Goal: Task Accomplishment & Management: Manage account settings

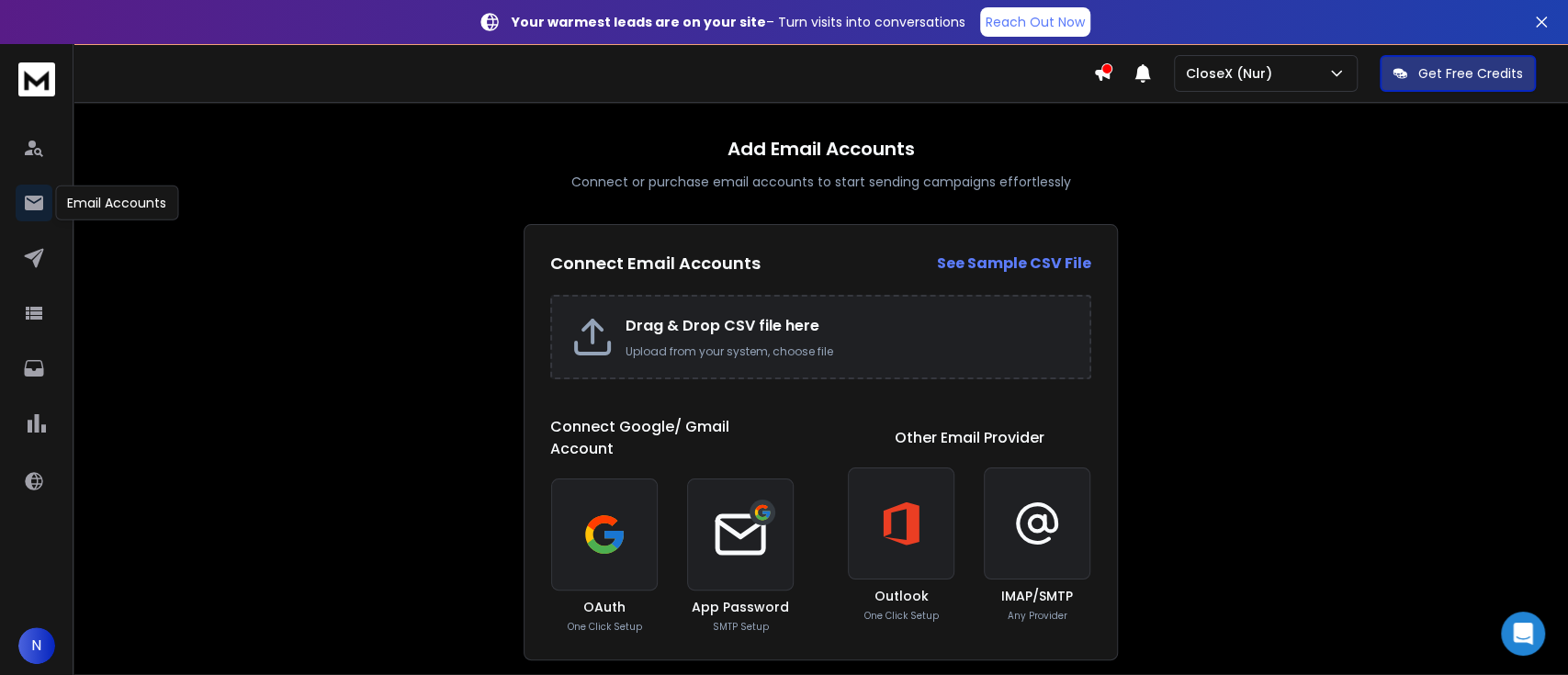
click at [28, 195] on icon at bounding box center [33, 202] width 18 height 15
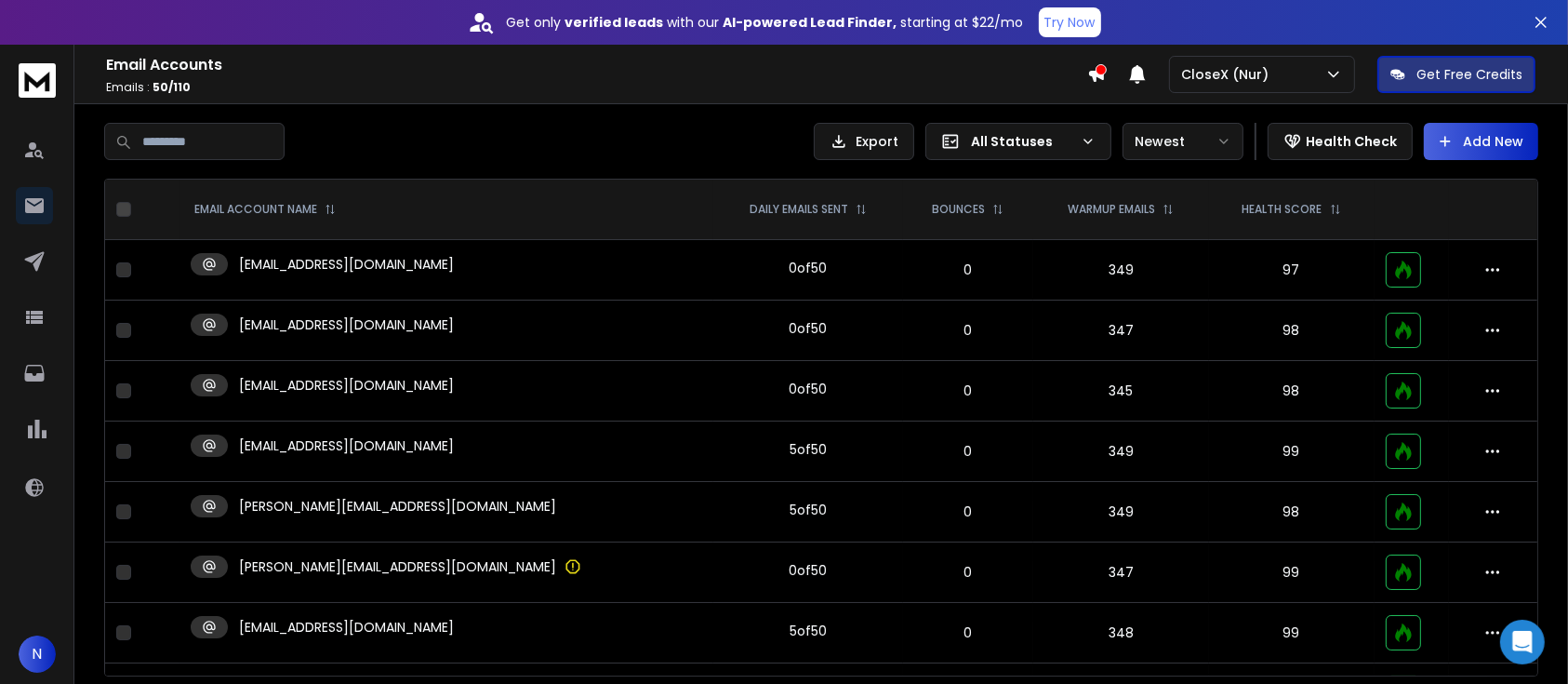
click at [1455, 131] on button "Add New" at bounding box center [1481, 142] width 114 height 37
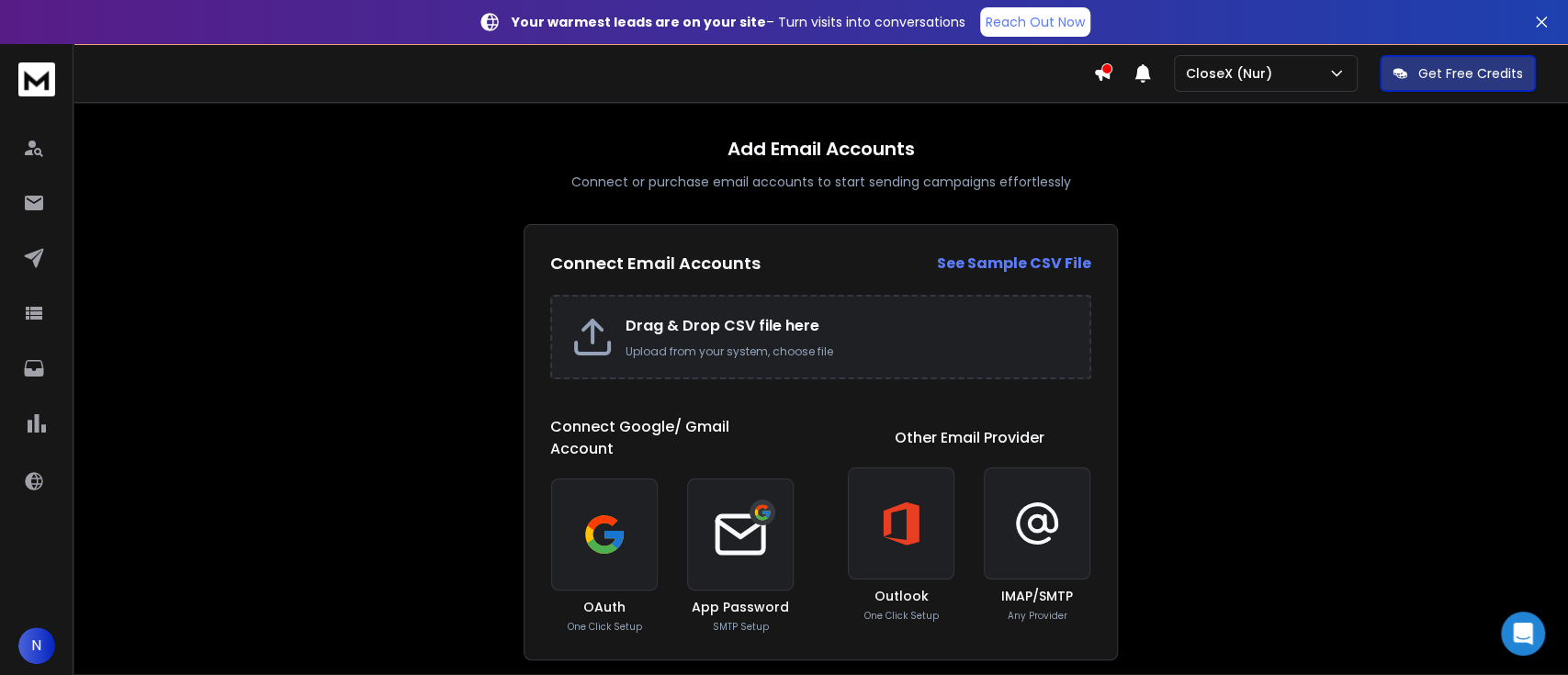
click at [764, 338] on div "Drag & Drop CSV file here Upload from your system, choose file" at bounding box center [849, 337] width 446 height 44
type input "**********"
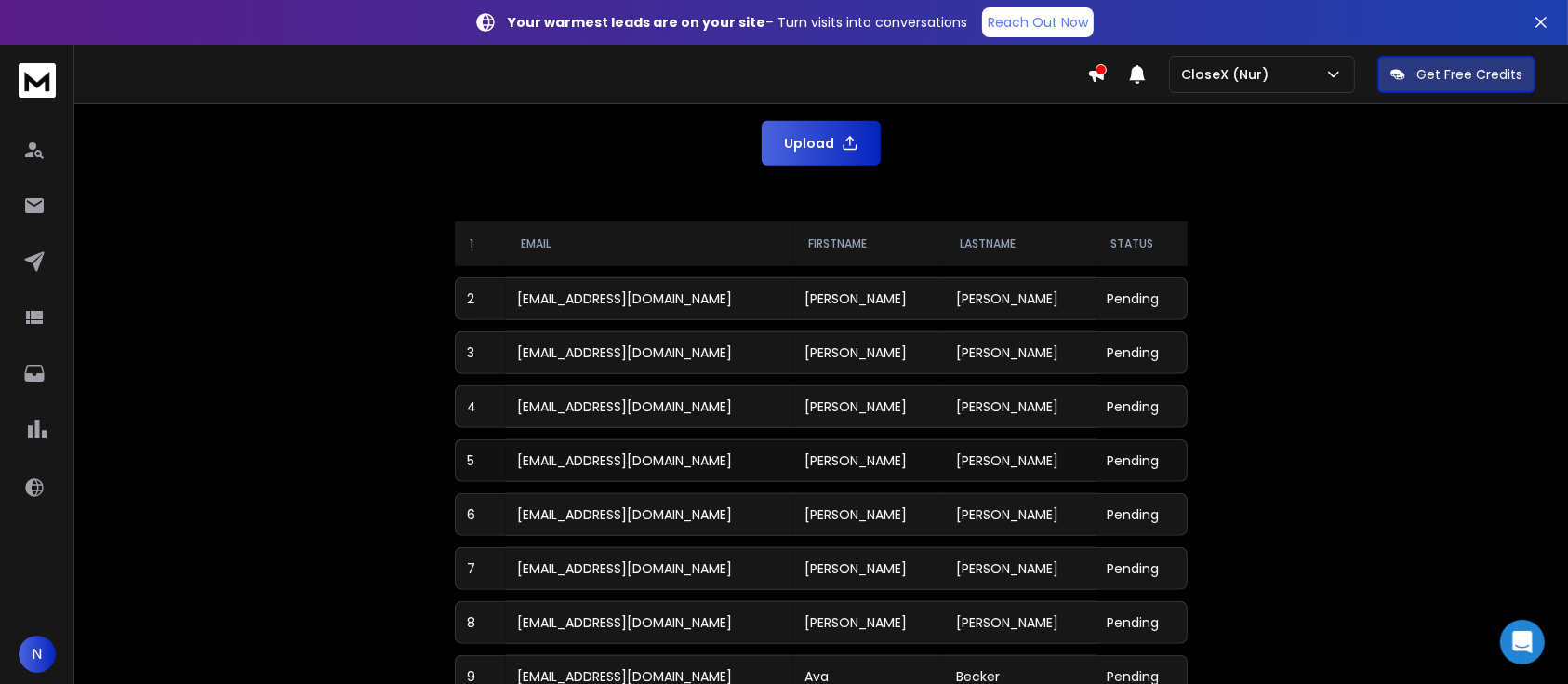
scroll to position [1240, 0]
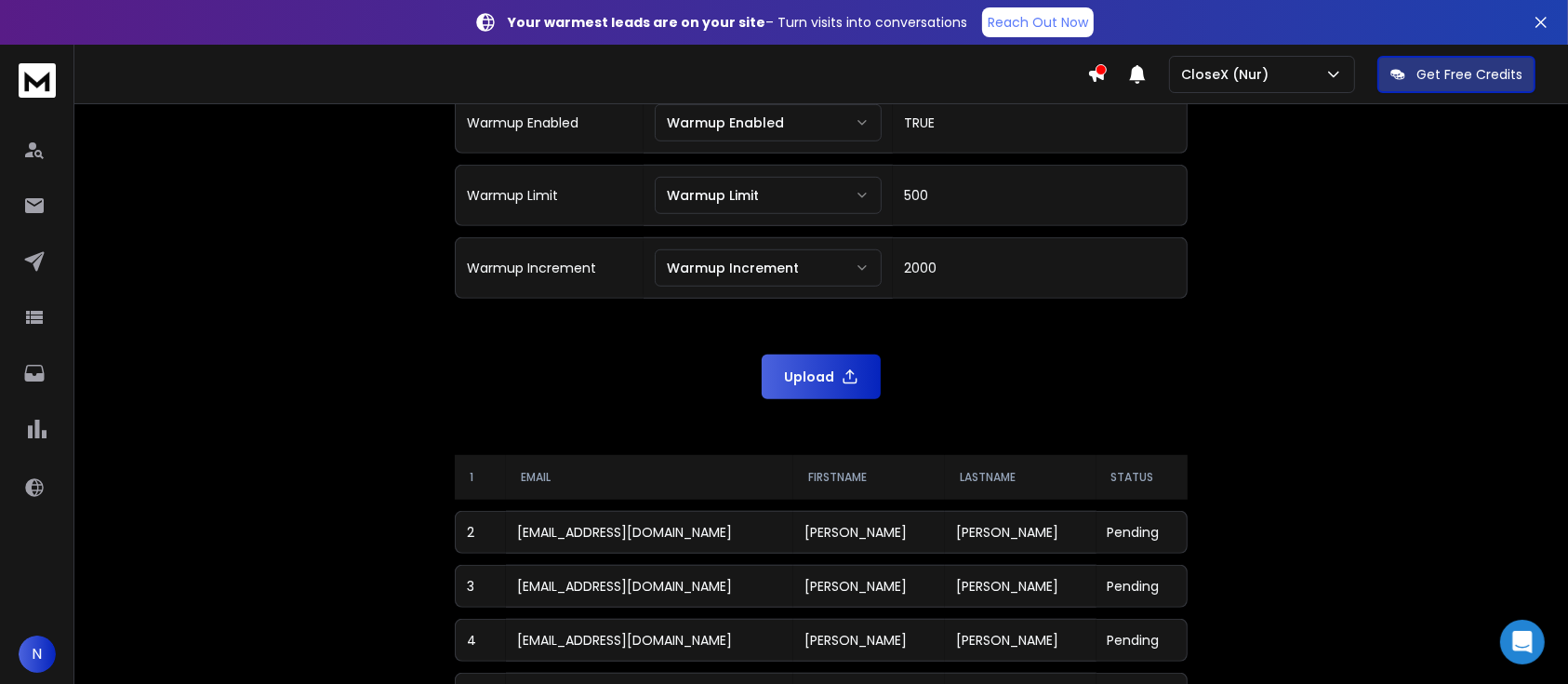
click at [827, 355] on button "Upload" at bounding box center [821, 376] width 119 height 44
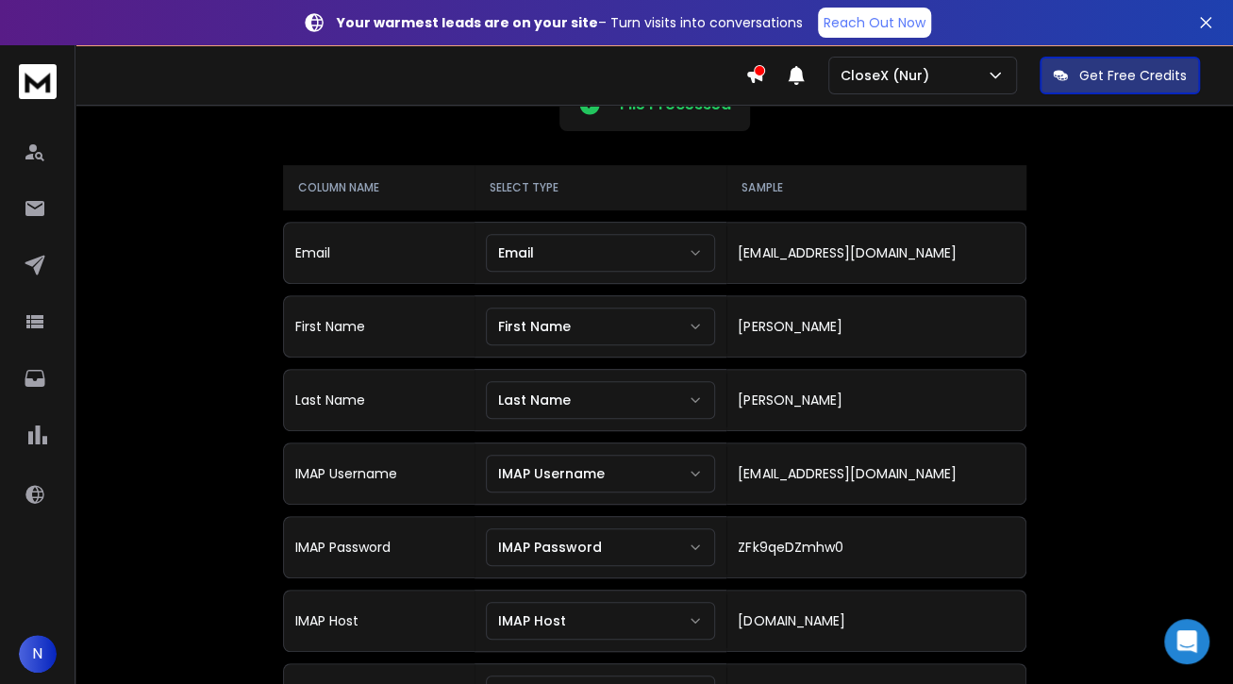
scroll to position [0, 0]
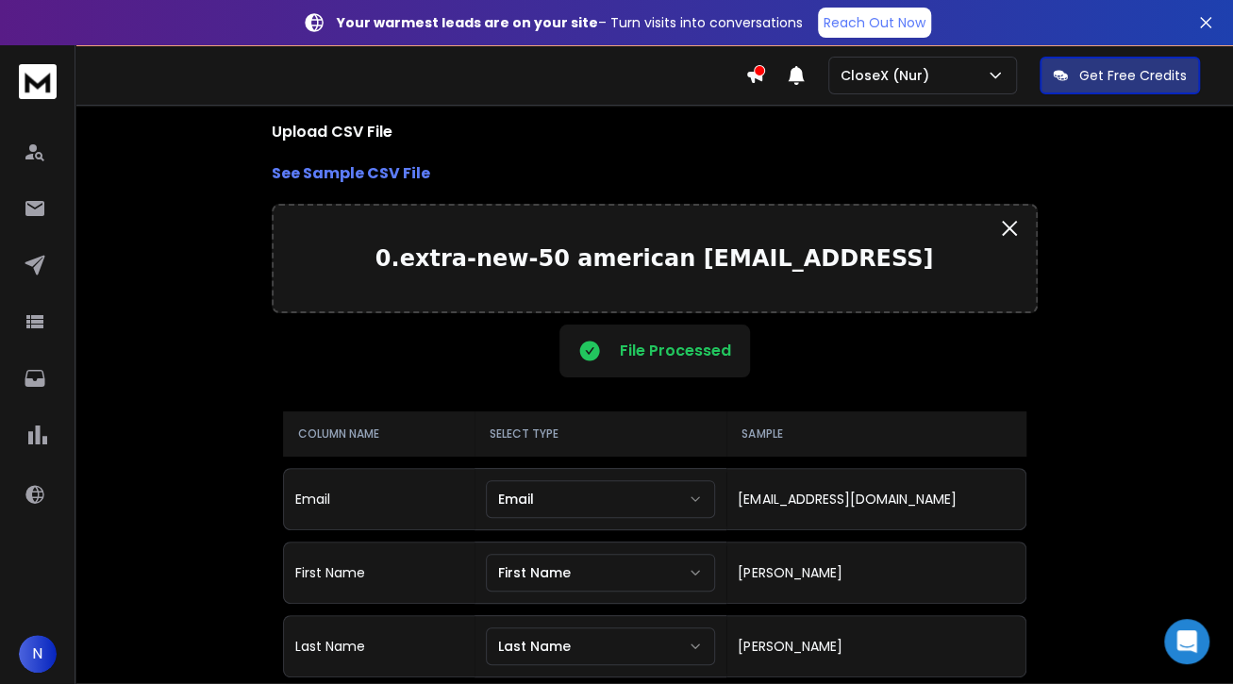
click at [1021, 220] on icon at bounding box center [1009, 228] width 23 height 23
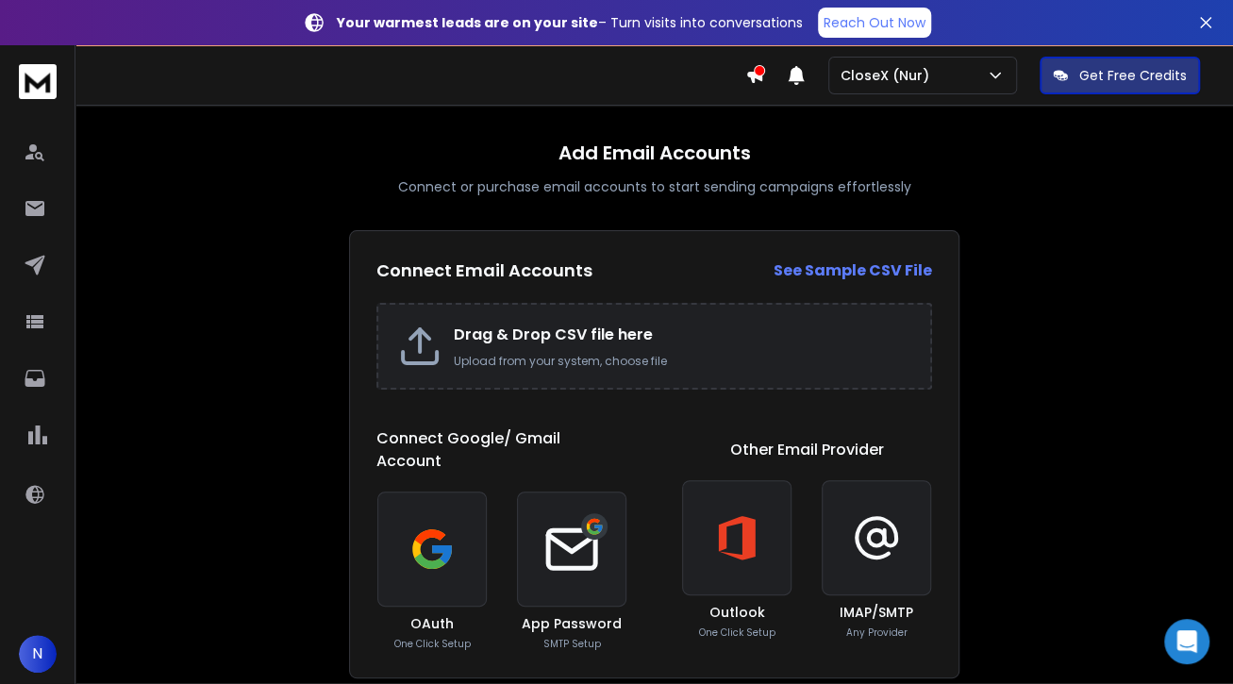
click at [665, 354] on p "Upload from your system, choose file" at bounding box center [683, 361] width 458 height 15
type input "**********"
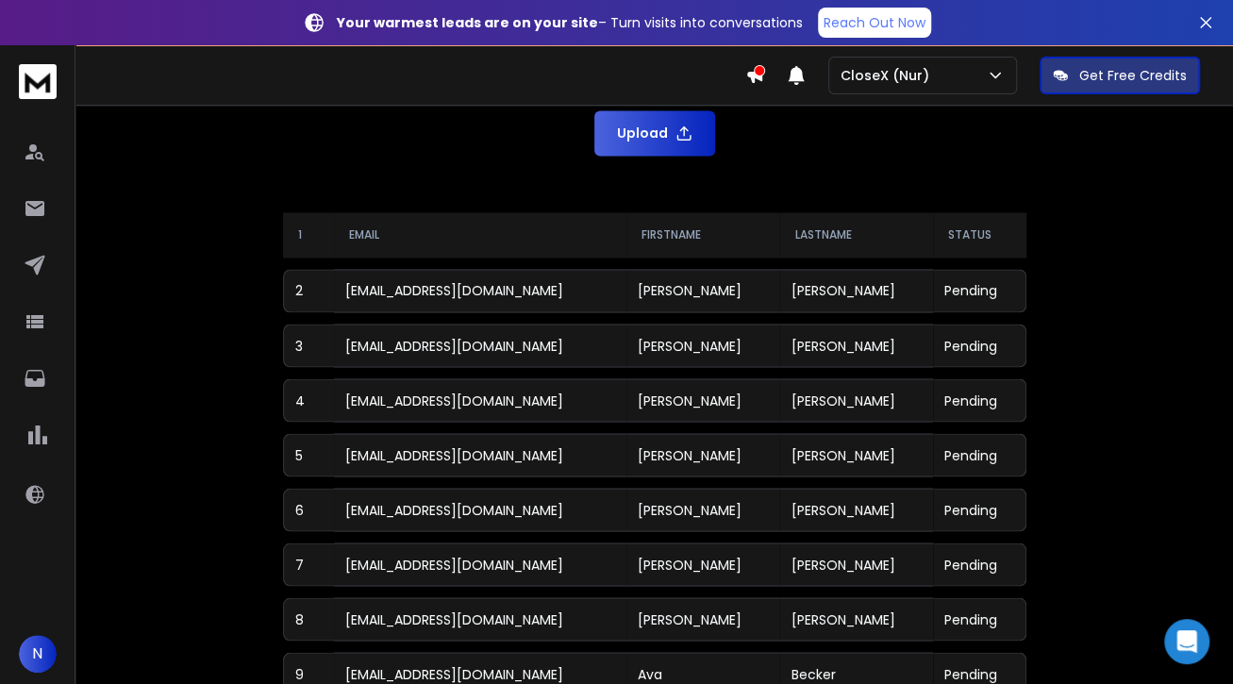
scroll to position [1258, 0]
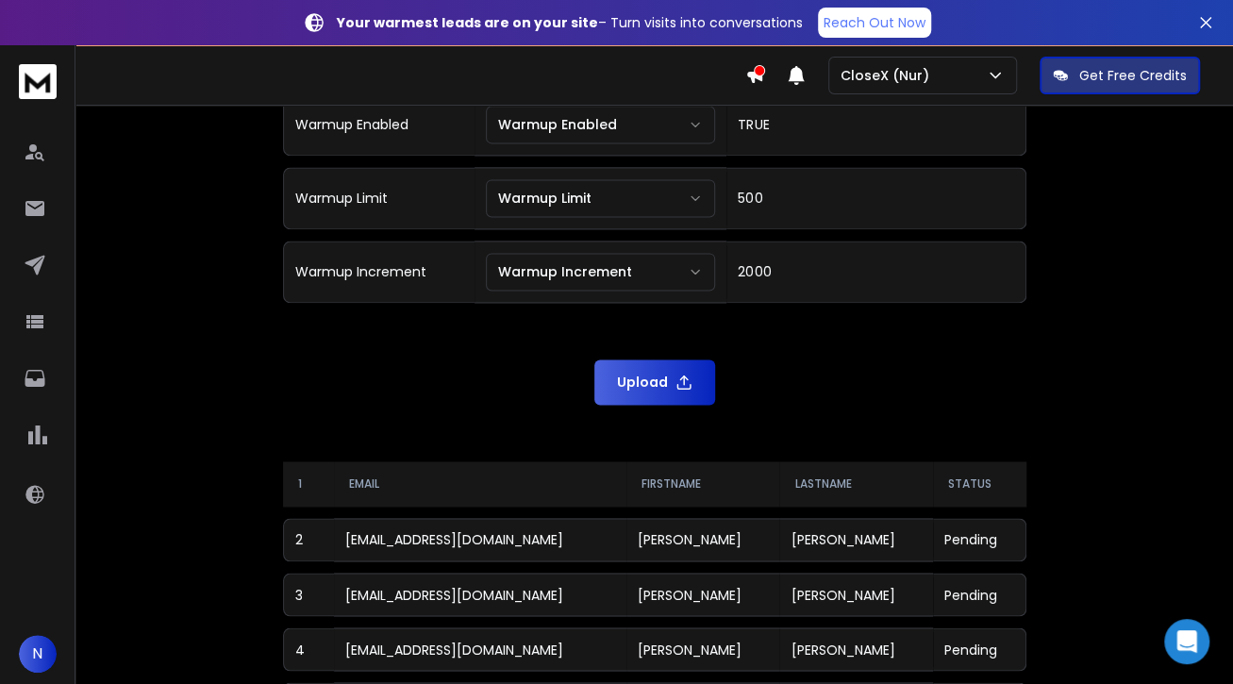
click at [668, 371] on button "Upload" at bounding box center [655, 382] width 121 height 45
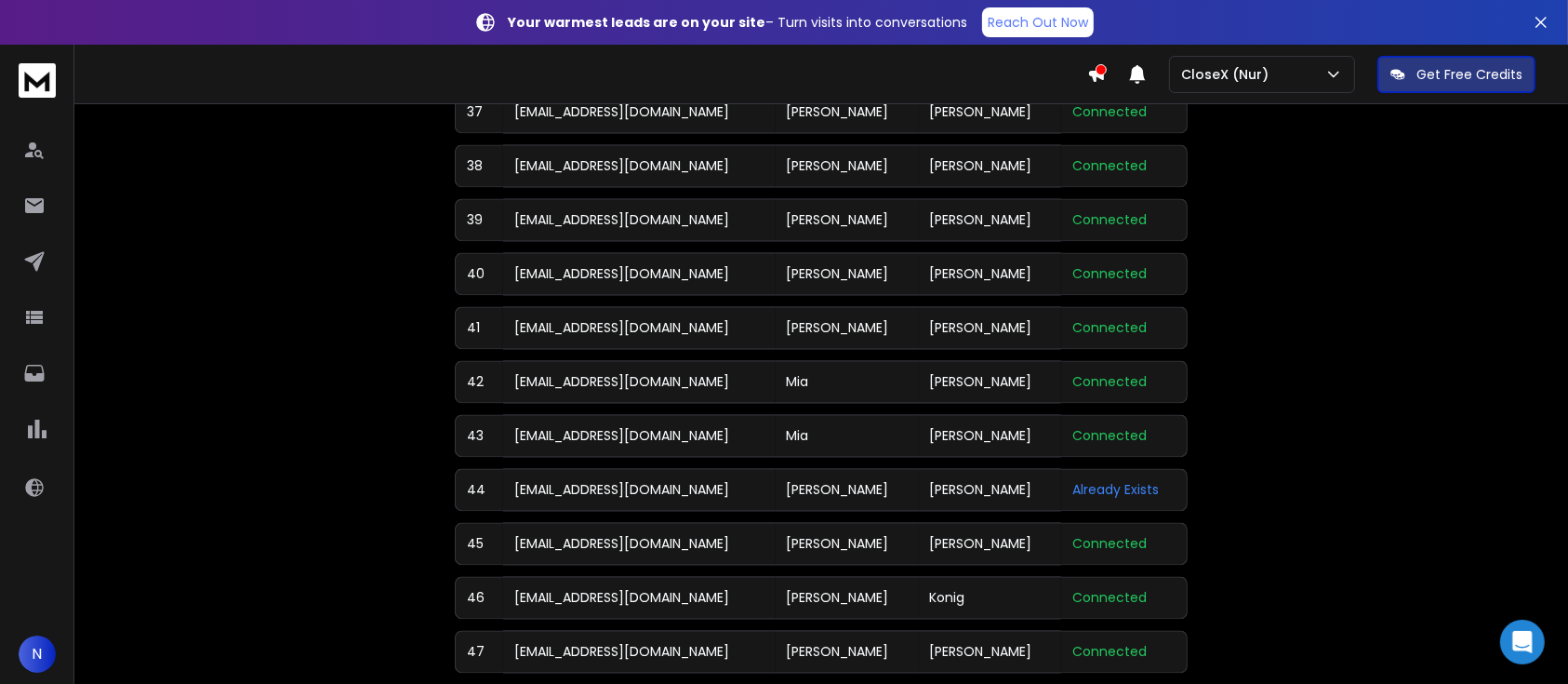
scroll to position [3910, 0]
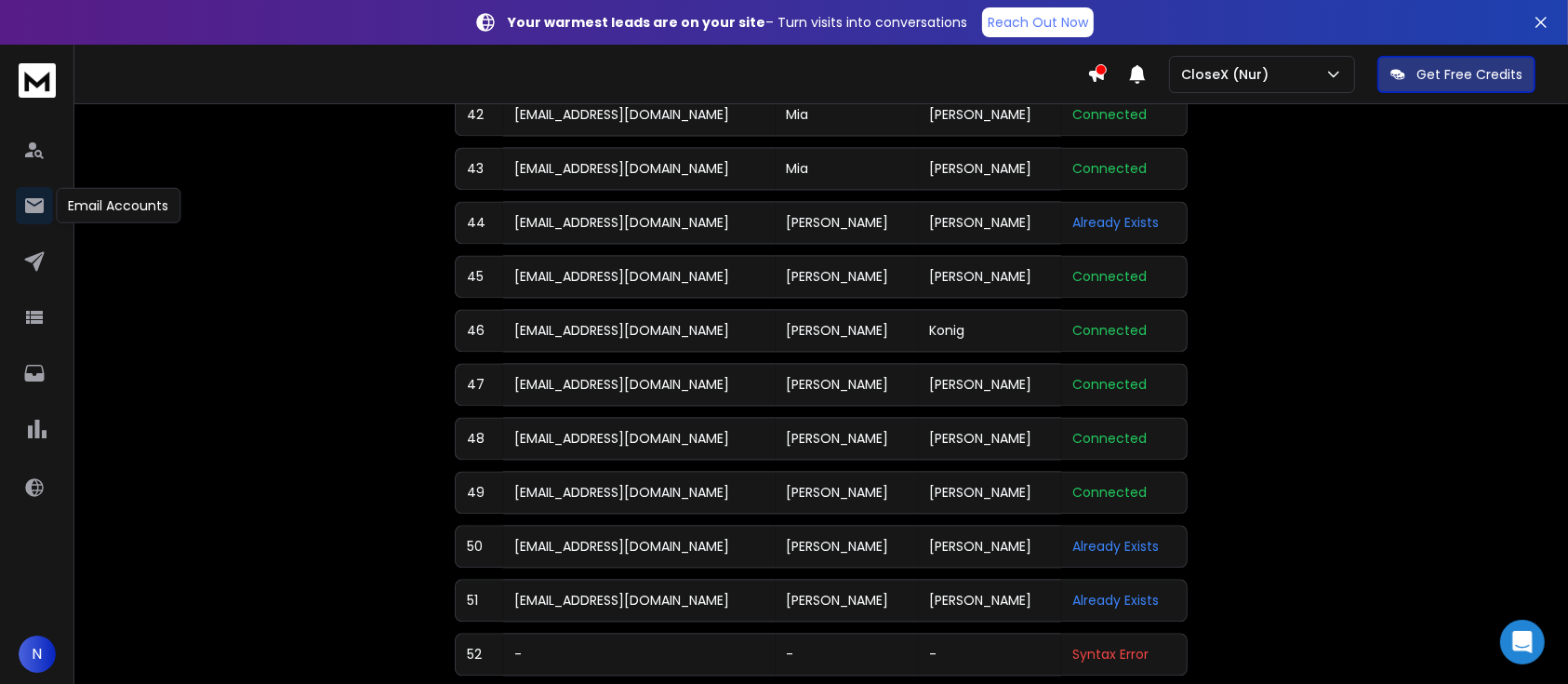
click at [24, 215] on icon at bounding box center [34, 205] width 23 height 23
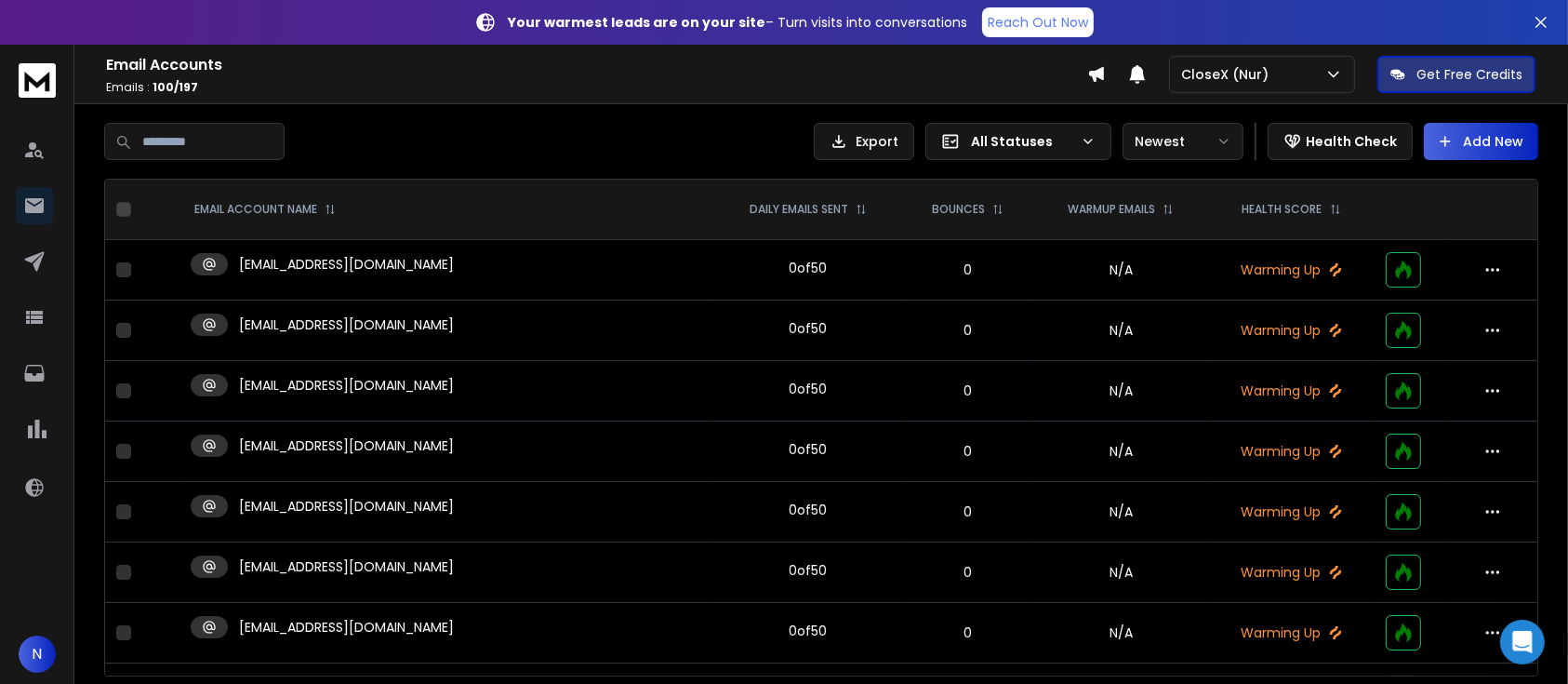
click at [1479, 136] on button "Add New" at bounding box center [1481, 142] width 114 height 37
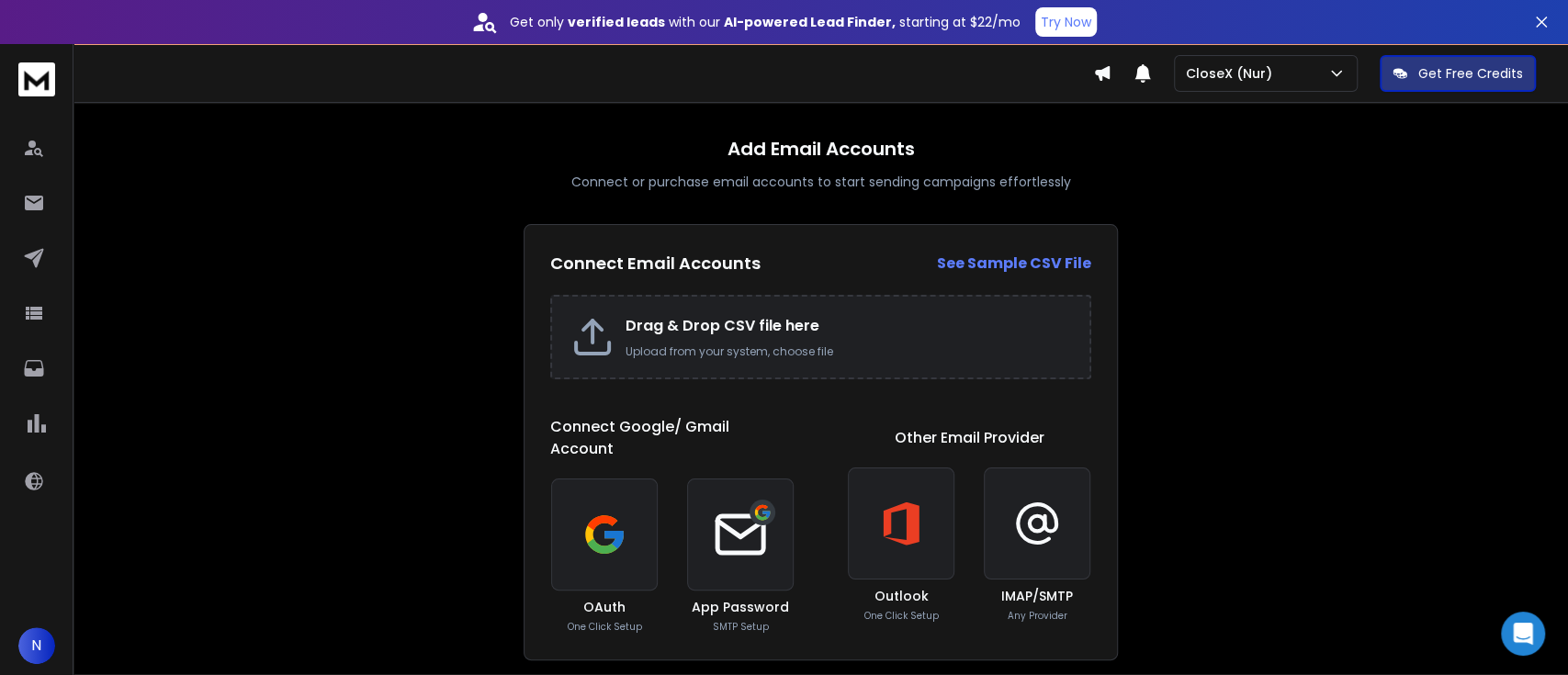
click at [810, 338] on div "Drag & Drop CSV file here Upload from your system, choose file" at bounding box center [849, 337] width 446 height 44
click at [783, 333] on h2 "Drag & Drop CSV file here" at bounding box center [849, 326] width 446 height 22
type input "**********"
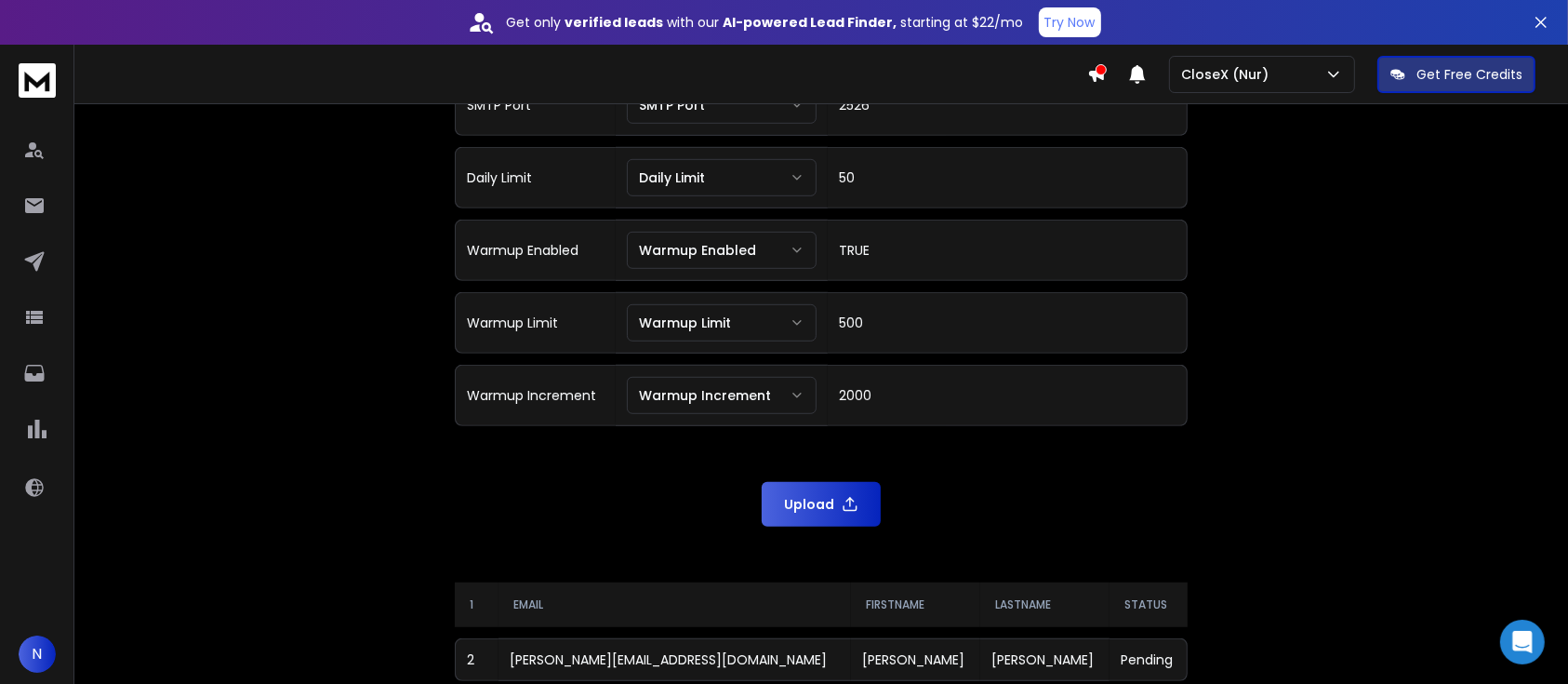
scroll to position [1116, 0]
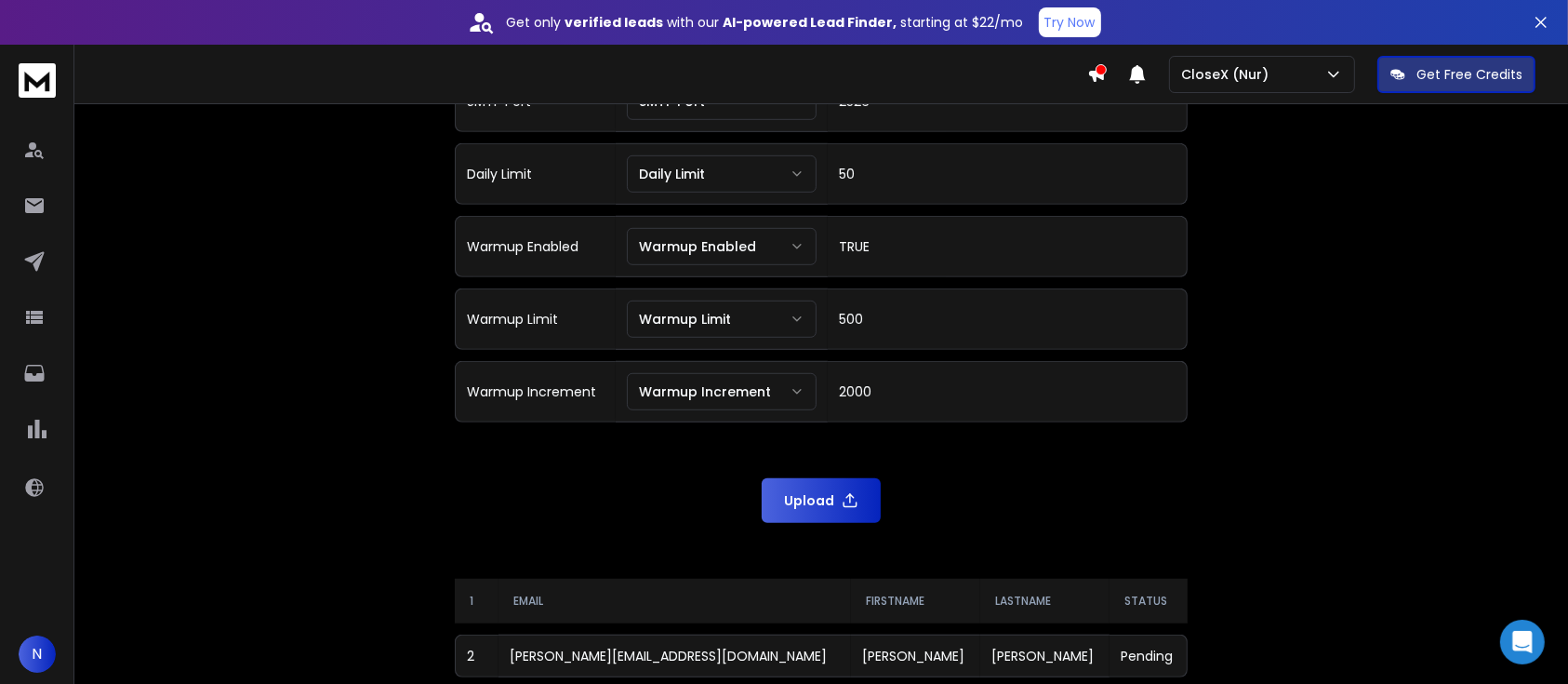
click at [826, 491] on p "Upload" at bounding box center [809, 500] width 50 height 19
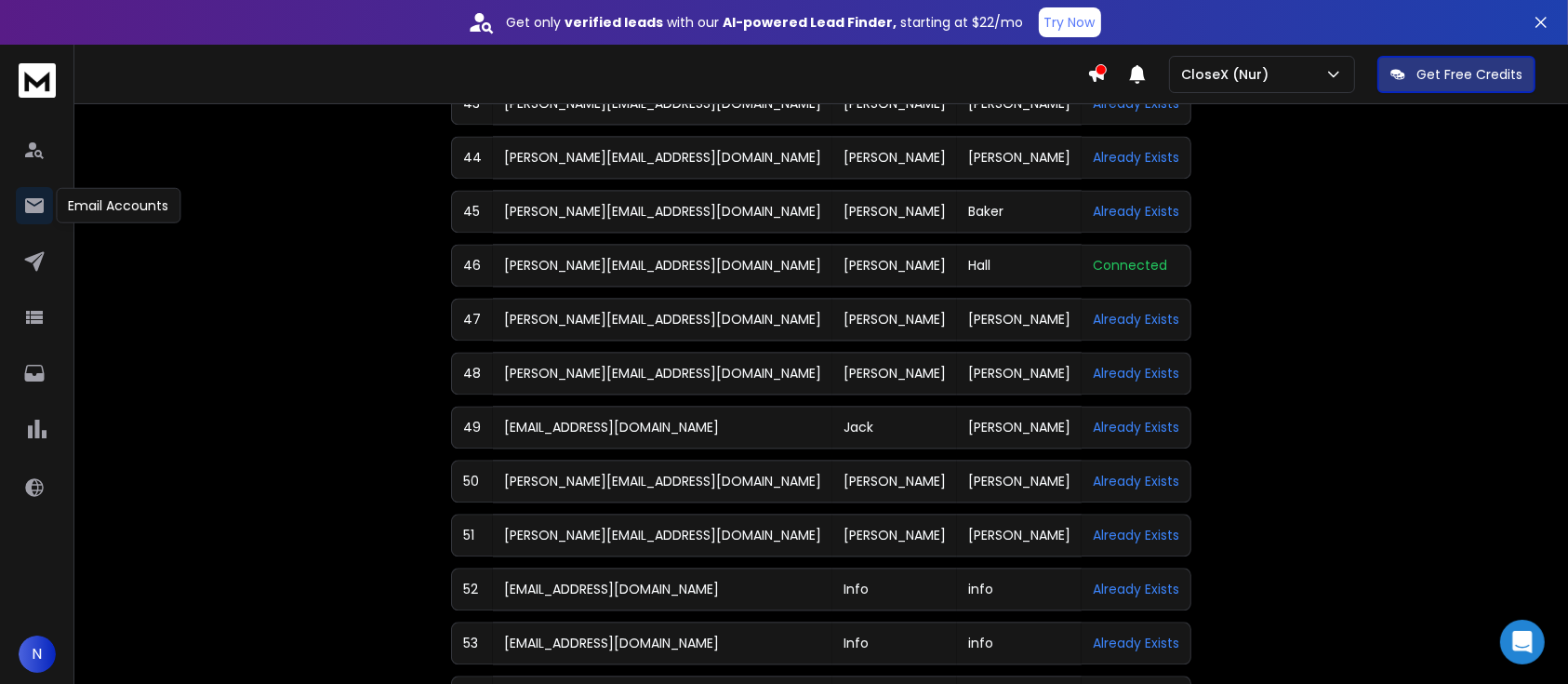
scroll to position [4070, 0]
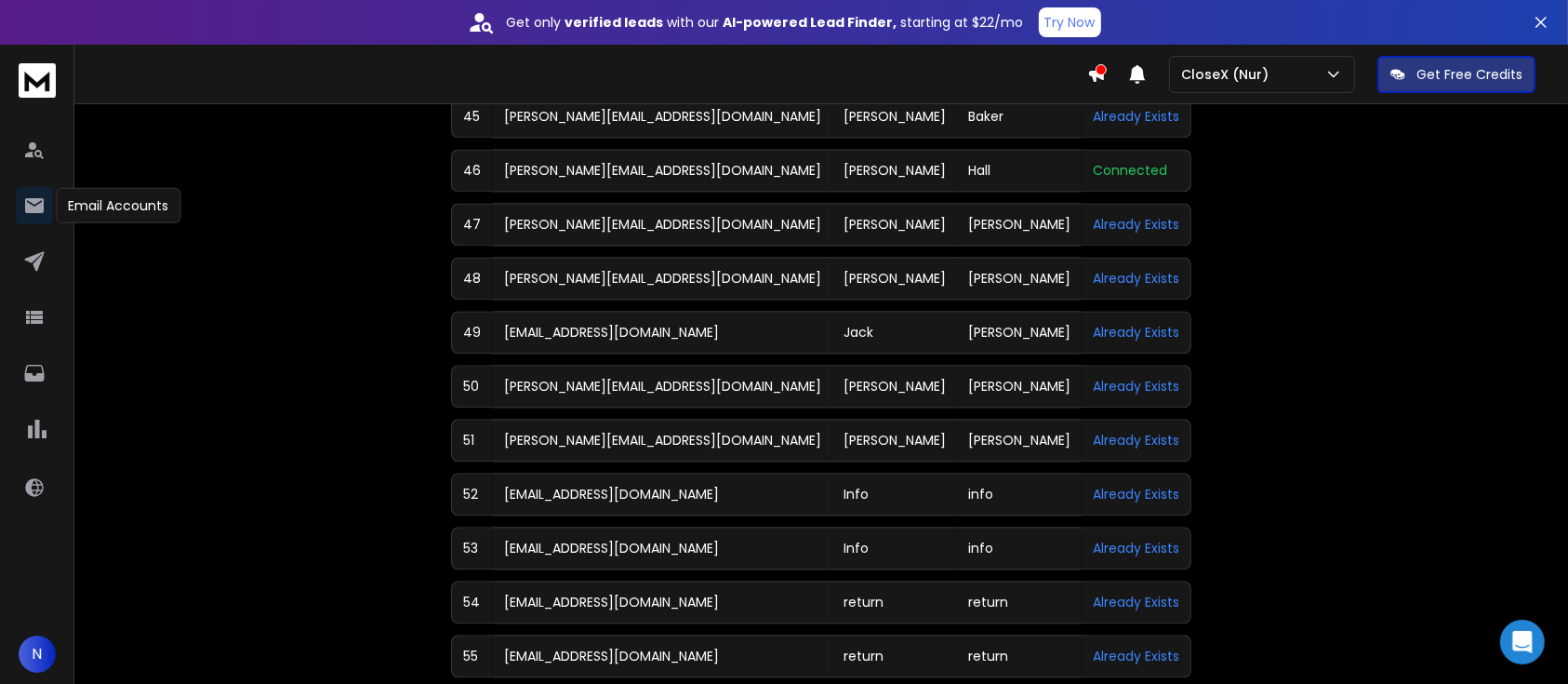
click at [32, 209] on icon at bounding box center [34, 205] width 19 height 15
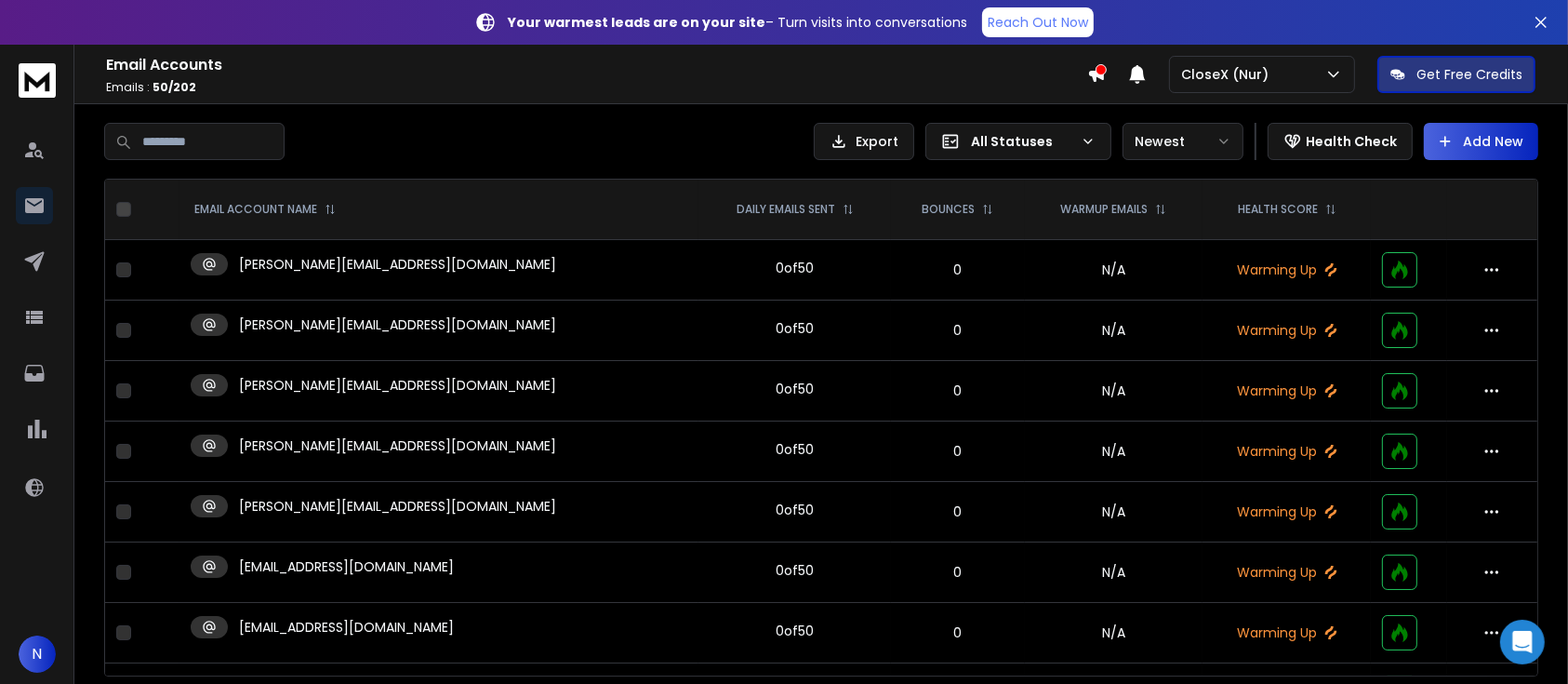
click at [203, 152] on input at bounding box center [194, 142] width 180 height 37
type input "******"
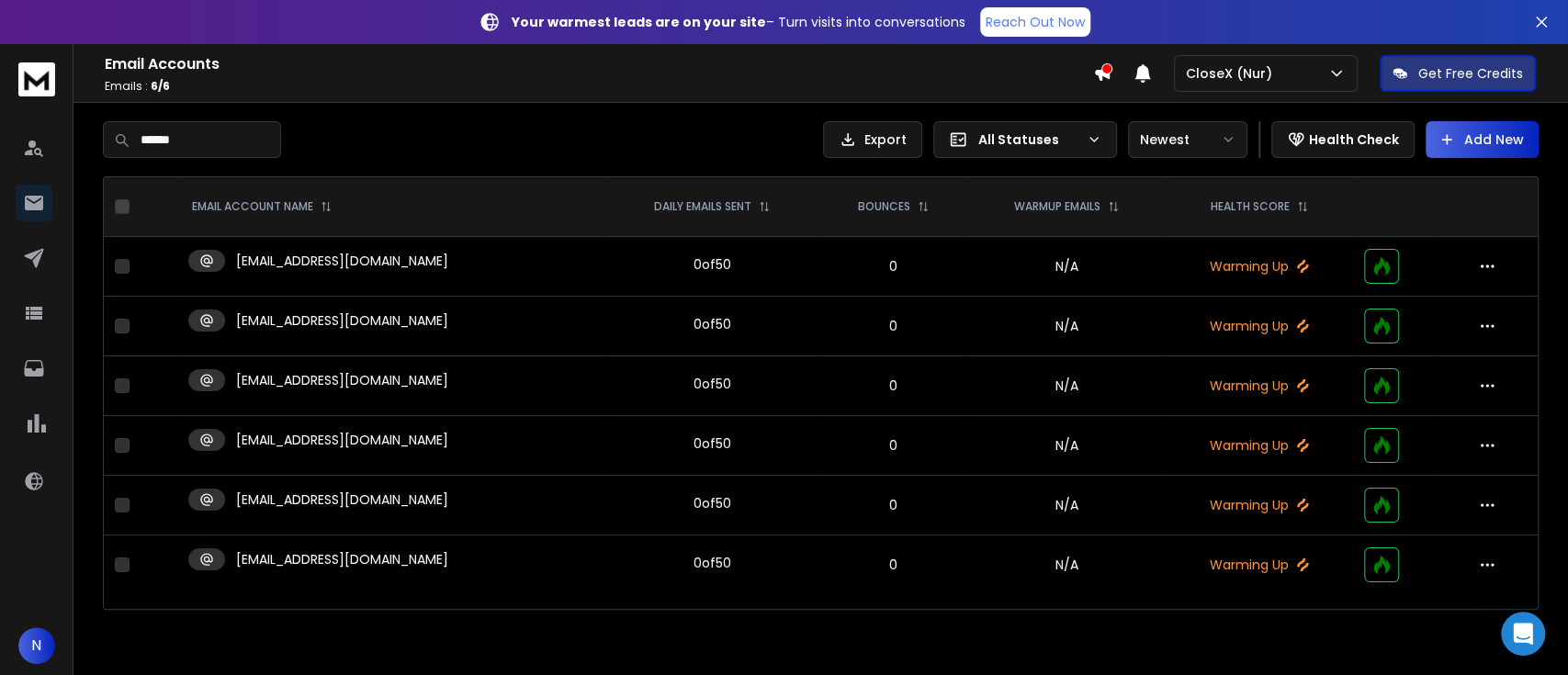
click at [302, 260] on p "[EMAIL_ADDRESS][DOMAIN_NAME]" at bounding box center [343, 261] width 212 height 18
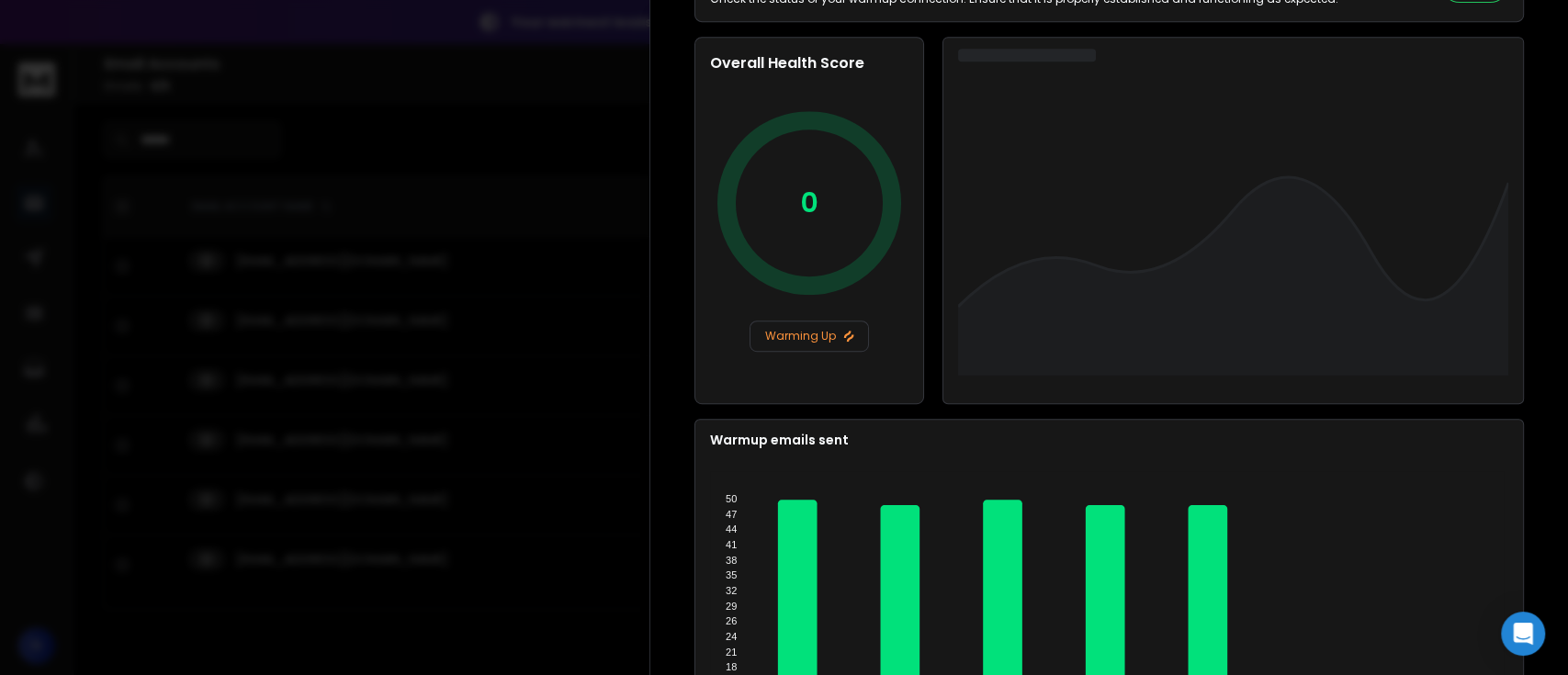
scroll to position [771, 0]
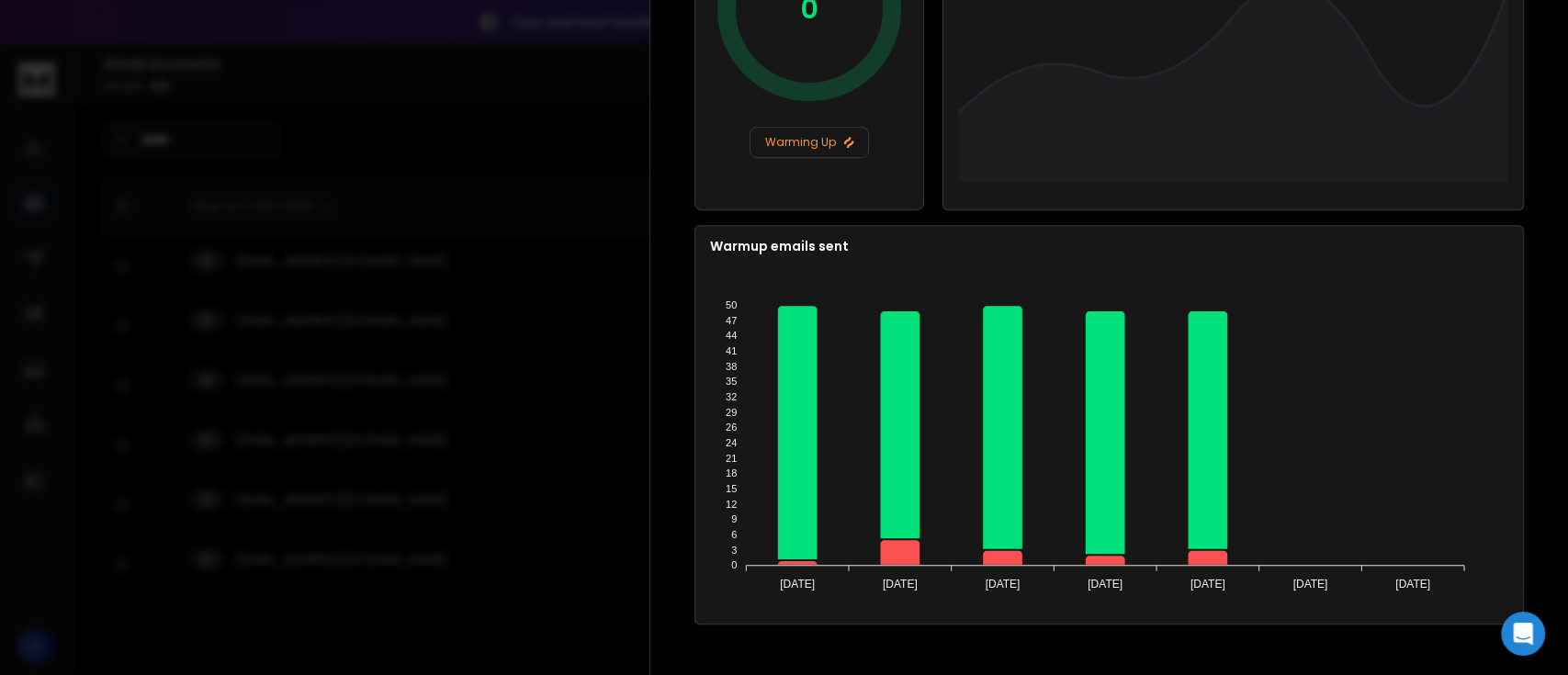
click at [530, 324] on div at bounding box center [784, 338] width 1568 height 675
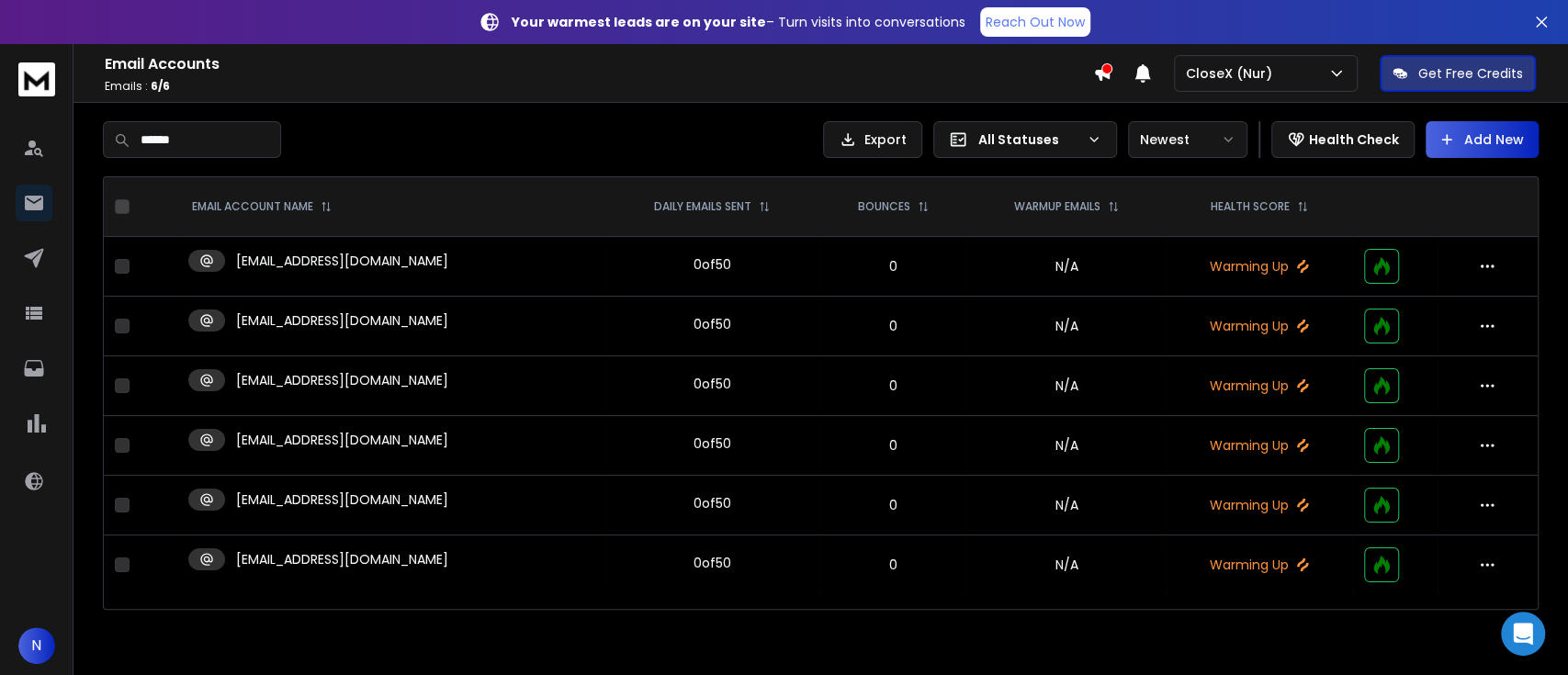
click at [308, 325] on p "[EMAIL_ADDRESS][DOMAIN_NAME]" at bounding box center [343, 320] width 212 height 18
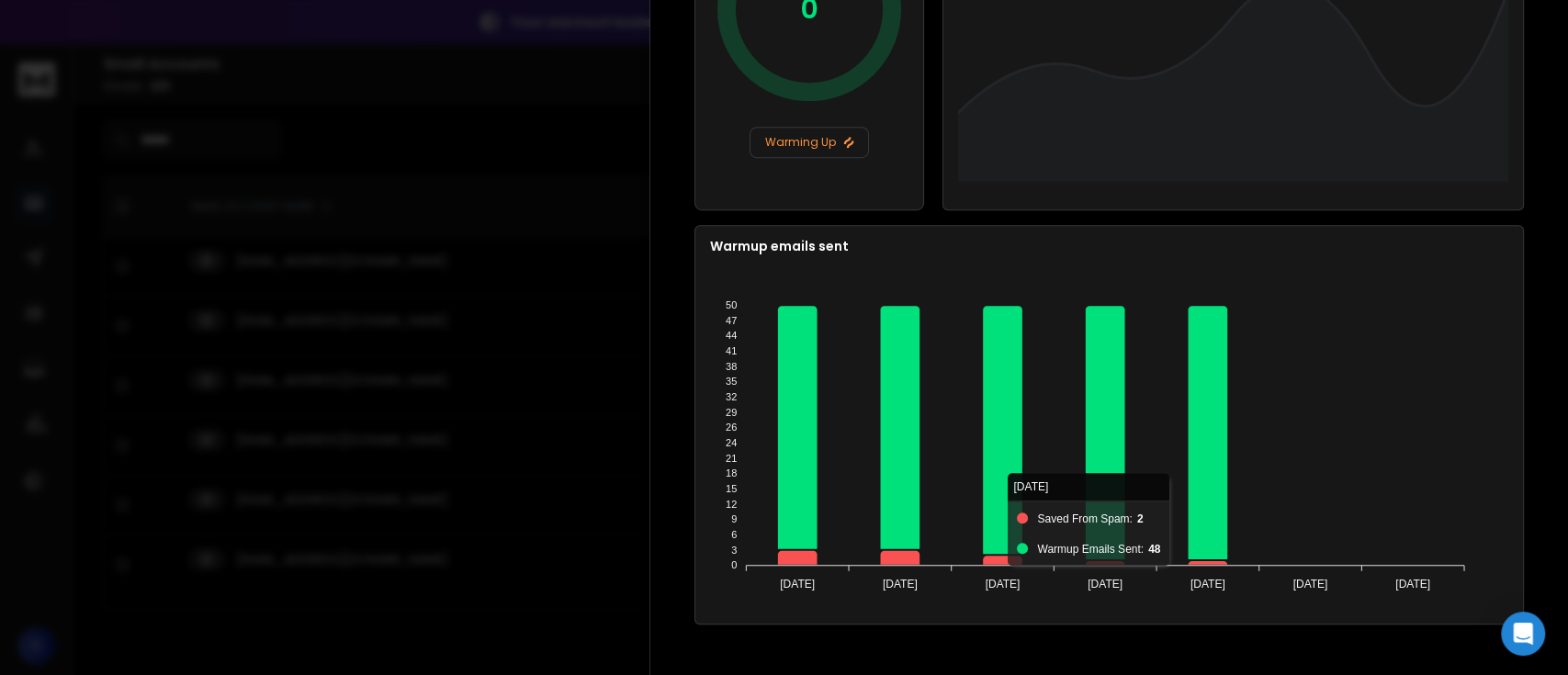
click at [367, 374] on div at bounding box center [784, 338] width 1568 height 675
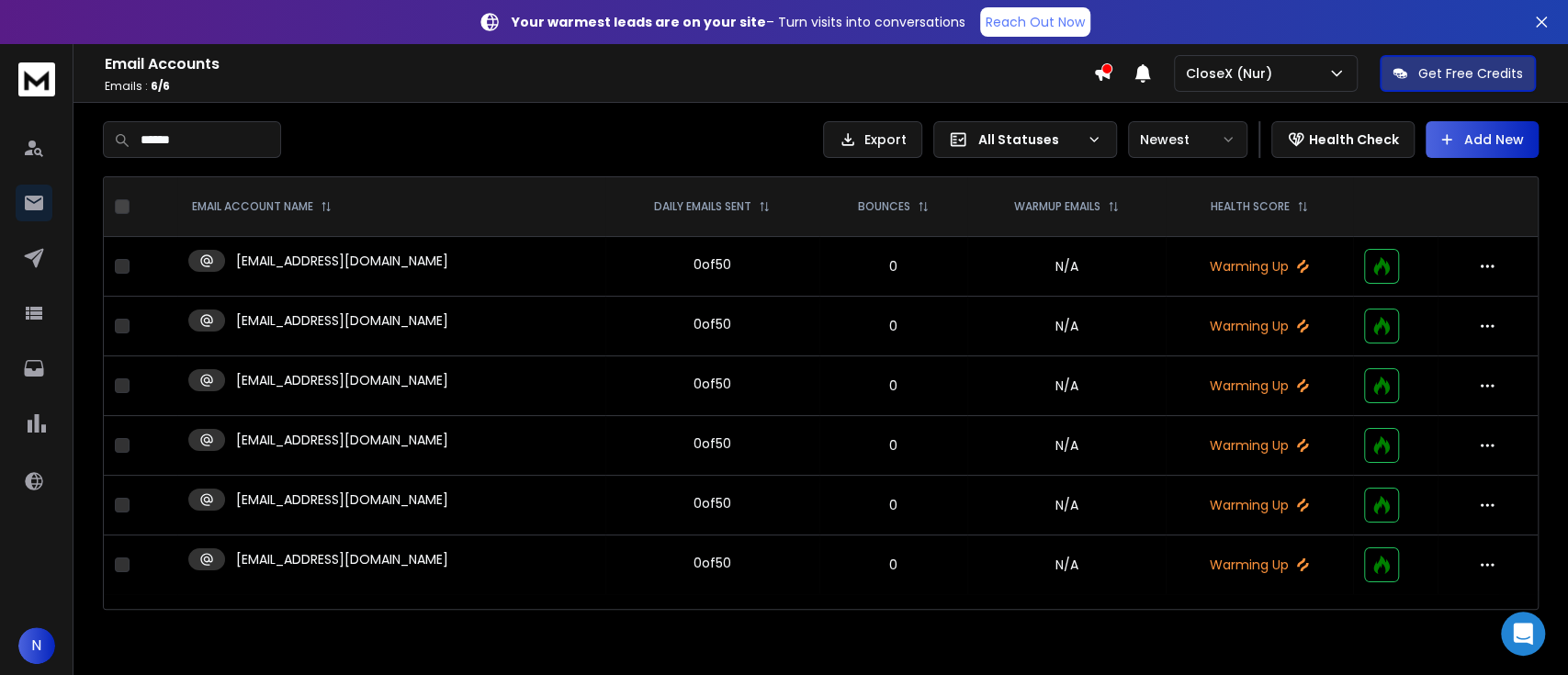
click at [323, 441] on p "[EMAIL_ADDRESS][DOMAIN_NAME]" at bounding box center [343, 440] width 212 height 18
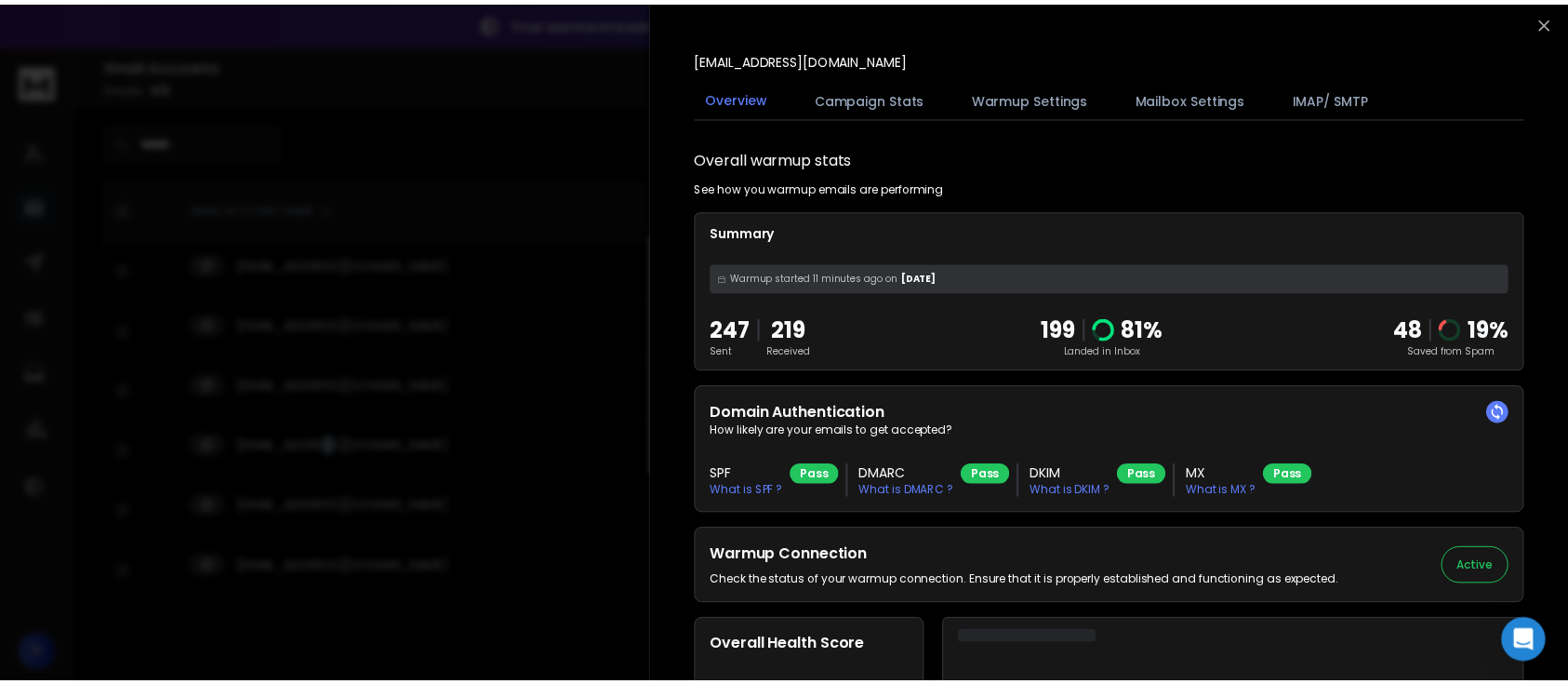
scroll to position [0, 0]
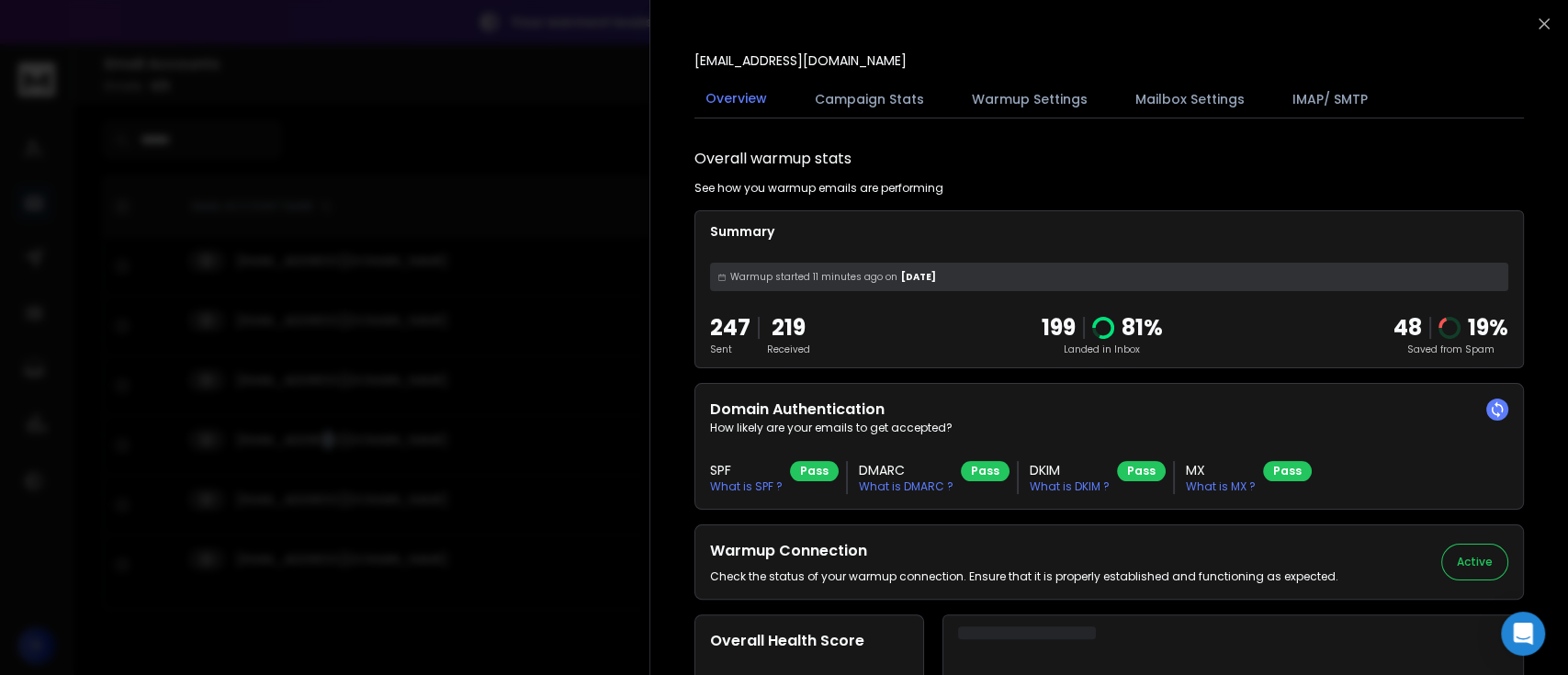
click at [411, 383] on div at bounding box center [784, 338] width 1568 height 675
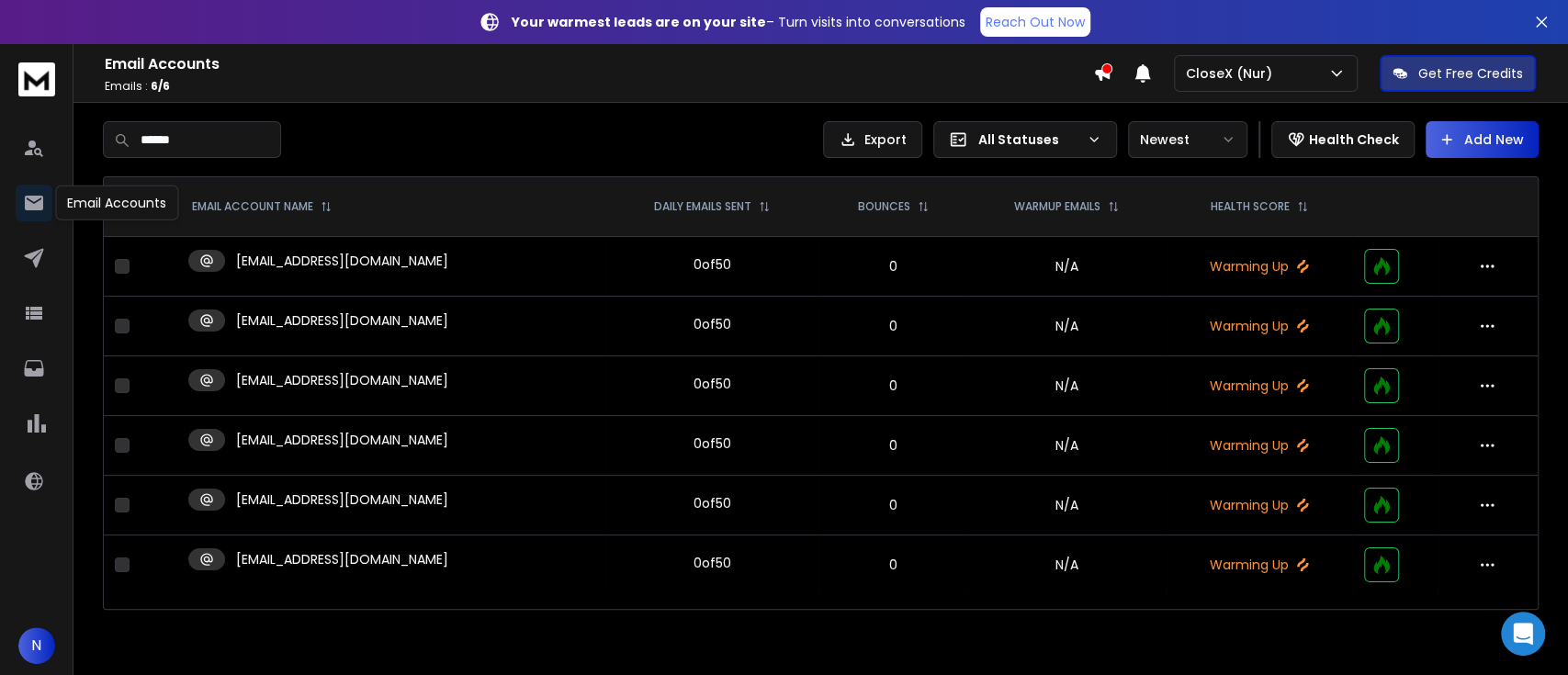
click at [32, 204] on icon at bounding box center [33, 202] width 18 height 15
click at [33, 247] on icon at bounding box center [34, 258] width 22 height 22
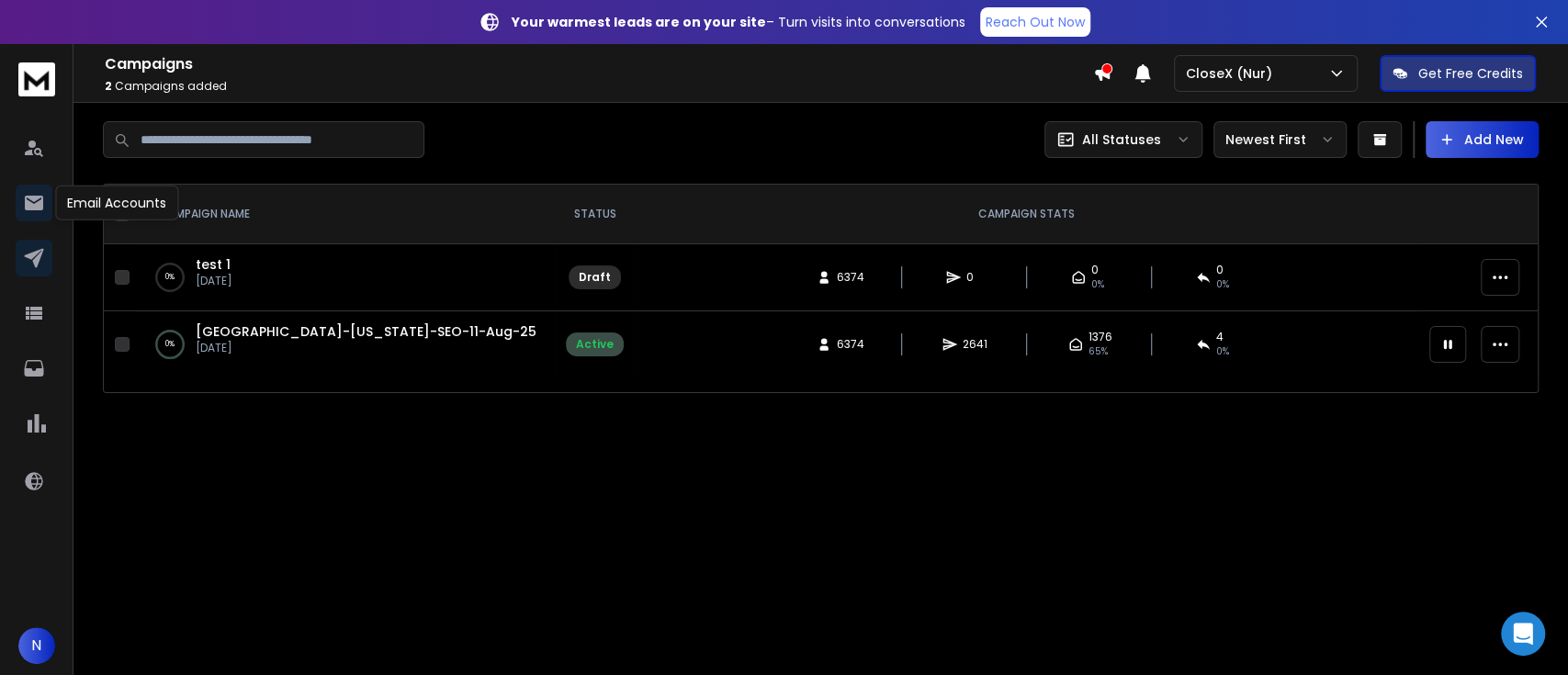
click at [18, 196] on link at bounding box center [34, 203] width 37 height 37
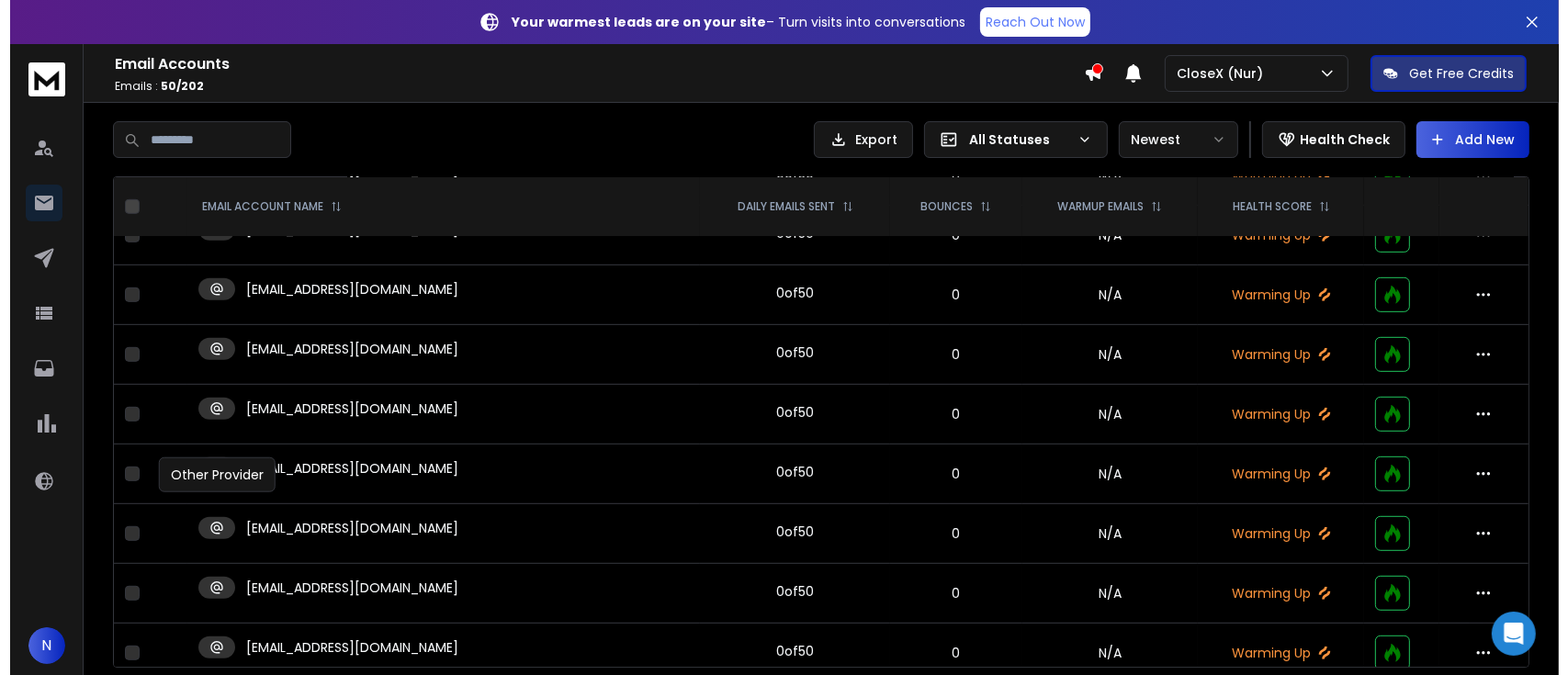
scroll to position [877, 0]
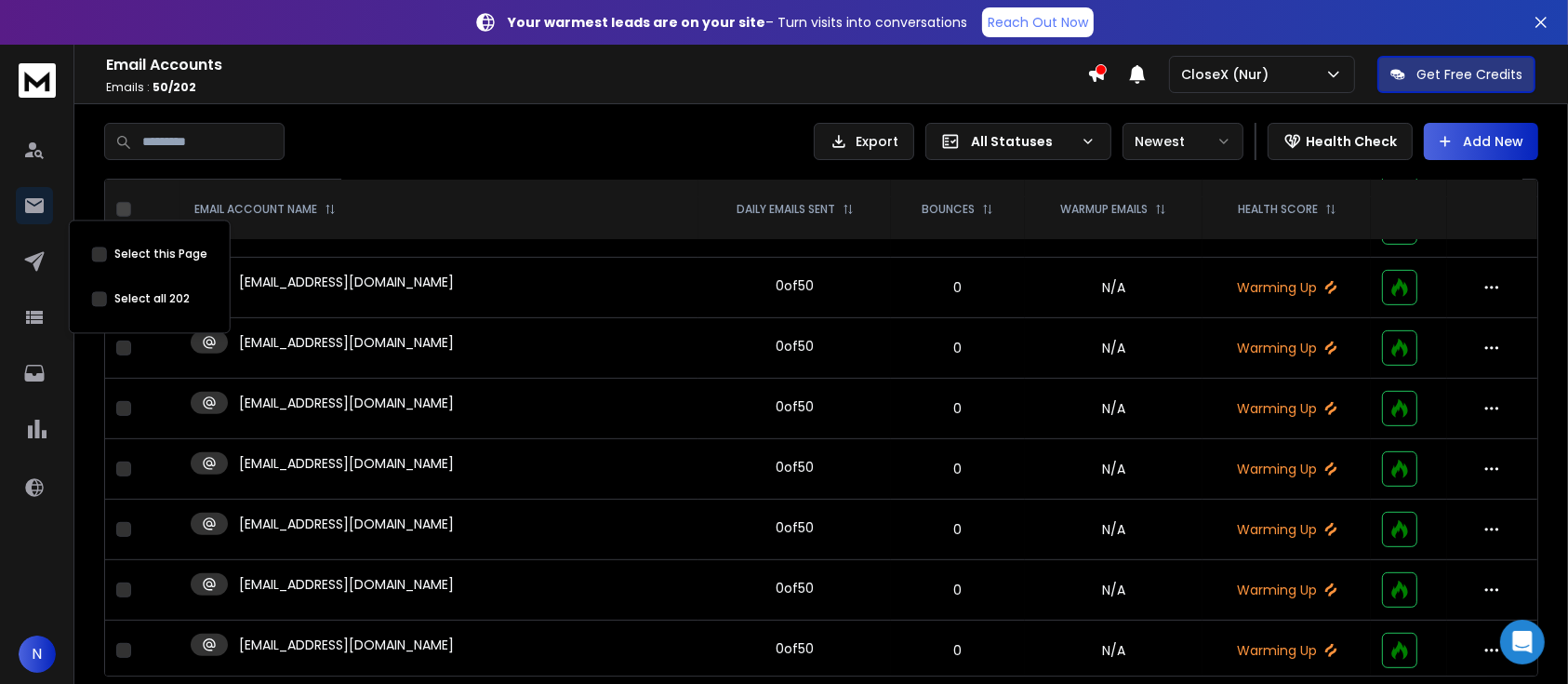
click at [104, 291] on div "Select all 202" at bounding box center [149, 299] width 115 height 37
click at [96, 296] on button "Select this Page" at bounding box center [99, 298] width 15 height 15
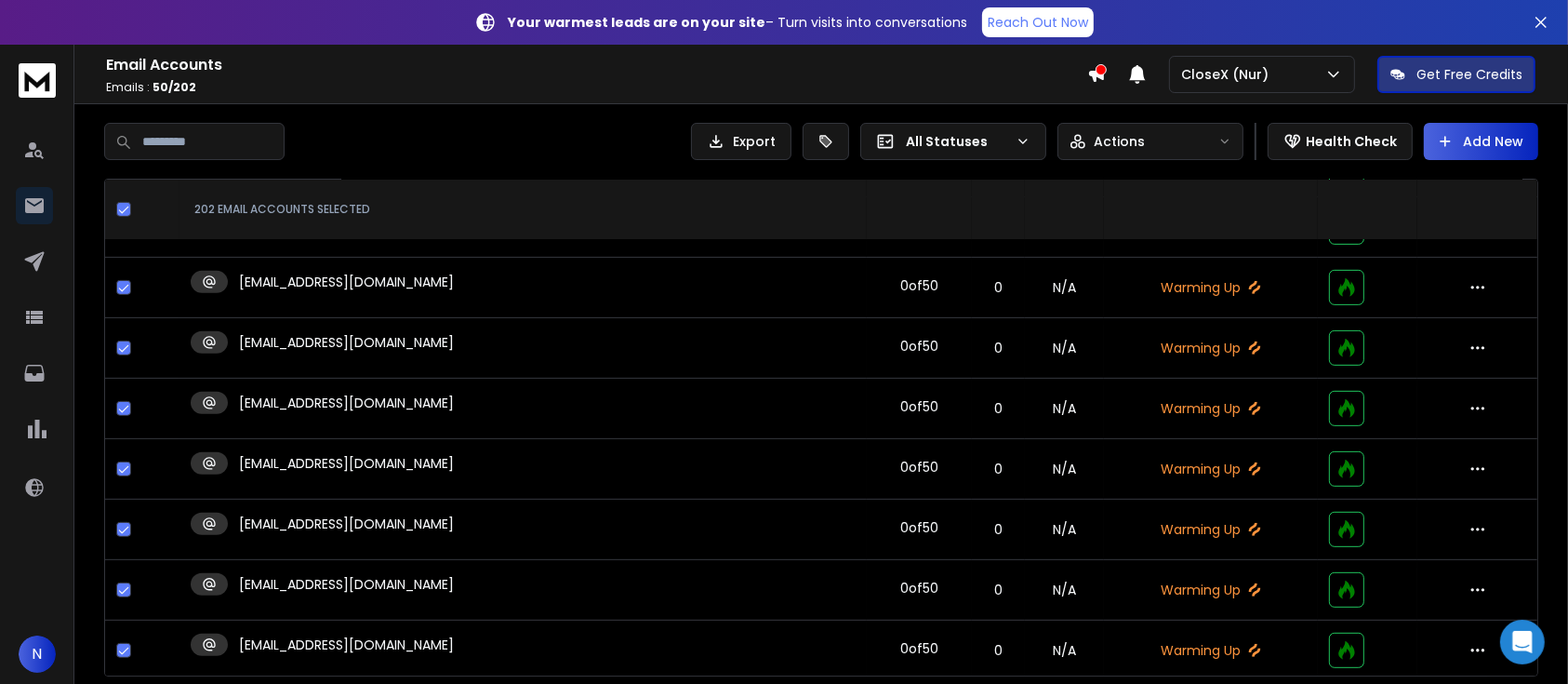
click at [369, 284] on p "[EMAIL_ADDRESS][DOMAIN_NAME]" at bounding box center [347, 282] width 215 height 19
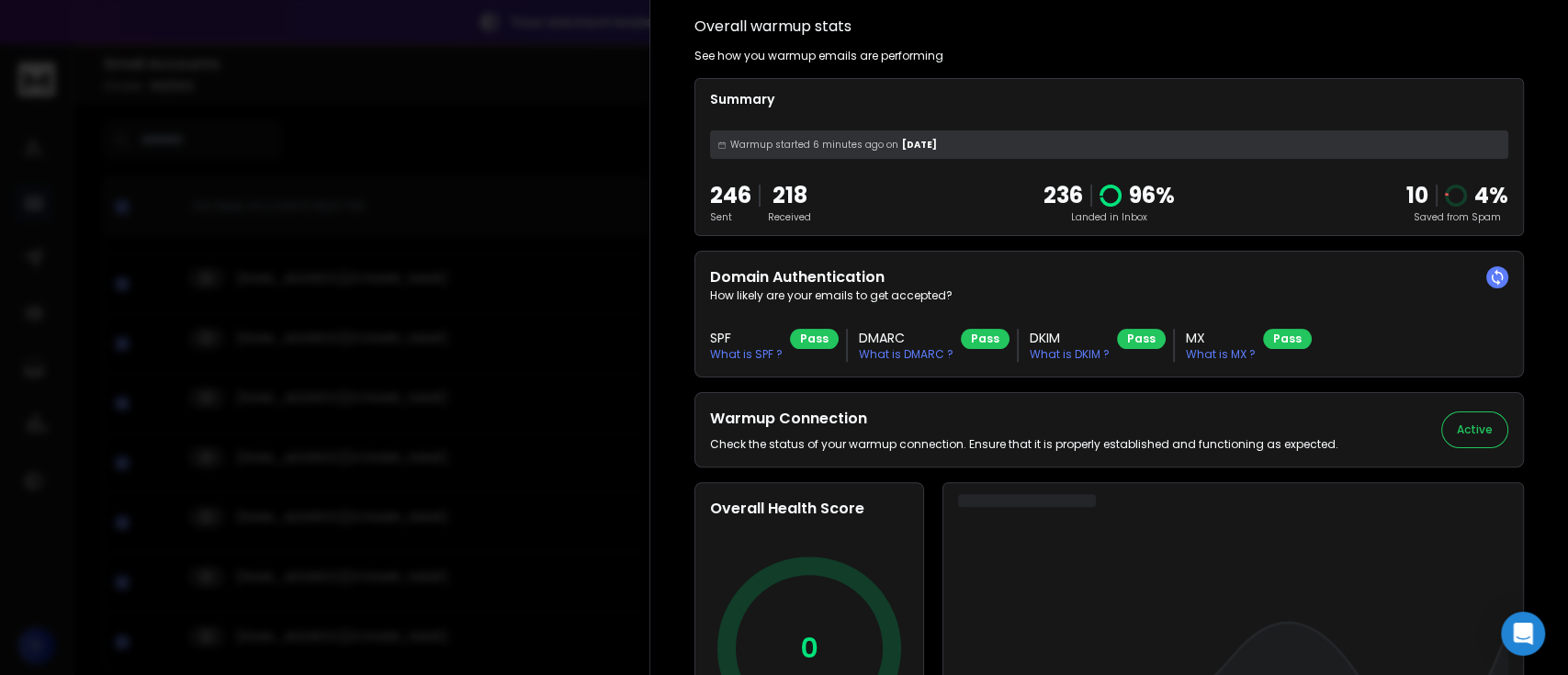
scroll to position [0, 0]
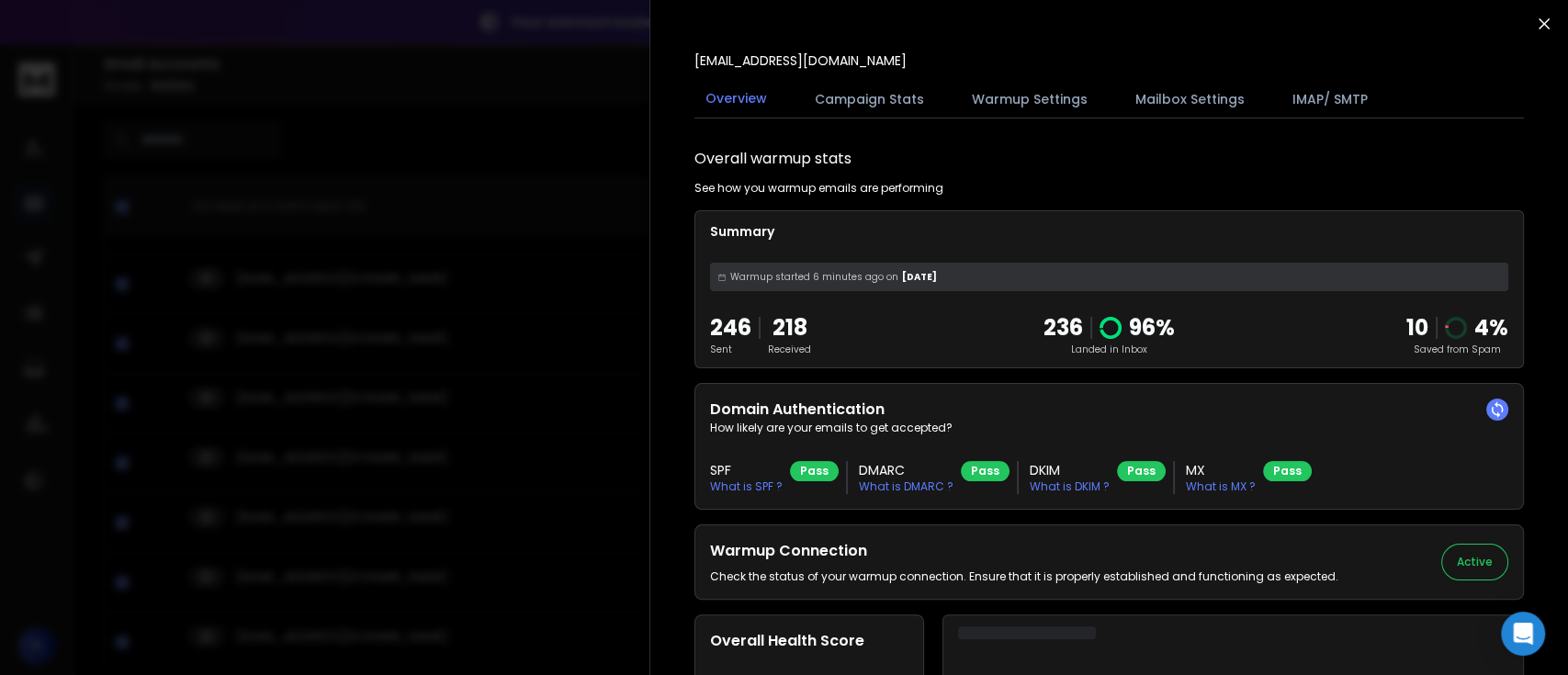
click at [1543, 24] on icon "button" at bounding box center [1544, 23] width 18 height 18
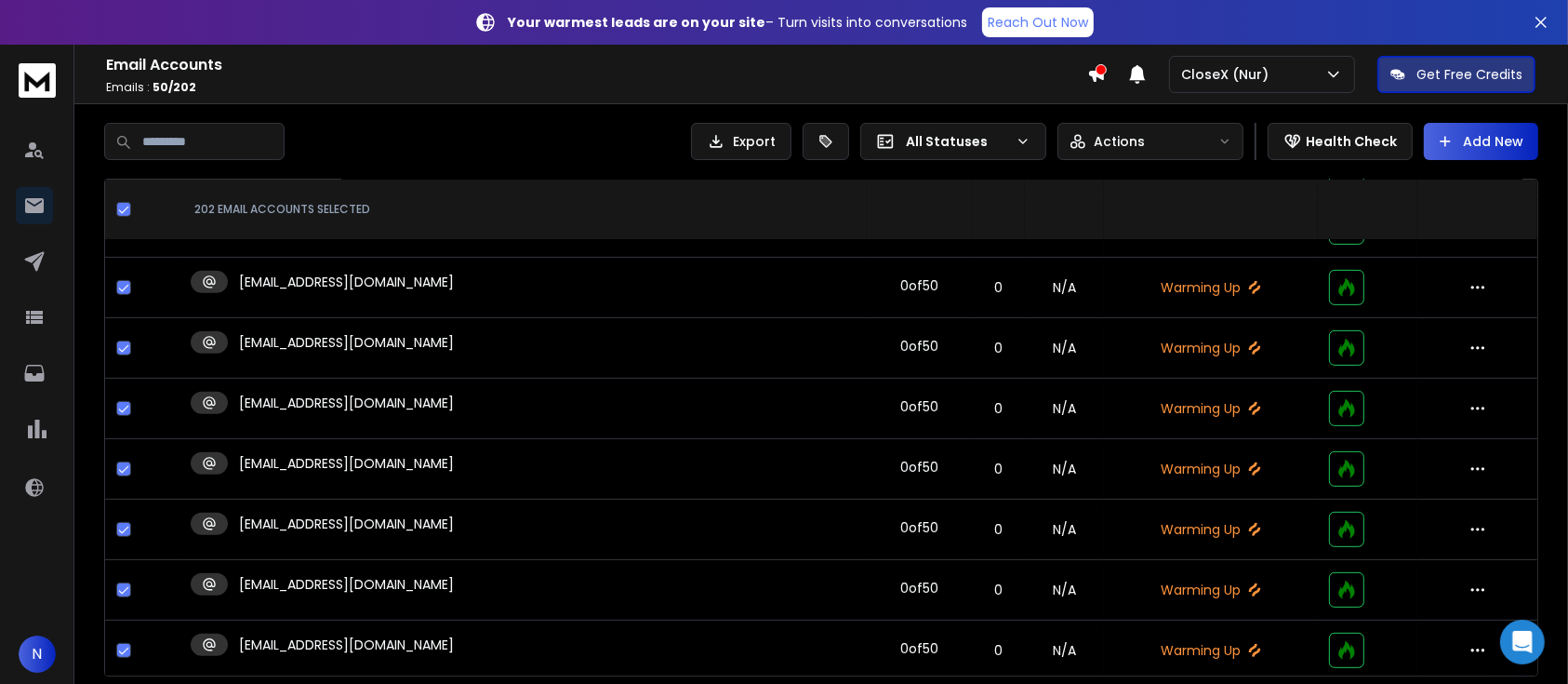
click at [237, 154] on input at bounding box center [194, 142] width 180 height 37
click at [1103, 135] on p "Actions" at bounding box center [1120, 141] width 51 height 19
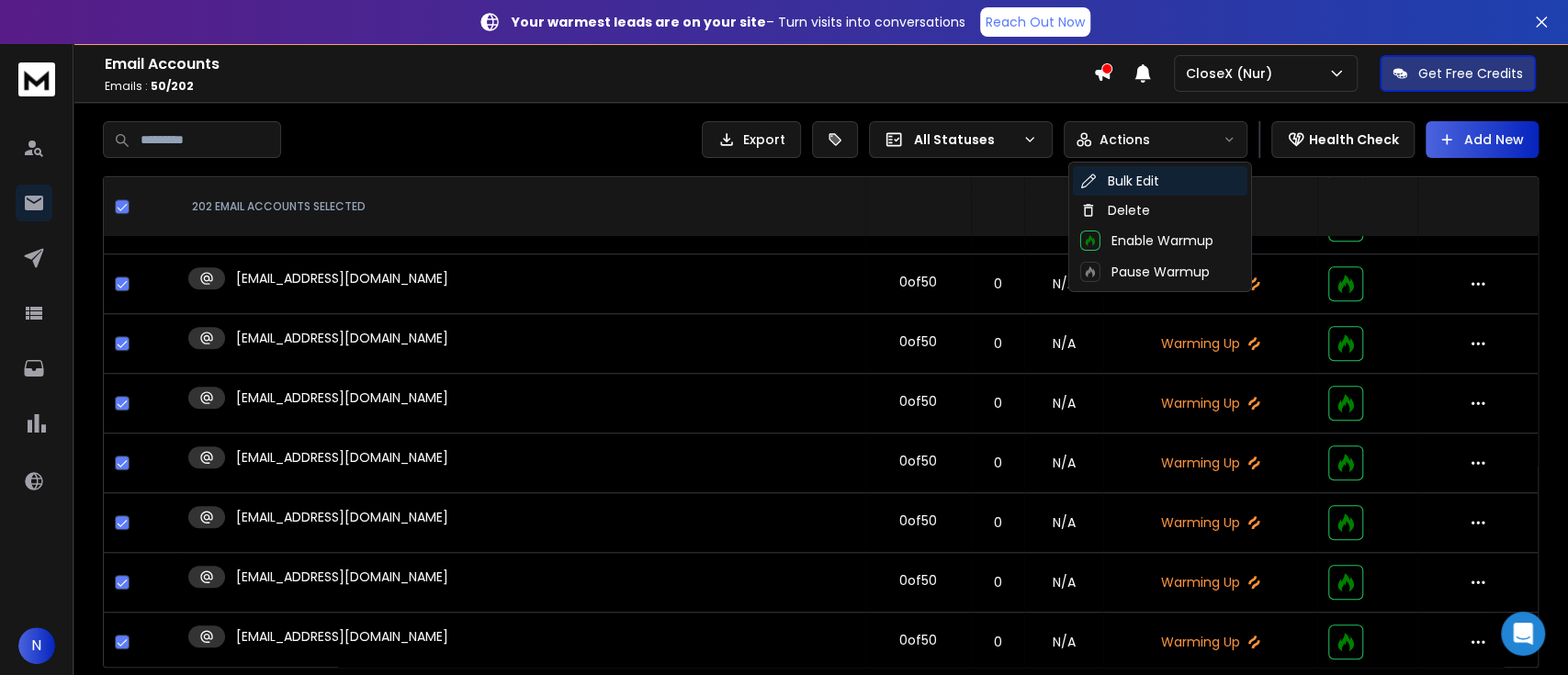
click at [1128, 184] on div "Bulk Edit" at bounding box center [1119, 180] width 79 height 18
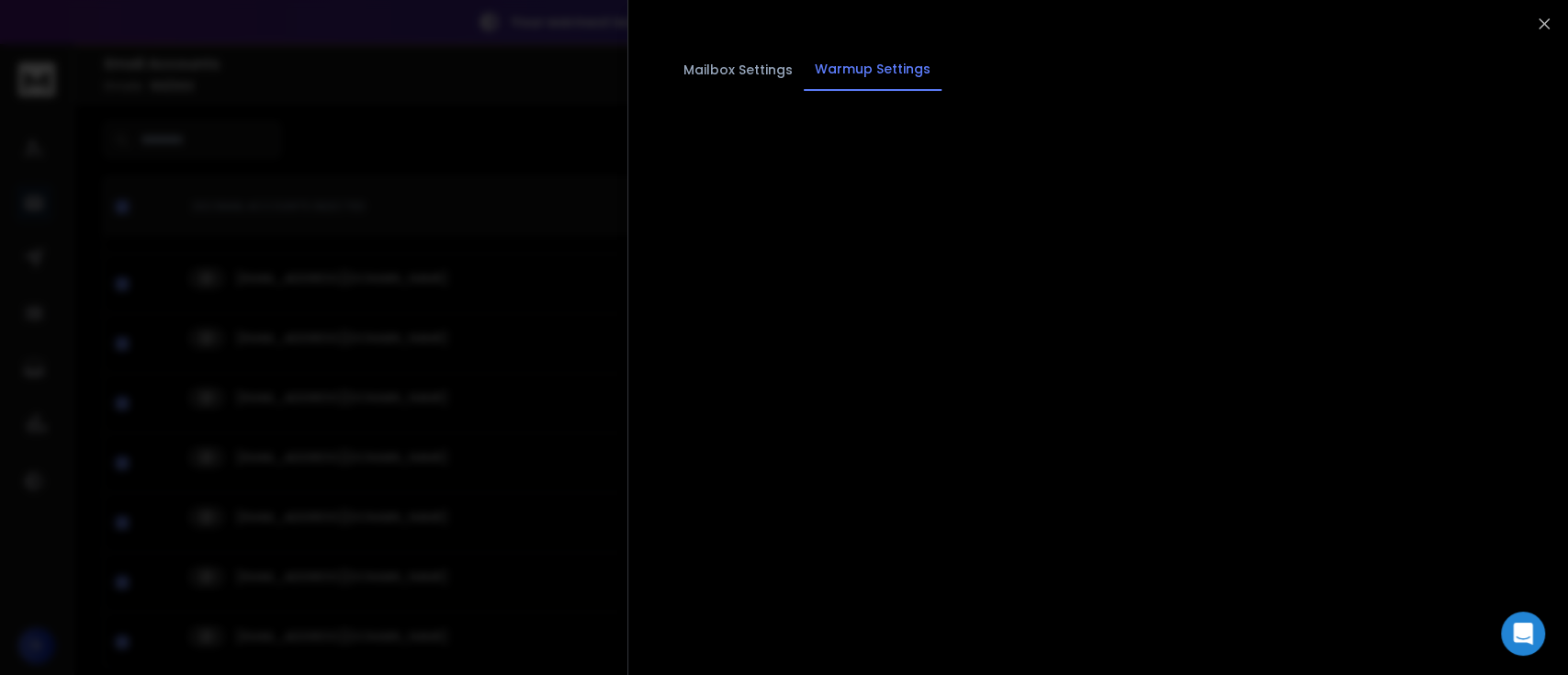
click at [838, 66] on button "Warmup Settings" at bounding box center [873, 69] width 138 height 42
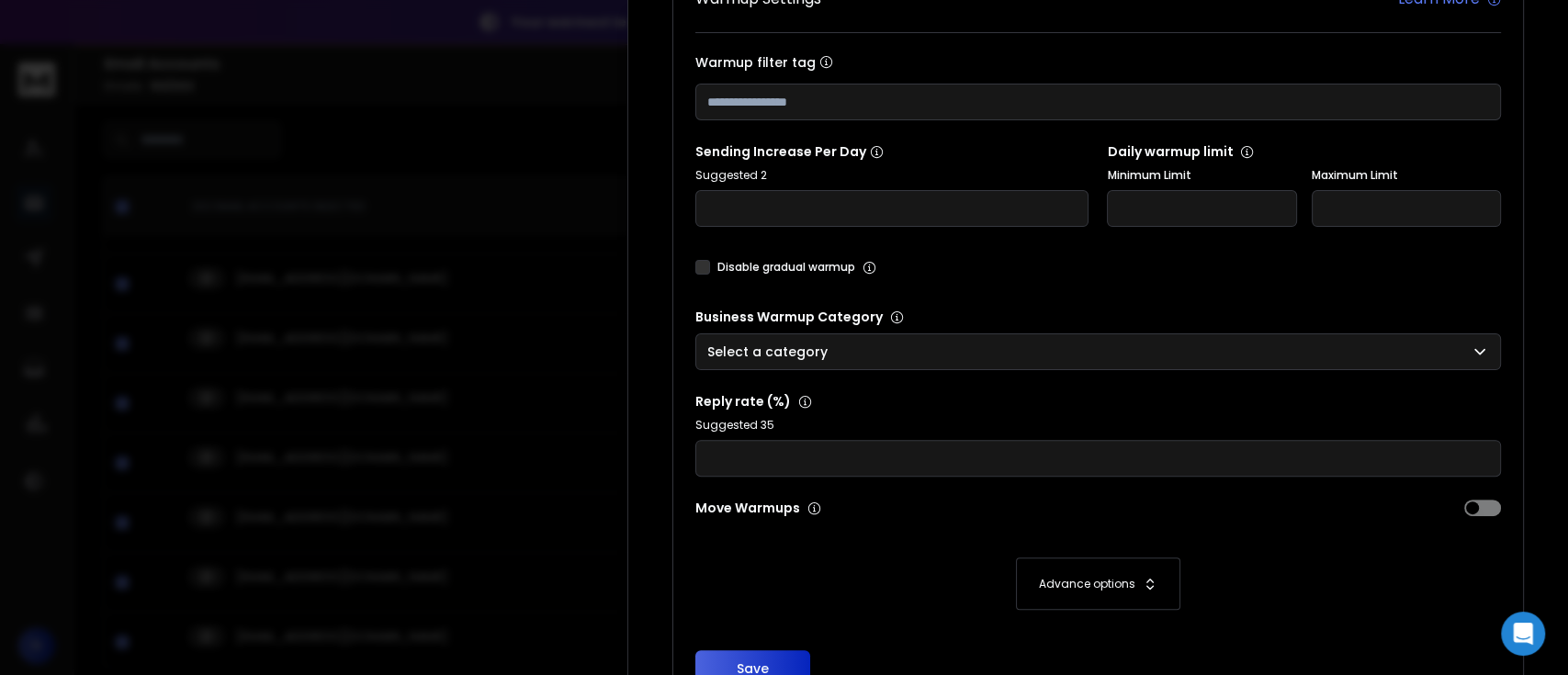
scroll to position [289, 0]
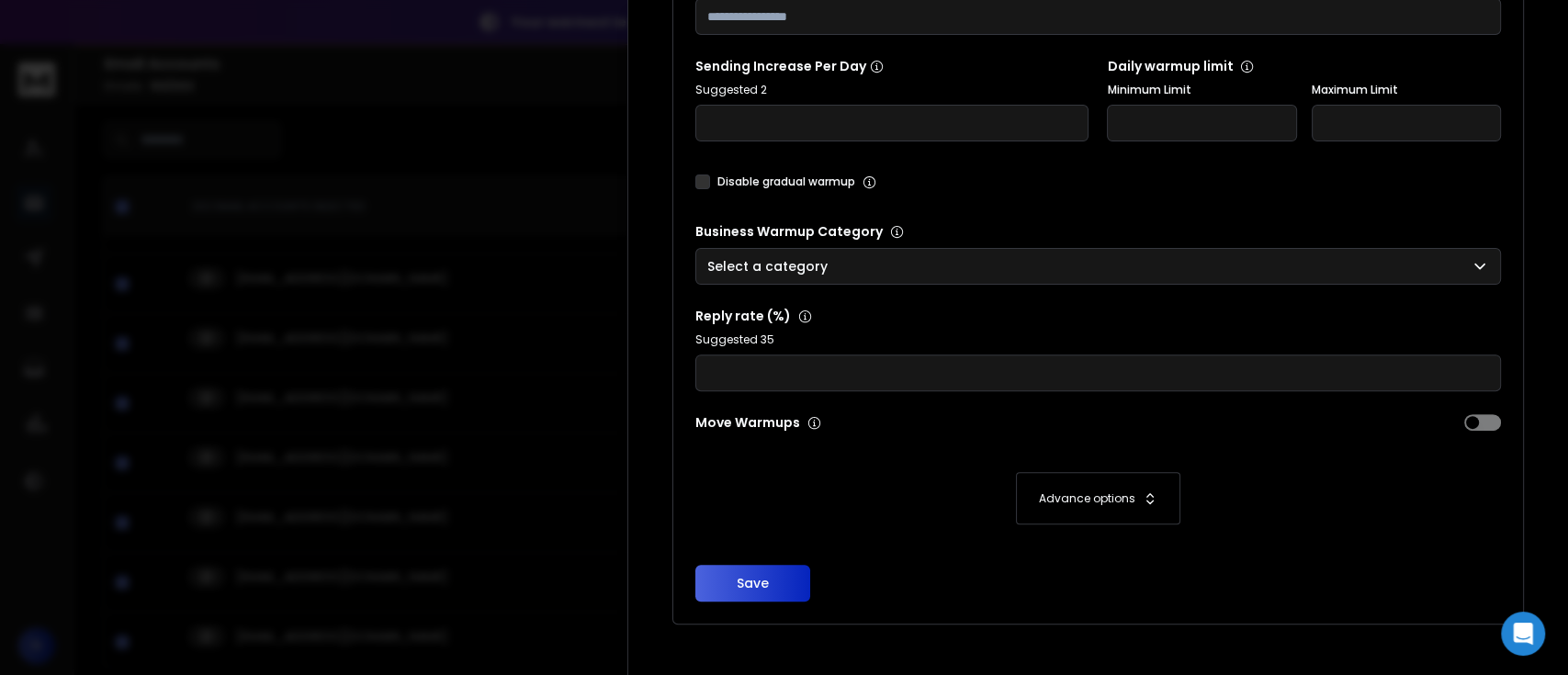
click at [718, 371] on input "number" at bounding box center [1098, 373] width 806 height 37
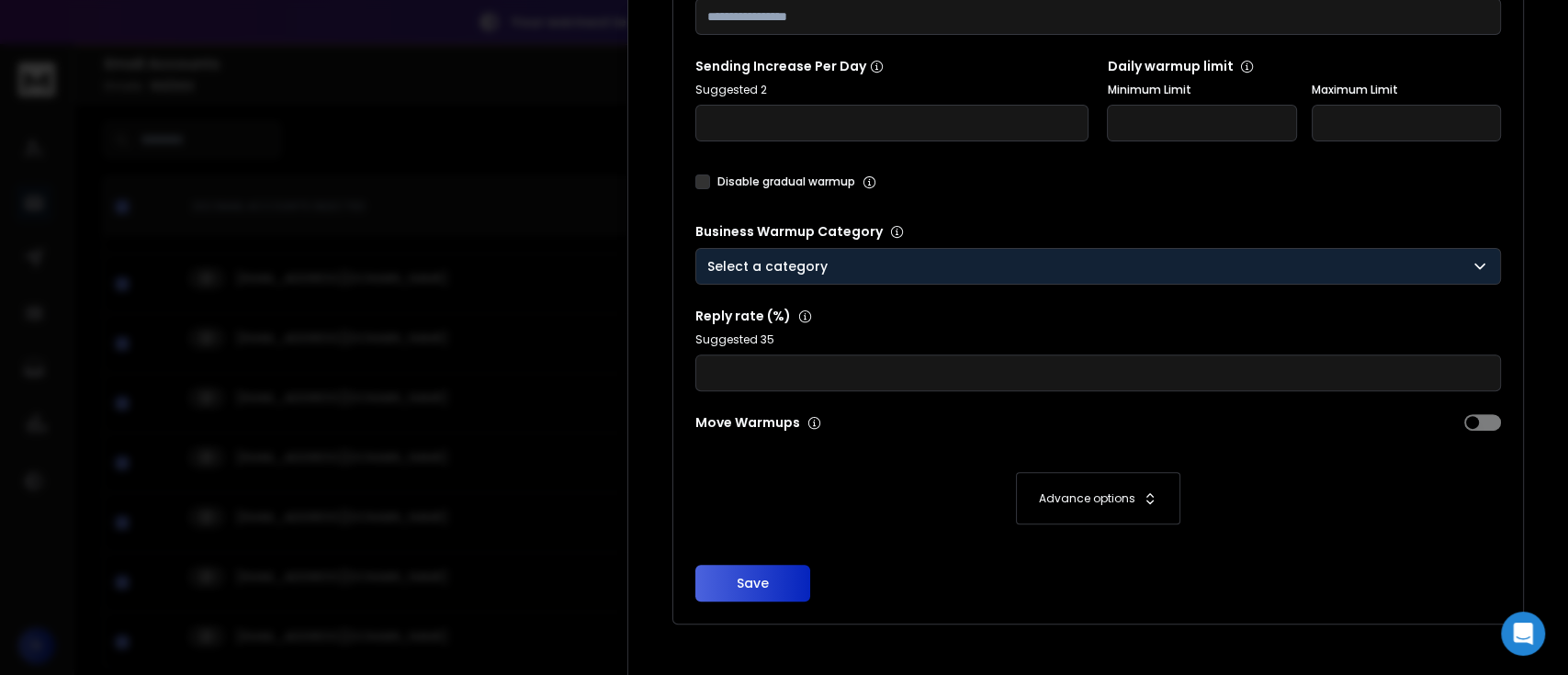
type input "**"
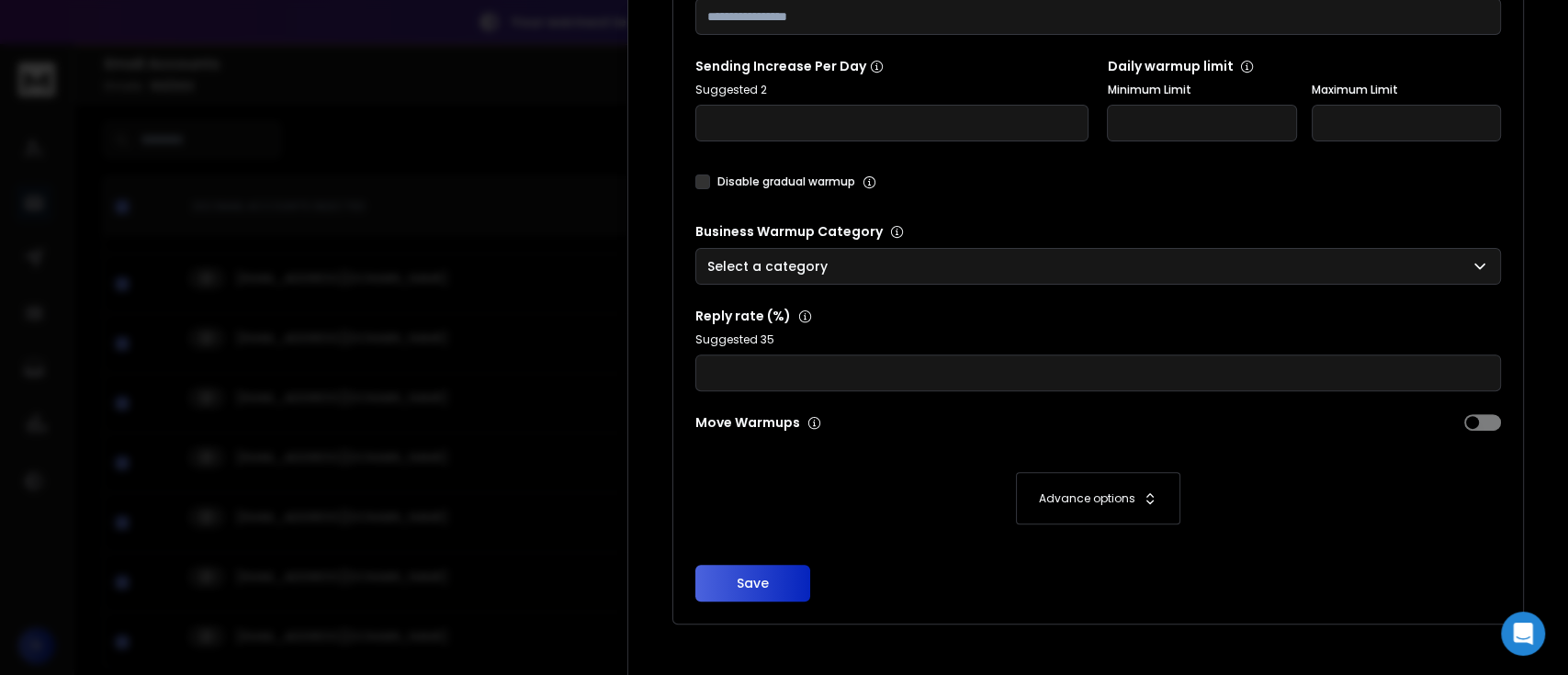
drag, startPoint x: 798, startPoint y: 265, endPoint x: 800, endPoint y: 286, distance: 21.1
click at [798, 266] on p "Select a category" at bounding box center [771, 266] width 128 height 18
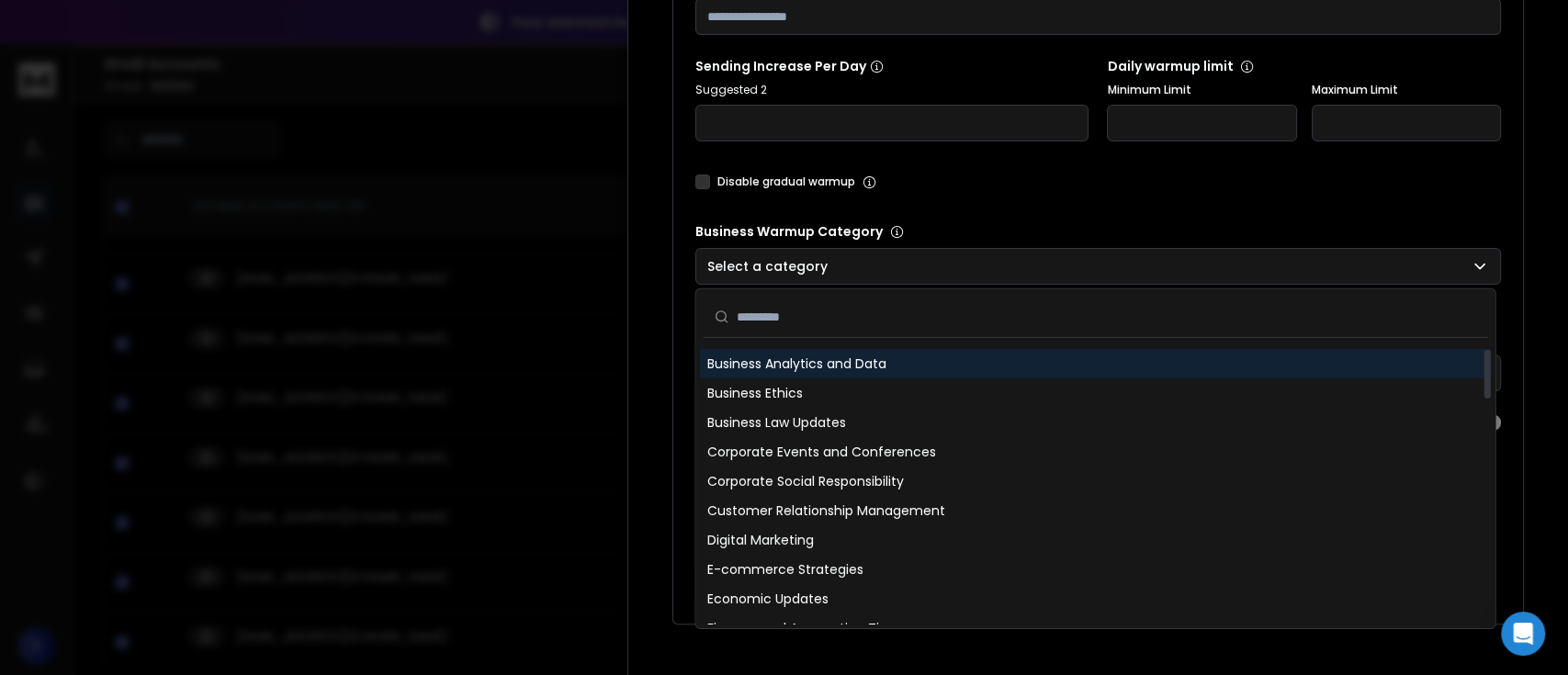
click at [796, 363] on span "Business Analytics and Data" at bounding box center [796, 363] width 179 height 18
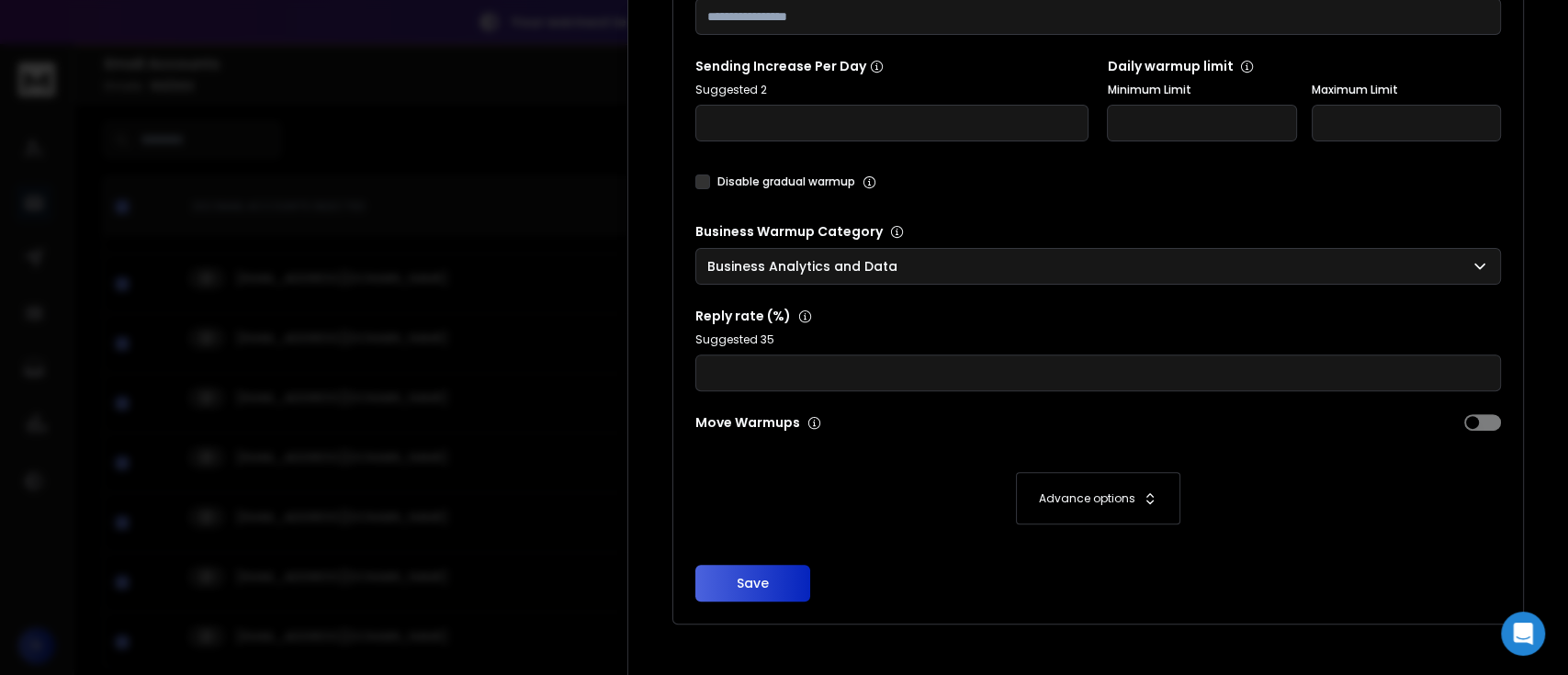
click at [706, 180] on button "Disable gradual warmup" at bounding box center [702, 181] width 15 height 15
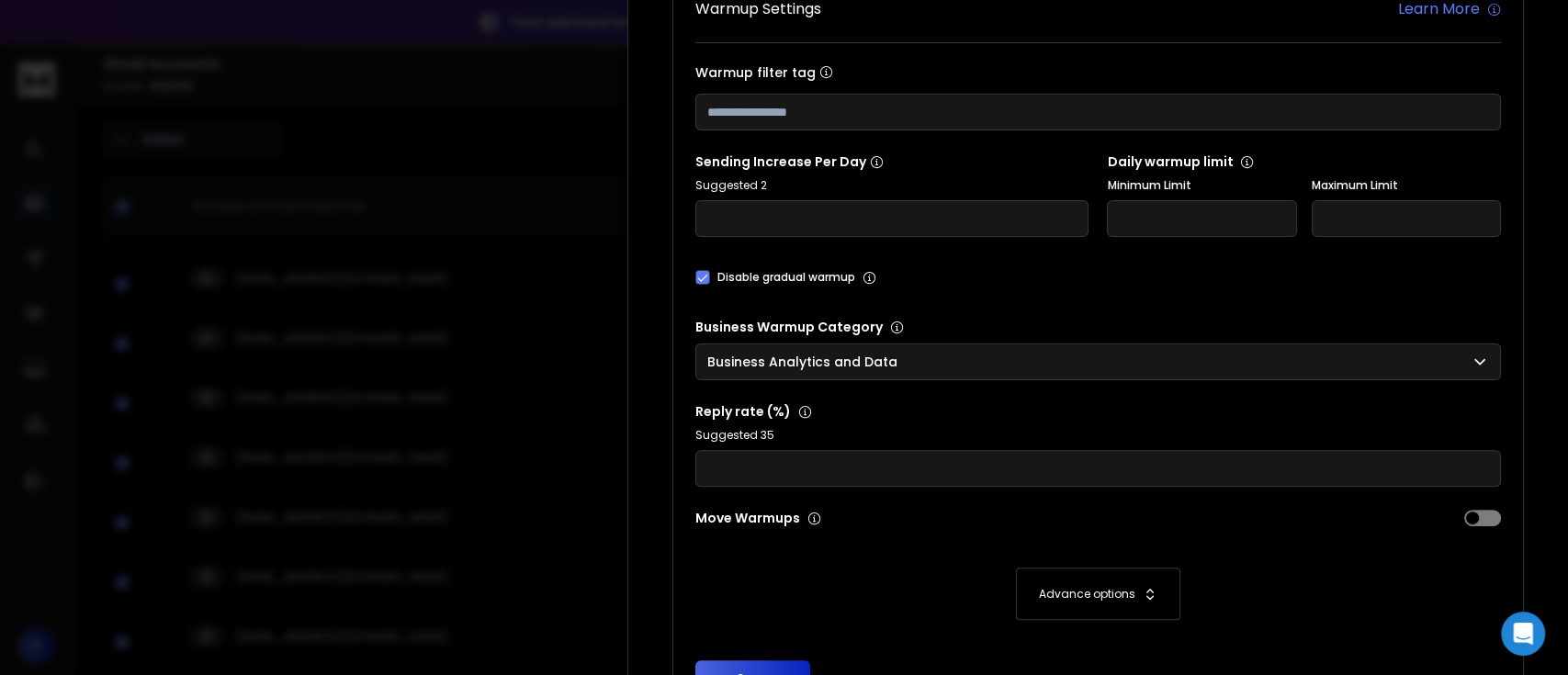
scroll to position [167, 0]
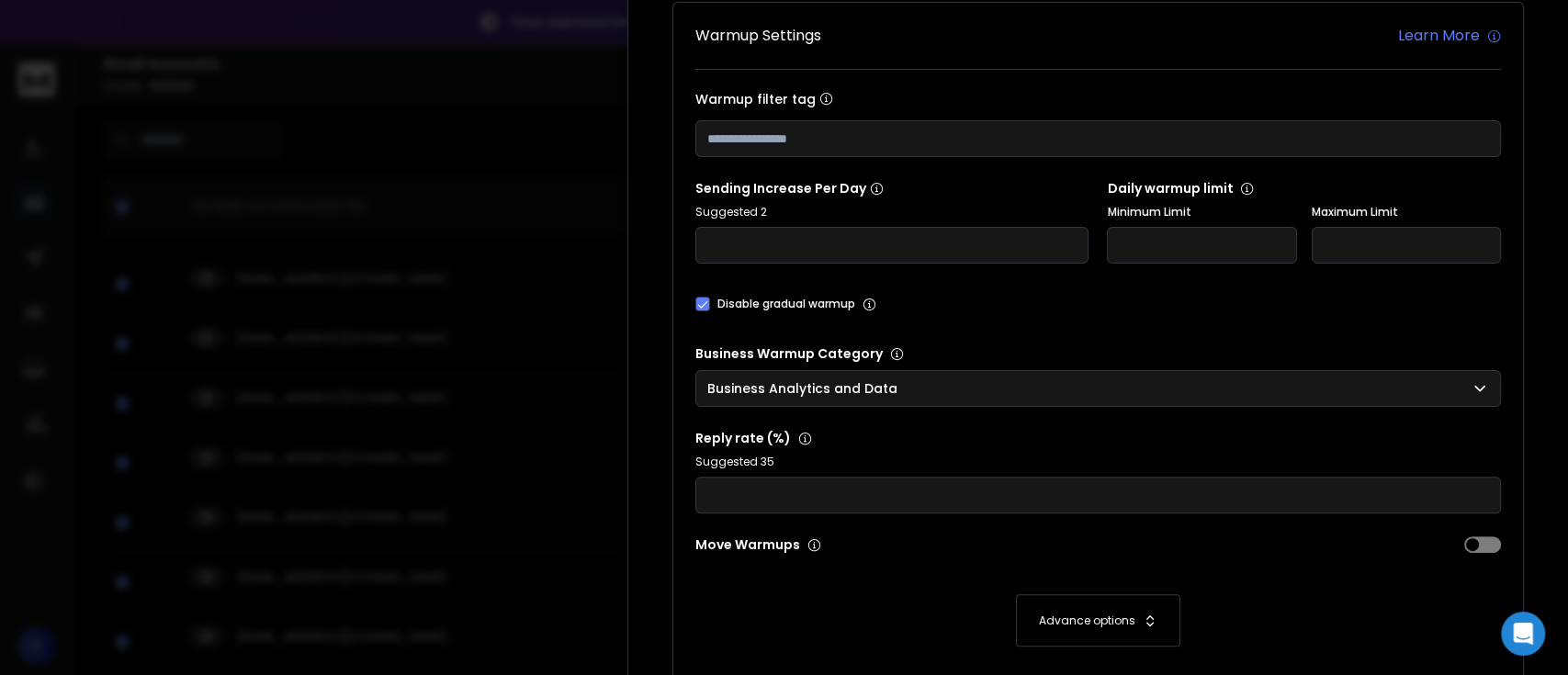
click at [700, 302] on button "Disable gradual warmup" at bounding box center [702, 303] width 15 height 15
click at [776, 246] on input "number" at bounding box center [892, 245] width 394 height 37
type input "****"
click at [1241, 255] on input "number" at bounding box center [1201, 245] width 189 height 37
type input "**"
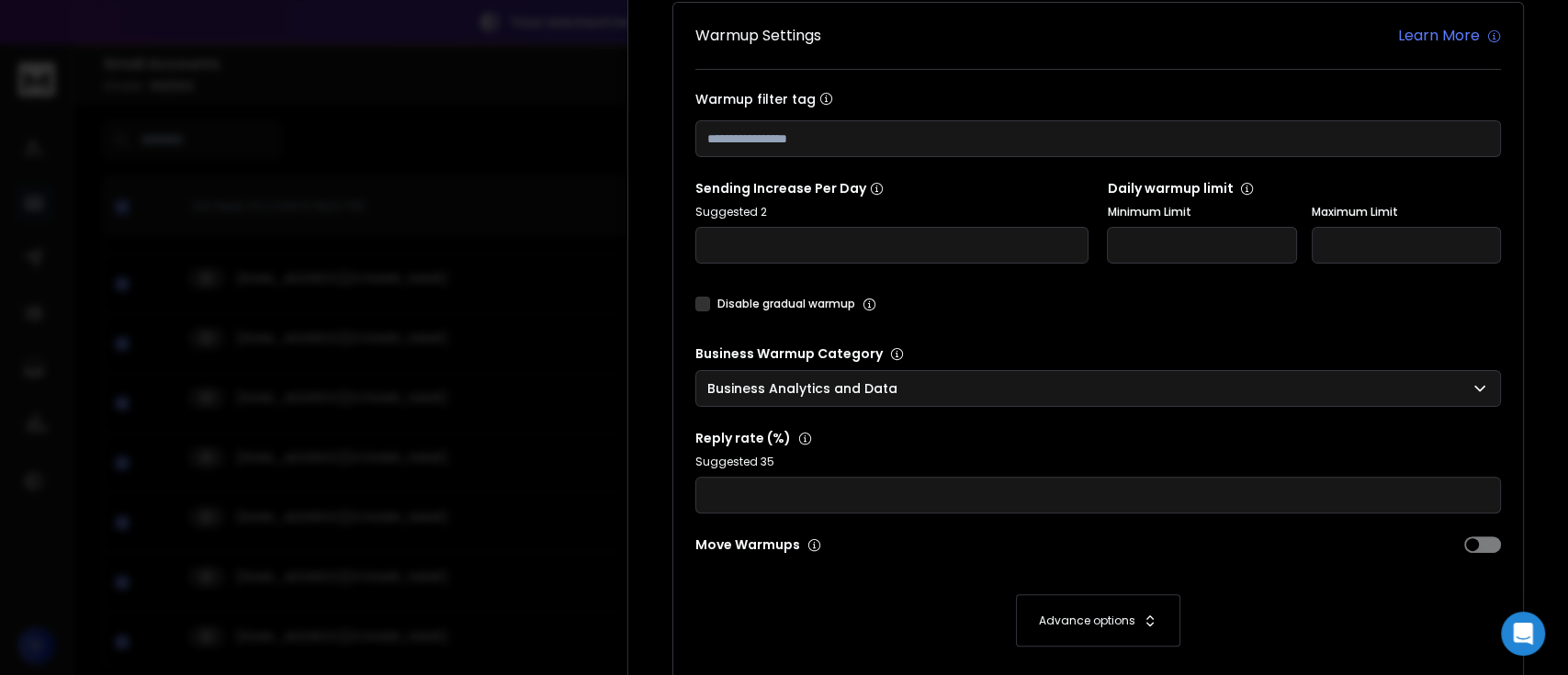
click at [1352, 256] on input "number" at bounding box center [1406, 245] width 189 height 37
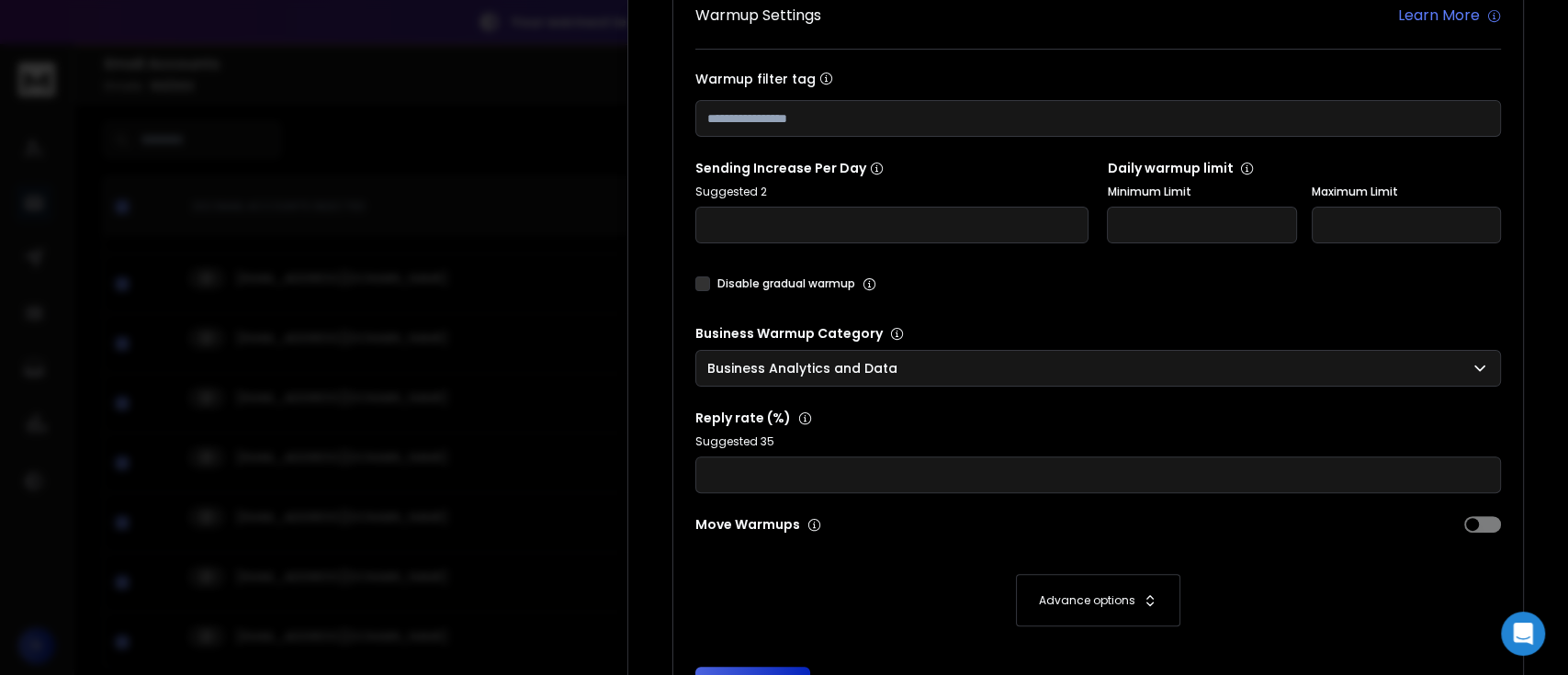
scroll to position [289, 0]
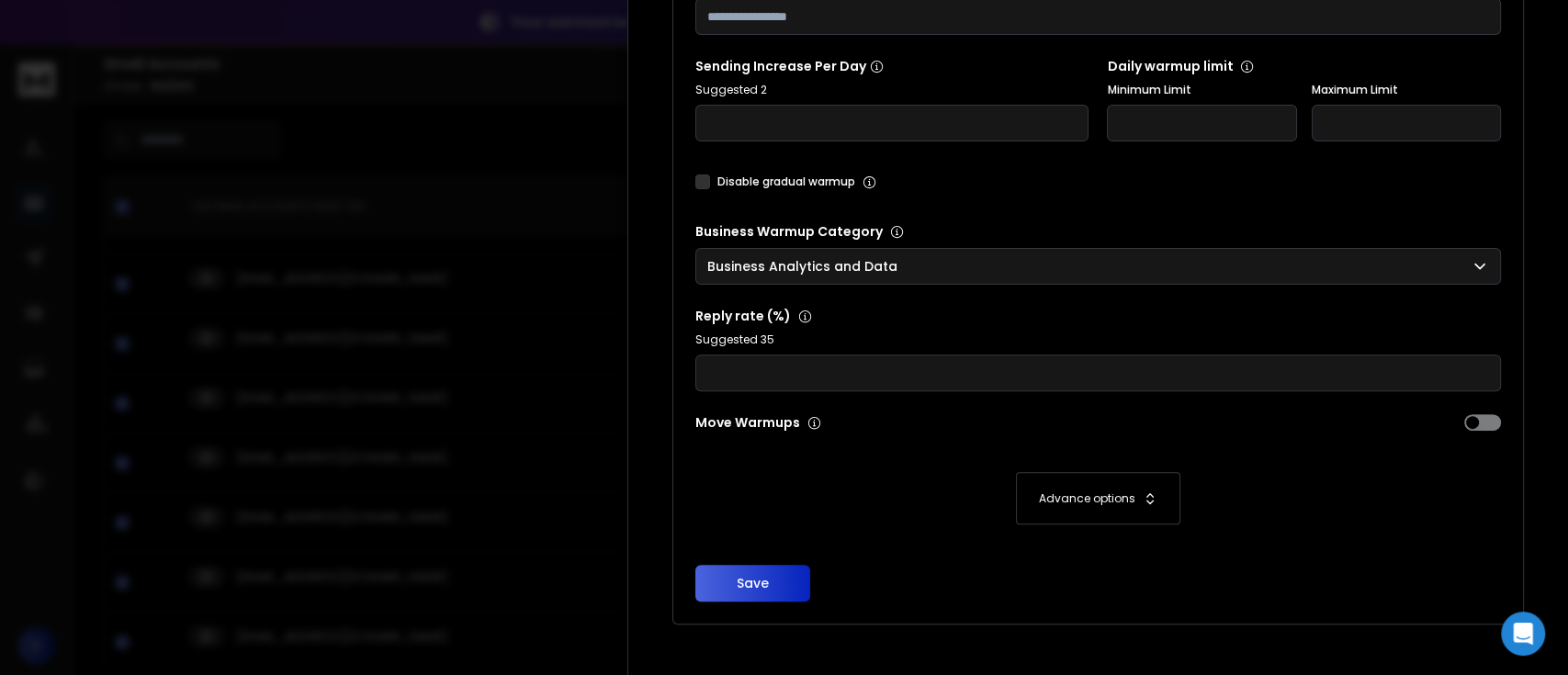
type input "**"
click at [1486, 417] on button "button" at bounding box center [1482, 422] width 37 height 17
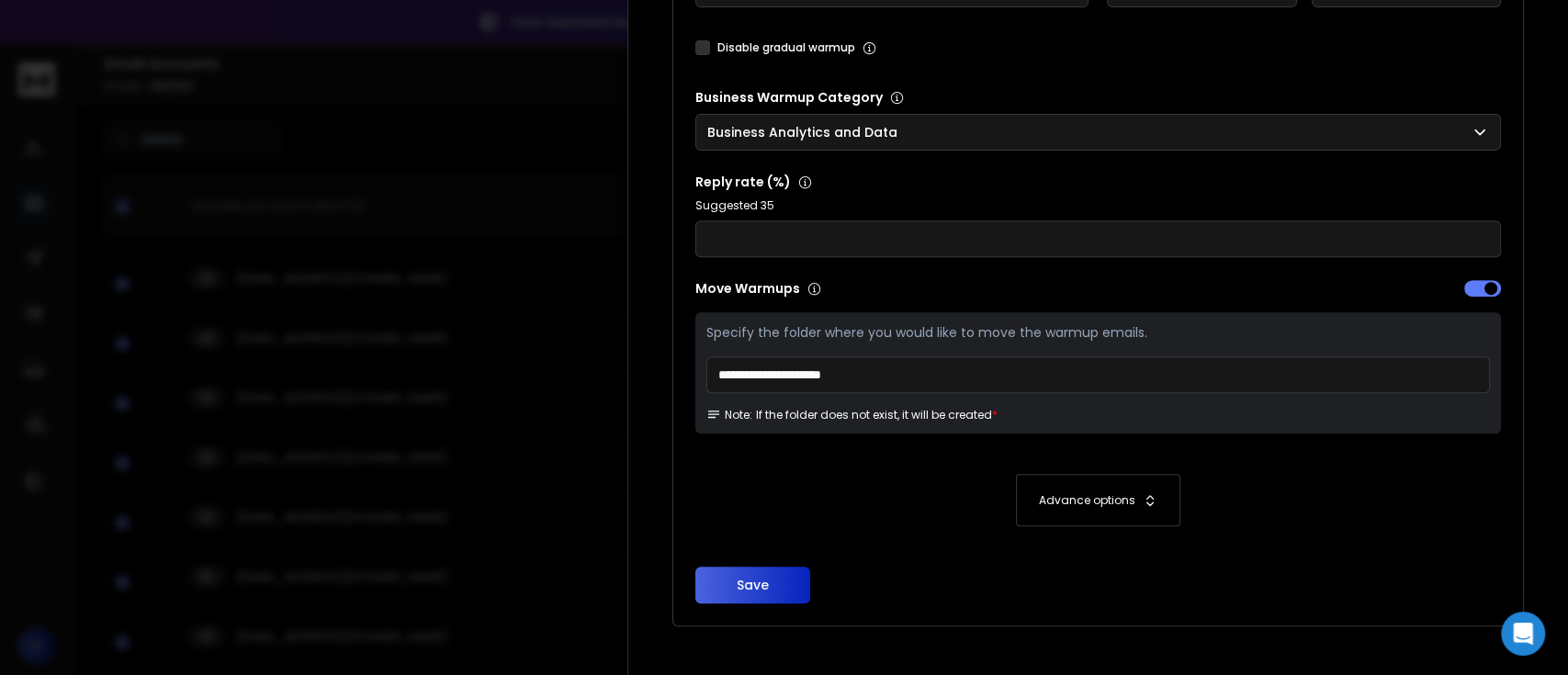
scroll to position [426, 0]
click at [918, 382] on input "**********" at bounding box center [1098, 372] width 784 height 37
click at [1086, 495] on p "Advance options" at bounding box center [1086, 497] width 96 height 15
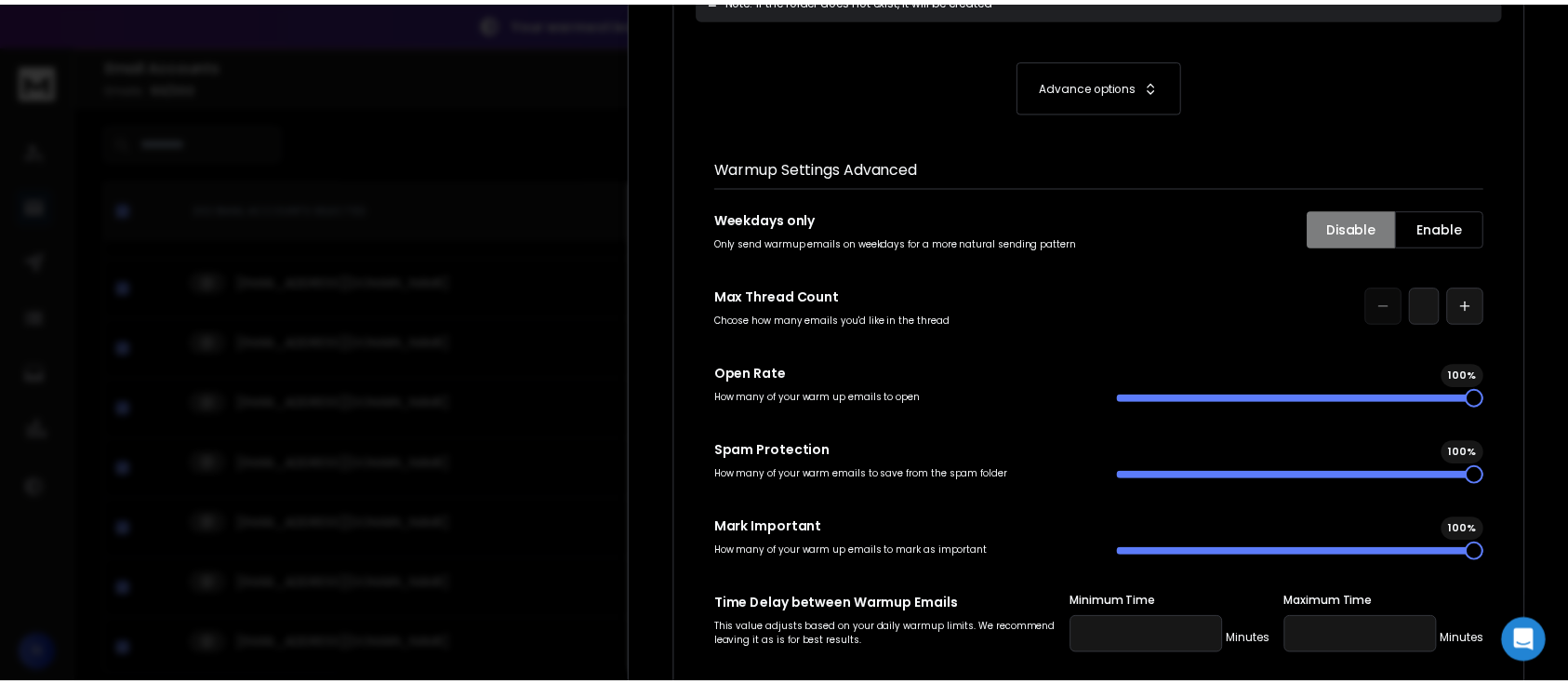
scroll to position [975, 0]
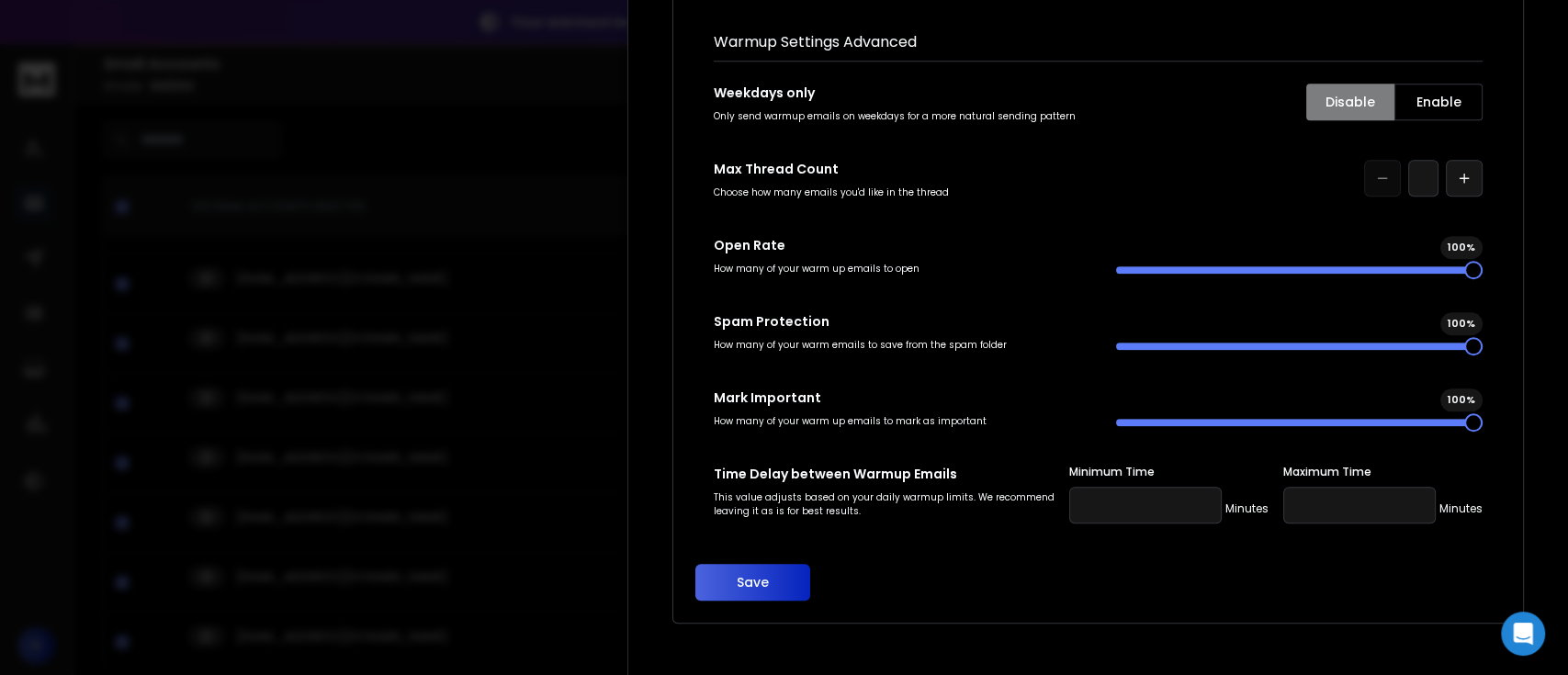
click at [756, 566] on button "Save" at bounding box center [752, 582] width 115 height 37
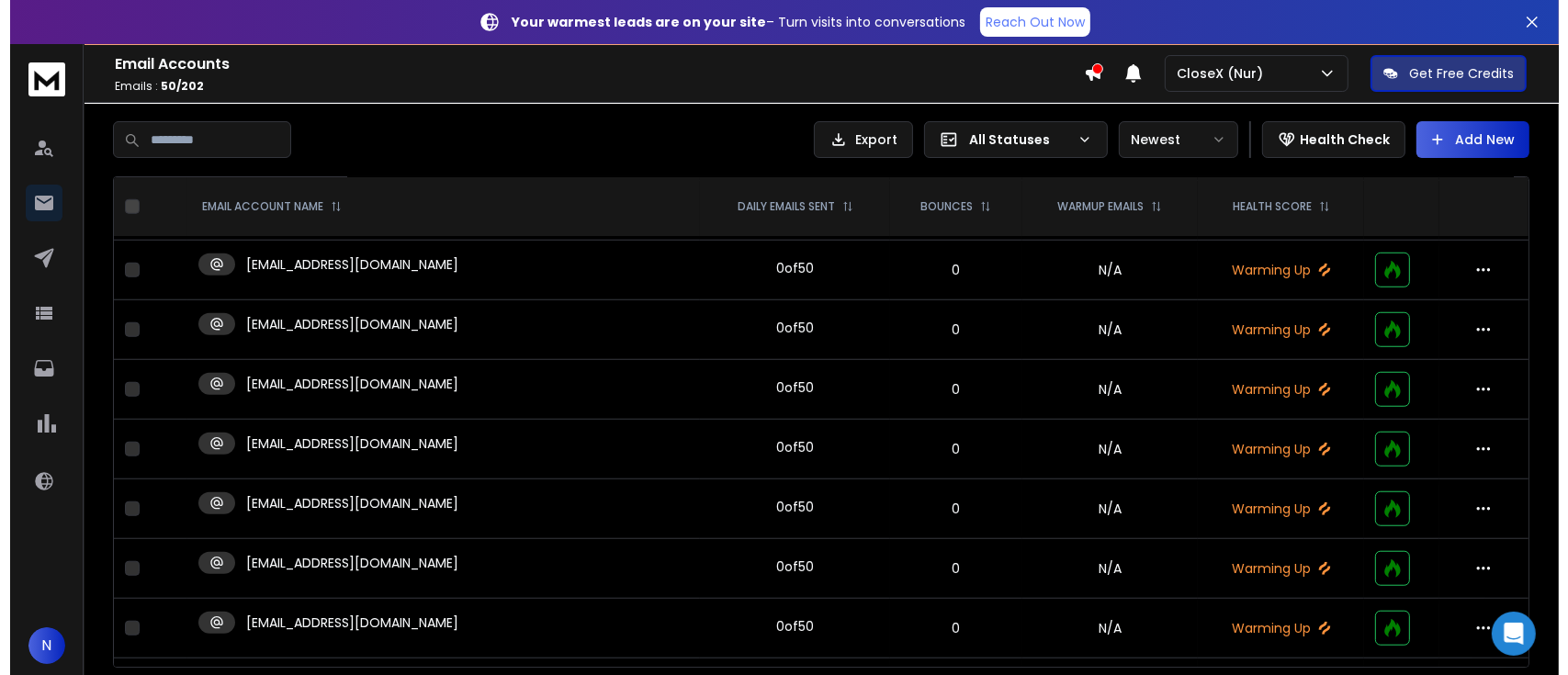
scroll to position [1612, 0]
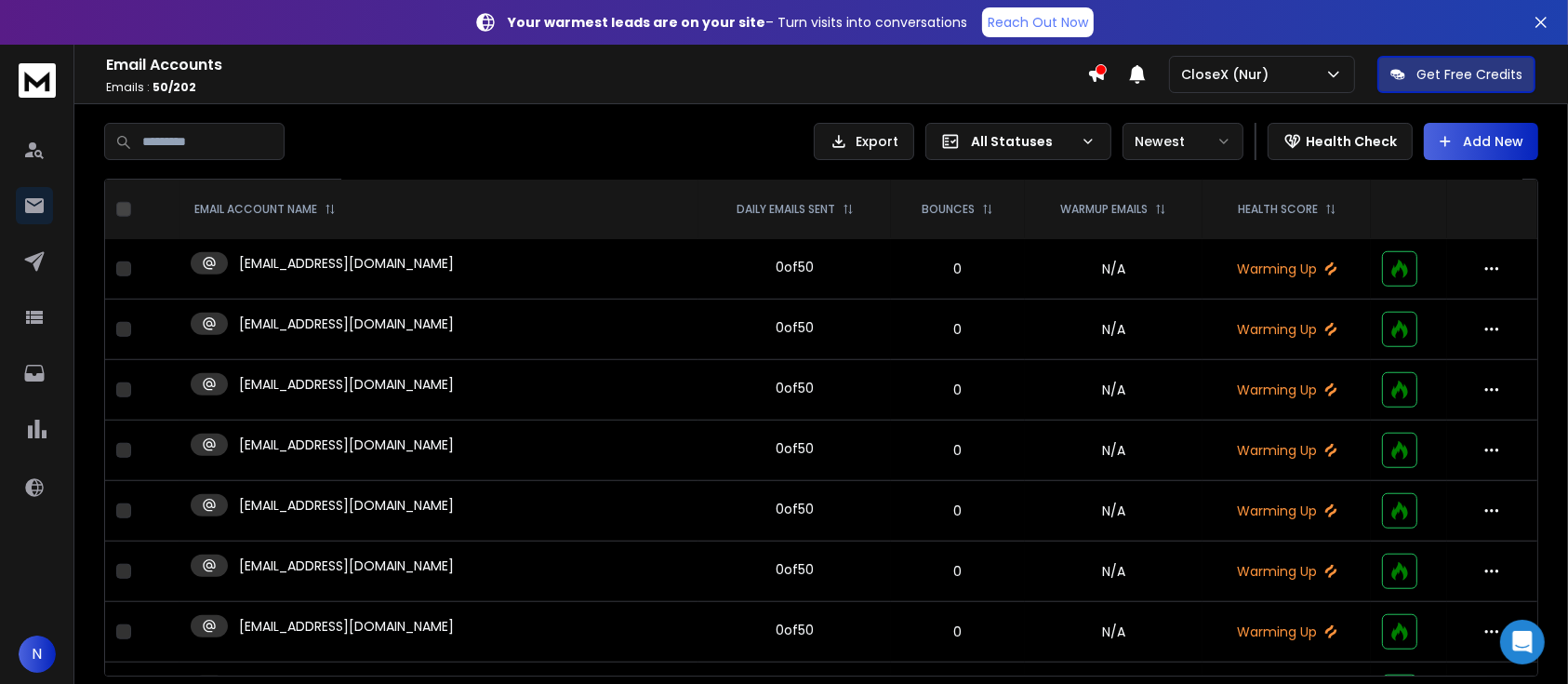
click at [325, 380] on p "[EMAIL_ADDRESS][DOMAIN_NAME]" at bounding box center [347, 383] width 215 height 19
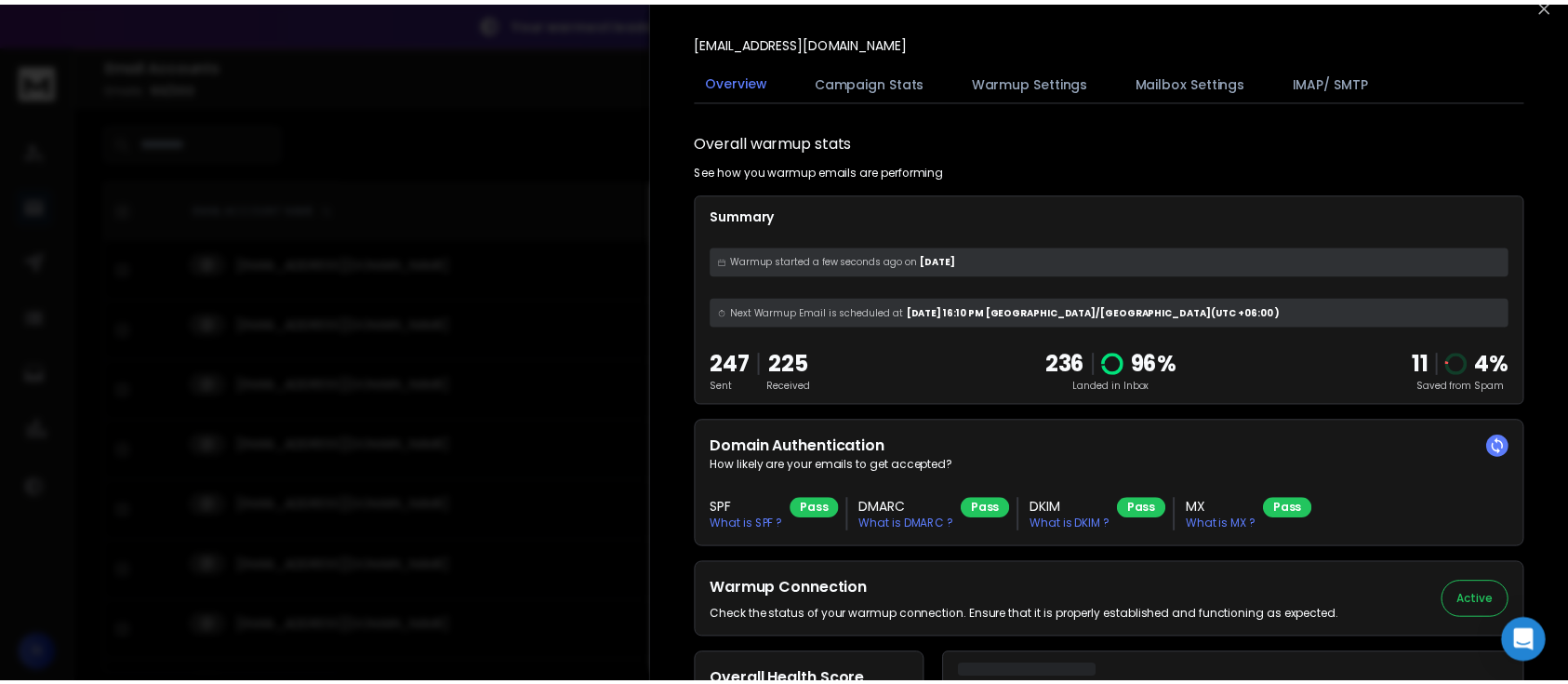
scroll to position [0, 0]
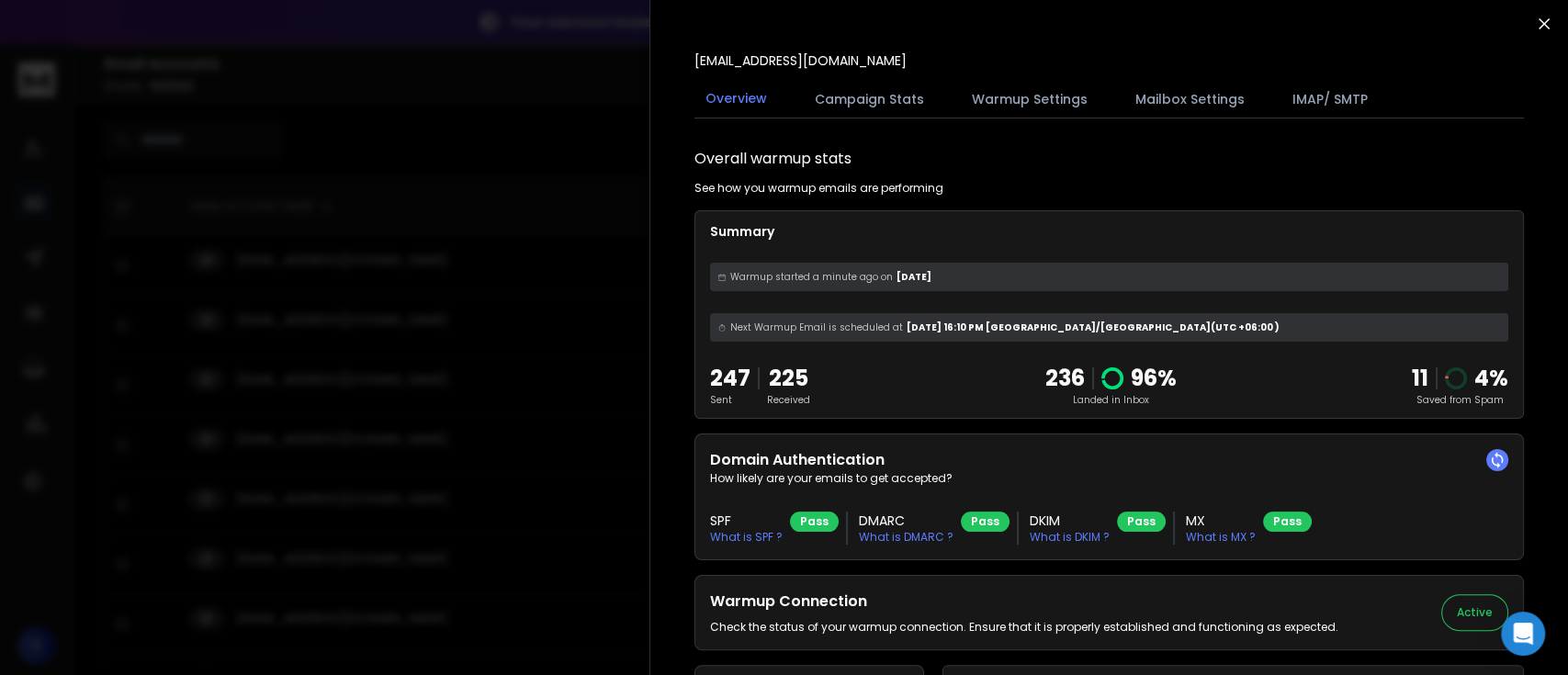
click at [1539, 18] on icon "button" at bounding box center [1544, 23] width 18 height 18
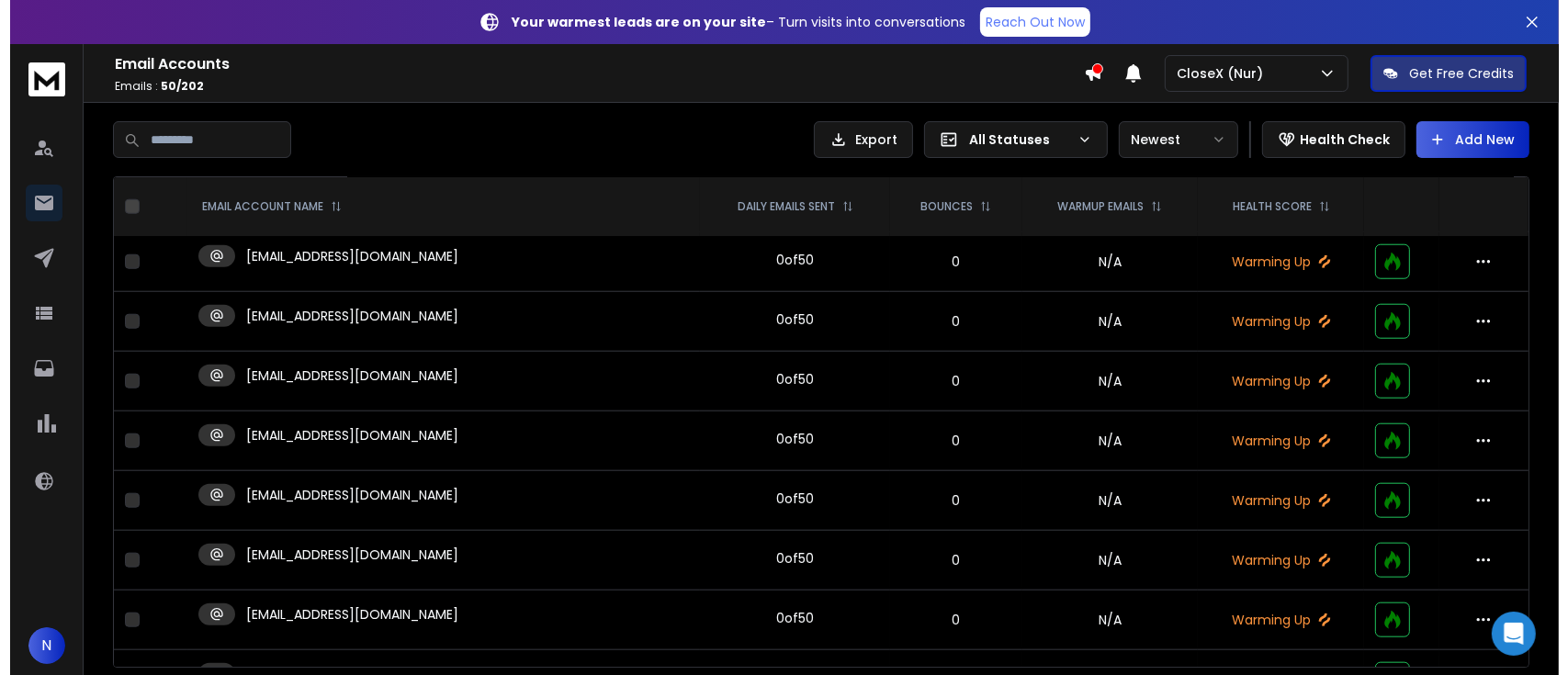
scroll to position [2346, 0]
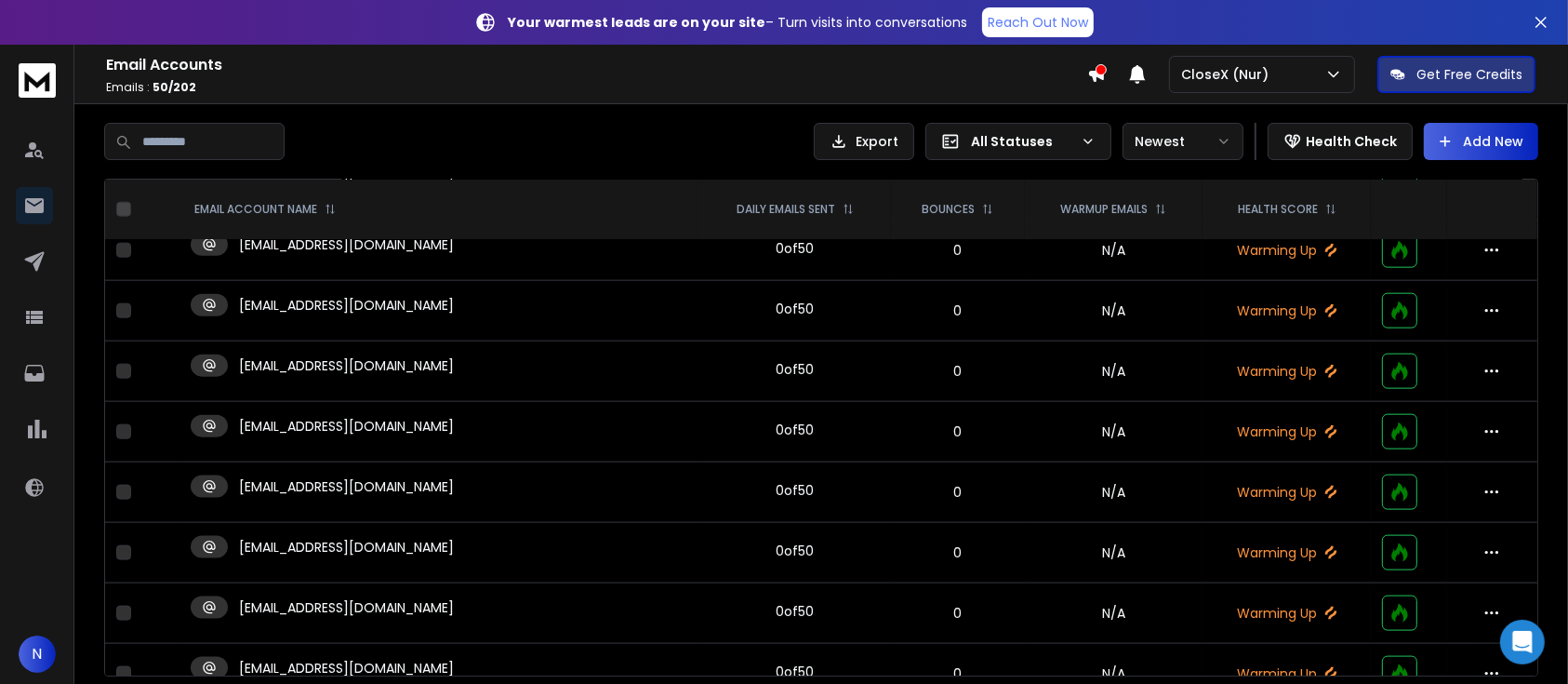
click at [333, 541] on p "[EMAIL_ADDRESS][DOMAIN_NAME]" at bounding box center [347, 546] width 215 height 19
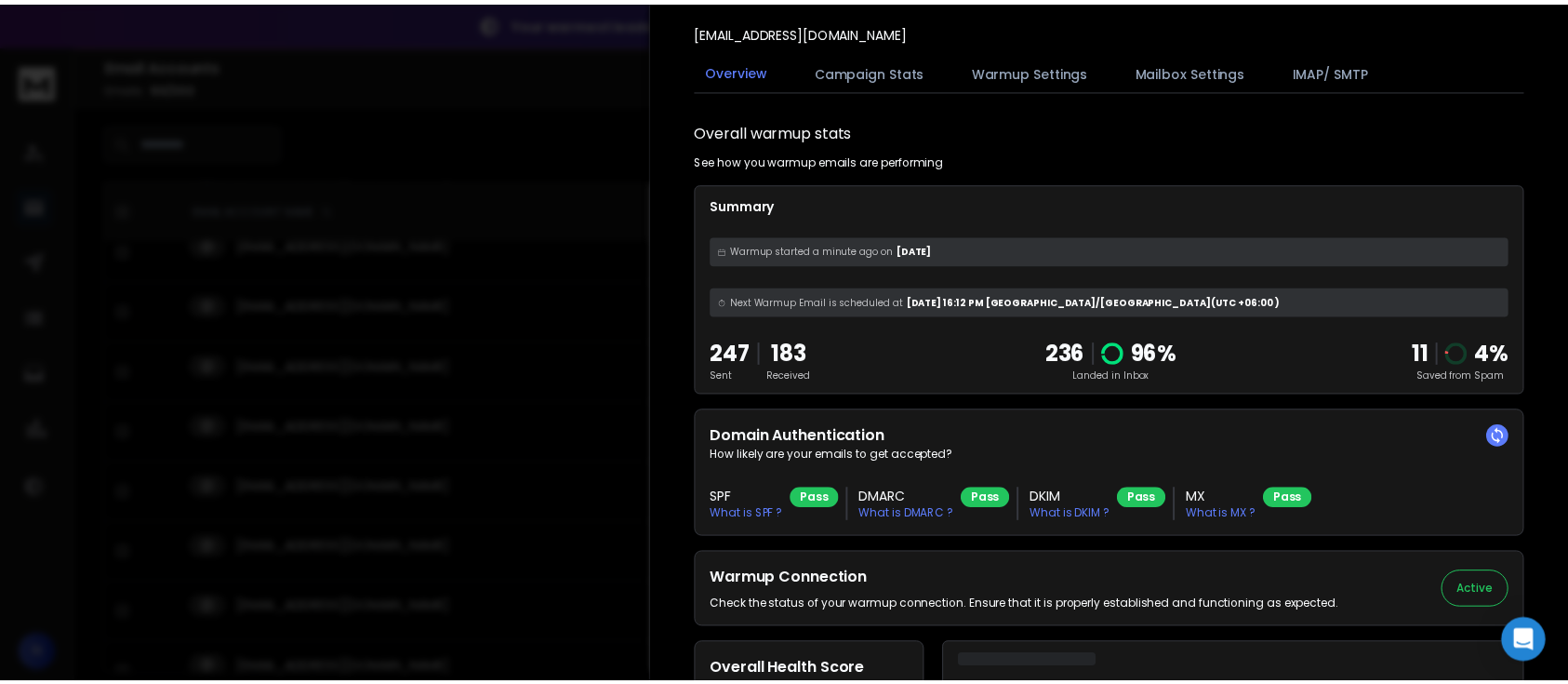
scroll to position [0, 0]
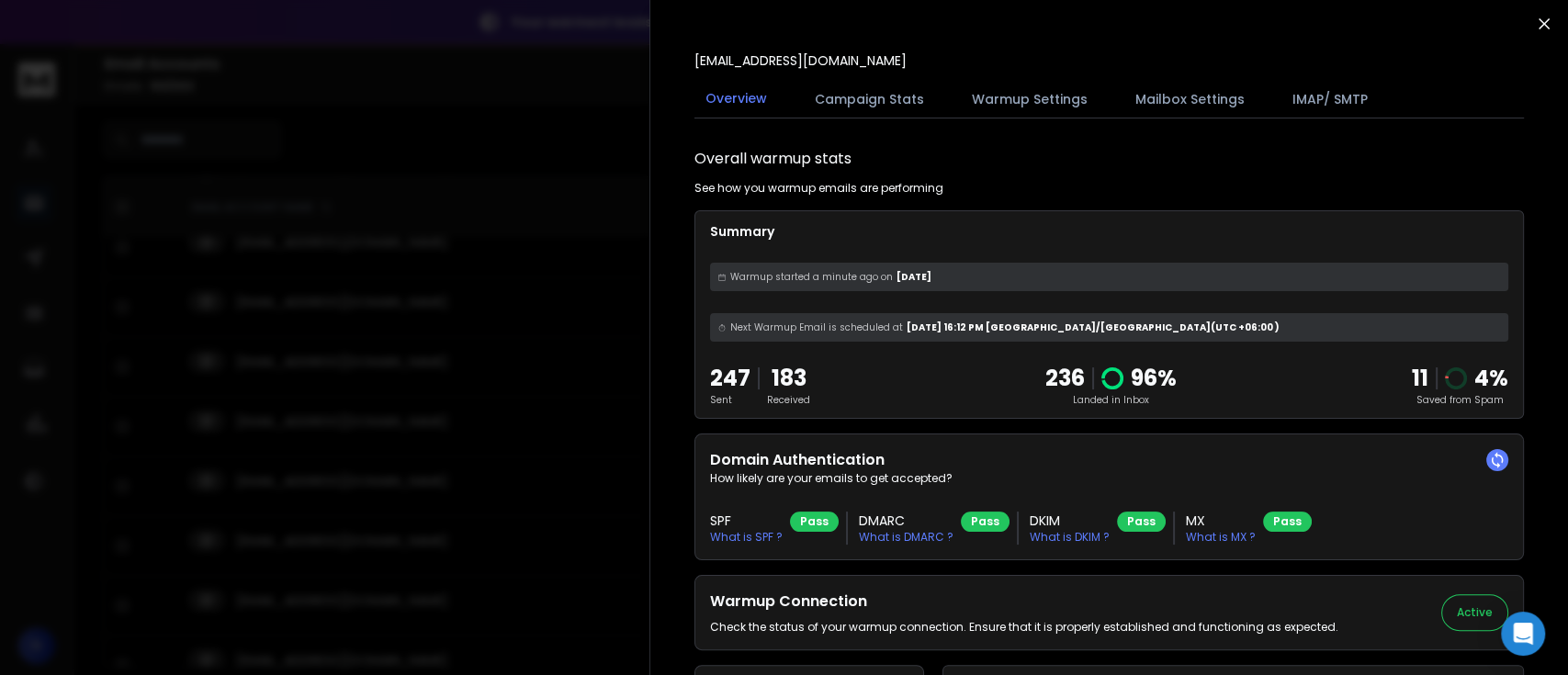
click at [1535, 22] on icon "button" at bounding box center [1544, 23] width 18 height 18
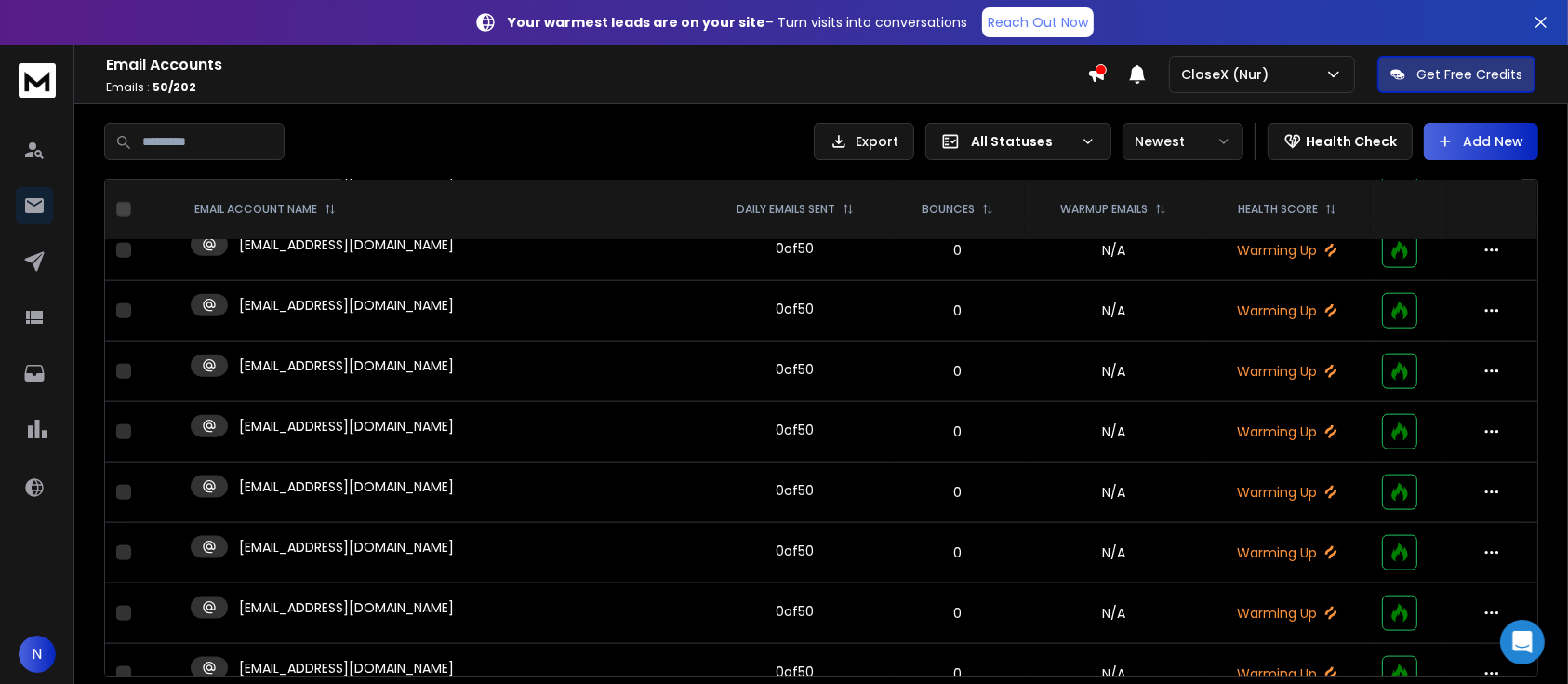
click at [1472, 141] on button "Add New" at bounding box center [1481, 142] width 114 height 37
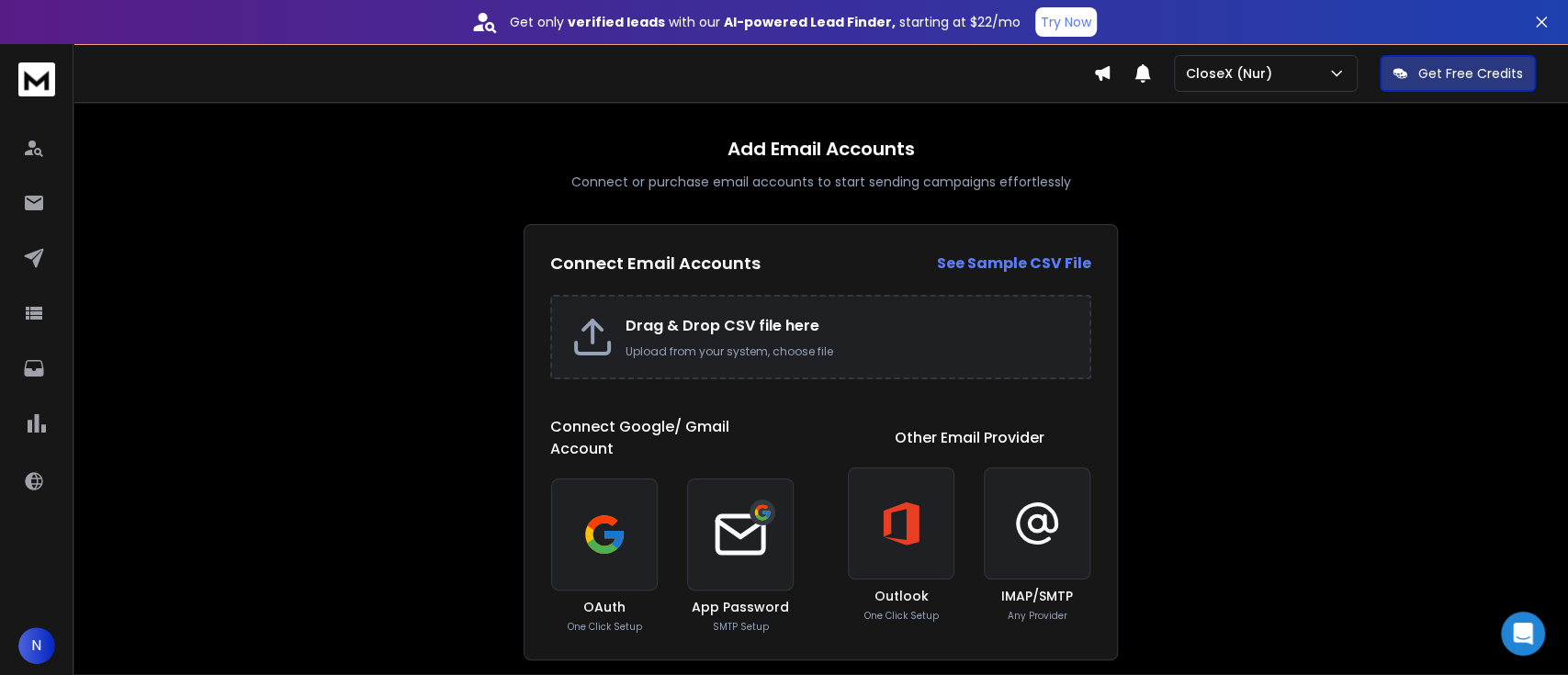
click at [761, 356] on p "Upload from your system, choose file" at bounding box center [849, 351] width 446 height 15
type input "**********"
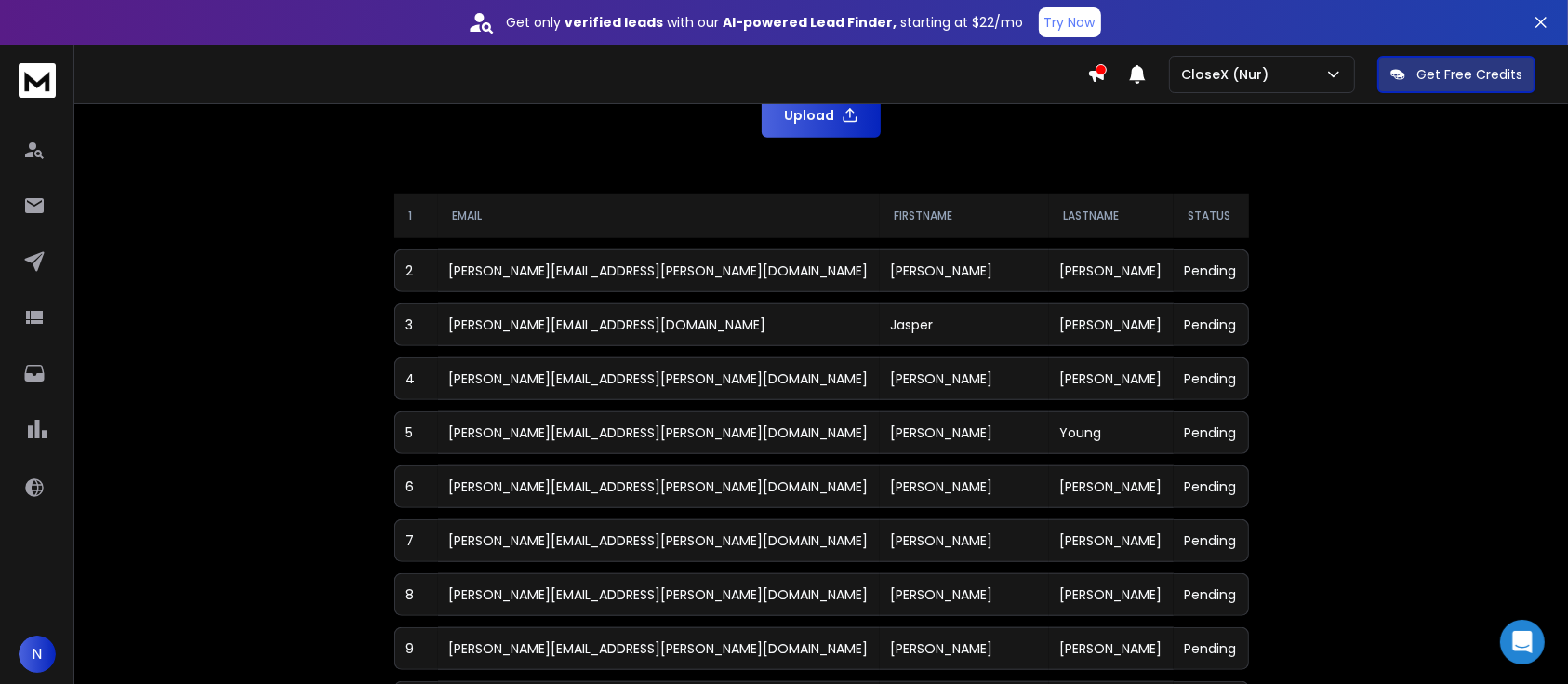
scroll to position [1364, 0]
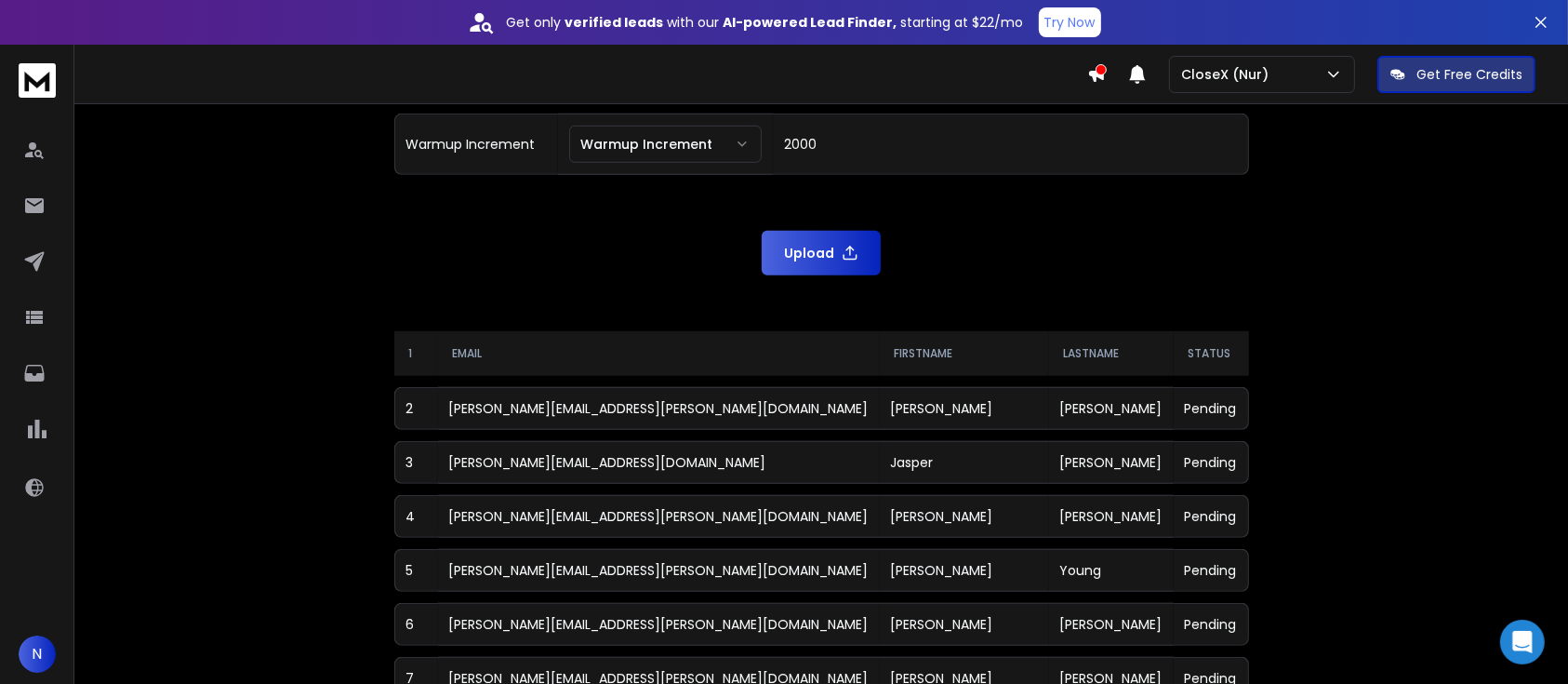
click at [837, 249] on button "Upload" at bounding box center [821, 252] width 119 height 44
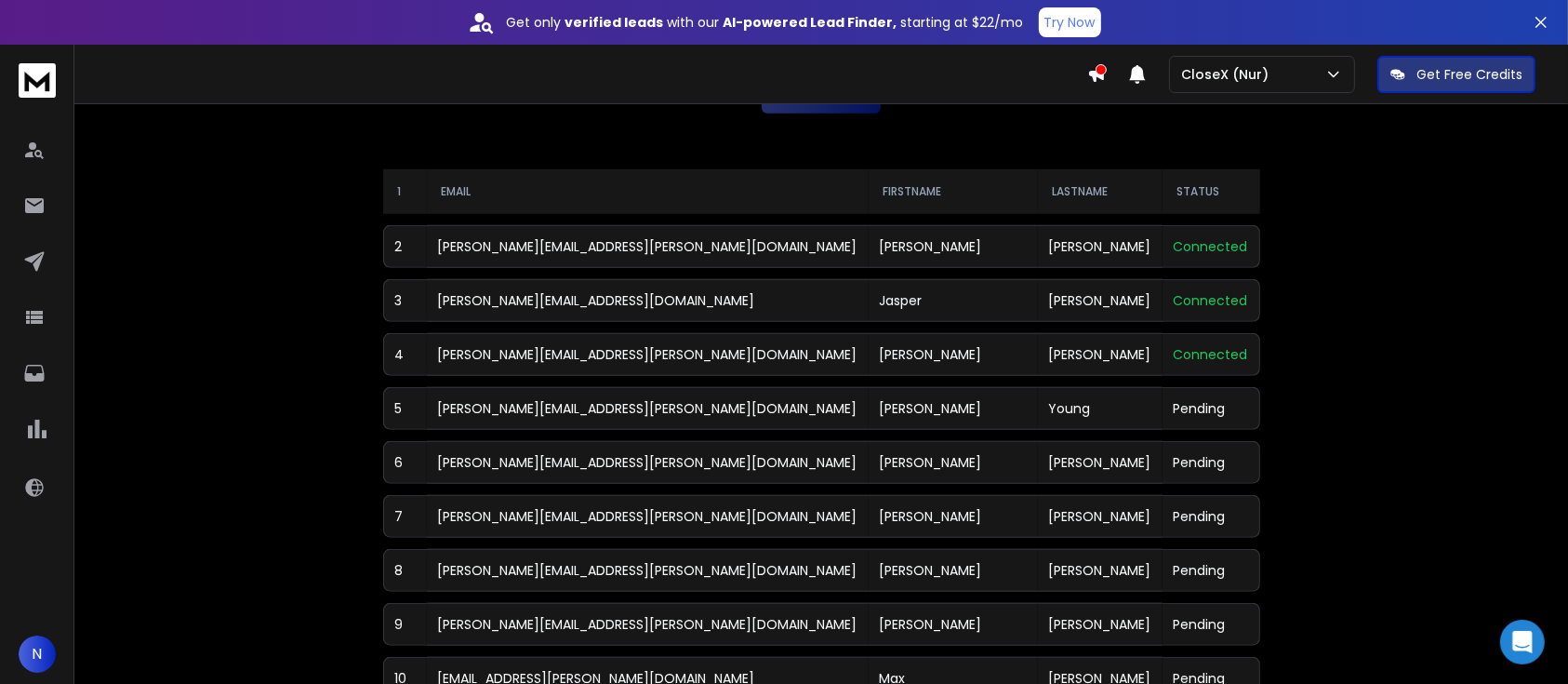
scroll to position [1488, 0]
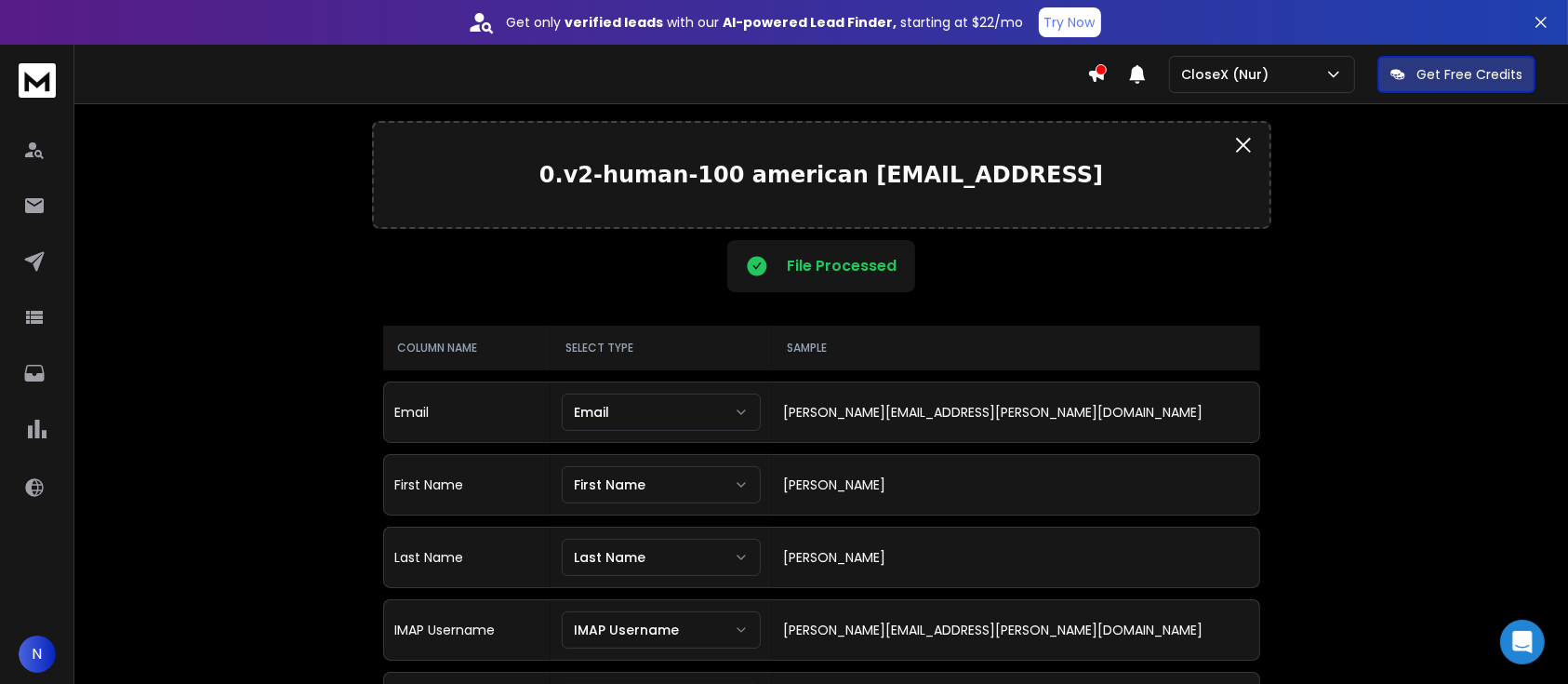
scroll to position [0, 0]
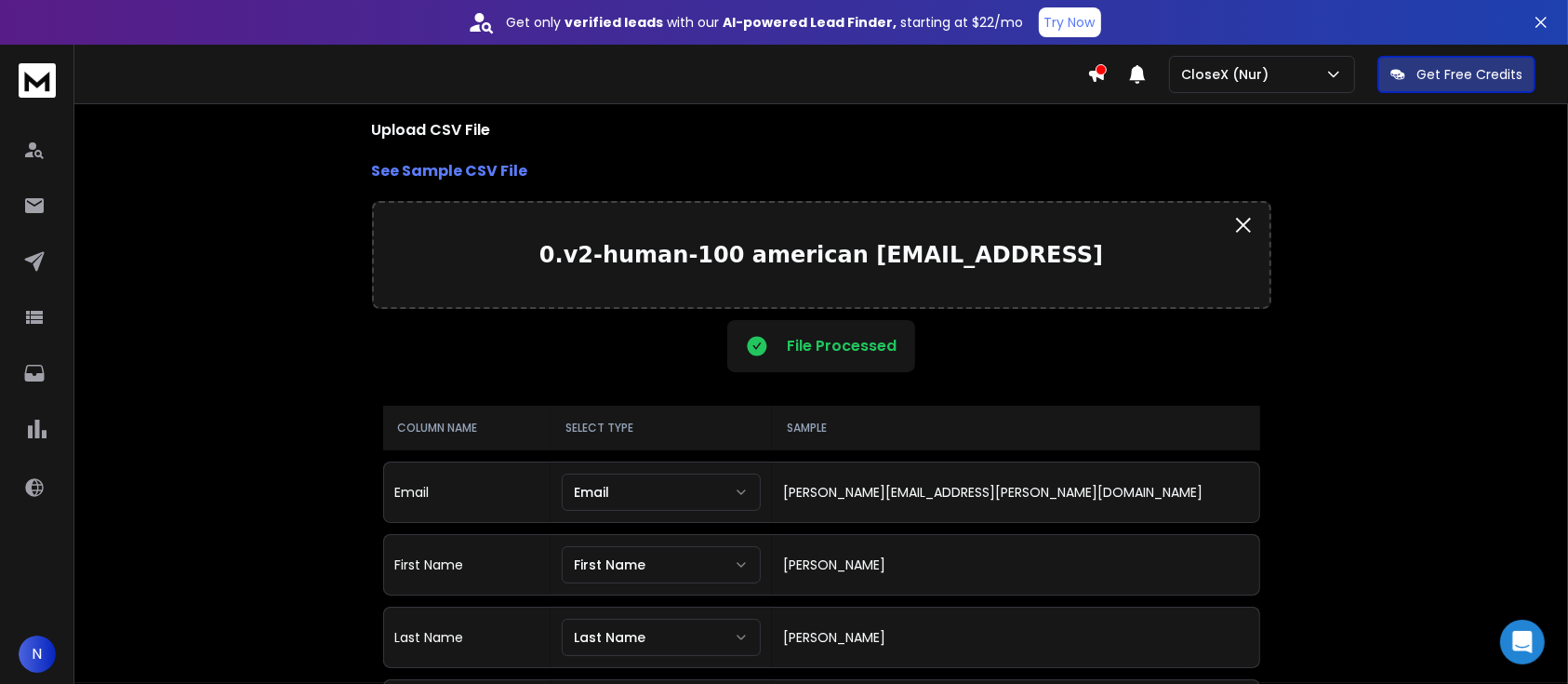
click at [1250, 223] on icon at bounding box center [1243, 225] width 23 height 23
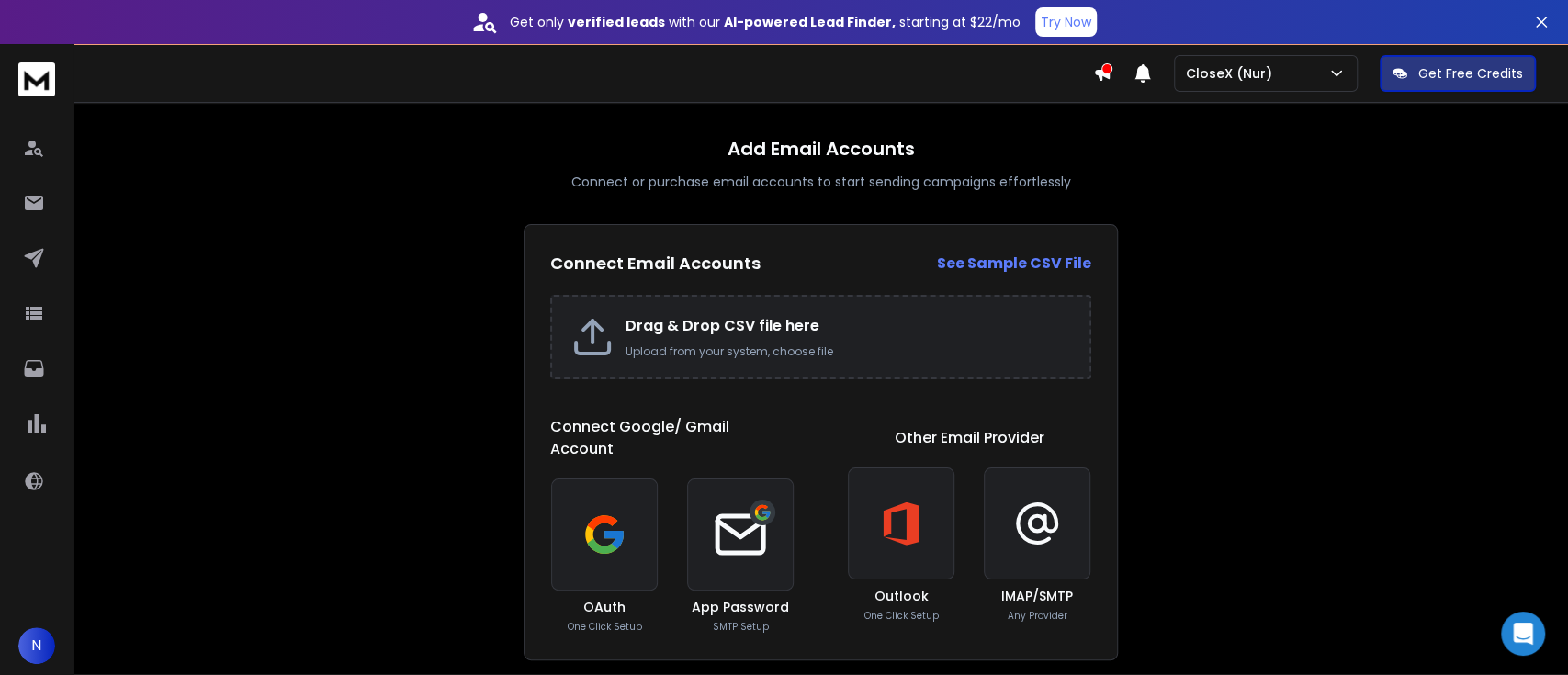
click at [834, 333] on h2 "Drag & Drop CSV file here" at bounding box center [849, 326] width 446 height 22
type input "**********"
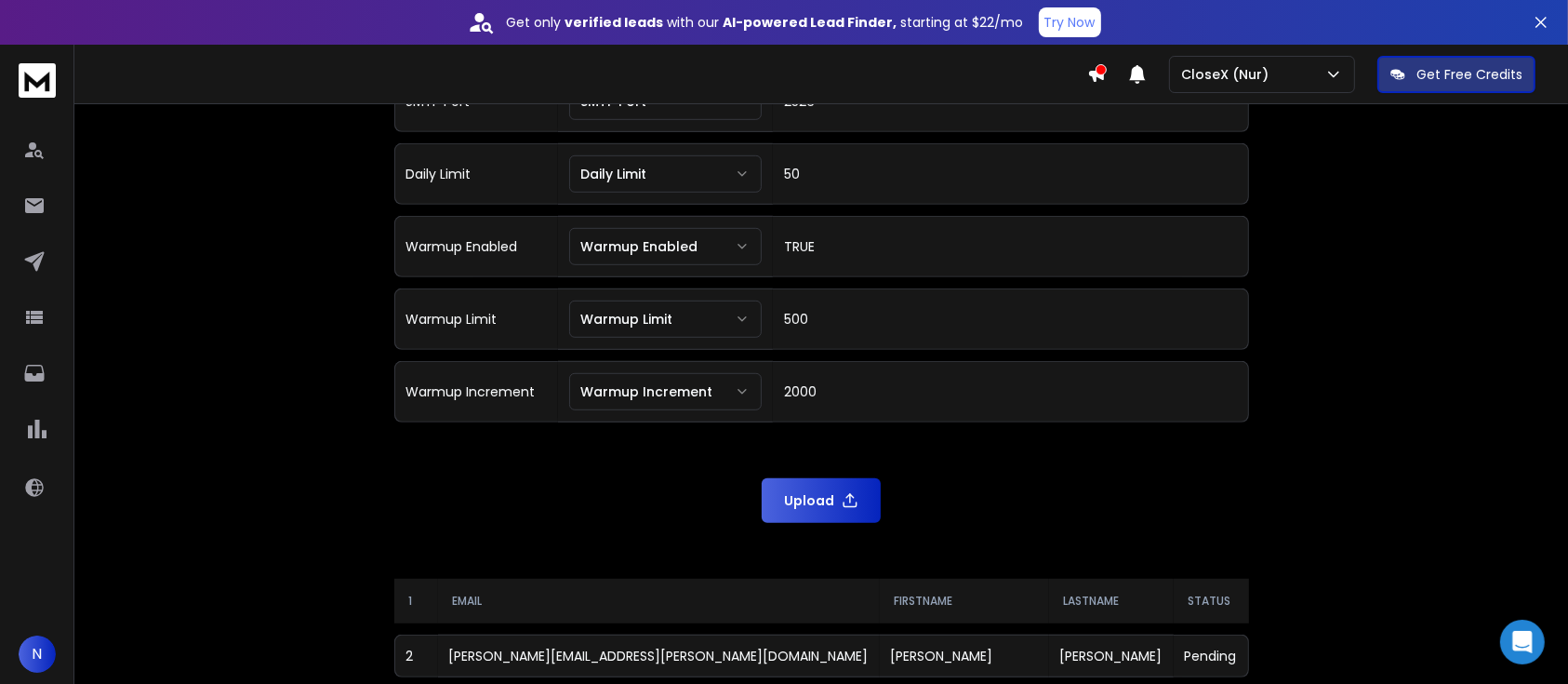
click at [842, 492] on icon at bounding box center [850, 500] width 17 height 17
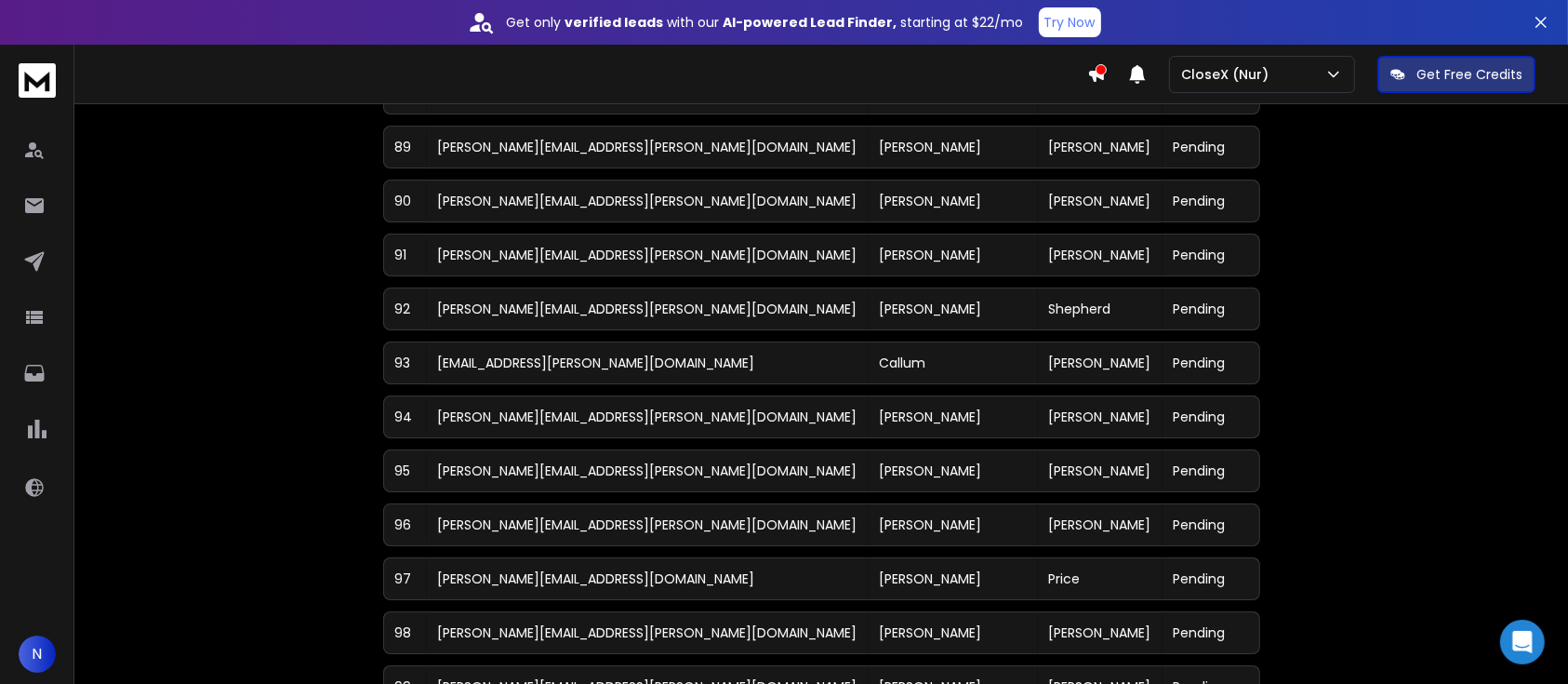
scroll to position [6376, 0]
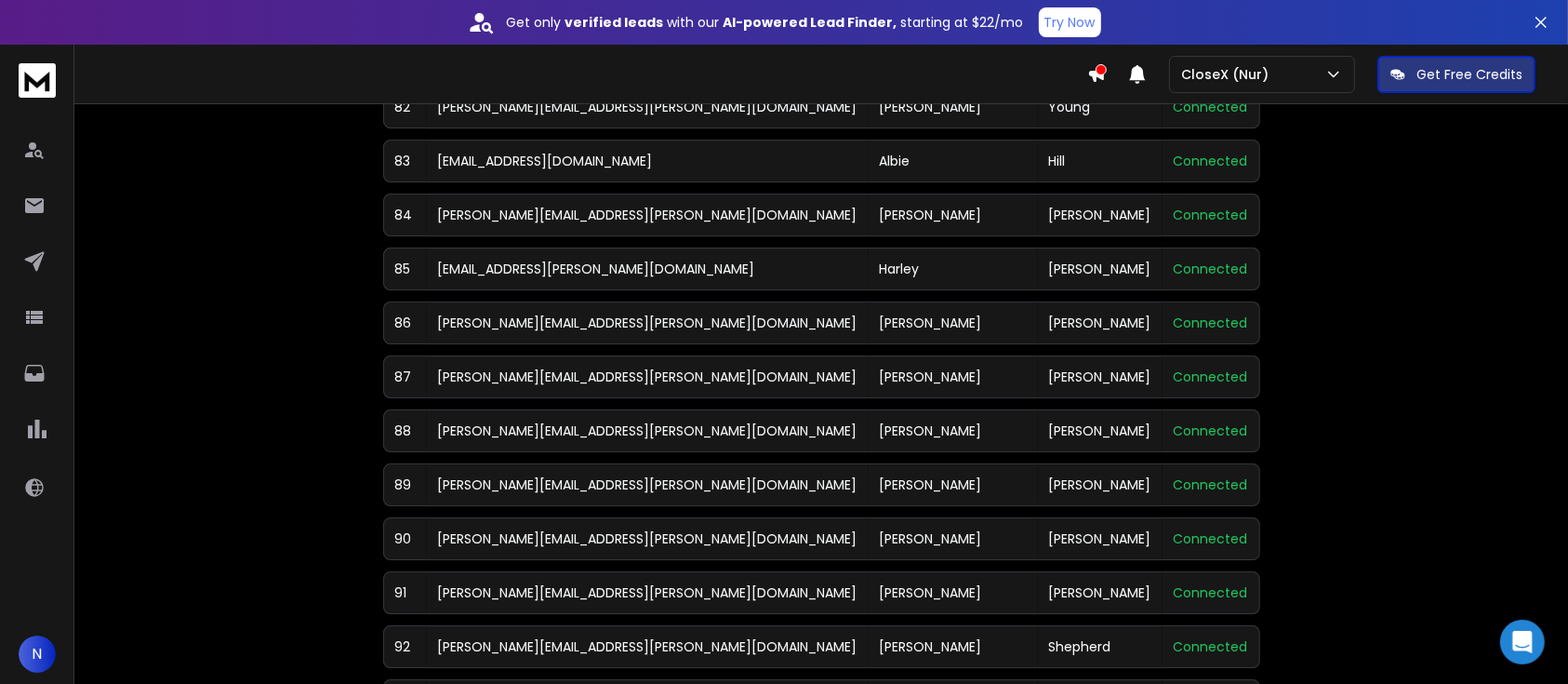
scroll to position [6470, 0]
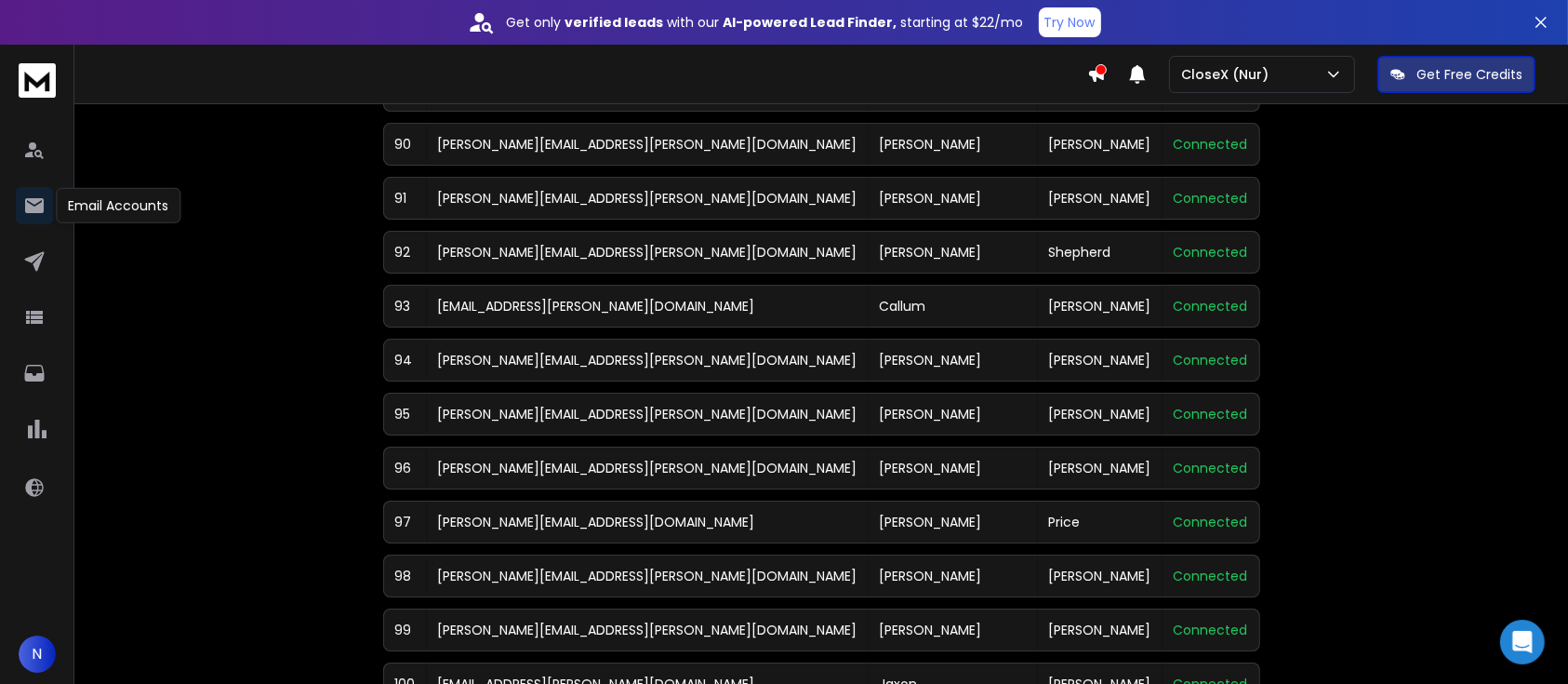
click at [37, 200] on icon at bounding box center [34, 205] width 19 height 15
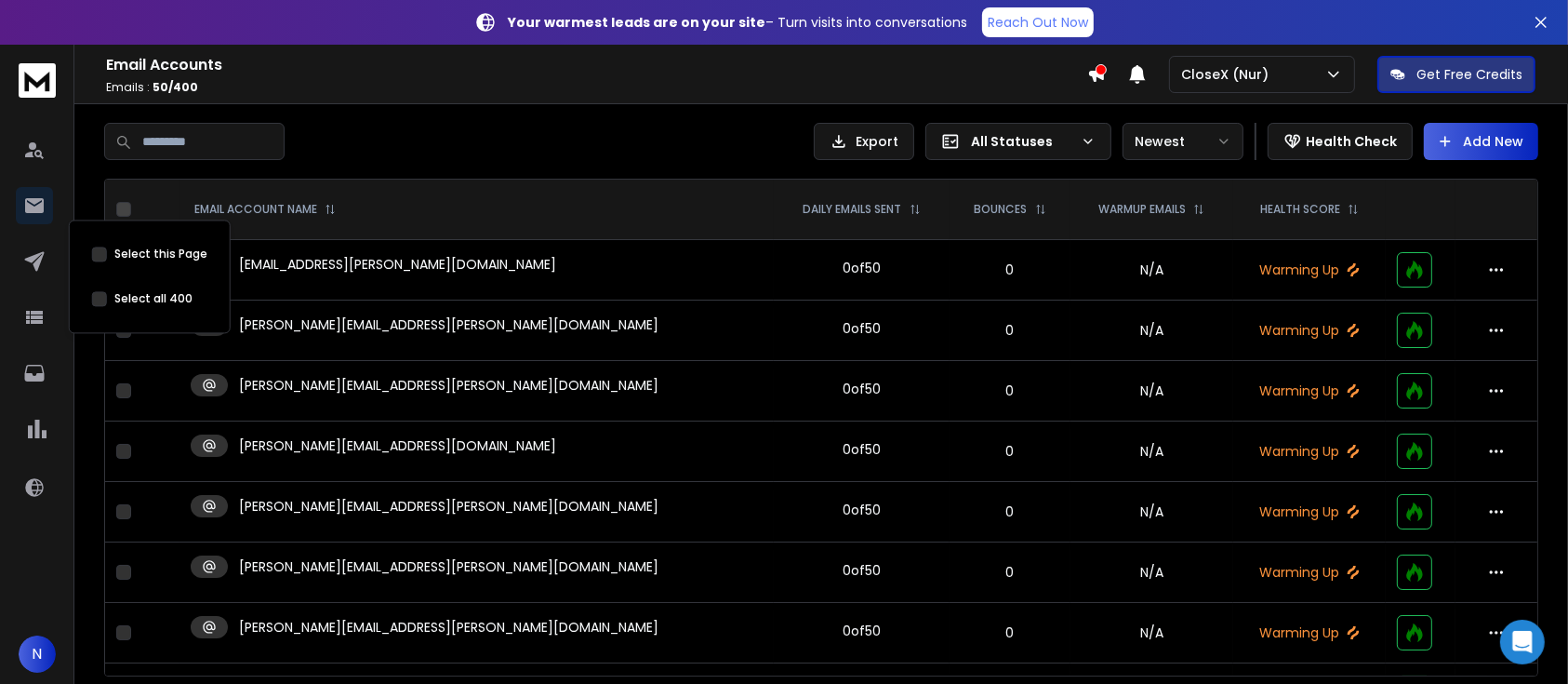
click at [102, 301] on button "Select this Page" at bounding box center [99, 298] width 15 height 15
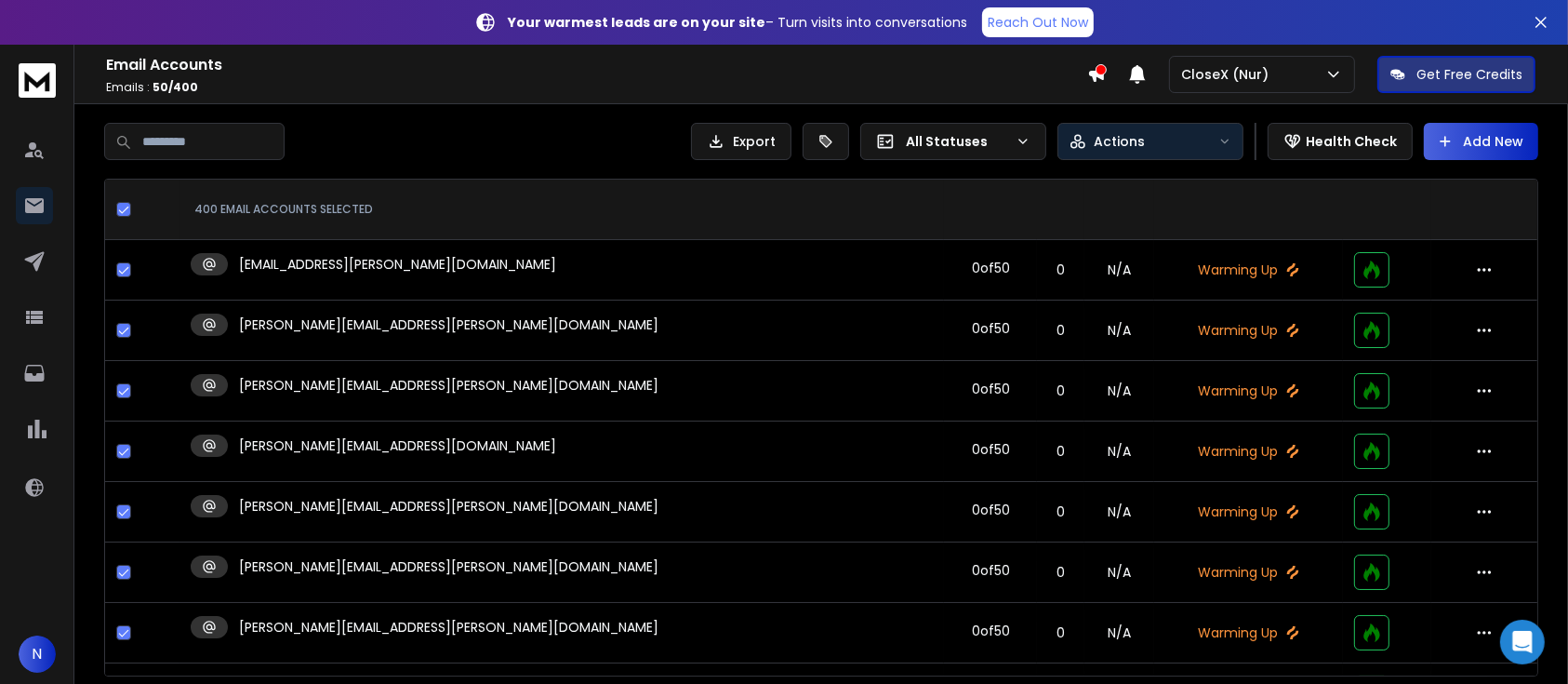
click at [1150, 153] on button "Actions" at bounding box center [1150, 142] width 186 height 37
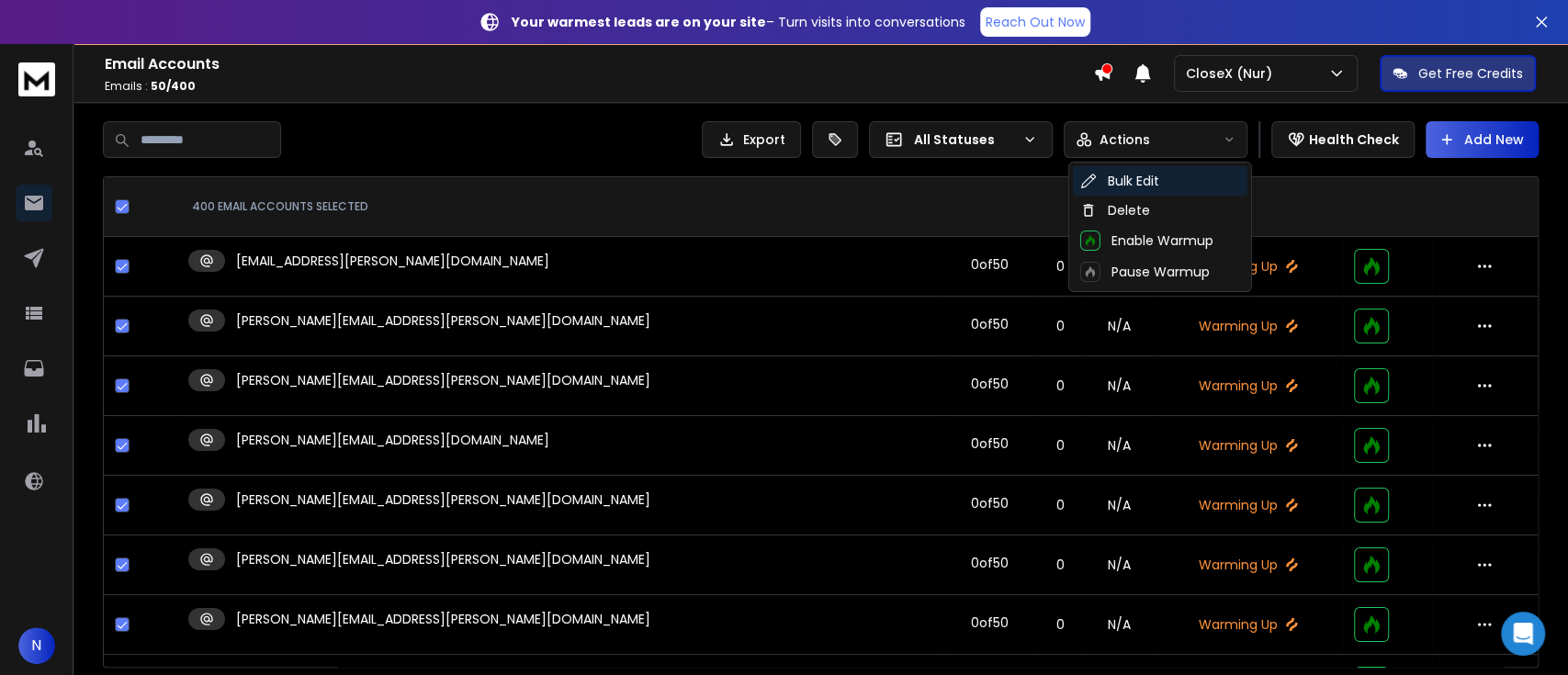
click at [1122, 173] on div "Bulk Edit" at bounding box center [1119, 180] width 79 height 18
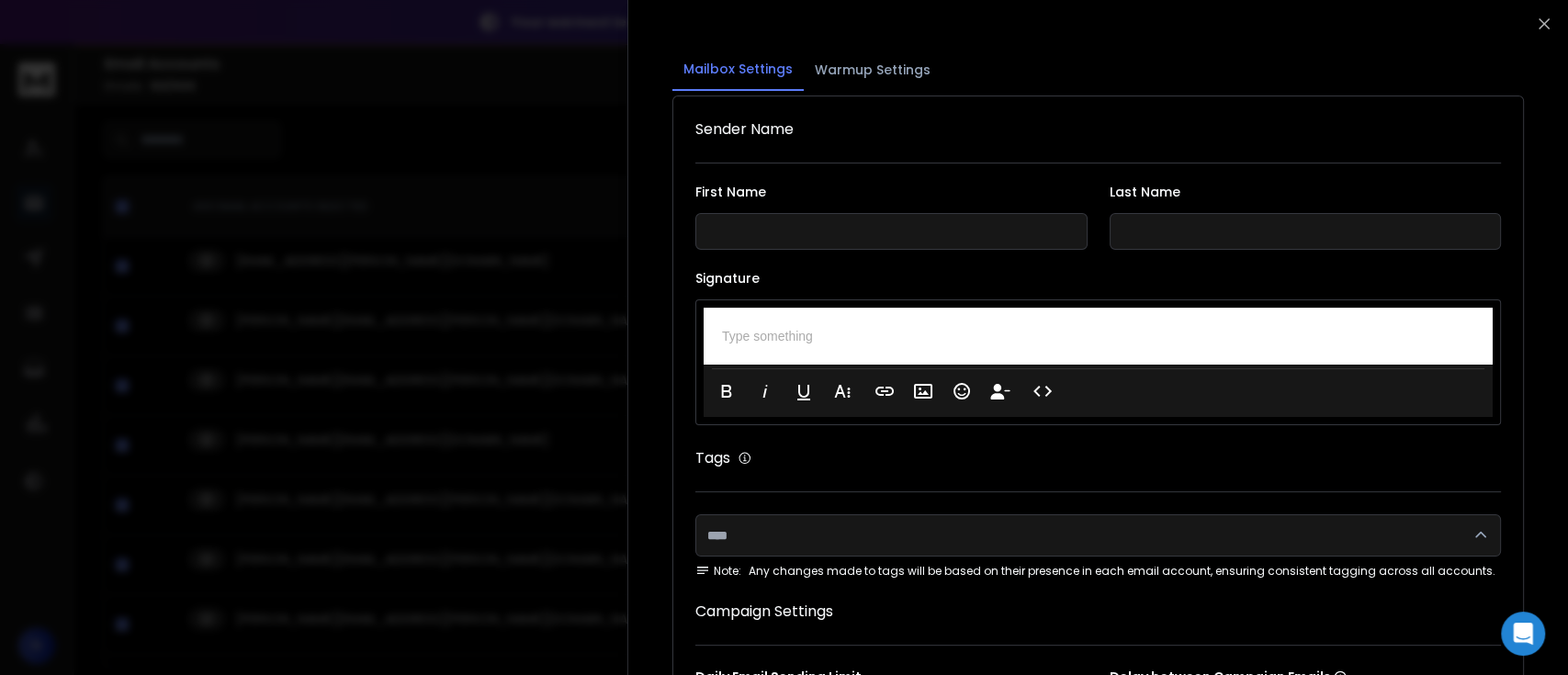
click at [893, 65] on button "Warmup Settings" at bounding box center [873, 70] width 138 height 41
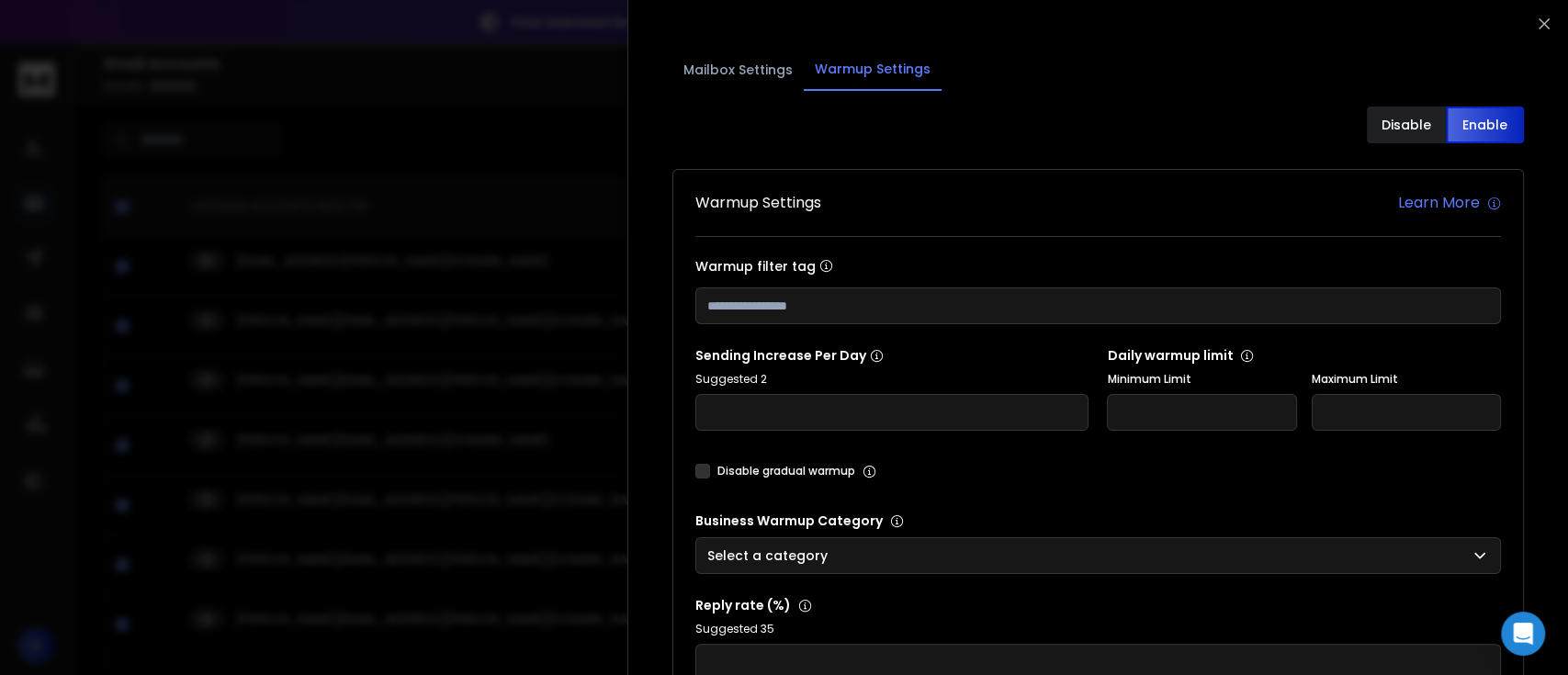
click at [835, 409] on input "number" at bounding box center [892, 412] width 394 height 37
type input "****"
click at [1223, 404] on input "number" at bounding box center [1201, 412] width 189 height 37
type input "**"
click at [1375, 407] on input "number" at bounding box center [1406, 412] width 189 height 37
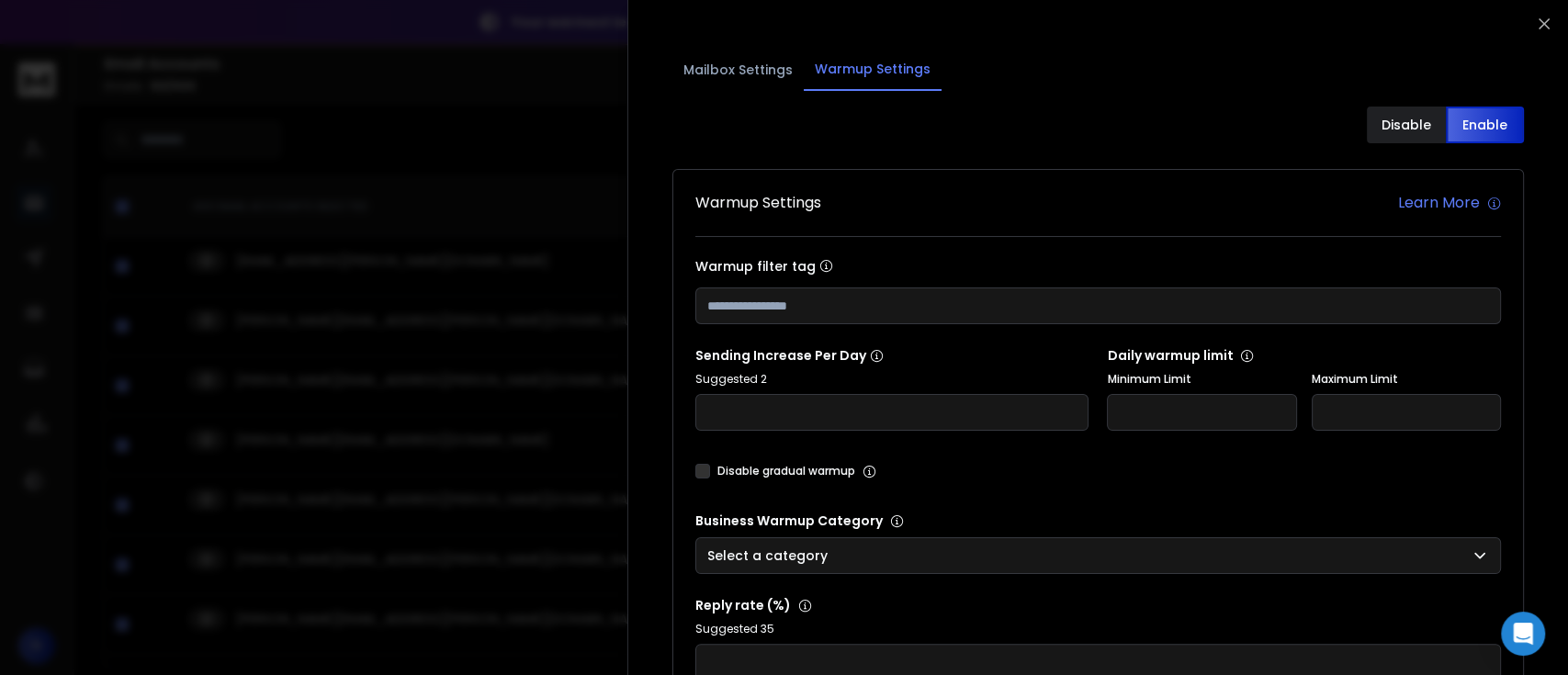
type input "**"
click at [702, 465] on button "Disable gradual warmup" at bounding box center [702, 471] width 15 height 15
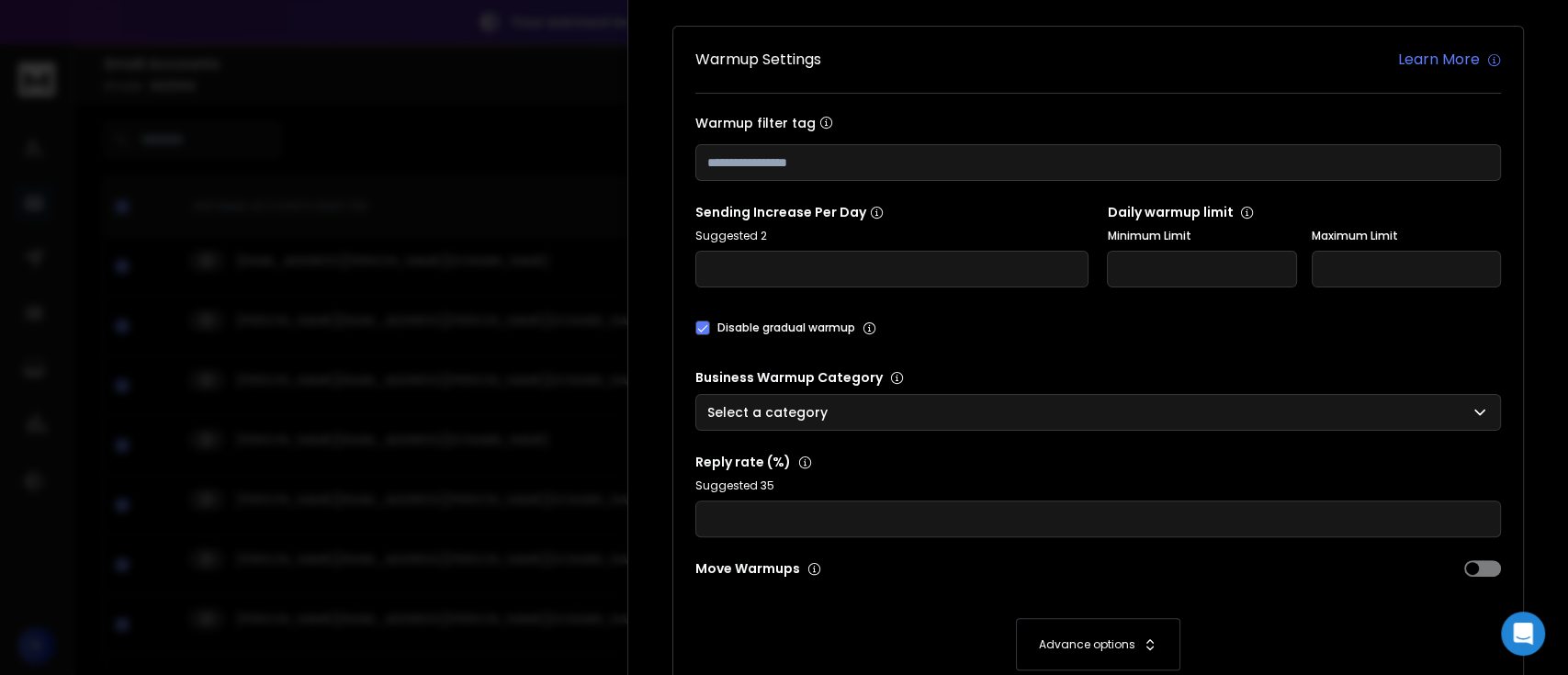
scroll to position [244, 0]
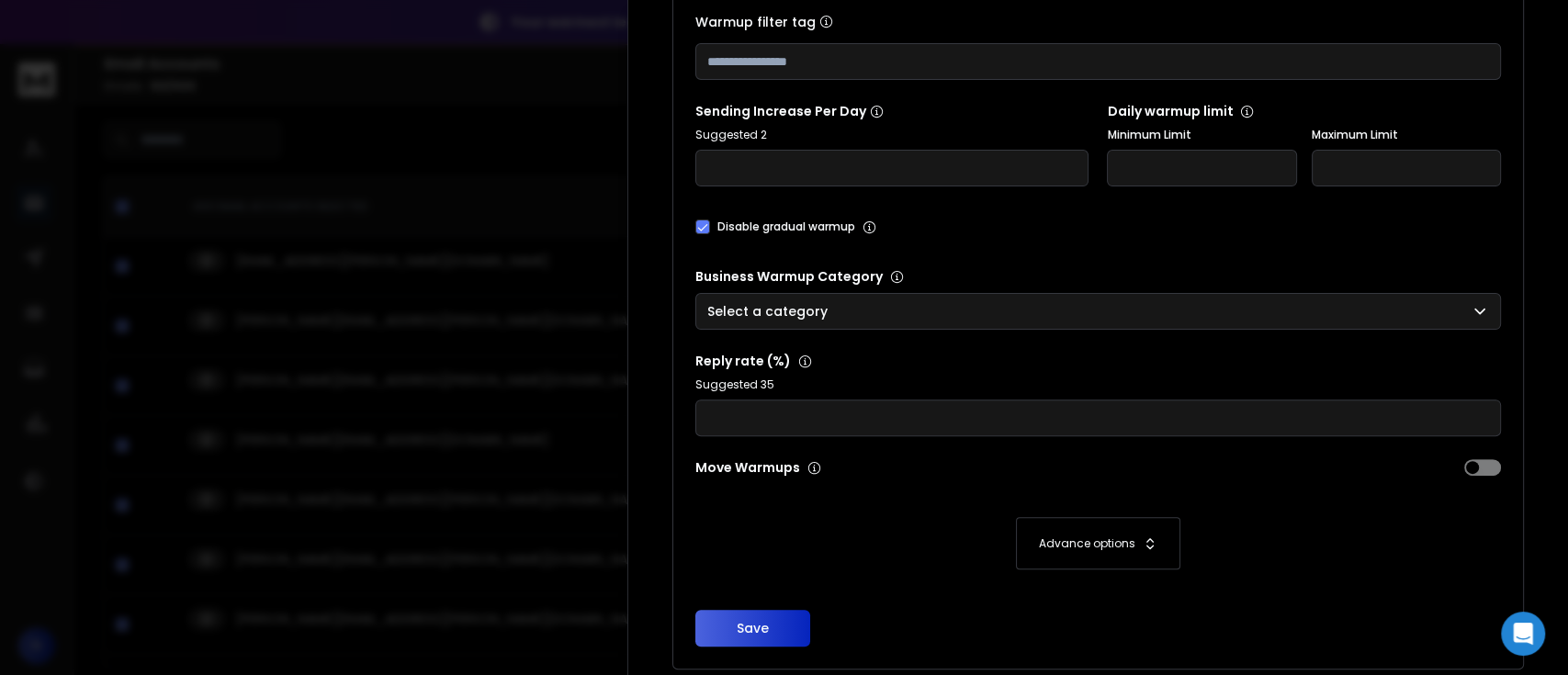
click at [894, 416] on input "number" at bounding box center [1098, 418] width 806 height 37
type input "**"
click at [1123, 543] on p "Advance options" at bounding box center [1086, 543] width 96 height 15
click at [1482, 465] on button "button" at bounding box center [1482, 467] width 37 height 17
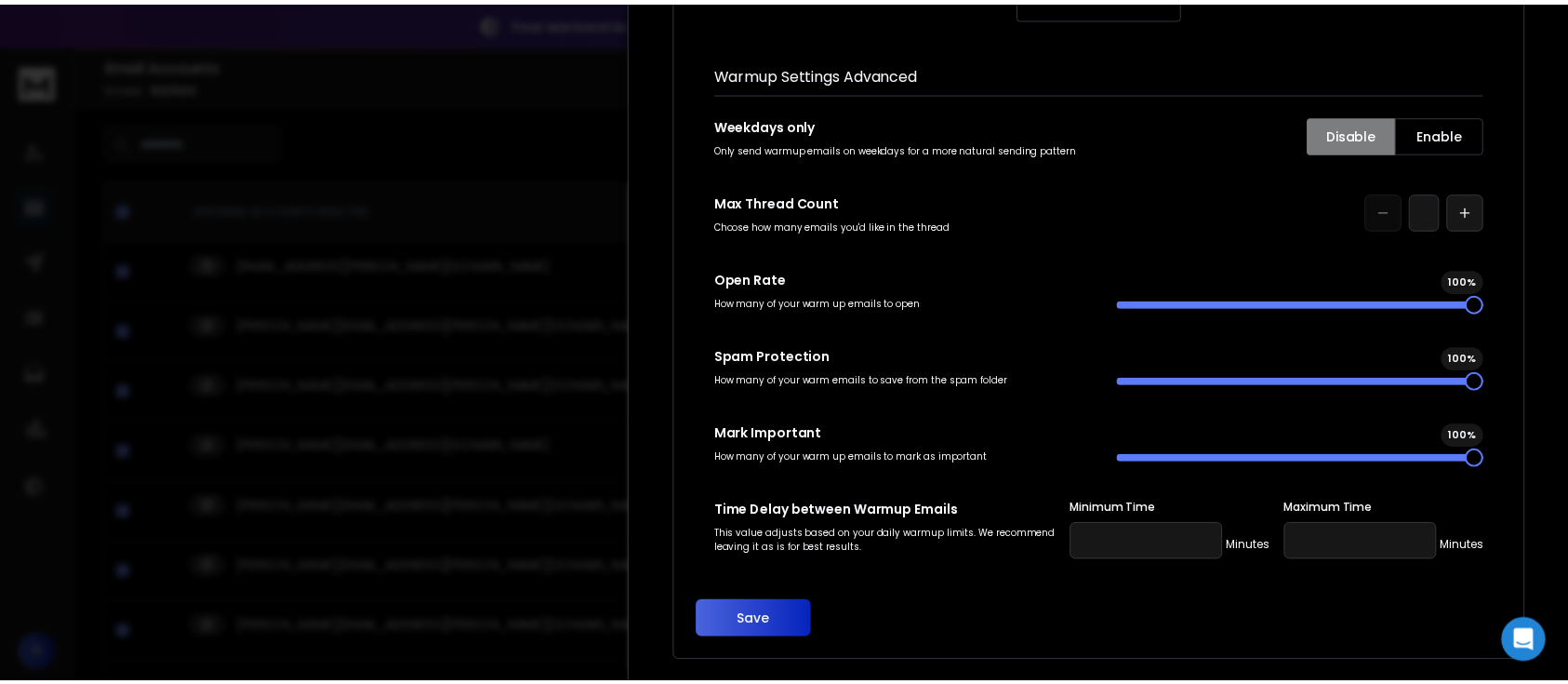
scroll to position [975, 0]
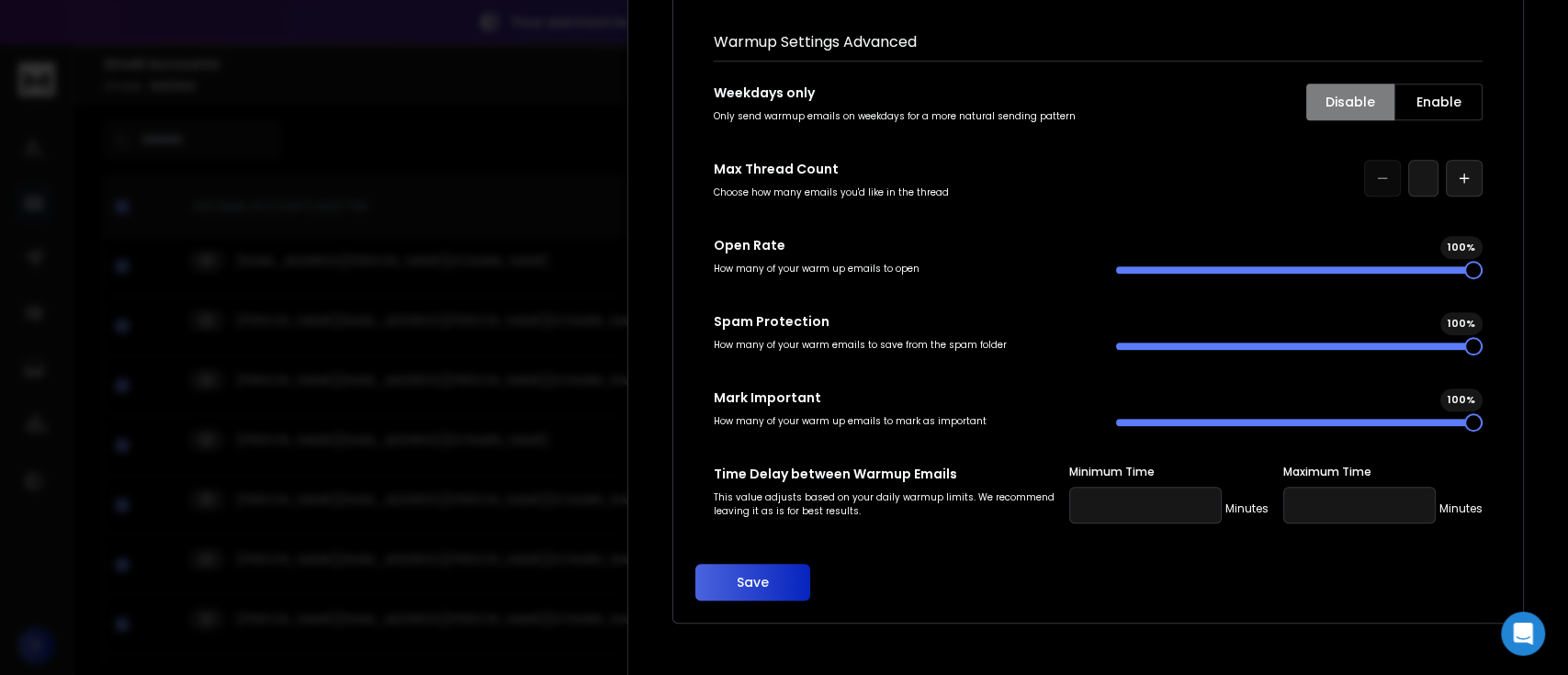
click at [776, 570] on button "Save" at bounding box center [752, 582] width 115 height 37
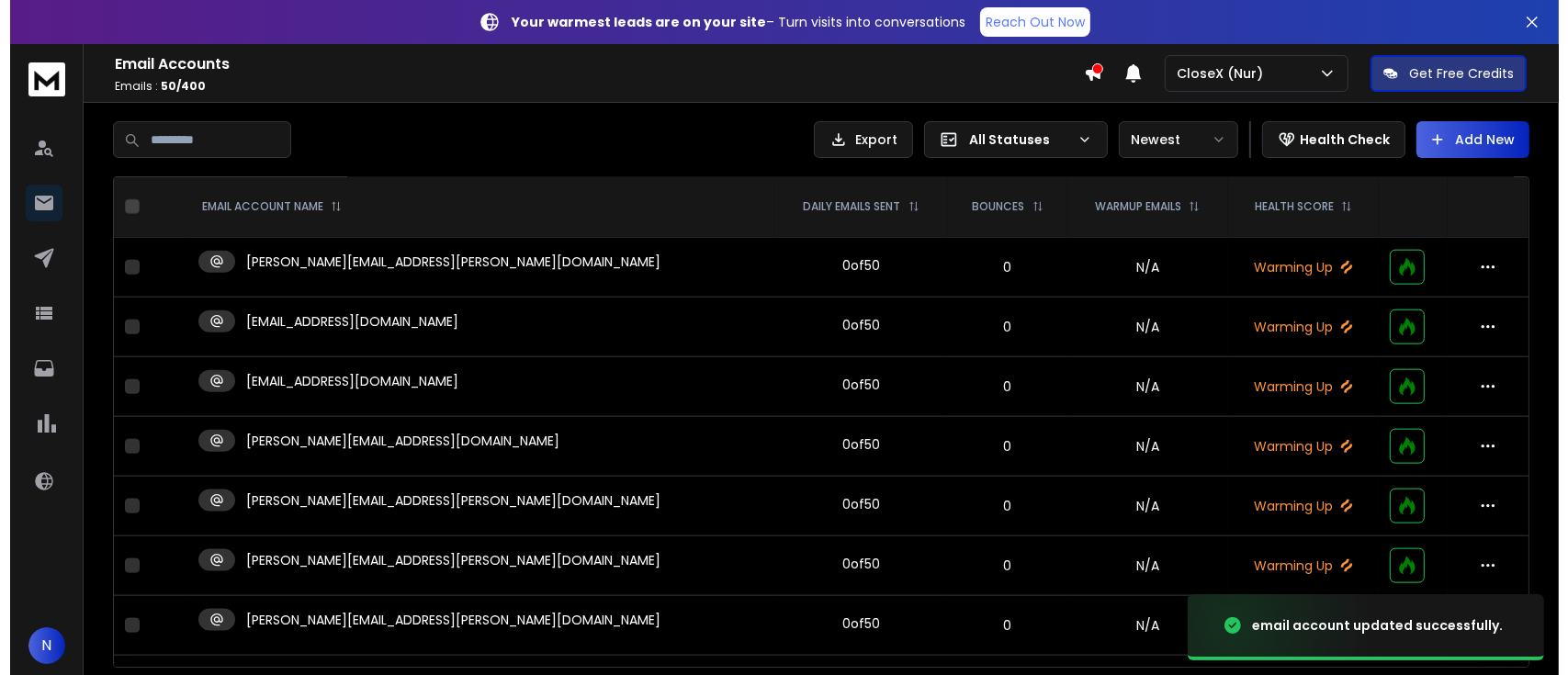
scroll to position [2570, 0]
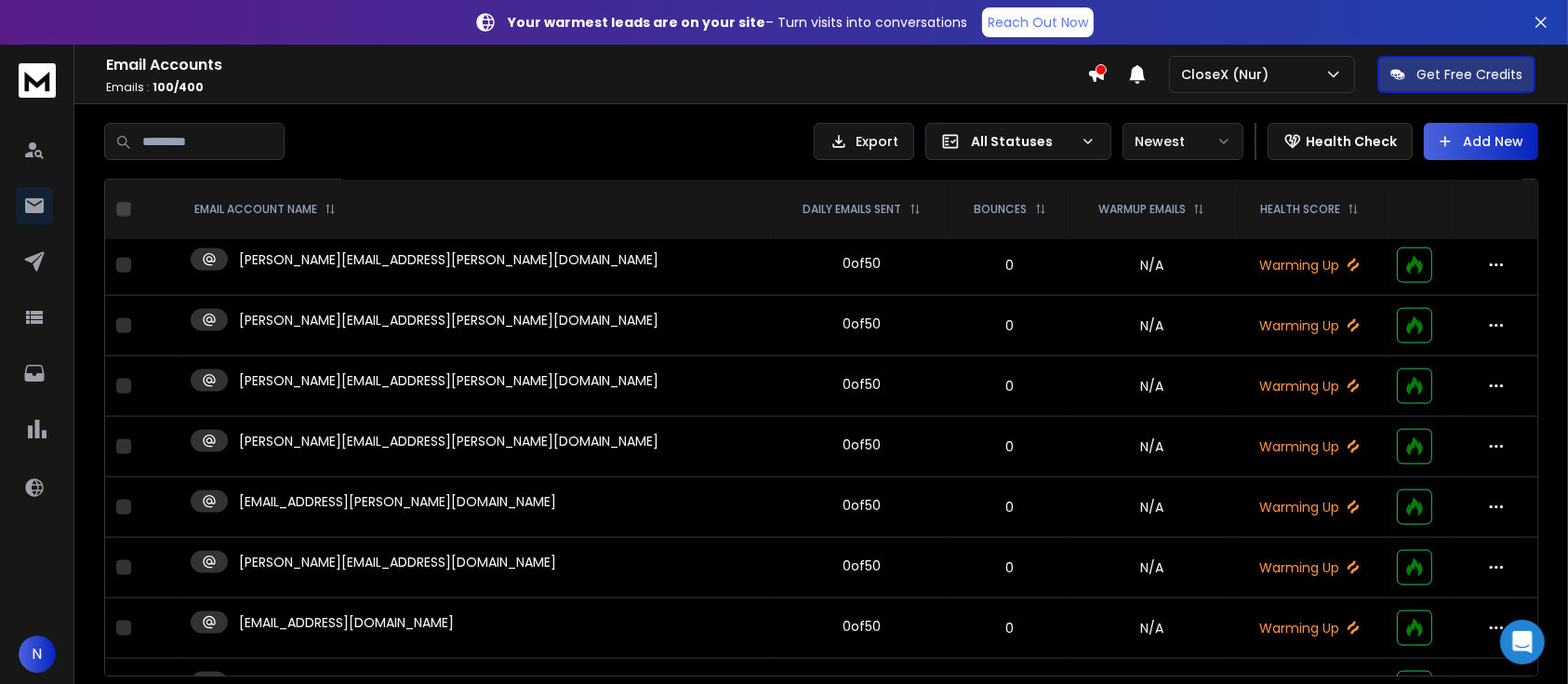
click at [185, 138] on input at bounding box center [194, 142] width 180 height 37
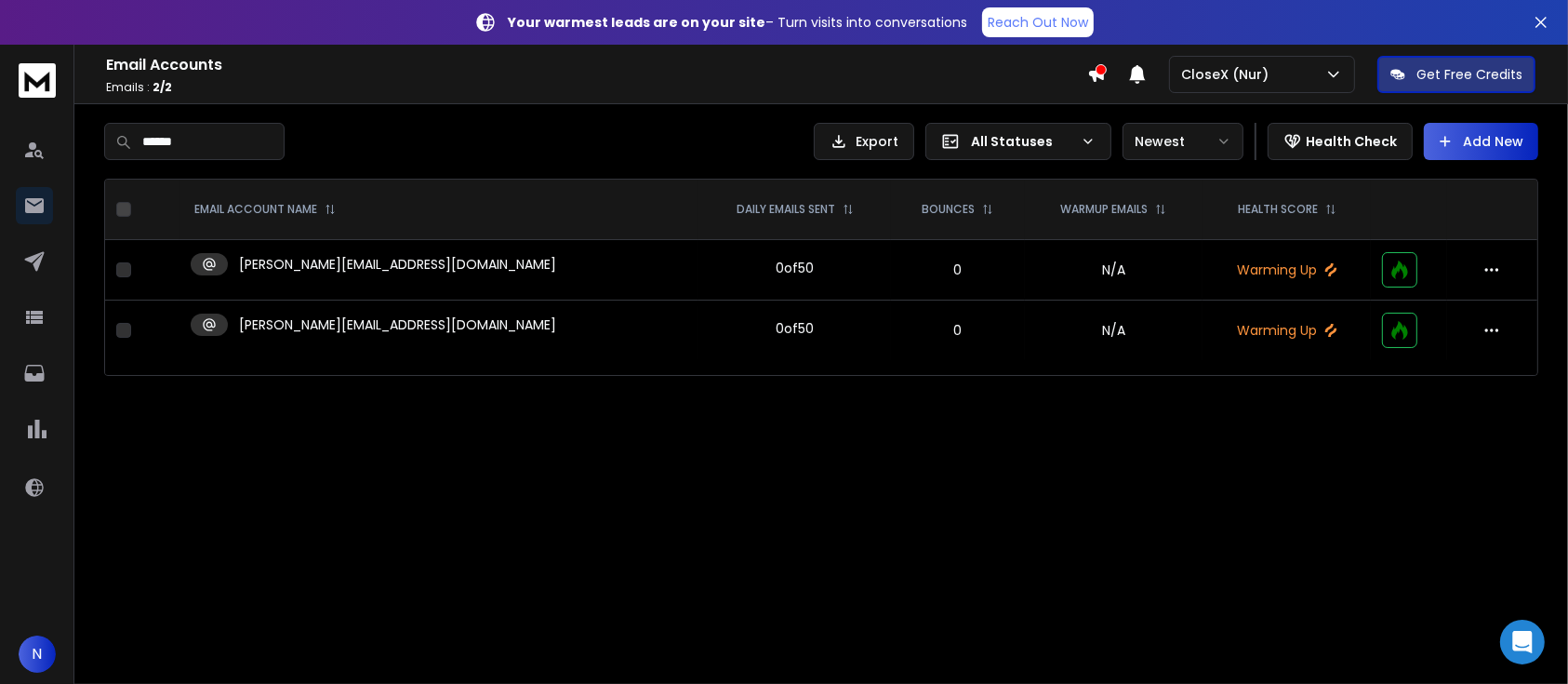
scroll to position [0, 0]
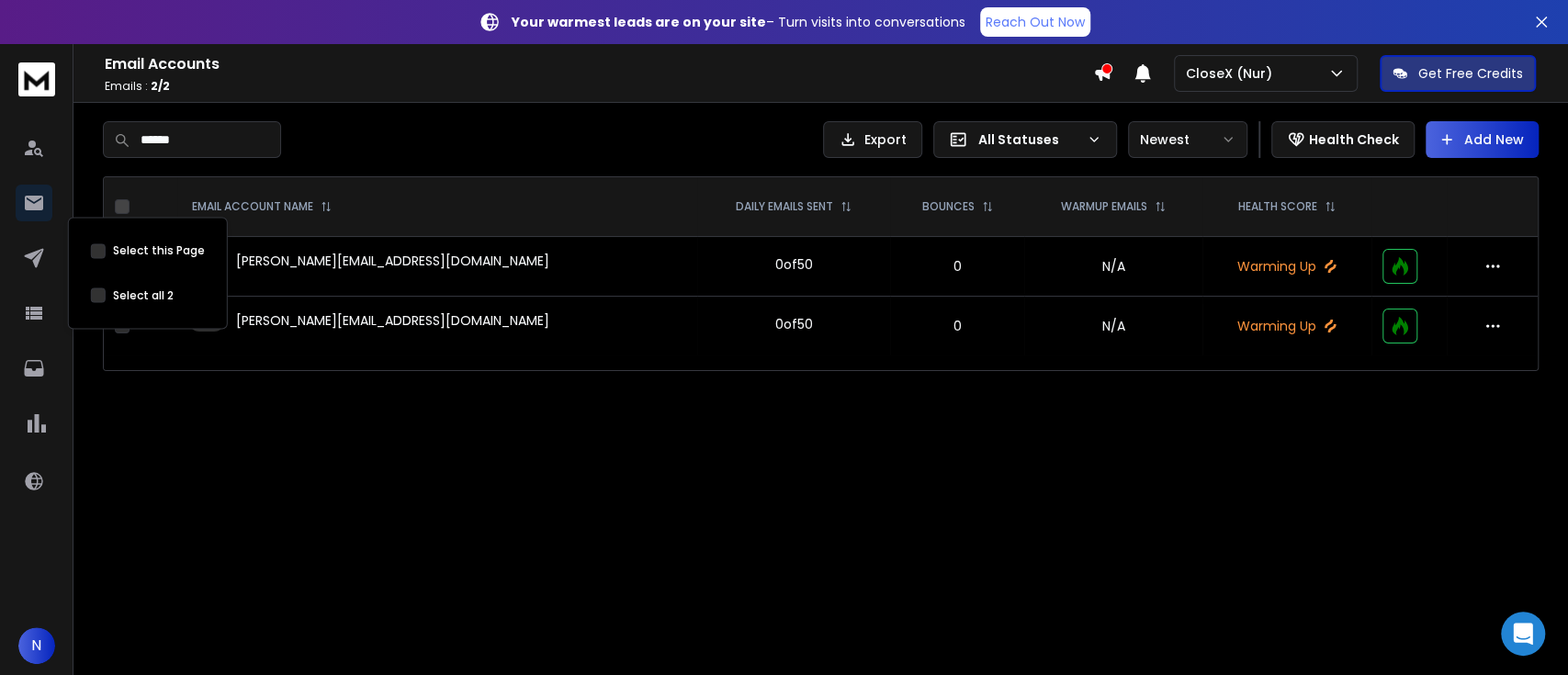
type input "******"
click at [124, 207] on button "Select this Page" at bounding box center [122, 206] width 15 height 15
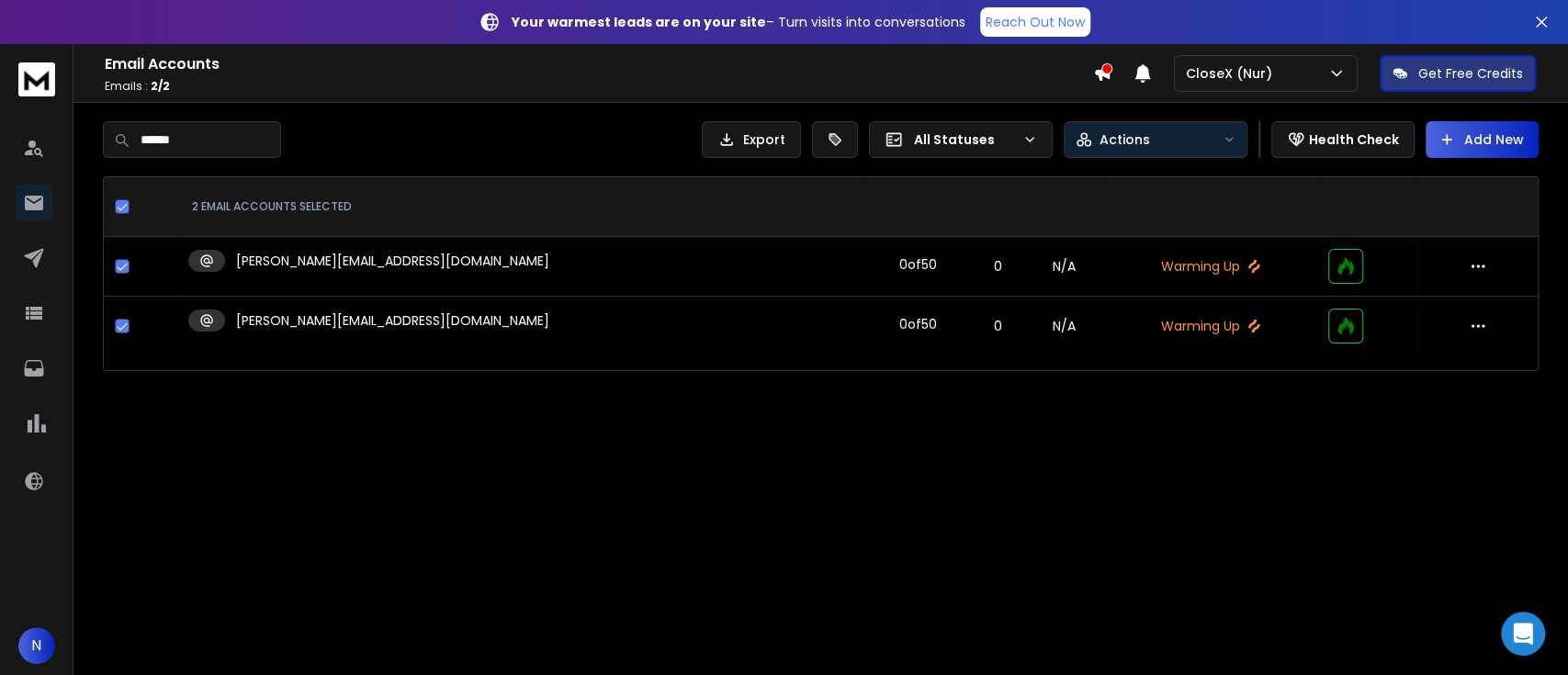
click at [1168, 144] on div "Actions" at bounding box center [1145, 139] width 139 height 18
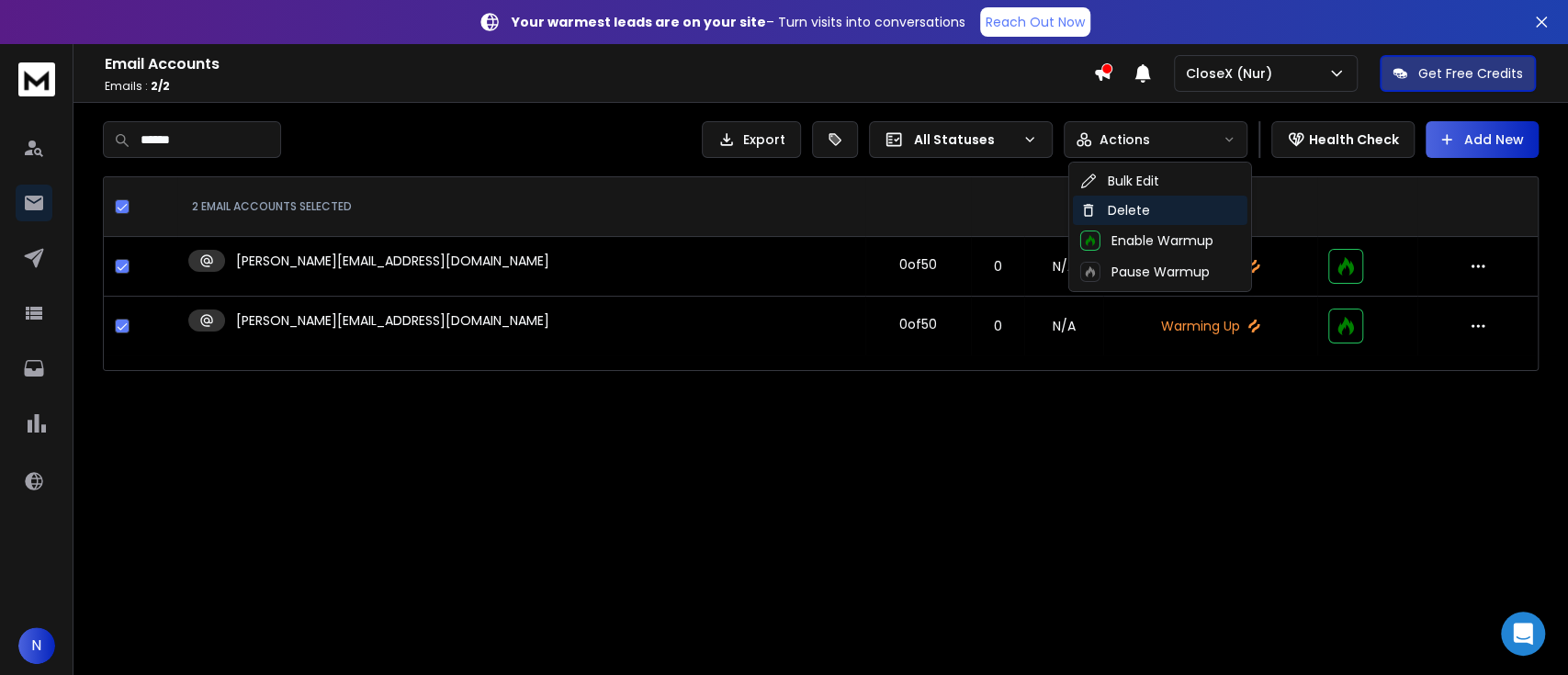
click at [1126, 202] on div "Delete" at bounding box center [1115, 210] width 70 height 18
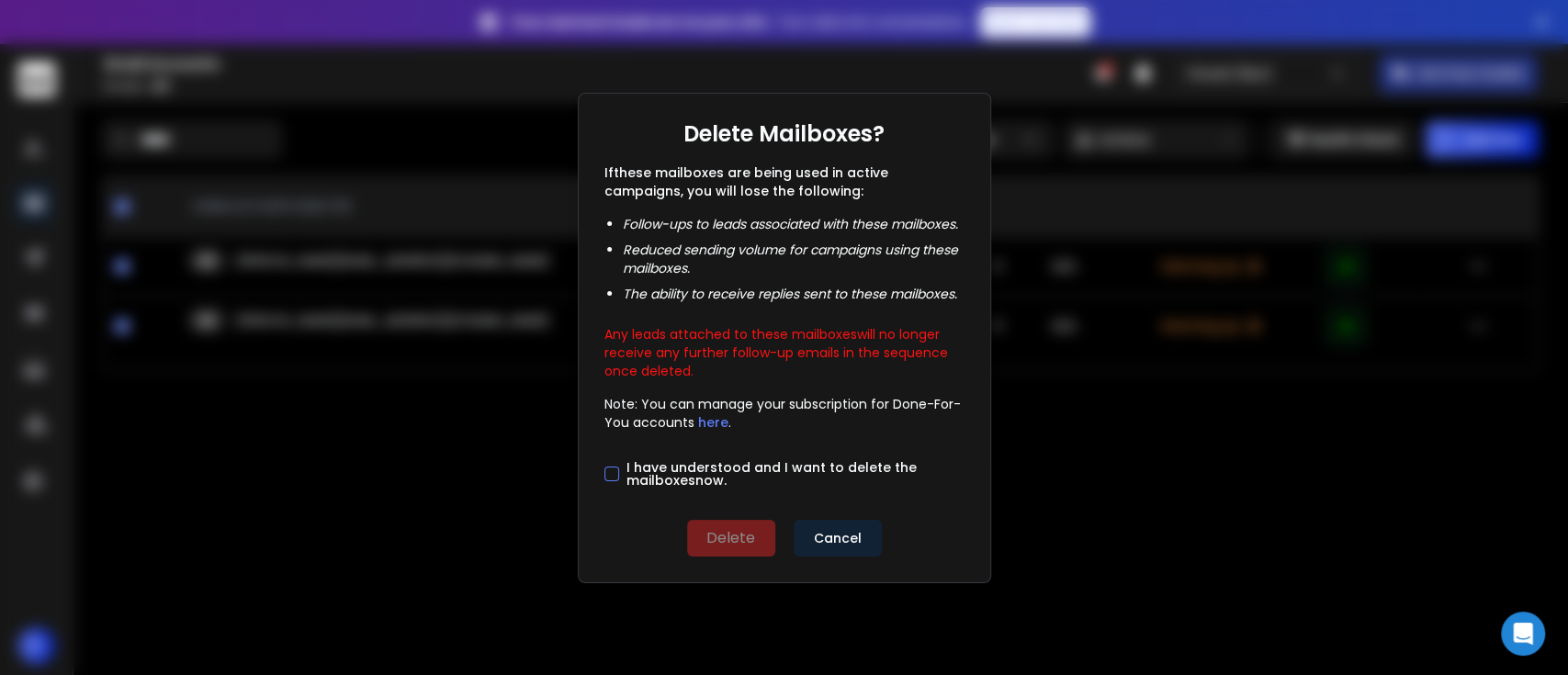
drag, startPoint x: 681, startPoint y: 465, endPoint x: 693, endPoint y: 495, distance: 32.3
click at [681, 469] on label "I have understood and I want to delete the mailbox es now." at bounding box center [795, 474] width 338 height 25
drag, startPoint x: 612, startPoint y: 475, endPoint x: 629, endPoint y: 489, distance: 22.0
click at [612, 475] on button "I have understood and I want to delete the mailbox es now." at bounding box center [611, 473] width 15 height 15
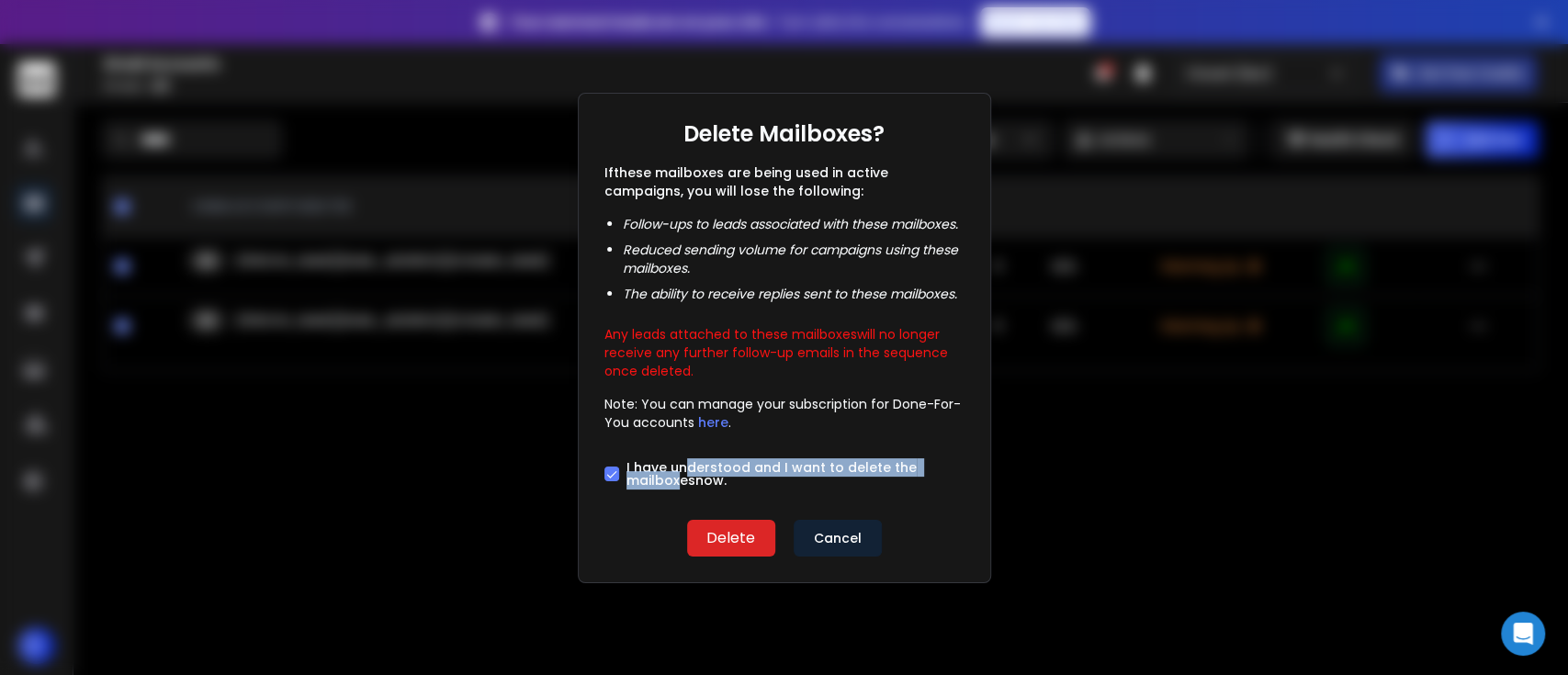
click at [712, 536] on button "Delete" at bounding box center [731, 538] width 89 height 37
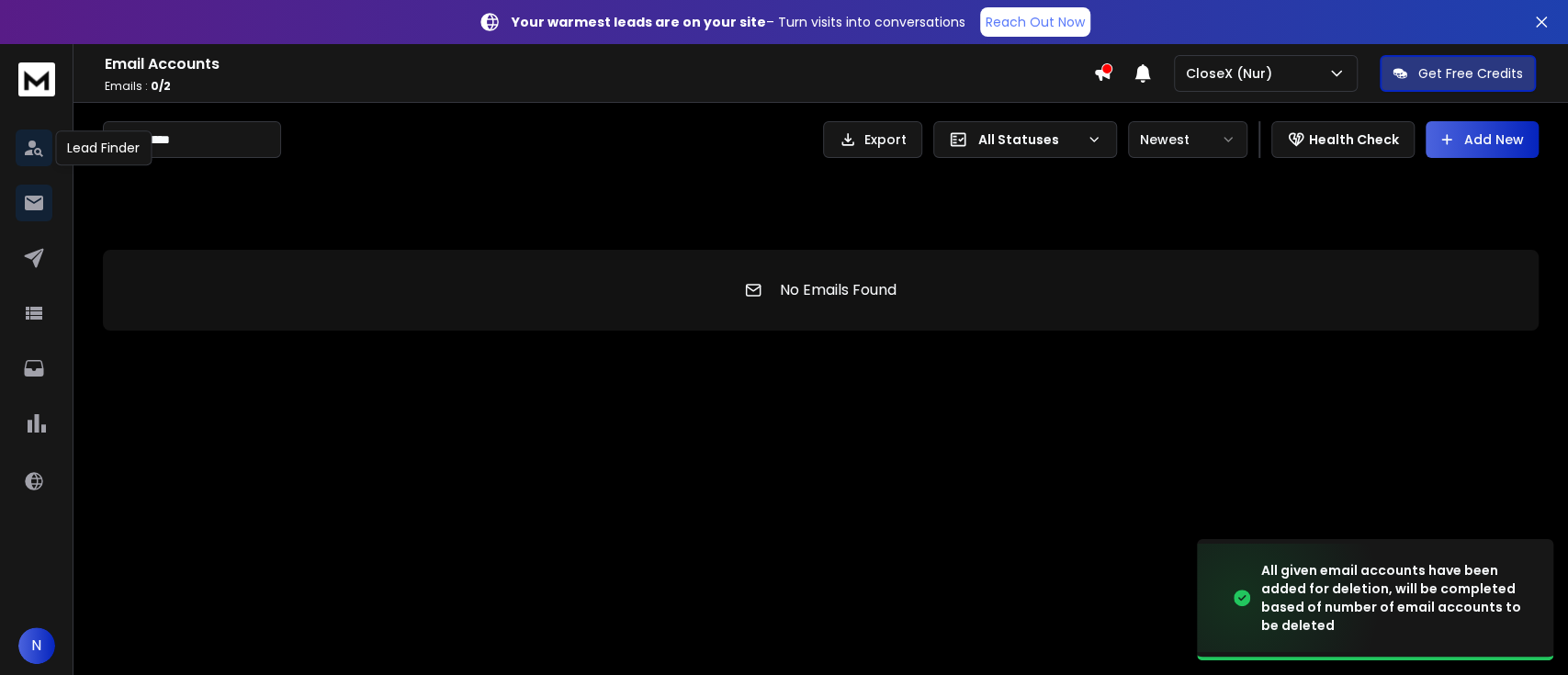
drag, startPoint x: 60, startPoint y: 159, endPoint x: 38, endPoint y: 159, distance: 22.0
click at [38, 159] on div "N Email Accounts Emails : 0 / 2 CloseX (Nur) Get Free Credits ****** Export All…" at bounding box center [784, 195] width 1568 height 304
click at [346, 289] on div "No Emails Found" at bounding box center [820, 290] width 1436 height 81
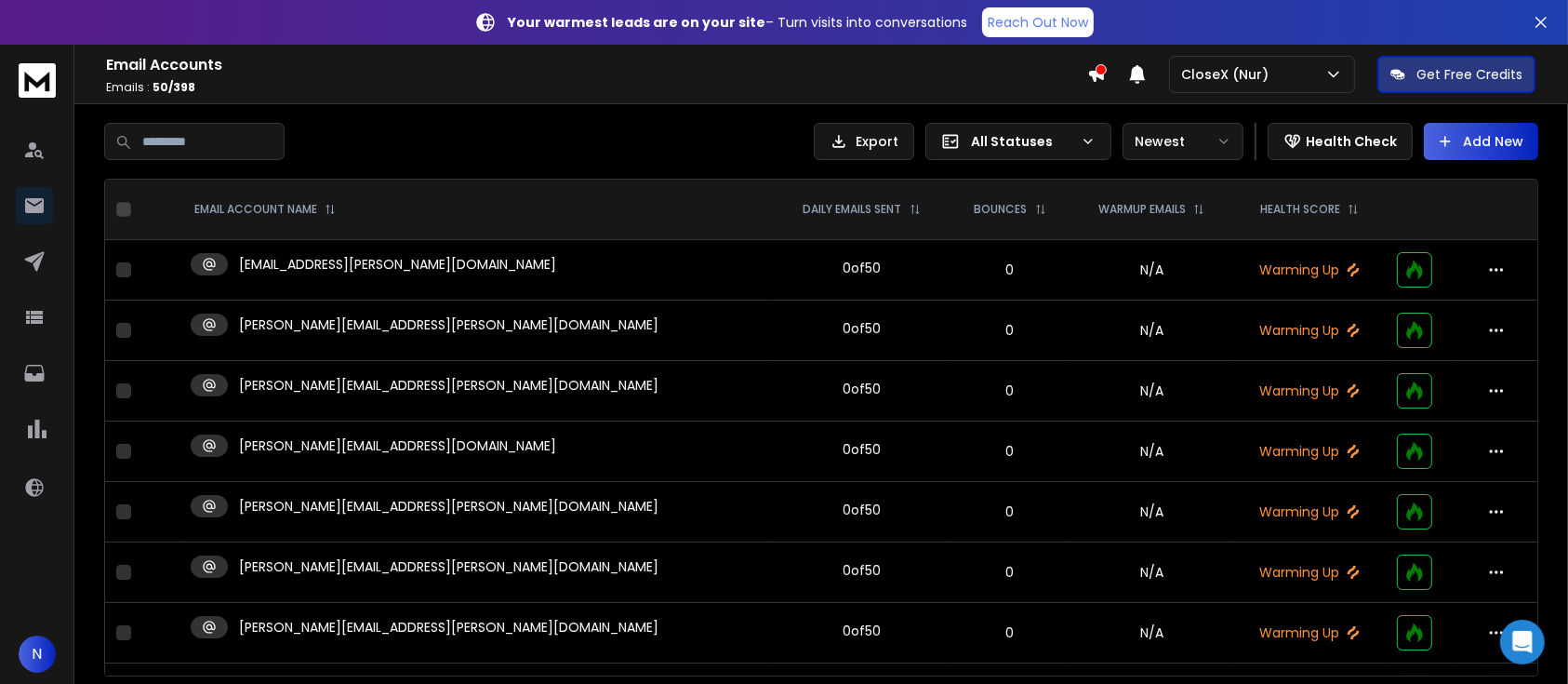
click at [281, 146] on input at bounding box center [194, 142] width 180 height 37
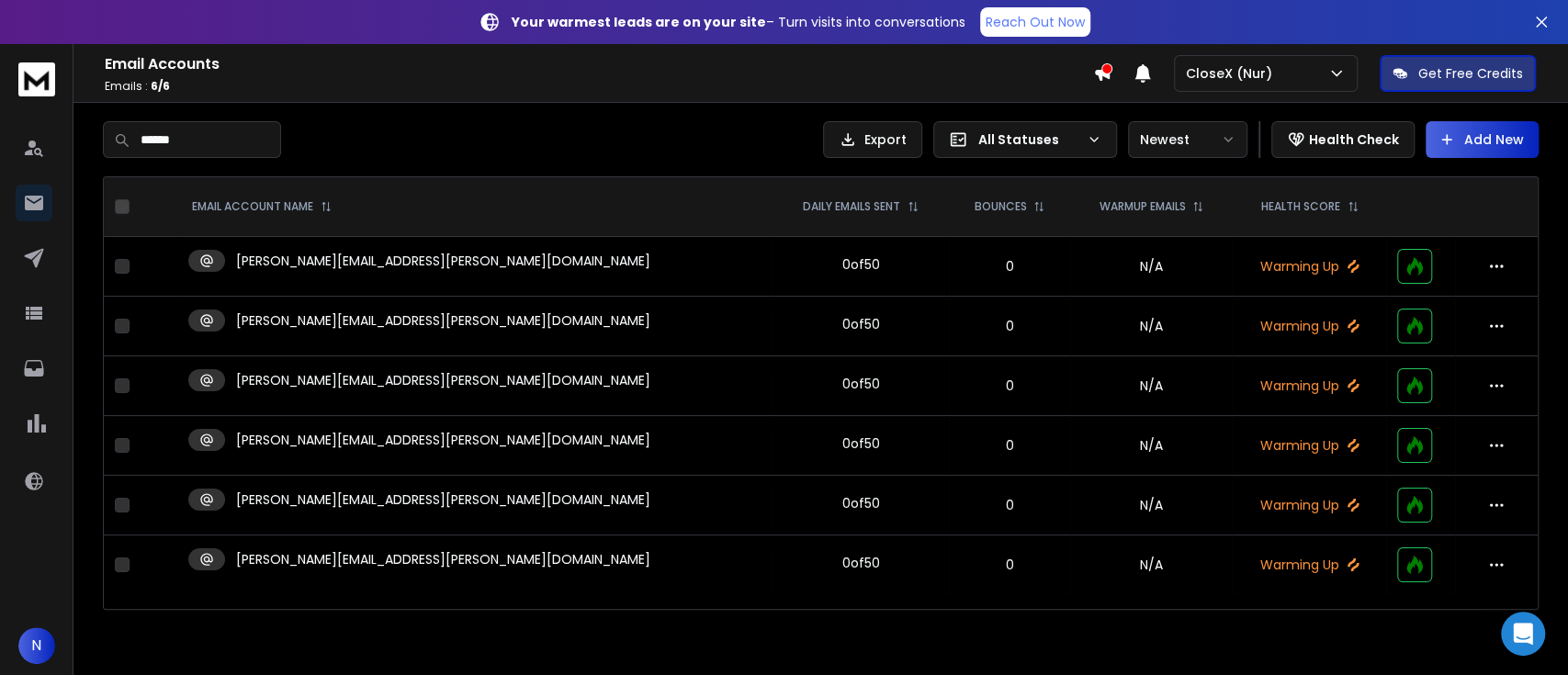
type input "*******"
drag, startPoint x: 253, startPoint y: 136, endPoint x: 88, endPoint y: 136, distance: 165.0
click at [86, 136] on div "******* Export All Statuses Newest Health Check Add New ******* EMAIL ACCOUNT N…" at bounding box center [820, 366] width 1494 height 525
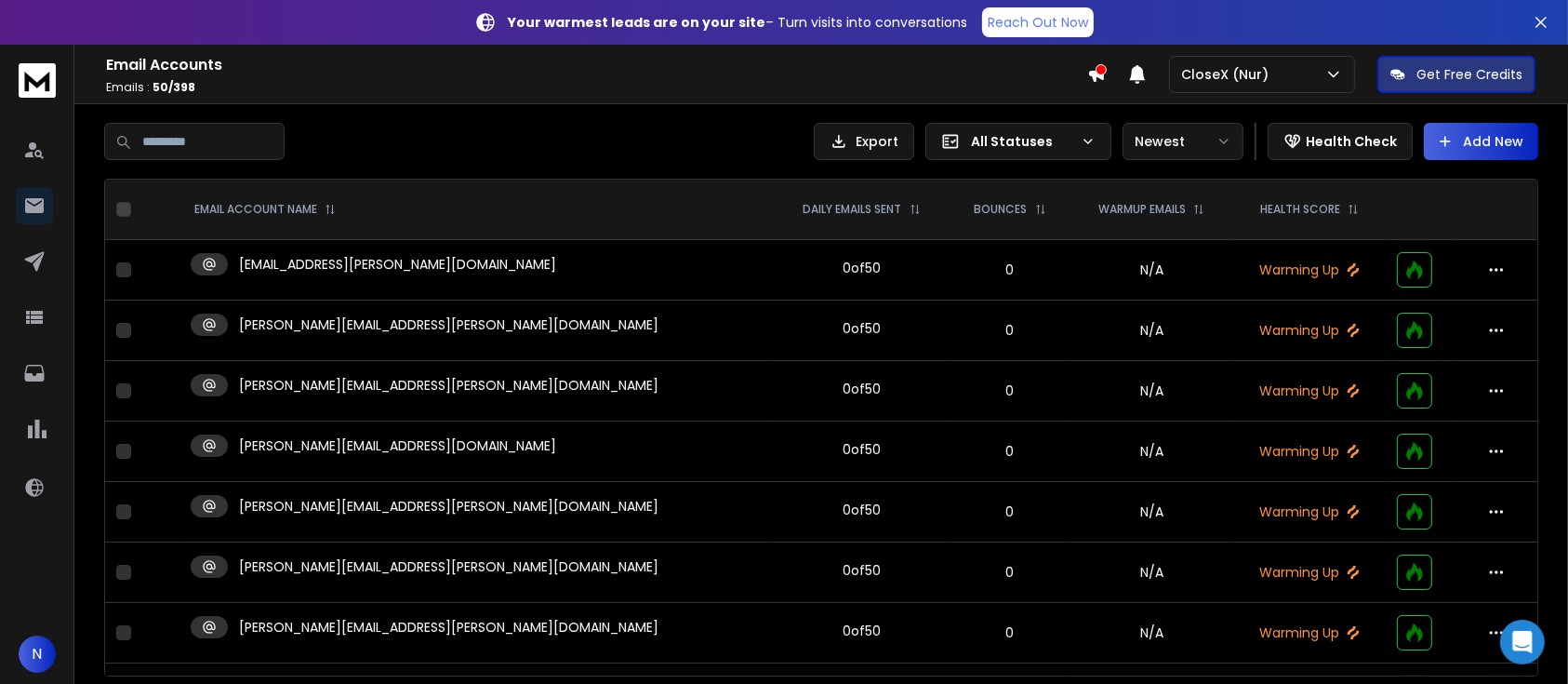
click at [1466, 144] on button "Add New" at bounding box center [1481, 142] width 114 height 37
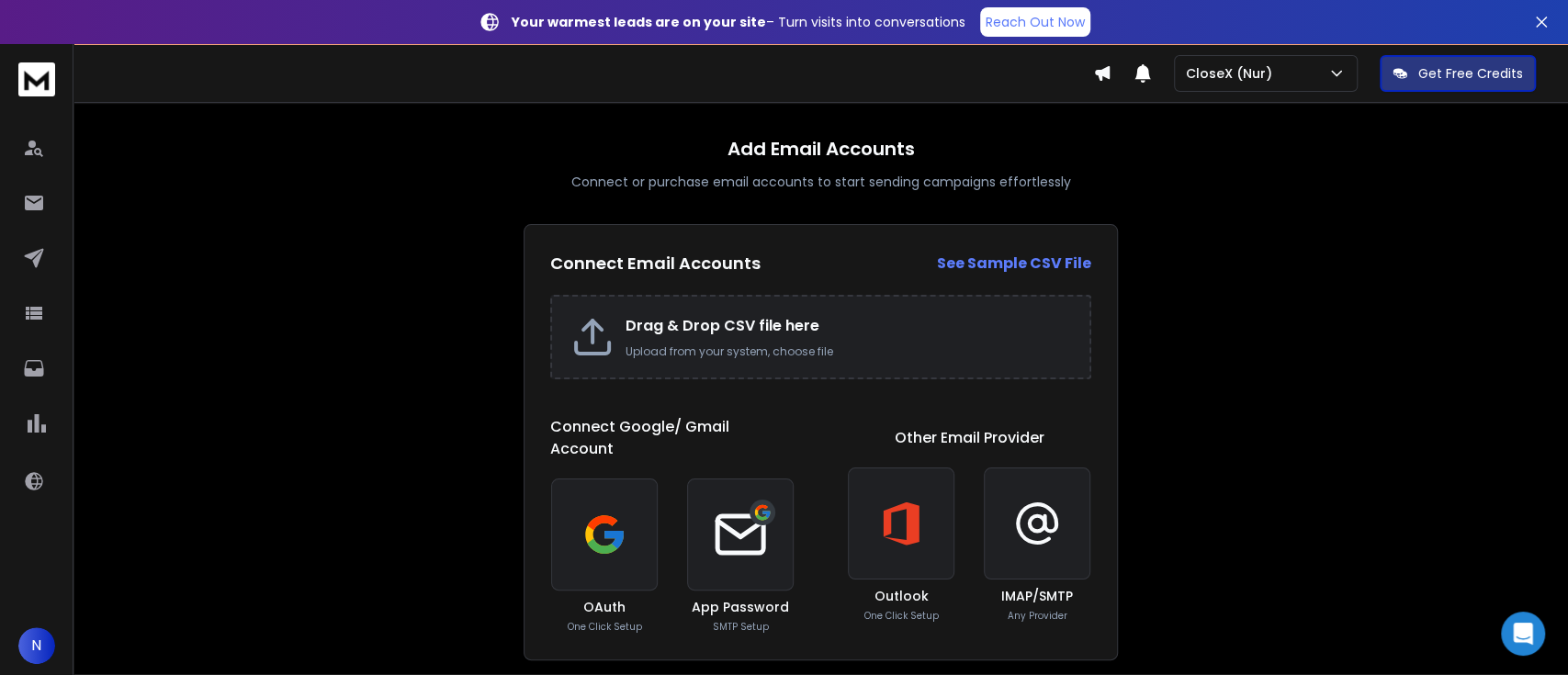
click at [770, 344] on p "Upload from your system, choose file" at bounding box center [849, 351] width 446 height 15
click at [44, 201] on link at bounding box center [34, 203] width 37 height 37
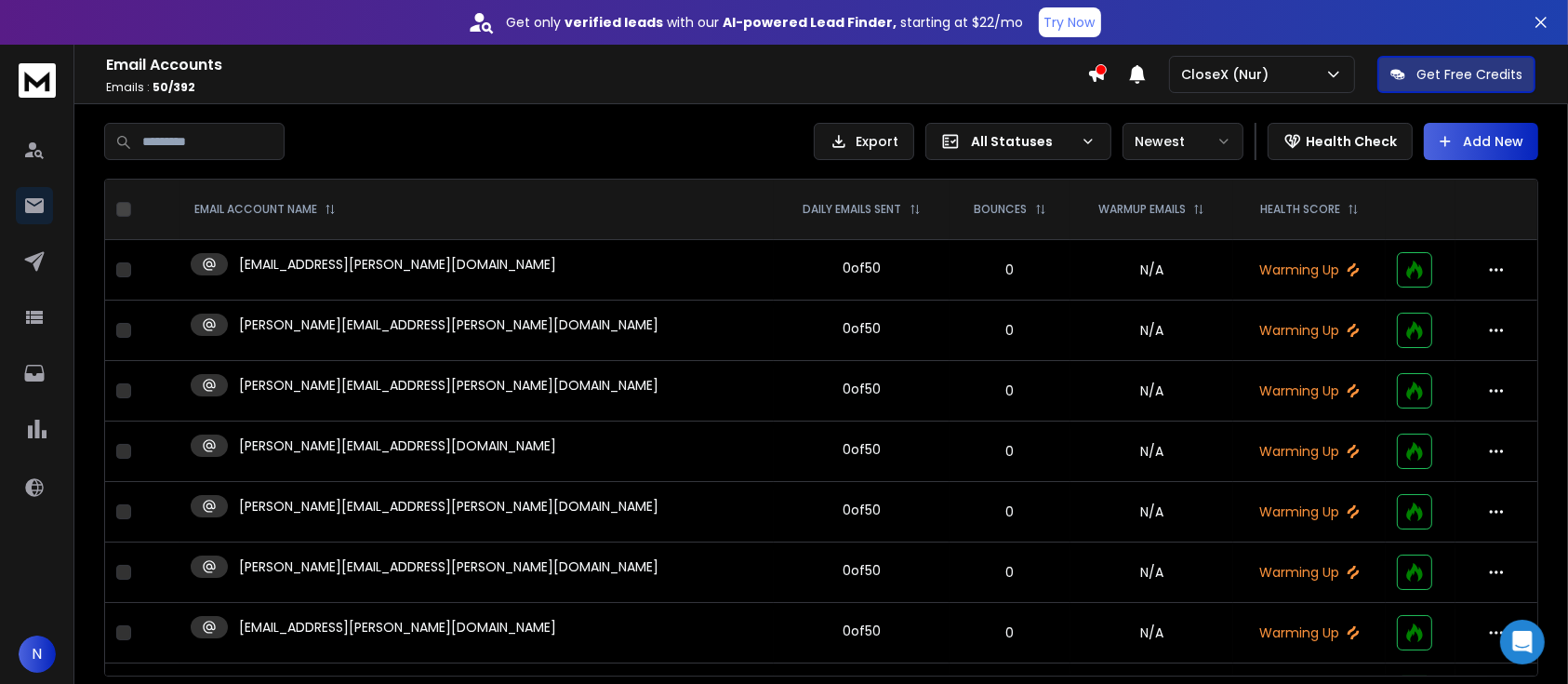
click at [1473, 145] on button "Add New" at bounding box center [1481, 142] width 114 height 37
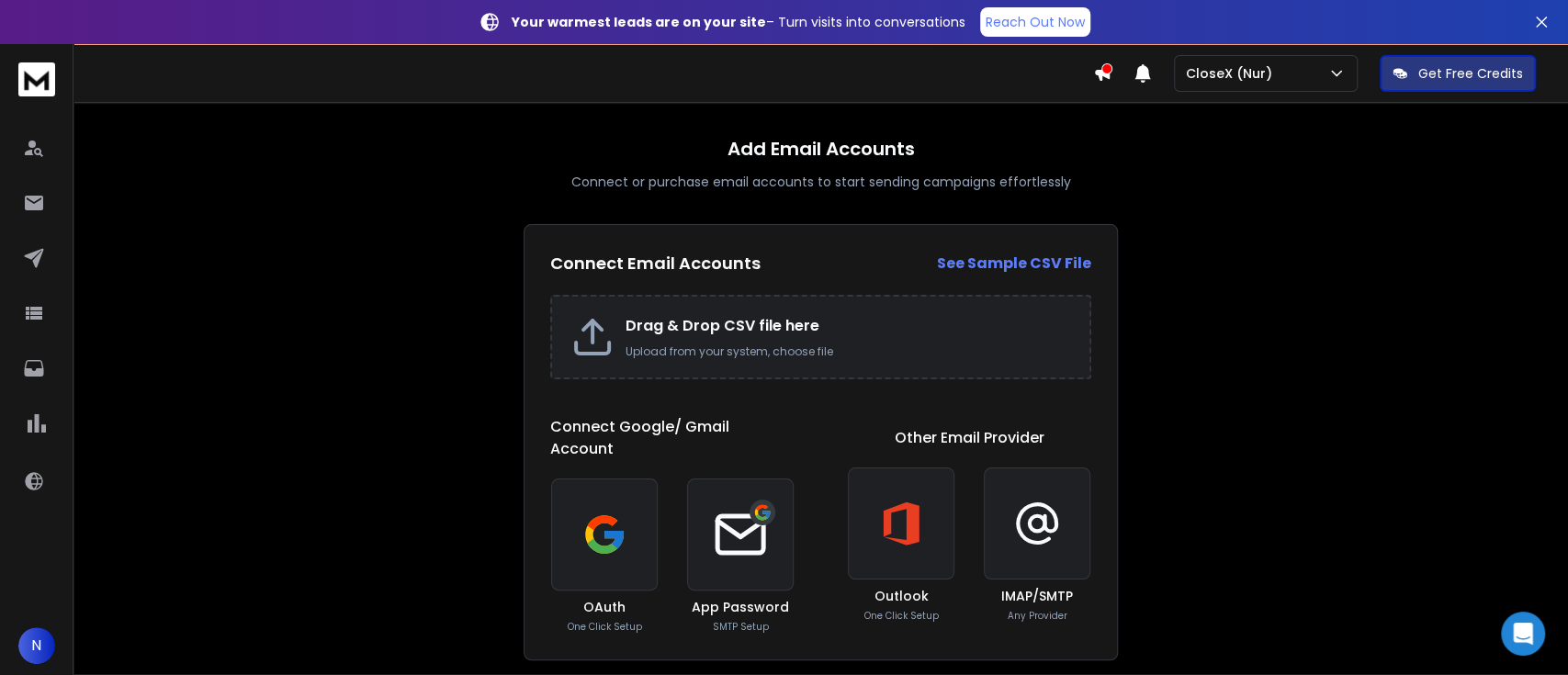
click at [832, 346] on p "Upload from your system, choose file" at bounding box center [849, 351] width 446 height 15
type input "**********"
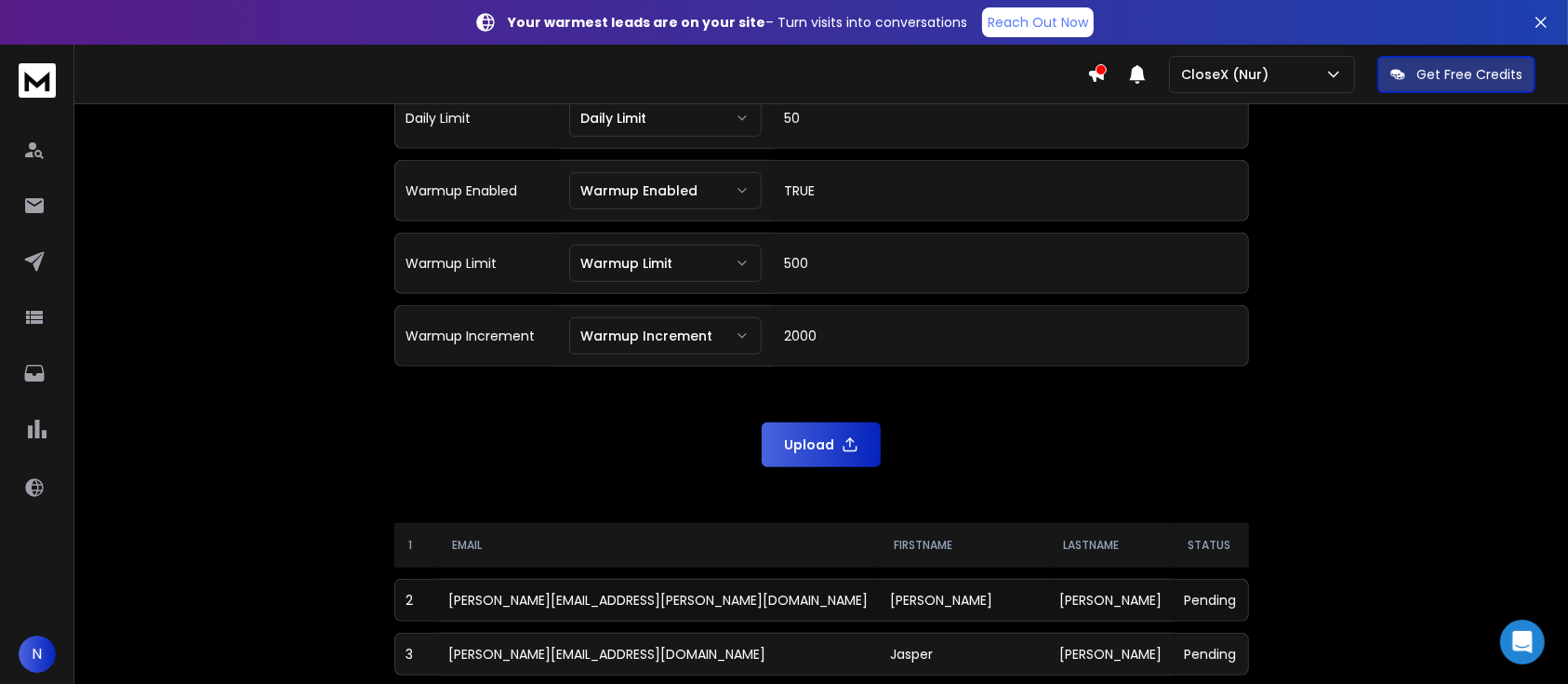
scroll to position [1240, 0]
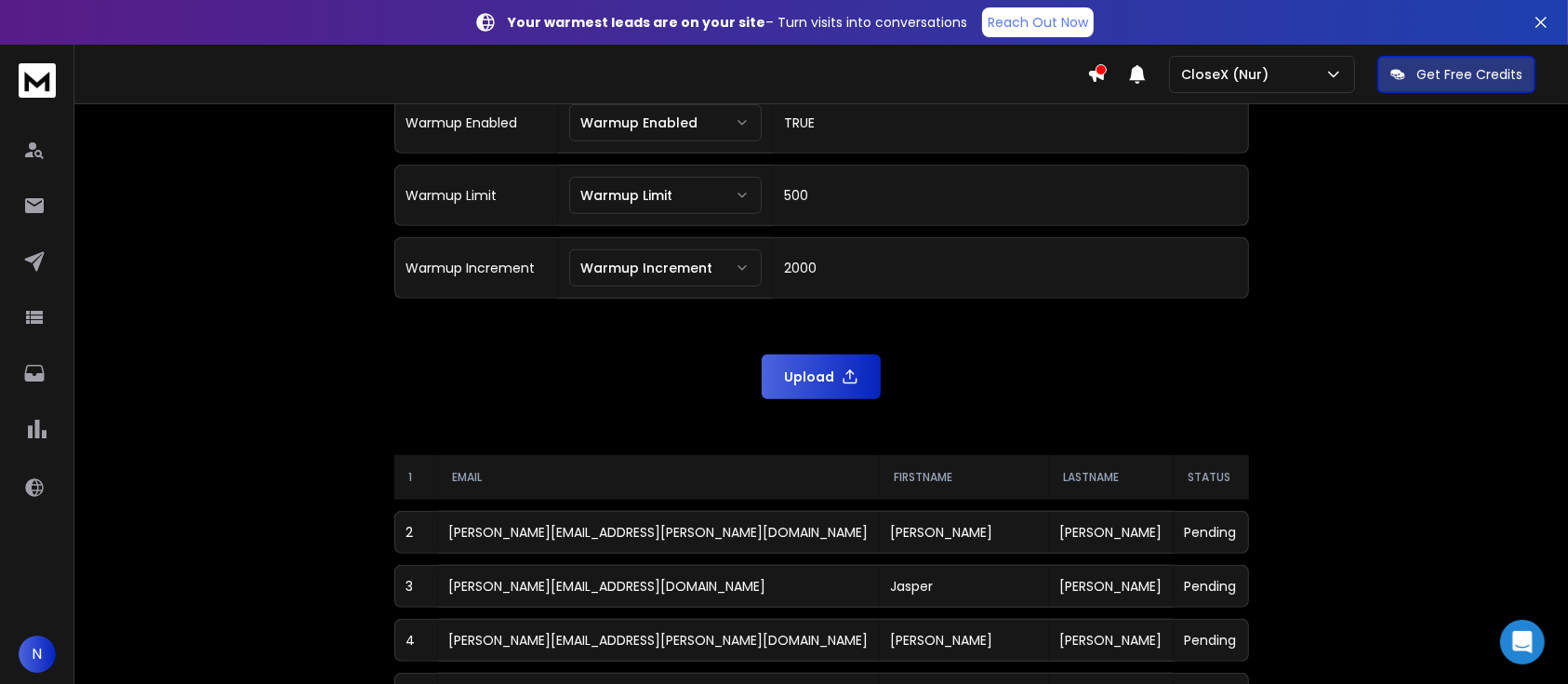
click at [811, 376] on button "Upload" at bounding box center [821, 376] width 119 height 44
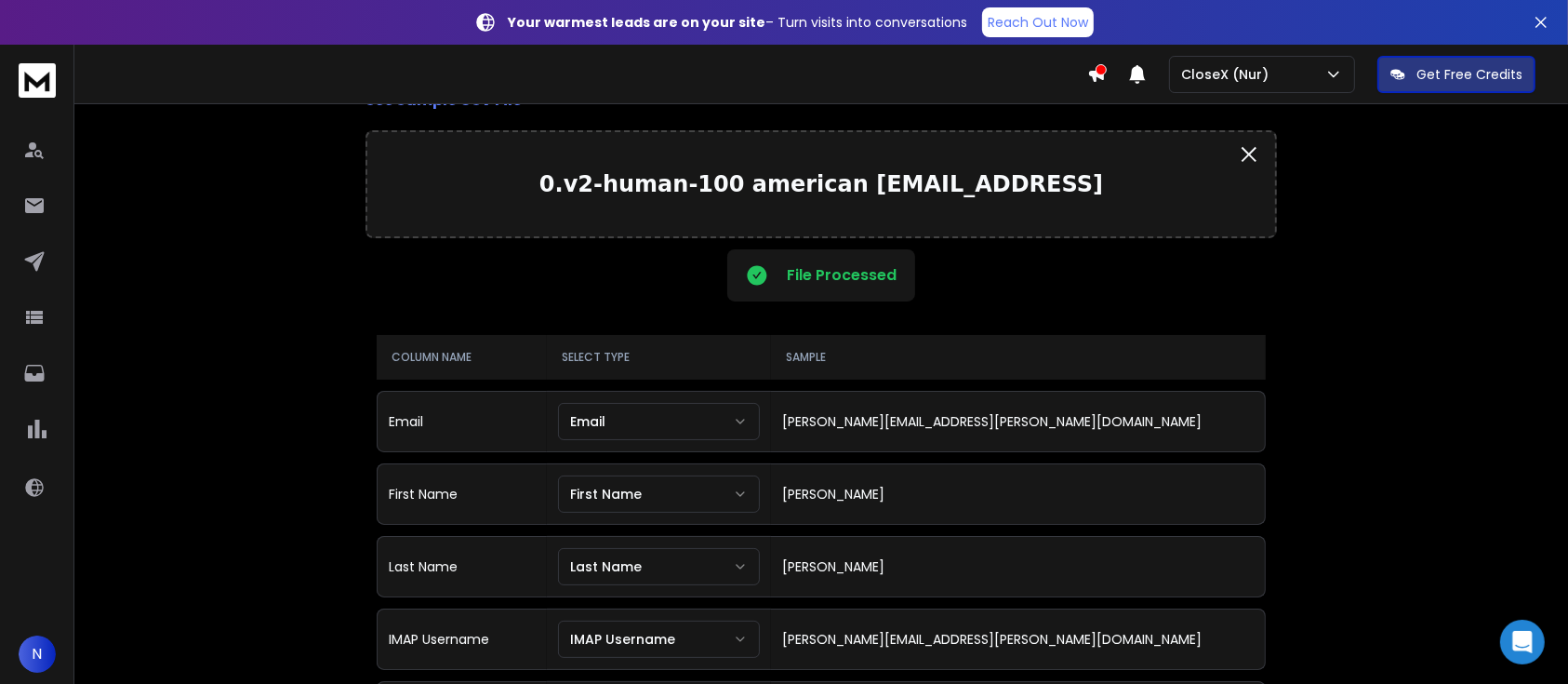
scroll to position [0, 0]
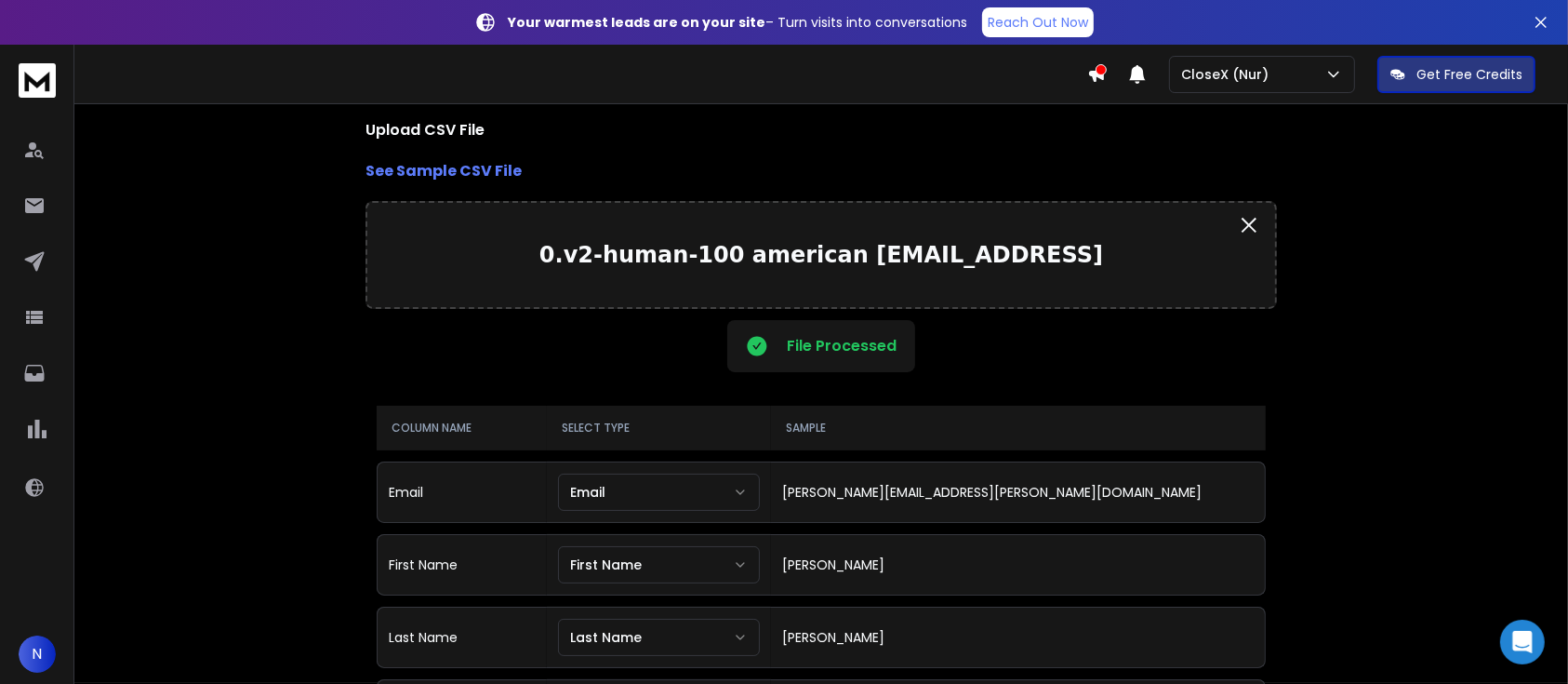
click at [1238, 224] on icon at bounding box center [1249, 225] width 23 height 23
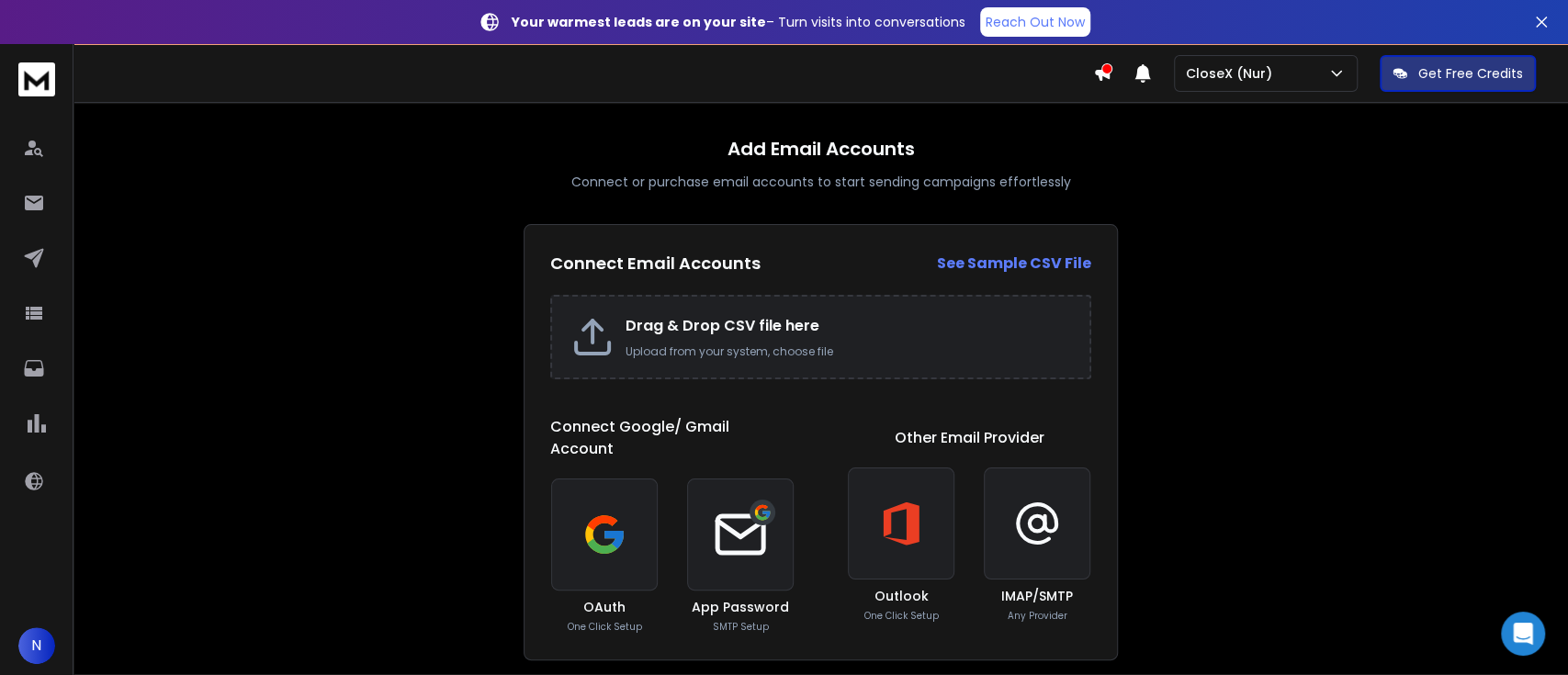
click at [795, 315] on h2 "Drag & Drop CSV file here" at bounding box center [849, 326] width 446 height 22
type input "**********"
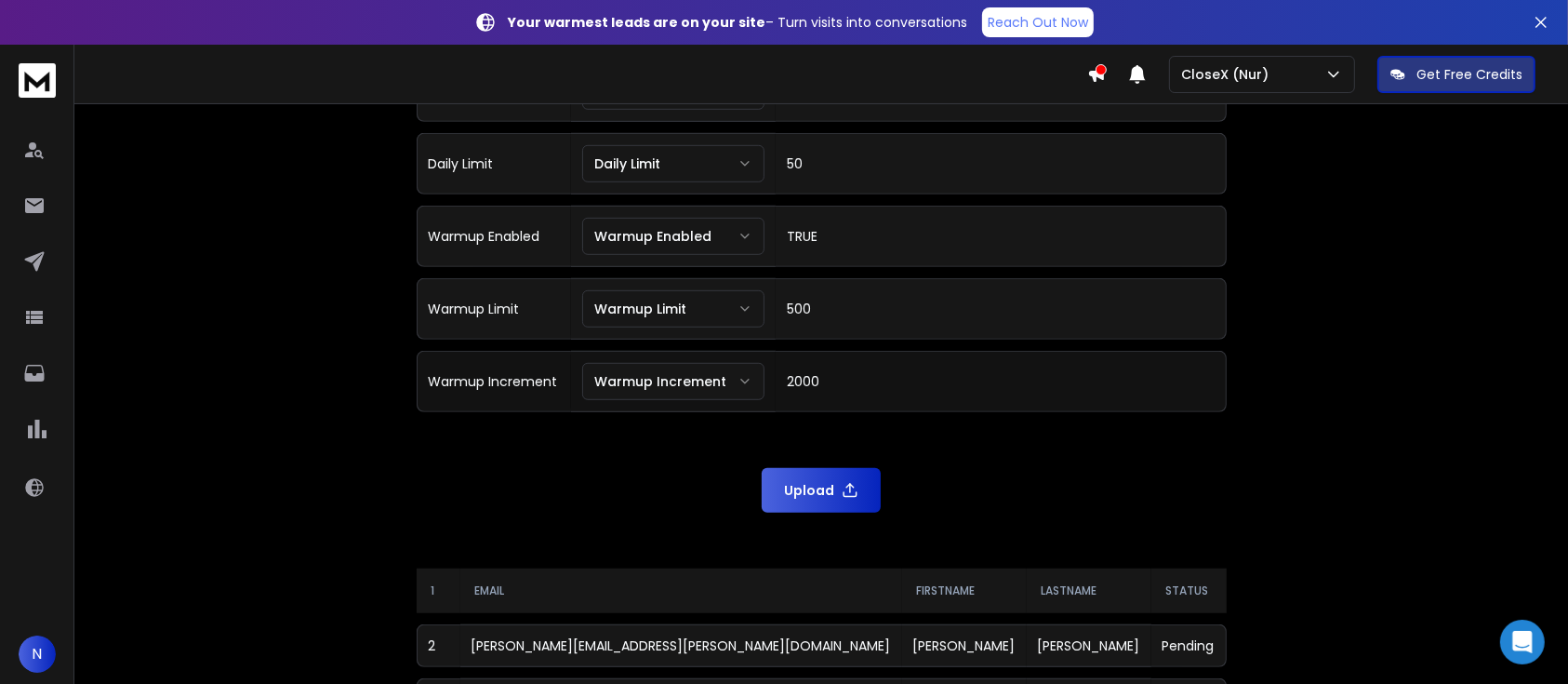
scroll to position [1116, 0]
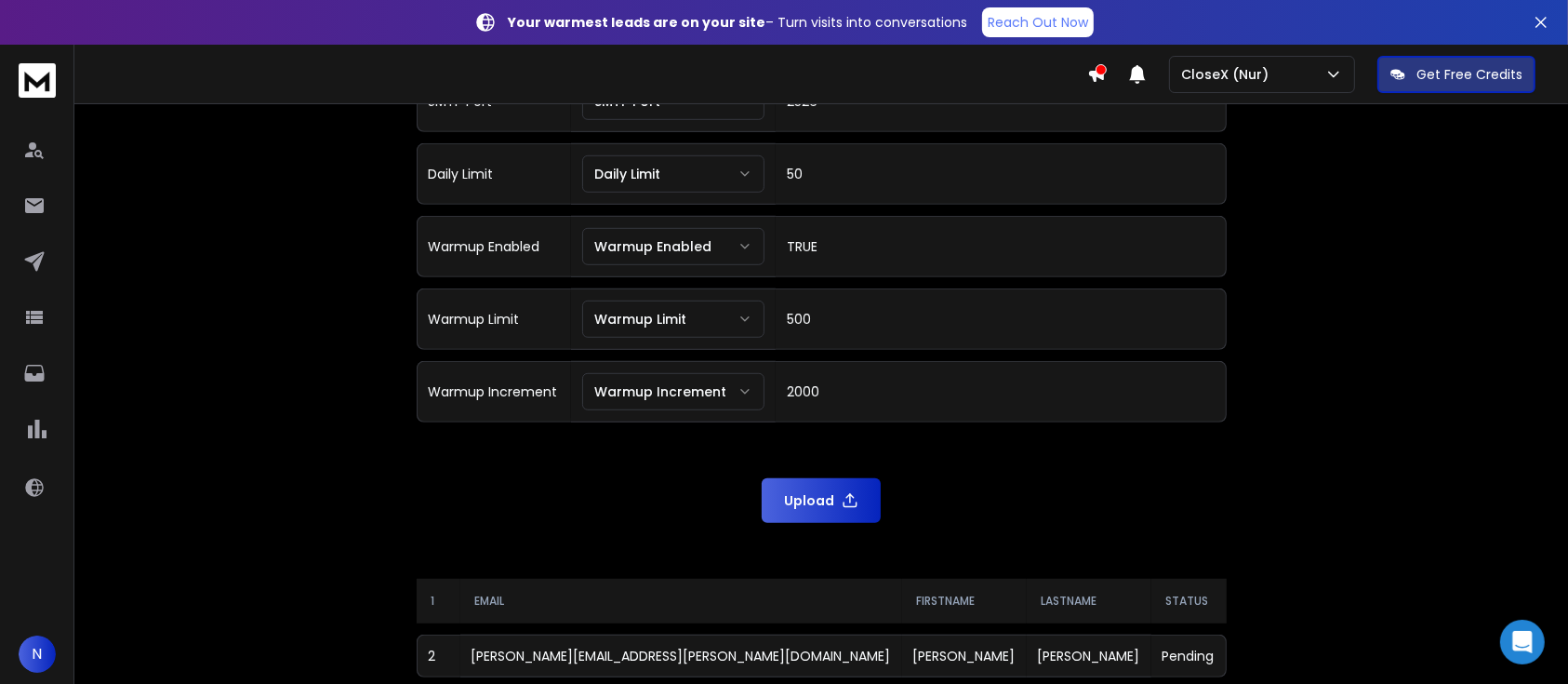
click at [814, 478] on button "Upload" at bounding box center [821, 500] width 119 height 44
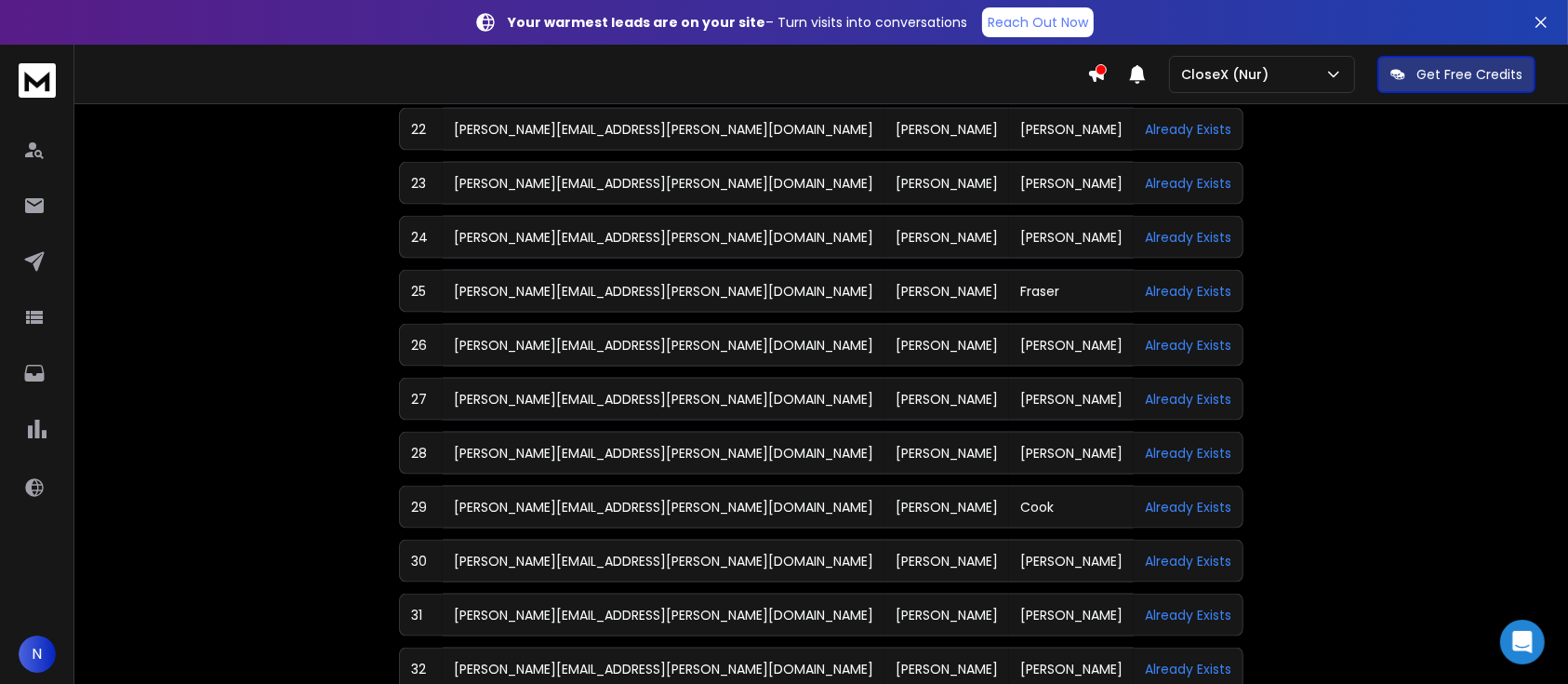
scroll to position [2976, 0]
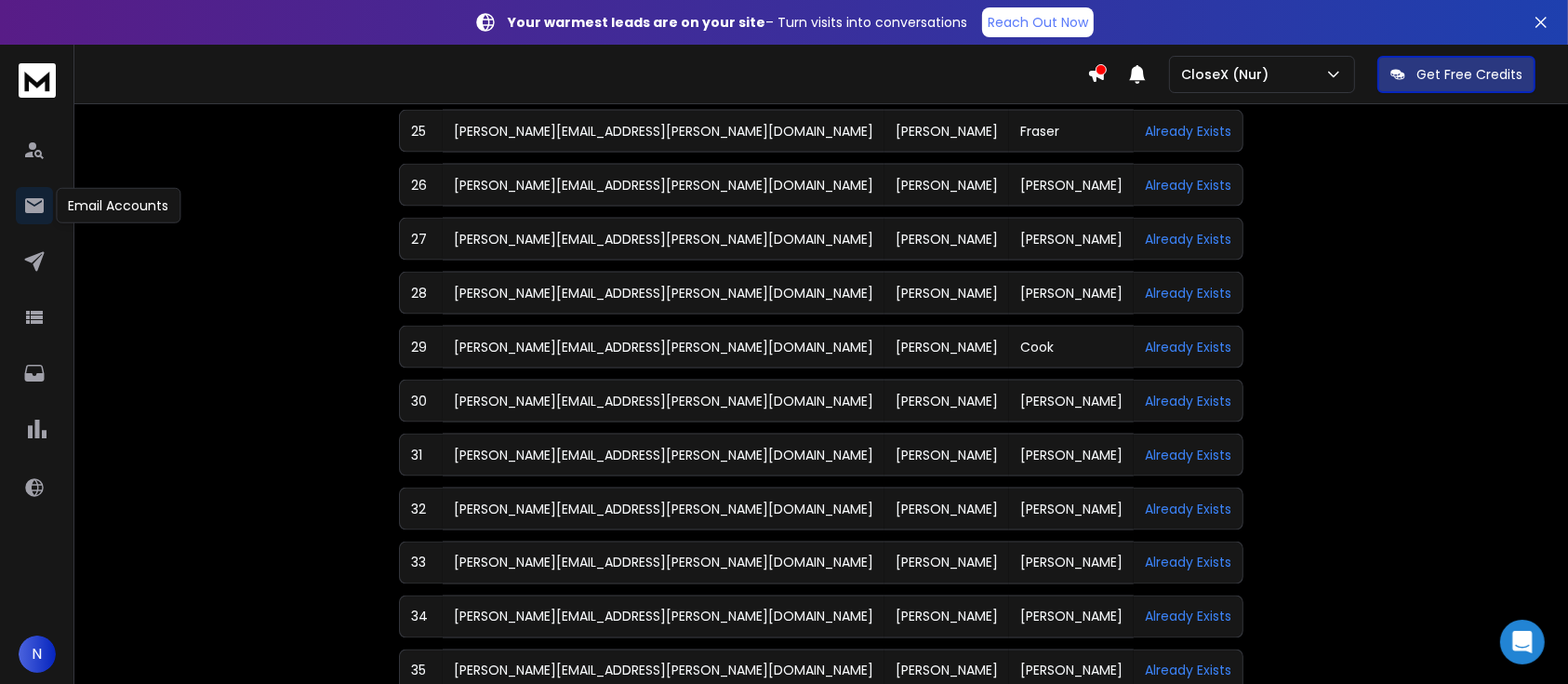
click at [26, 205] on icon at bounding box center [34, 205] width 19 height 15
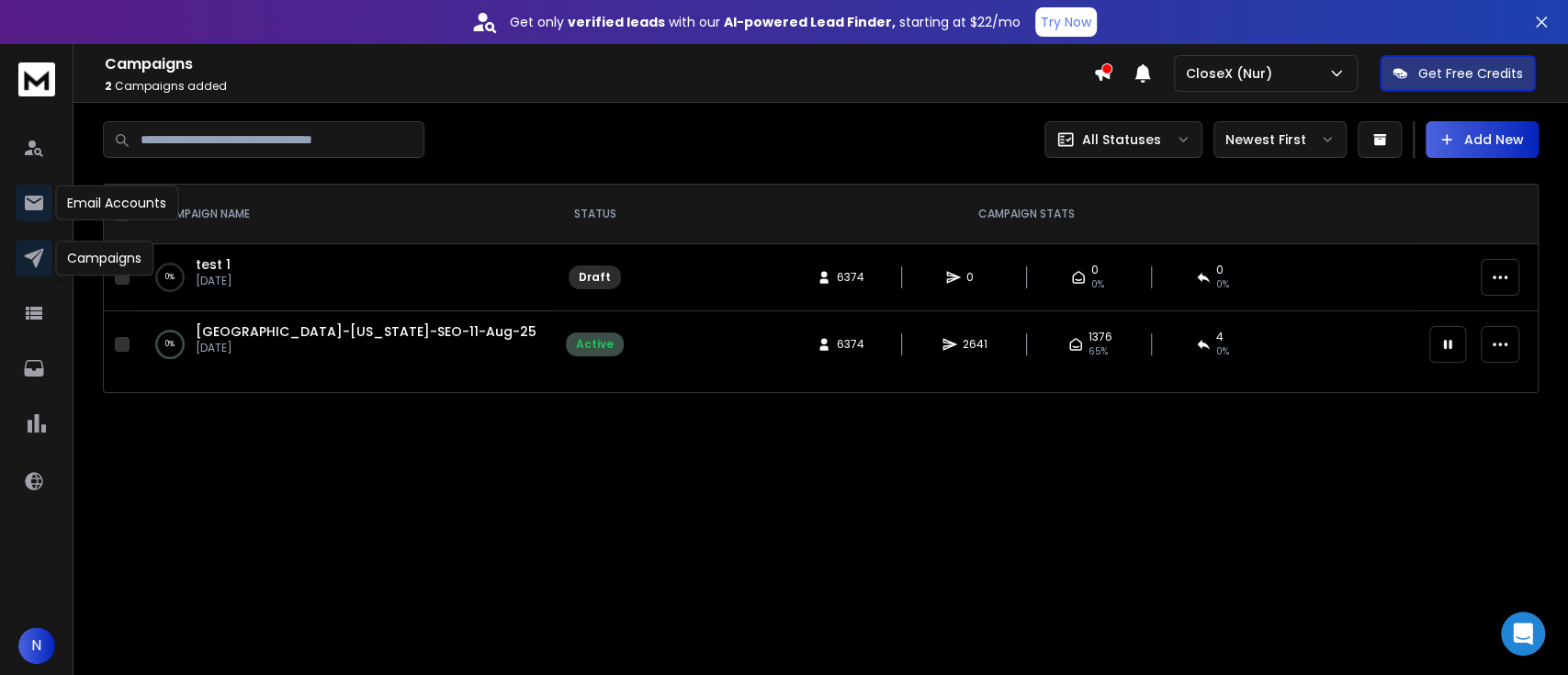
click at [41, 196] on icon at bounding box center [33, 202] width 18 height 15
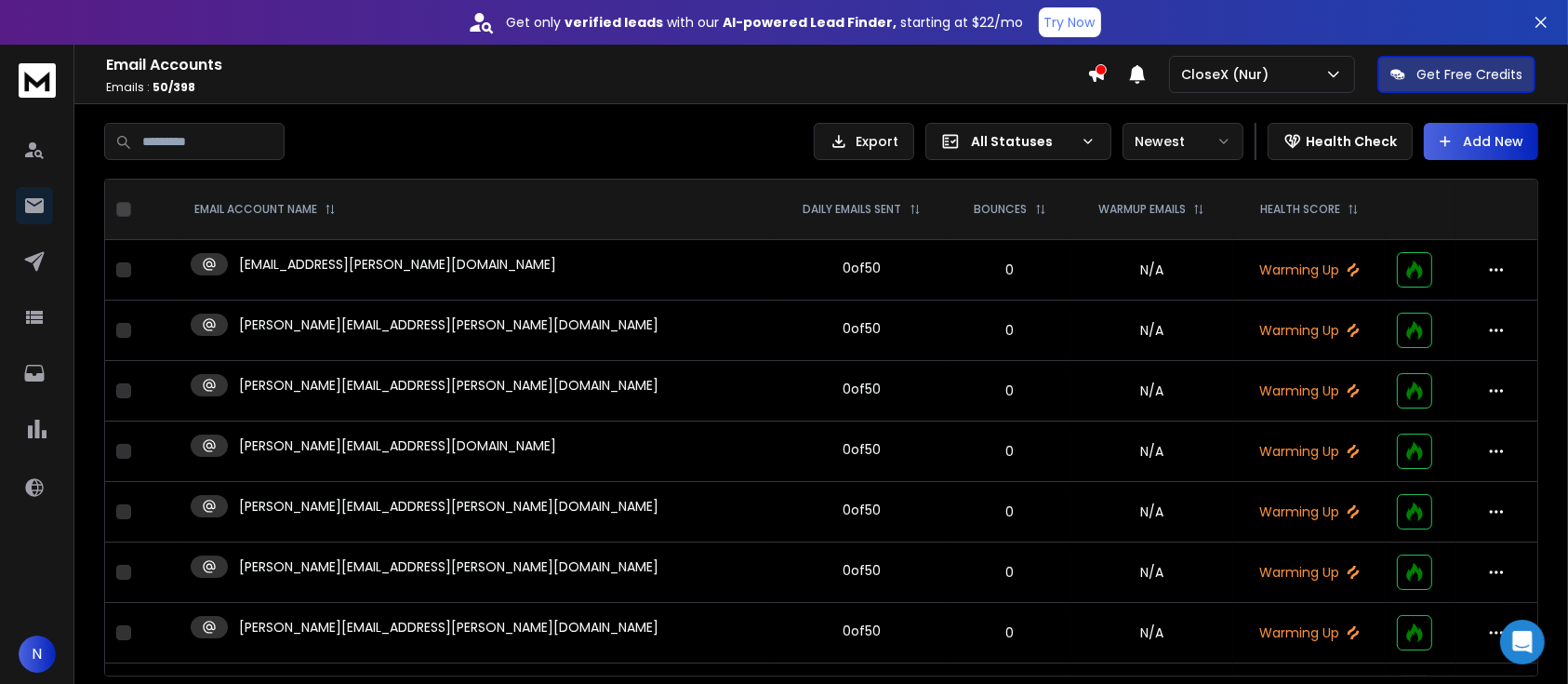
click at [208, 147] on input at bounding box center [194, 142] width 180 height 37
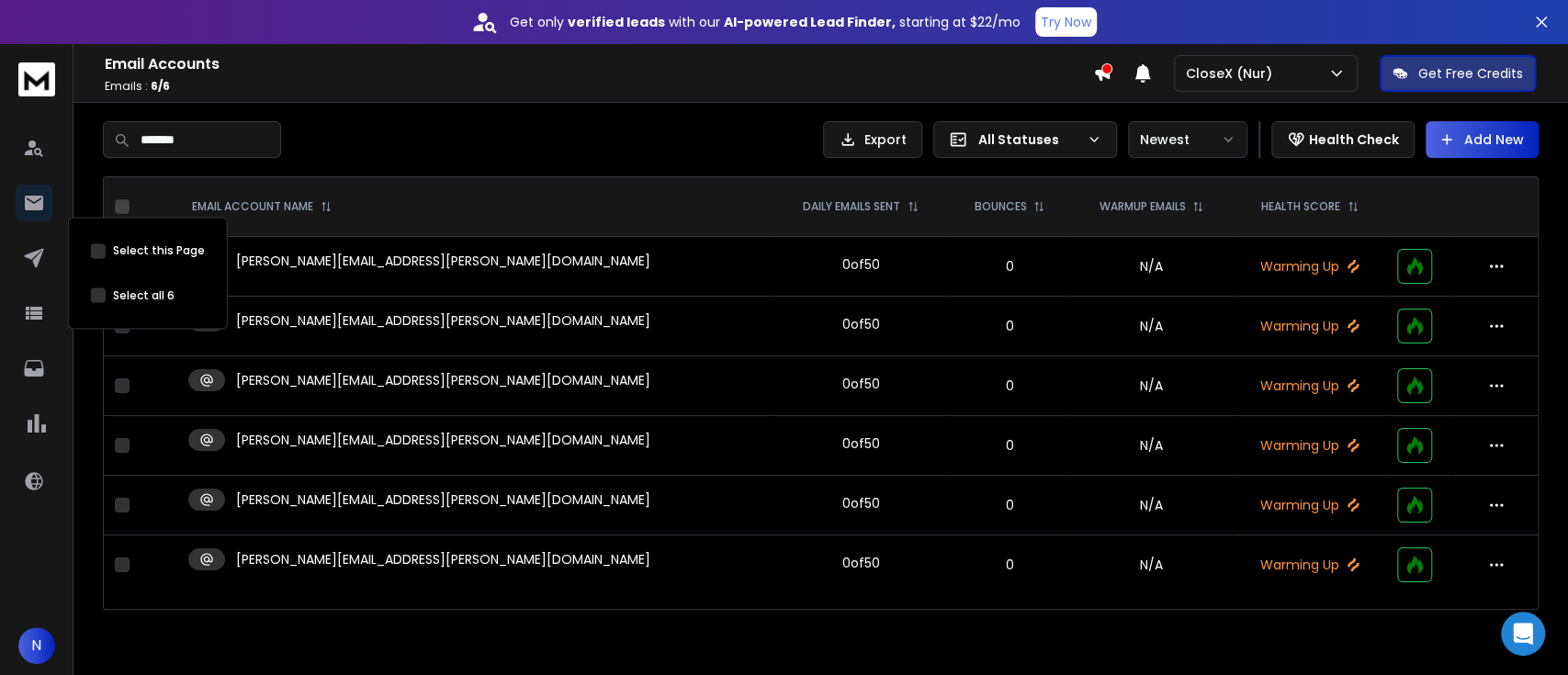
type input "*******"
click at [123, 204] on button "Select this Page" at bounding box center [122, 206] width 15 height 15
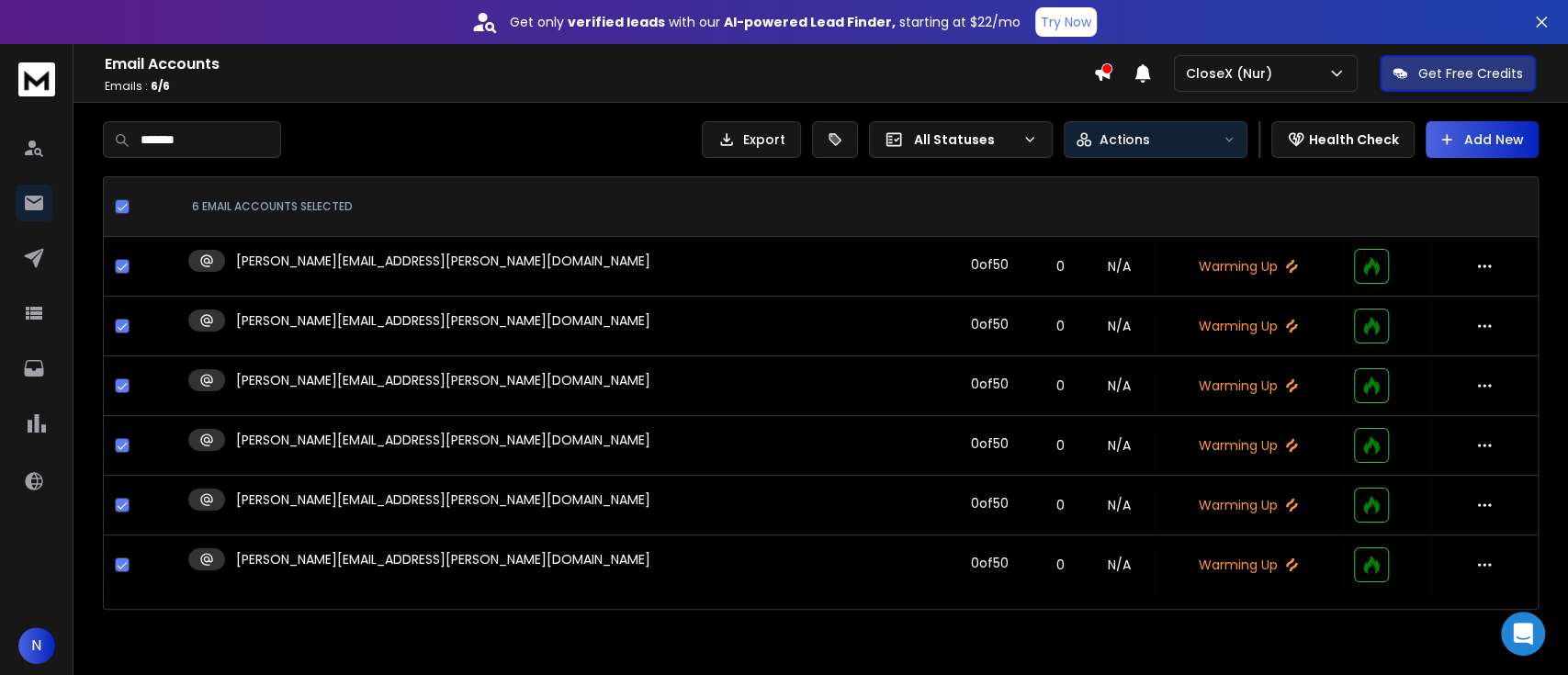
click at [1115, 140] on p "Actions" at bounding box center [1125, 139] width 51 height 18
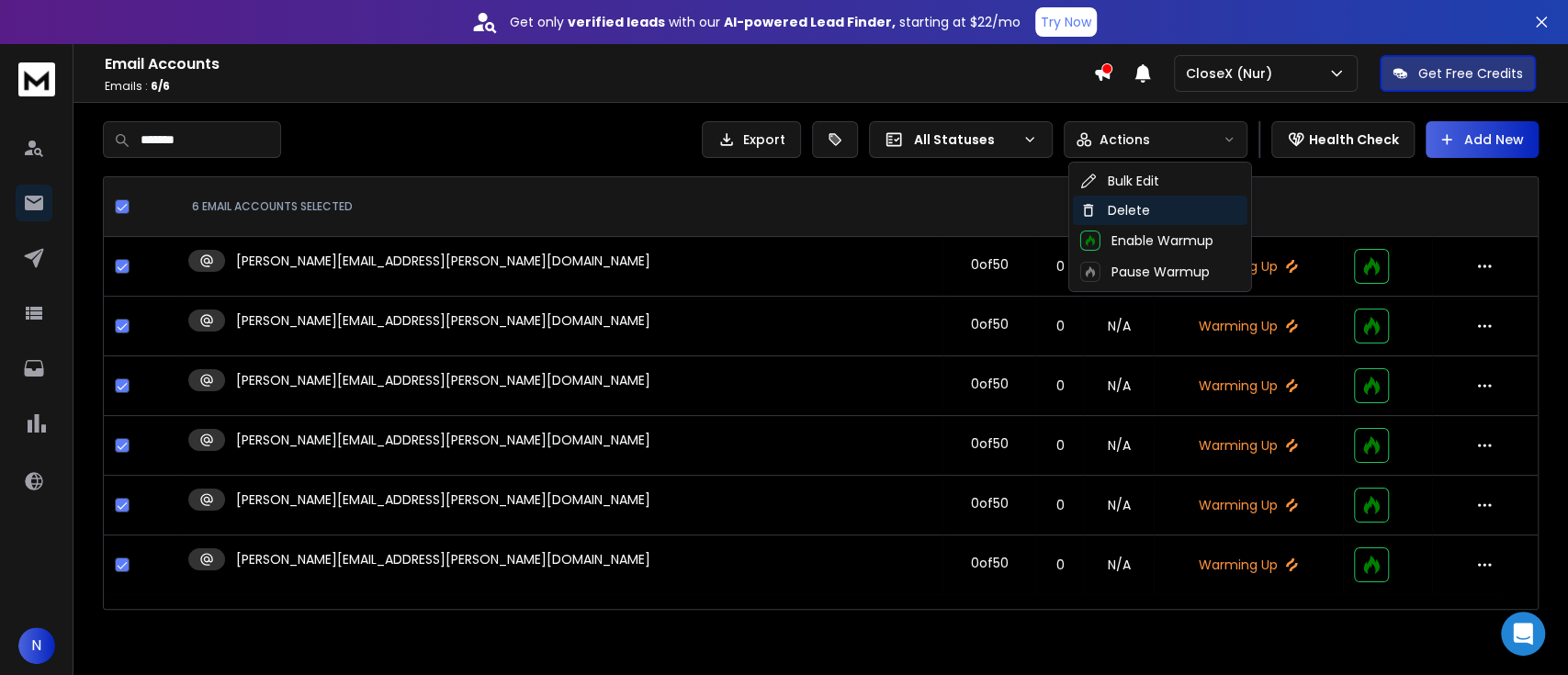
click at [1127, 203] on div "Delete" at bounding box center [1115, 210] width 70 height 18
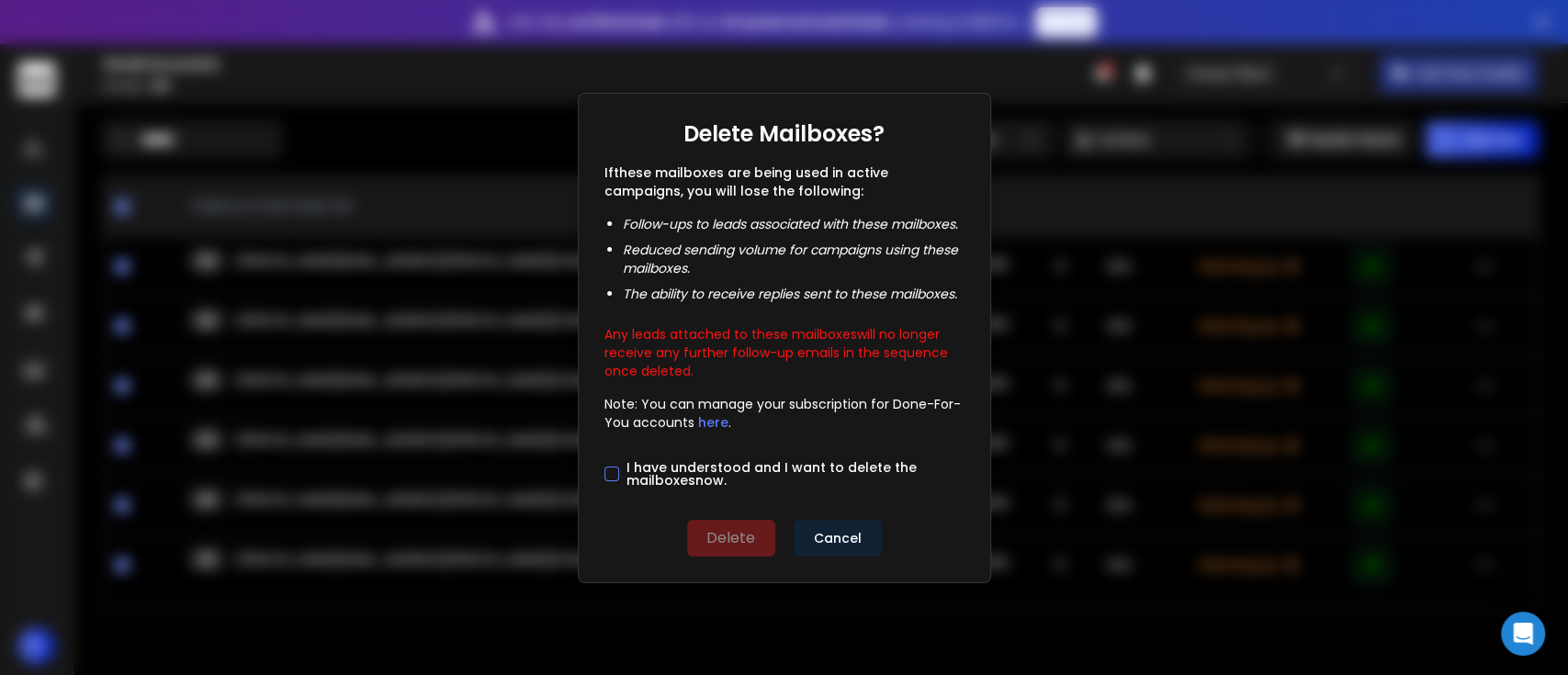
drag, startPoint x: 726, startPoint y: 465, endPoint x: 736, endPoint y: 519, distance: 54.9
click at [726, 466] on label "I have understood and I want to delete the mailbox es now." at bounding box center [795, 474] width 338 height 25
click at [619, 466] on button "I have understood and I want to delete the mailbox es now." at bounding box center [611, 473] width 15 height 15
click at [735, 533] on button "Delete" at bounding box center [731, 538] width 89 height 37
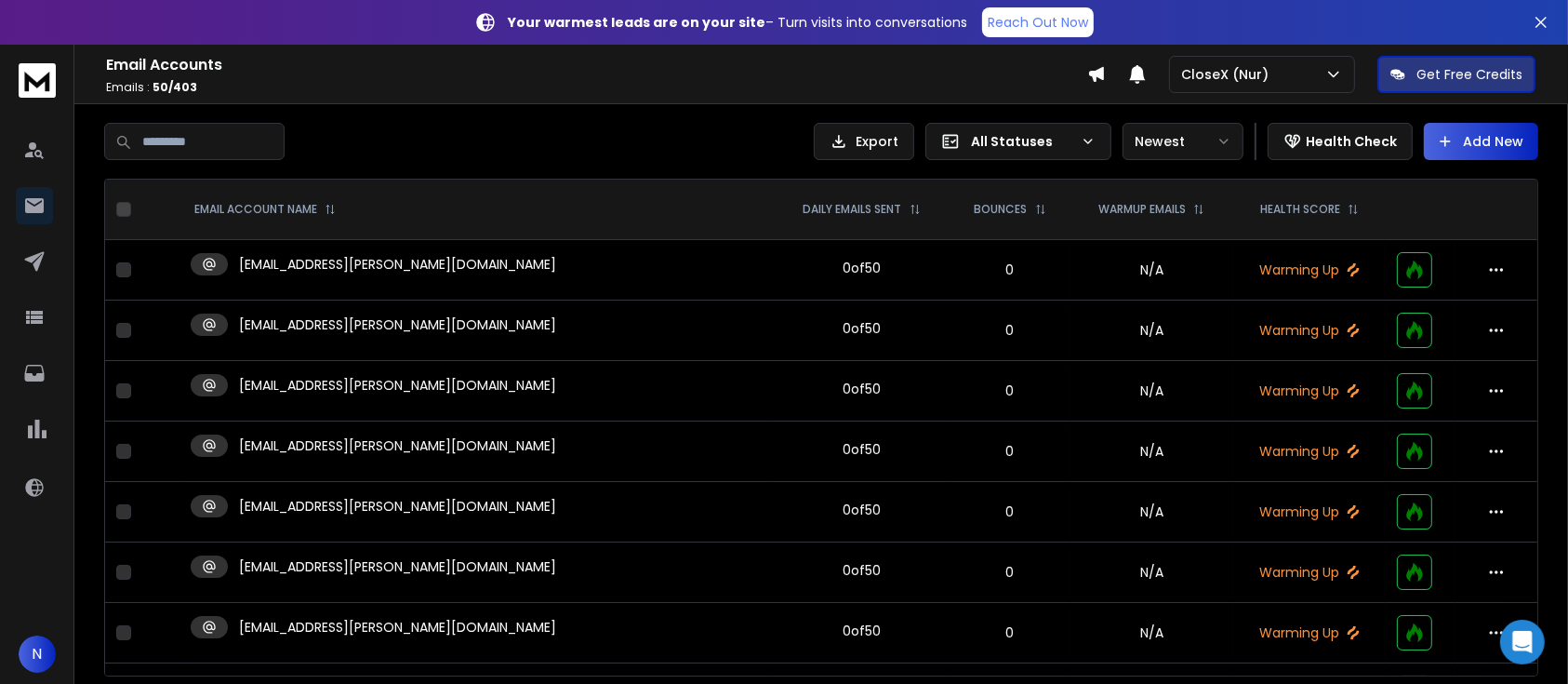
click at [319, 264] on p "[EMAIL_ADDRESS][PERSON_NAME][DOMAIN_NAME]" at bounding box center [398, 264] width 317 height 19
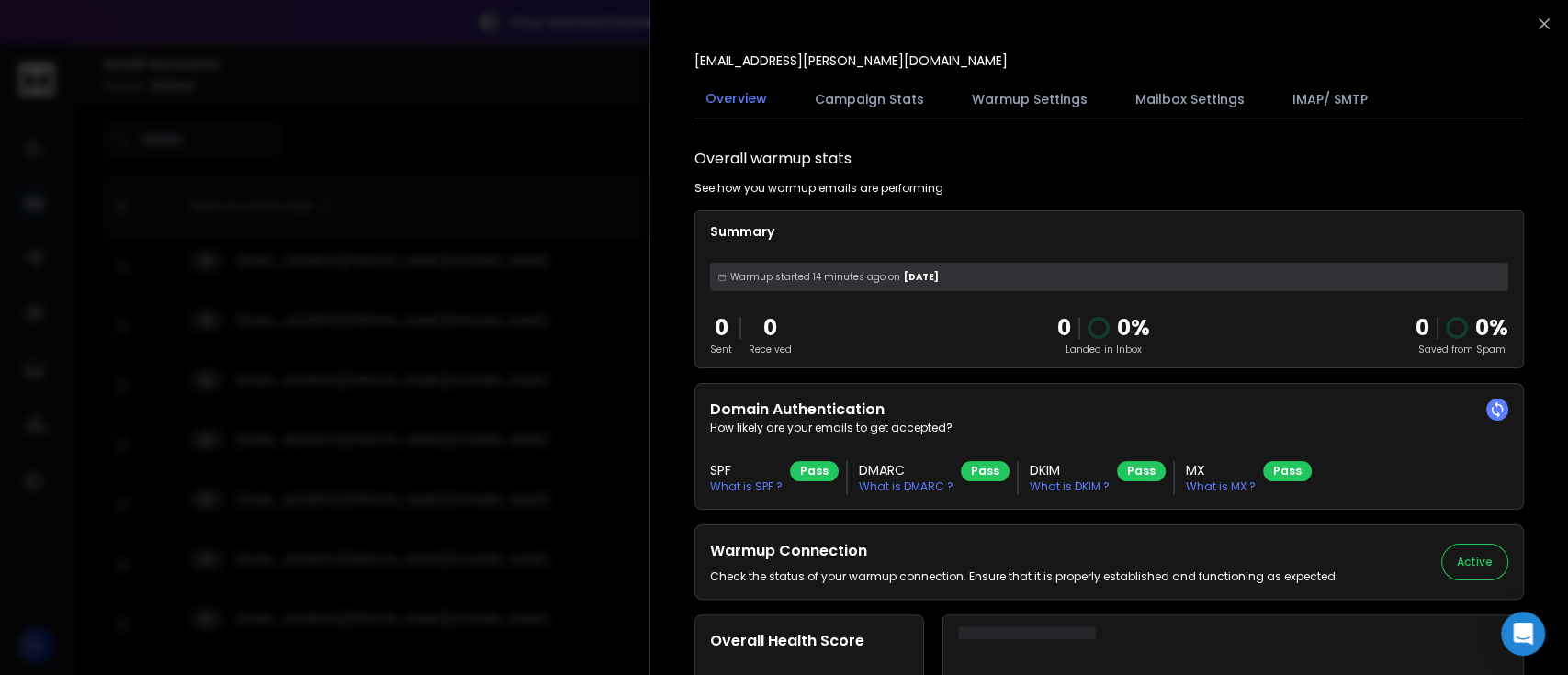
click at [1048, 93] on button "Warmup Settings" at bounding box center [1030, 99] width 138 height 41
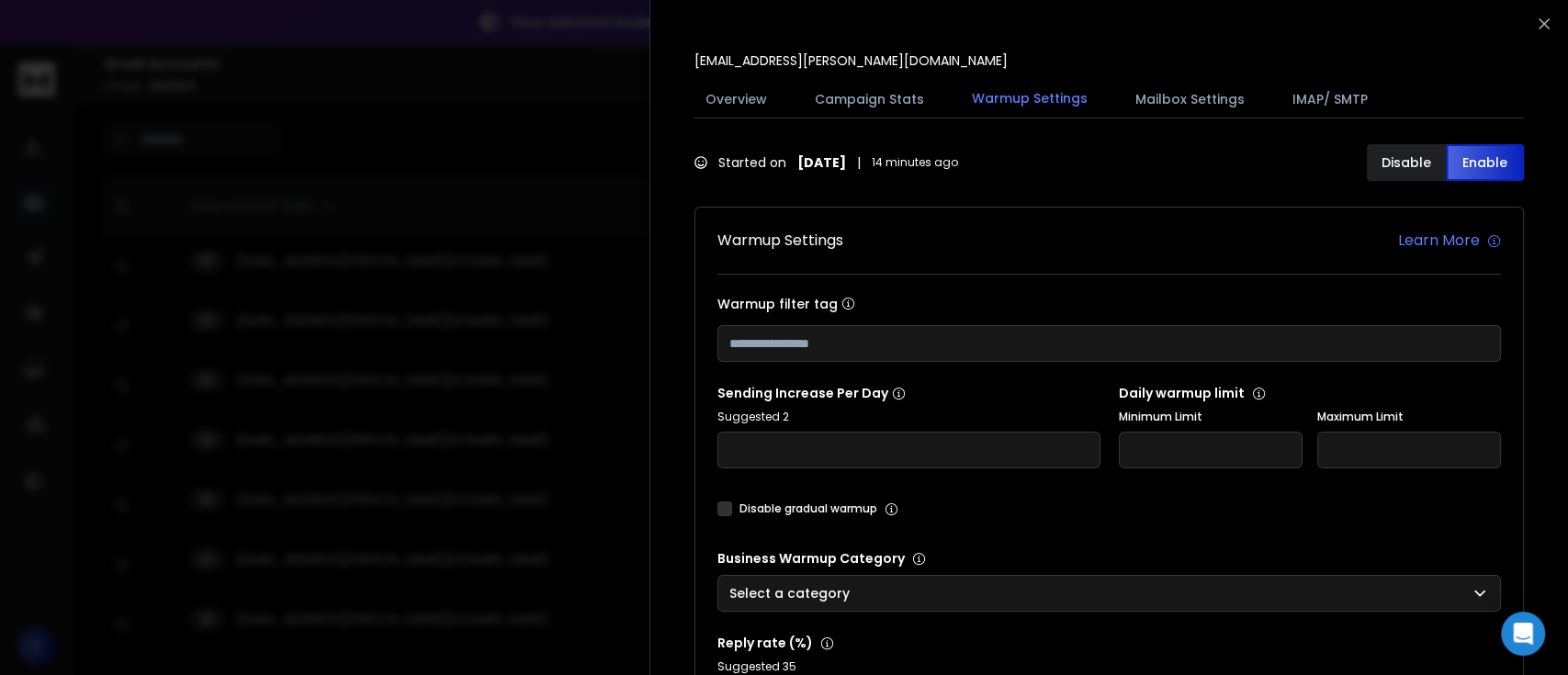
drag, startPoint x: 1245, startPoint y: 437, endPoint x: 1100, endPoint y: 430, distance: 145.2
click at [1100, 430] on div "Sending Increase Per Day Suggested 2 **** Daily warmup limit Minimum Limit * Ma…" at bounding box center [1109, 425] width 784 height 85
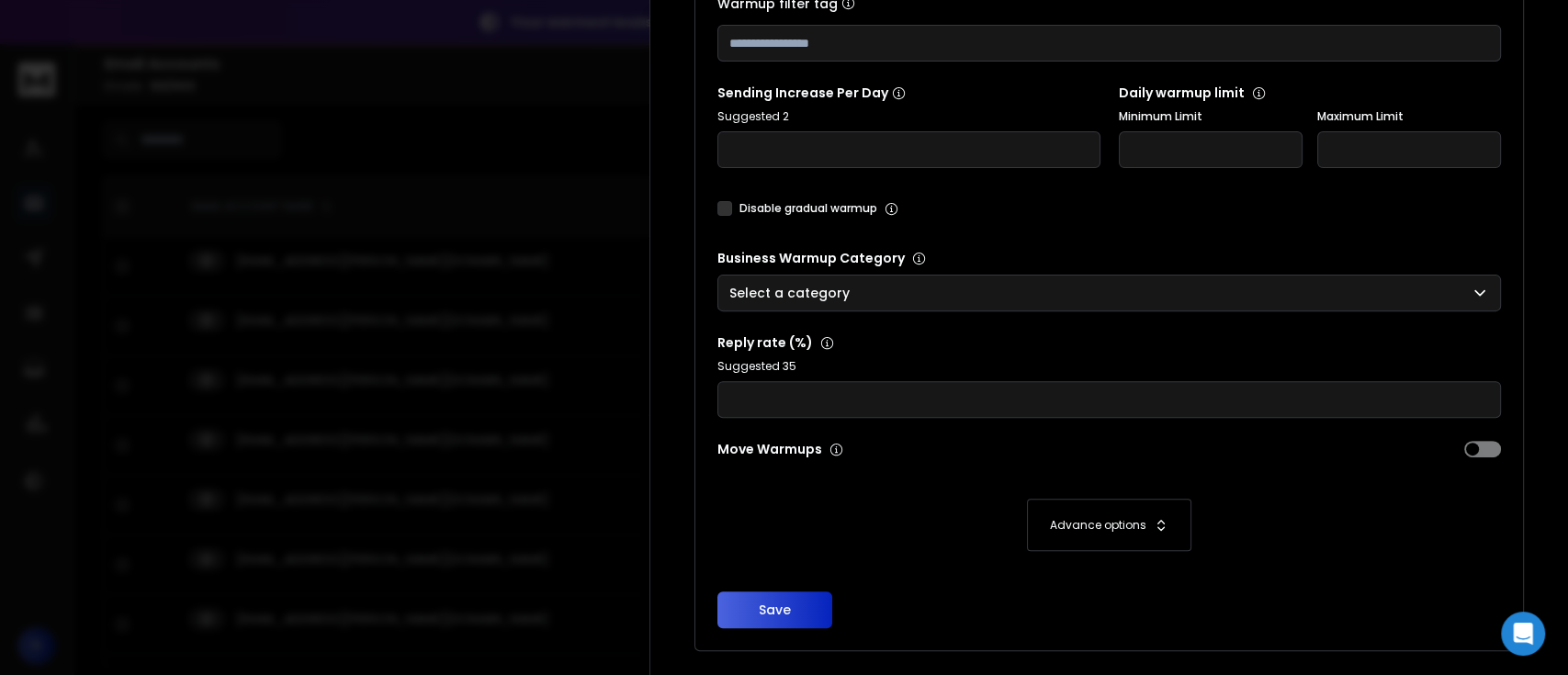
scroll to position [327, 0]
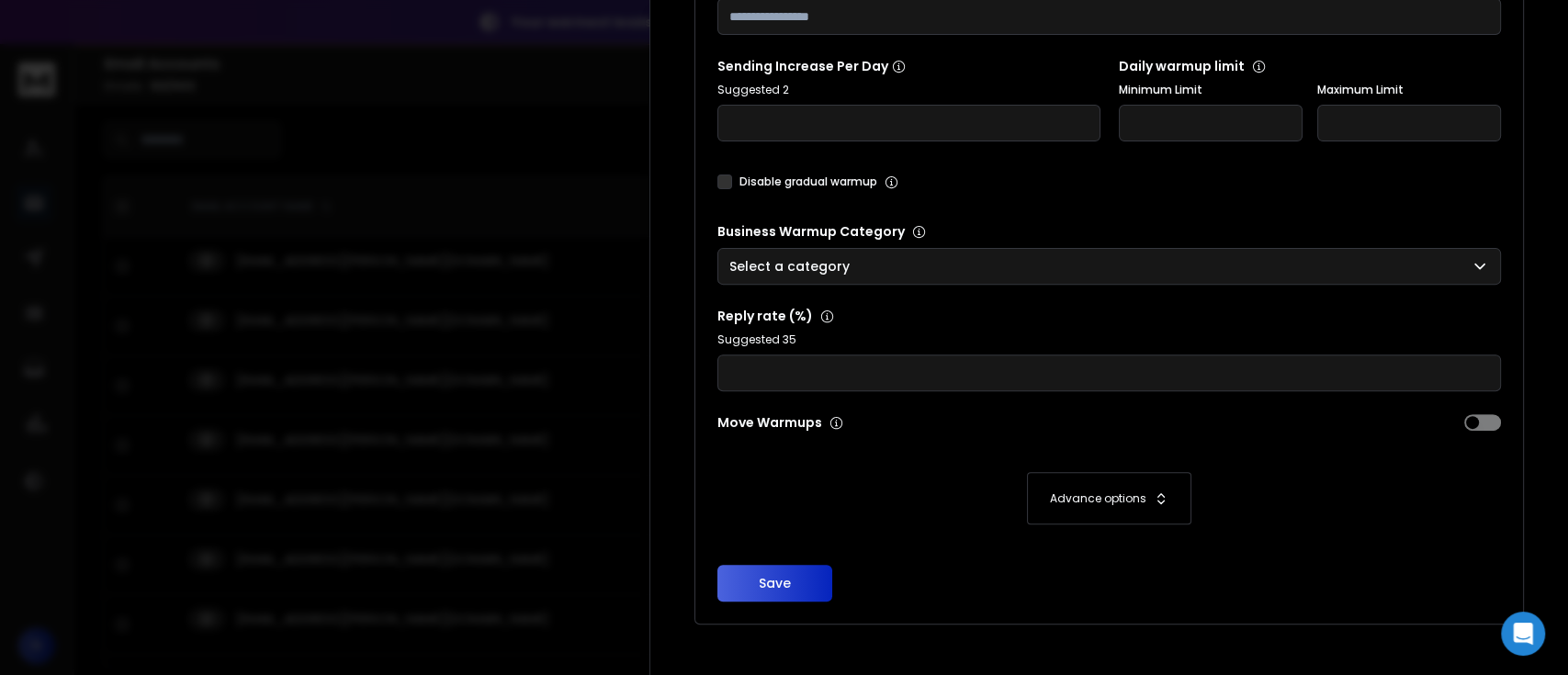
type input "**"
drag, startPoint x: 1048, startPoint y: 373, endPoint x: 629, endPoint y: 354, distance: 419.4
click at [629, 354] on body "Your warmest leads are on your site – Turn visits into conversations Reach Out …" at bounding box center [774, 338] width 1549 height 675
type input "**"
click at [1319, 496] on button "Advance options" at bounding box center [1109, 498] width 747 height 53
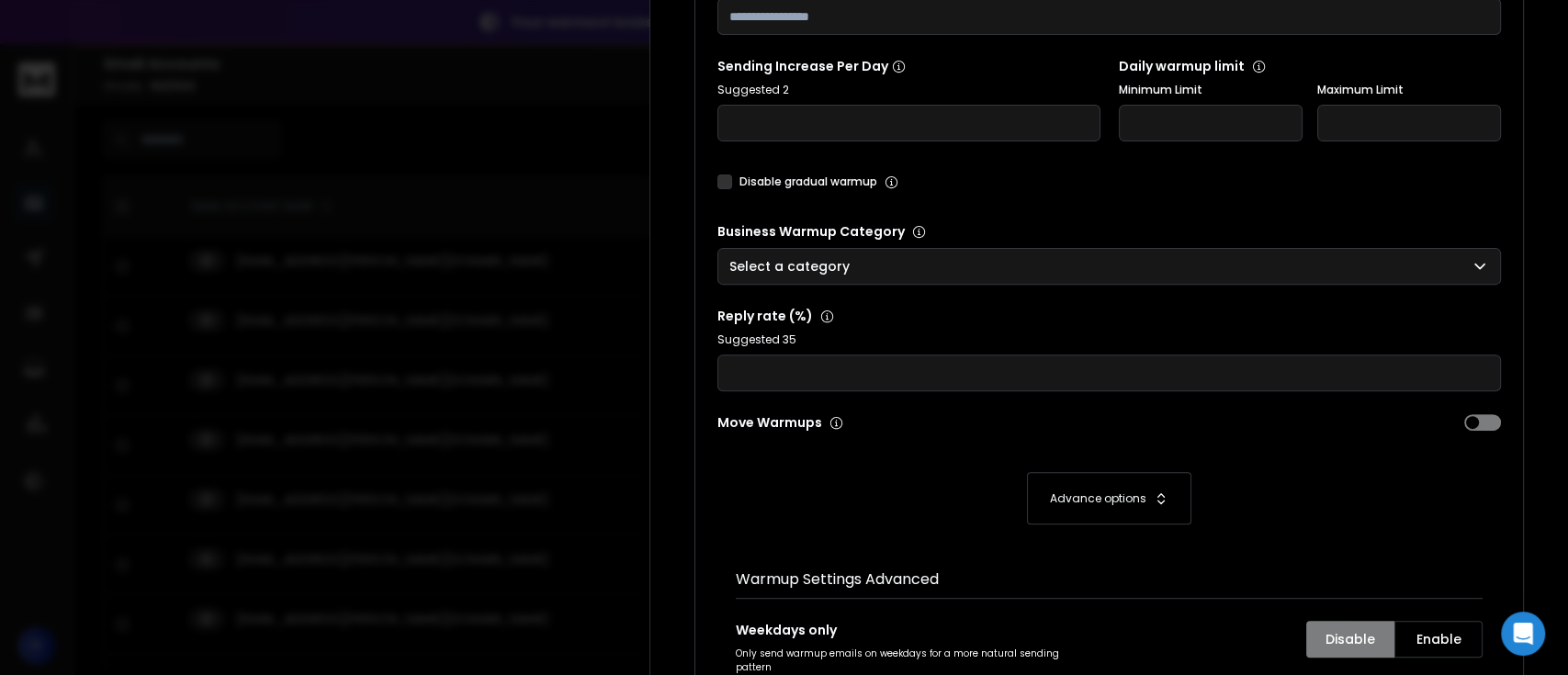
scroll to position [0, 0]
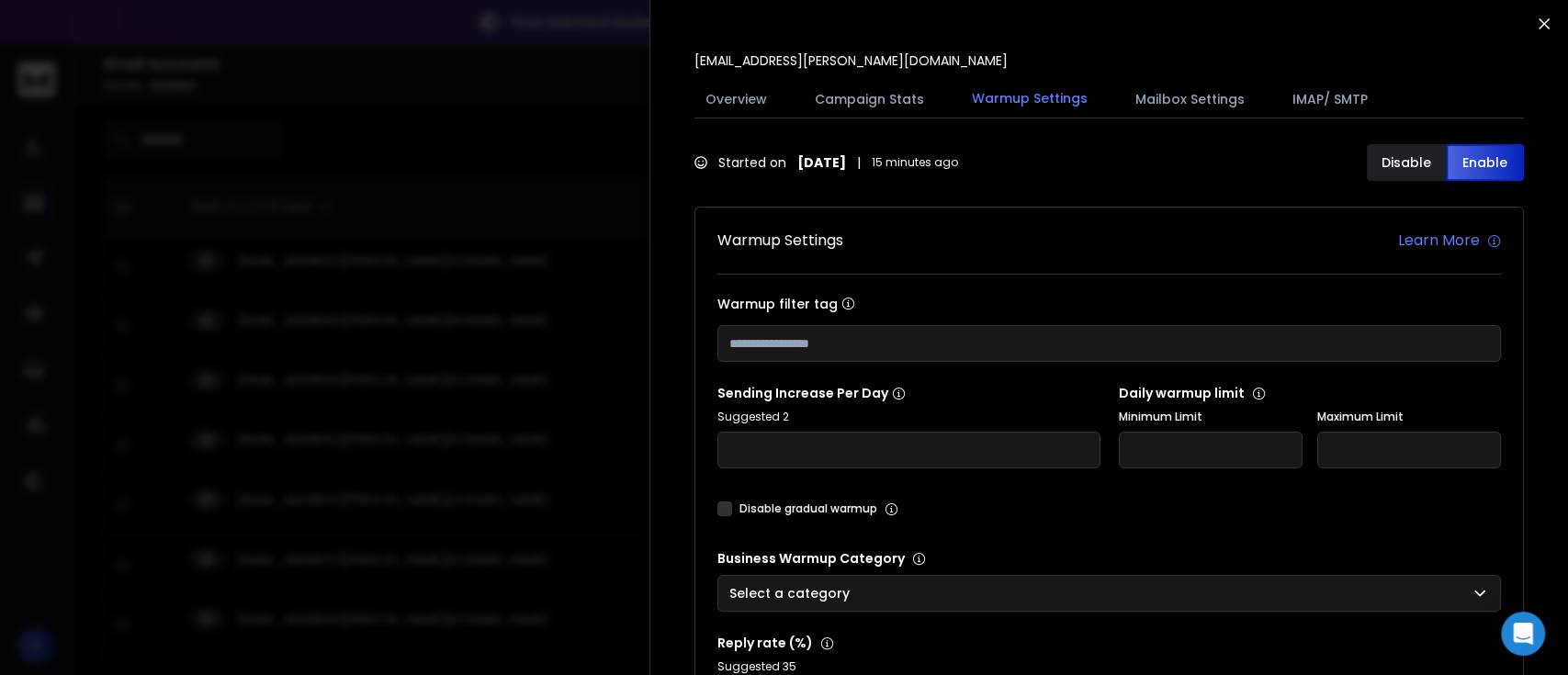
click at [1536, 17] on icon "button" at bounding box center [1544, 23] width 18 height 18
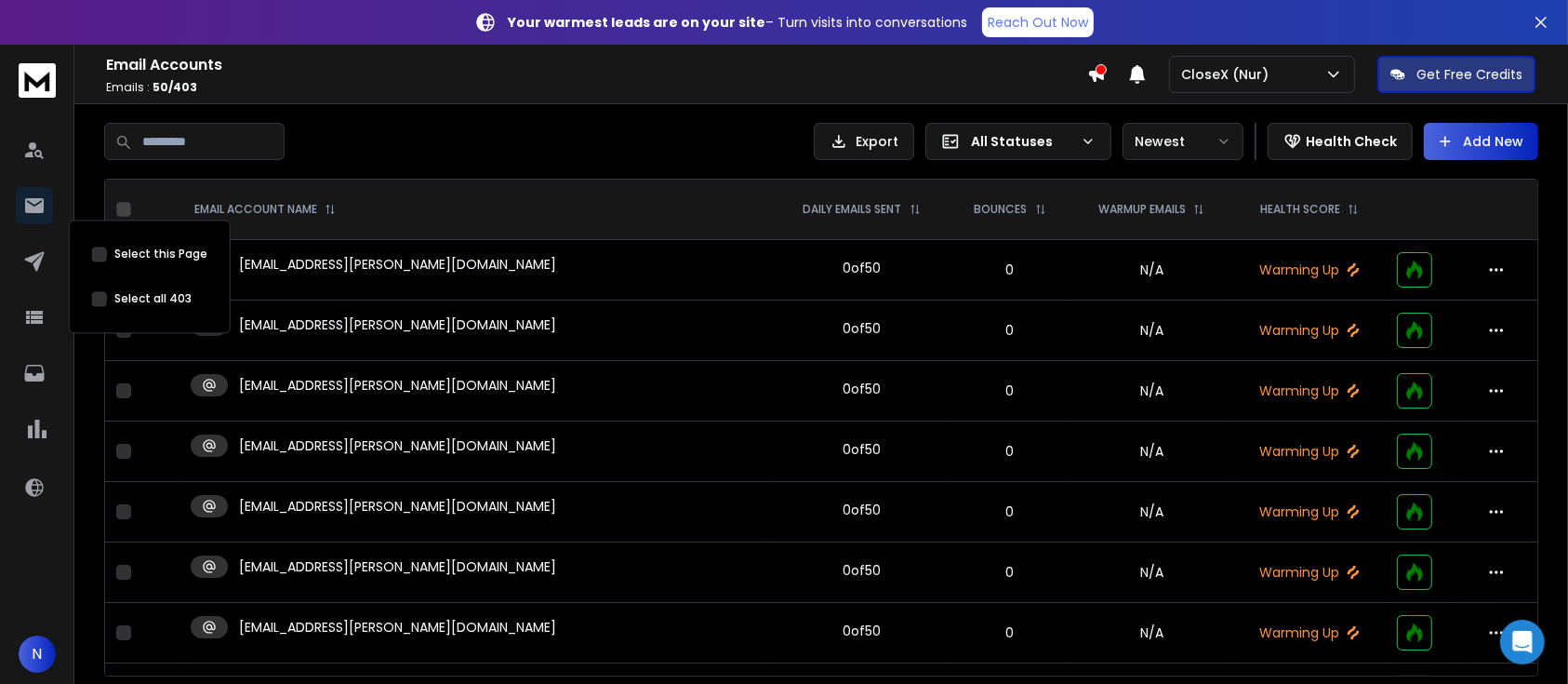
click at [127, 212] on button "Select this Page" at bounding box center [123, 209] width 15 height 15
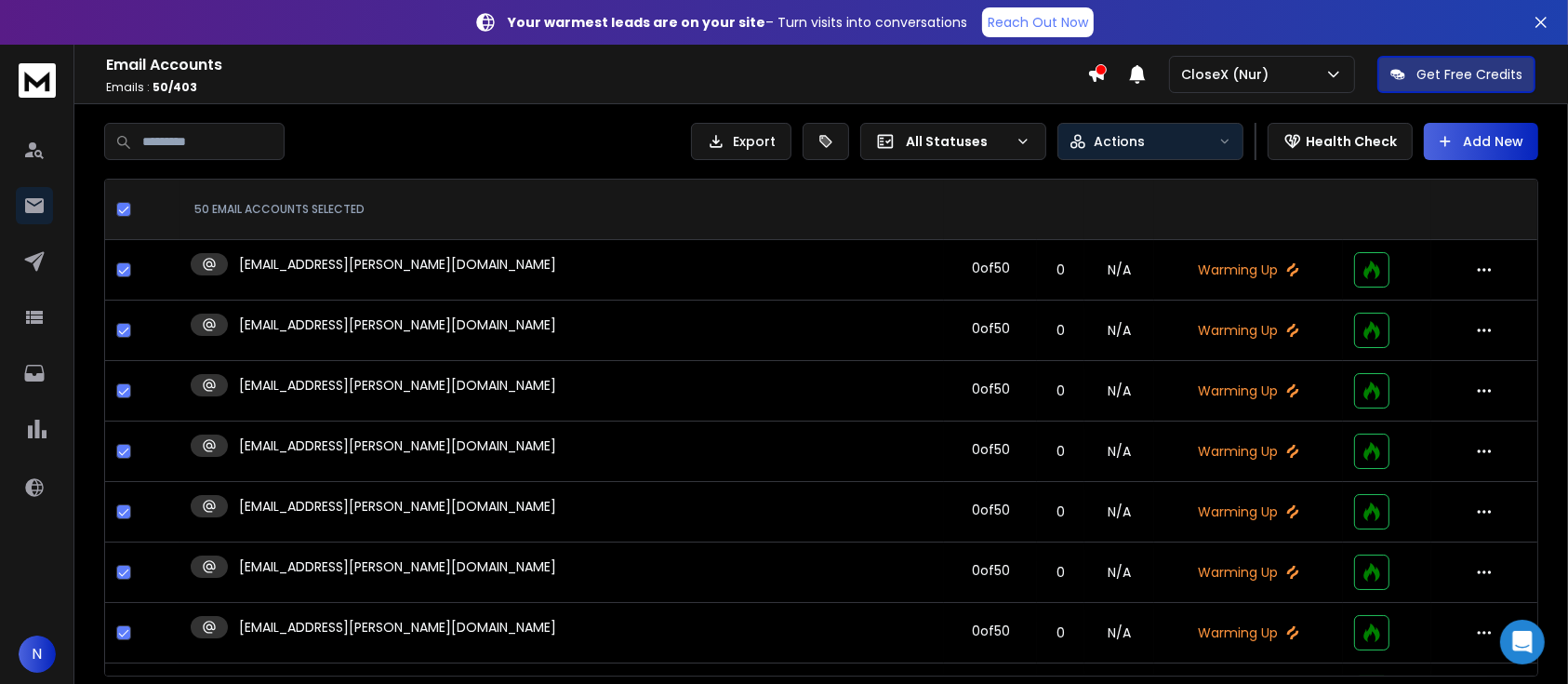
click at [1164, 138] on div "Actions" at bounding box center [1139, 141] width 141 height 19
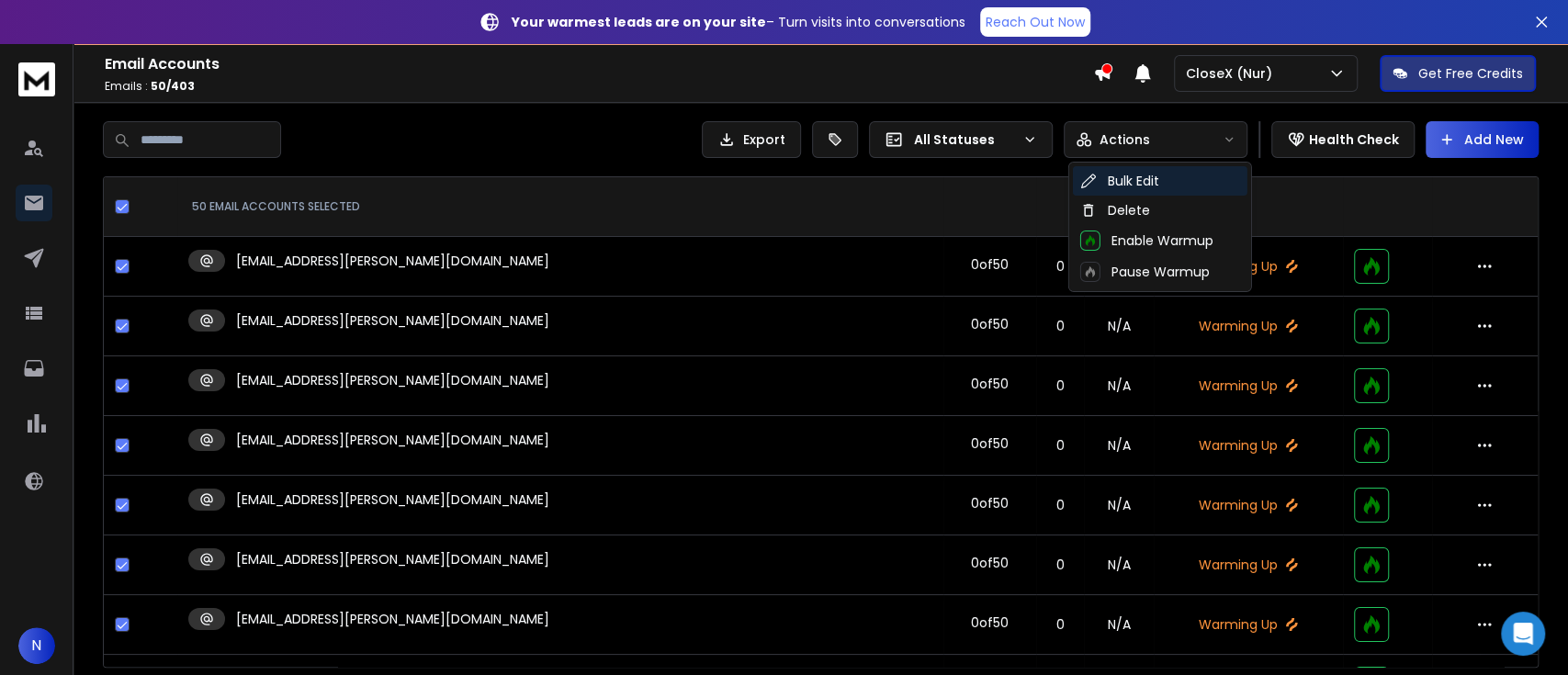
click at [1134, 174] on div "Bulk Edit" at bounding box center [1119, 180] width 79 height 18
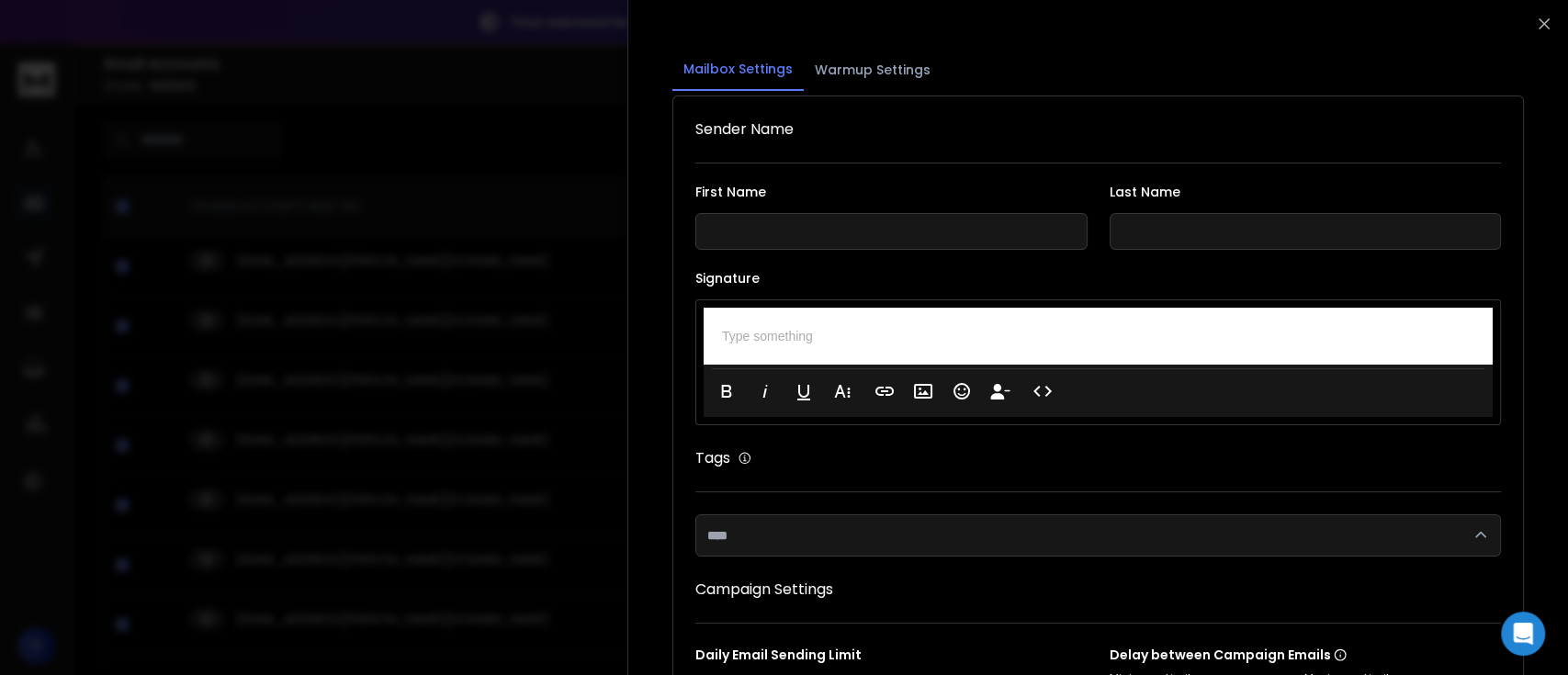
click at [882, 77] on button "Warmup Settings" at bounding box center [873, 70] width 138 height 41
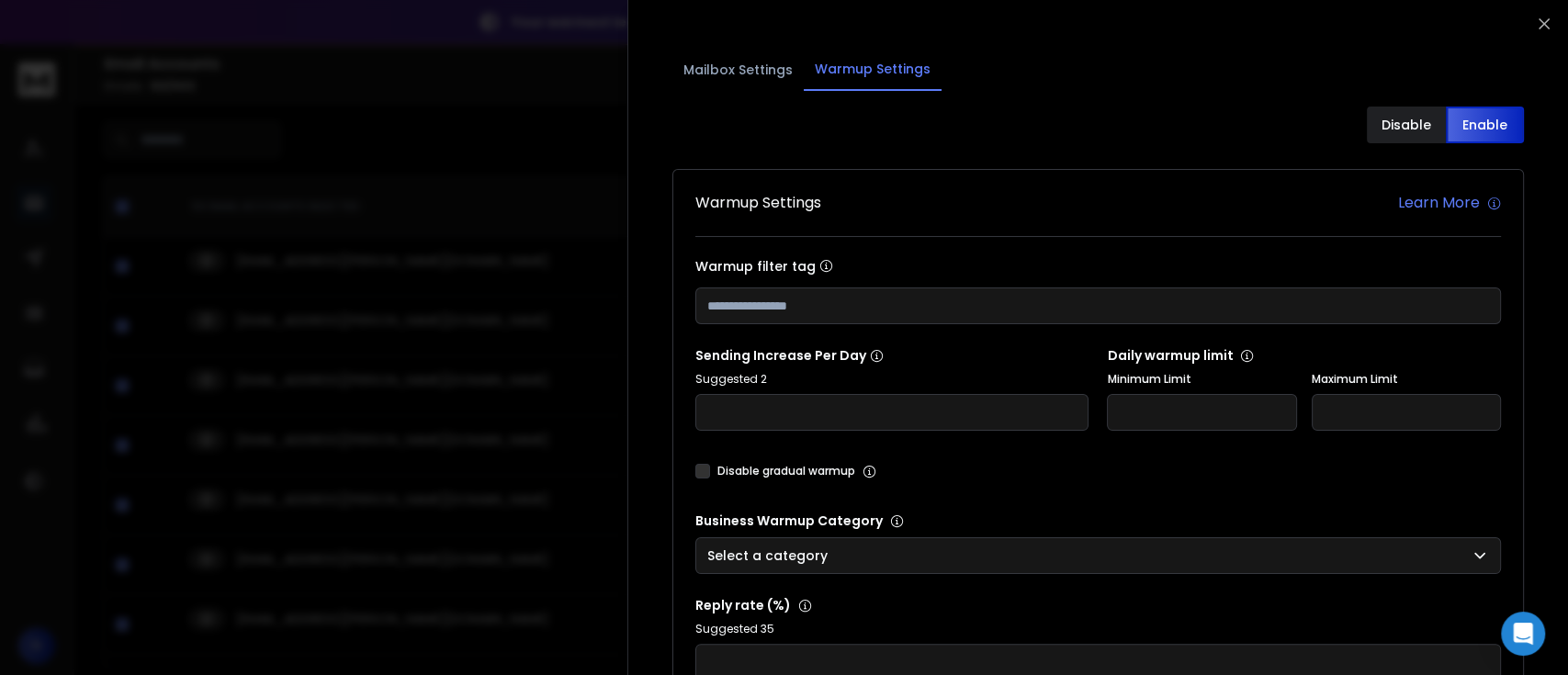
click at [739, 412] on input "number" at bounding box center [892, 412] width 394 height 37
type input "*****"
click at [1200, 423] on input "number" at bounding box center [1201, 412] width 189 height 37
type input "**"
click at [1372, 411] on input "number" at bounding box center [1406, 412] width 189 height 37
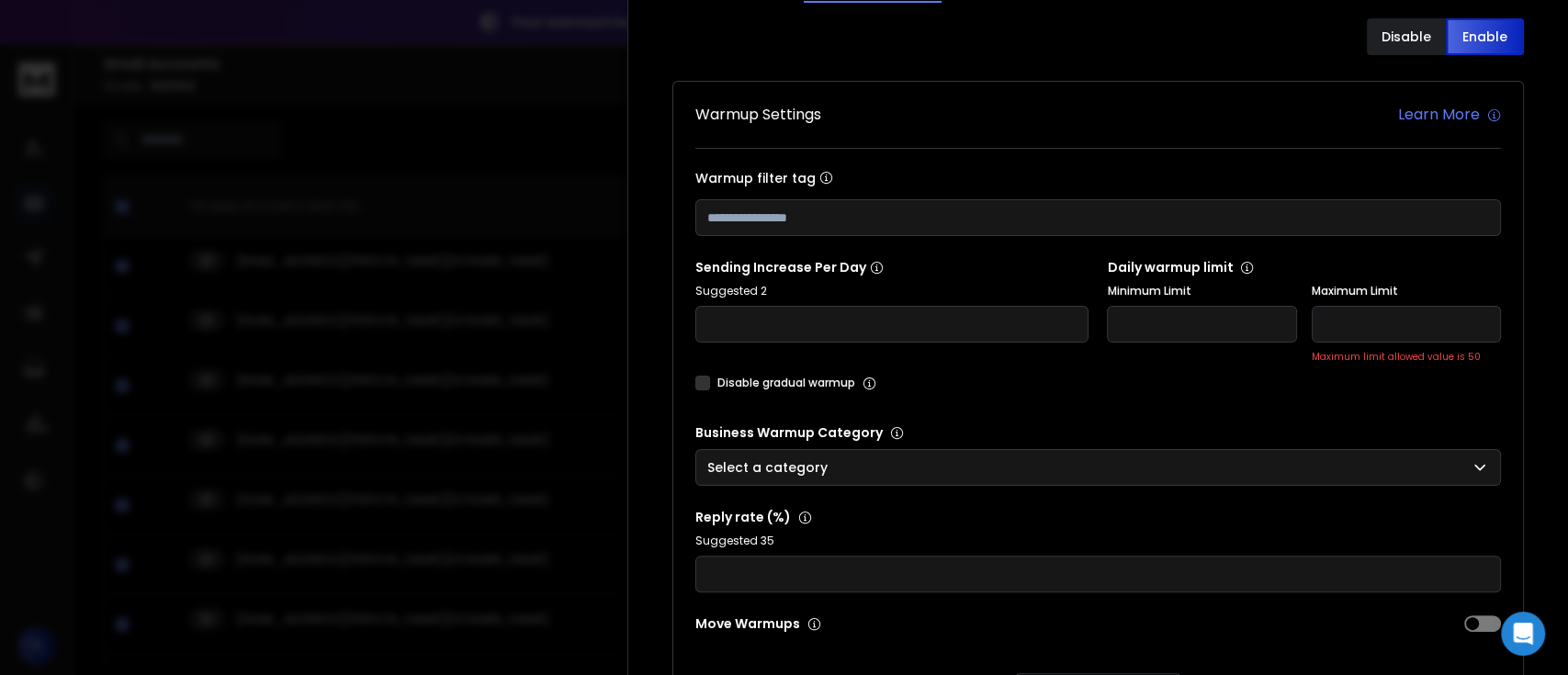
scroll to position [123, 0]
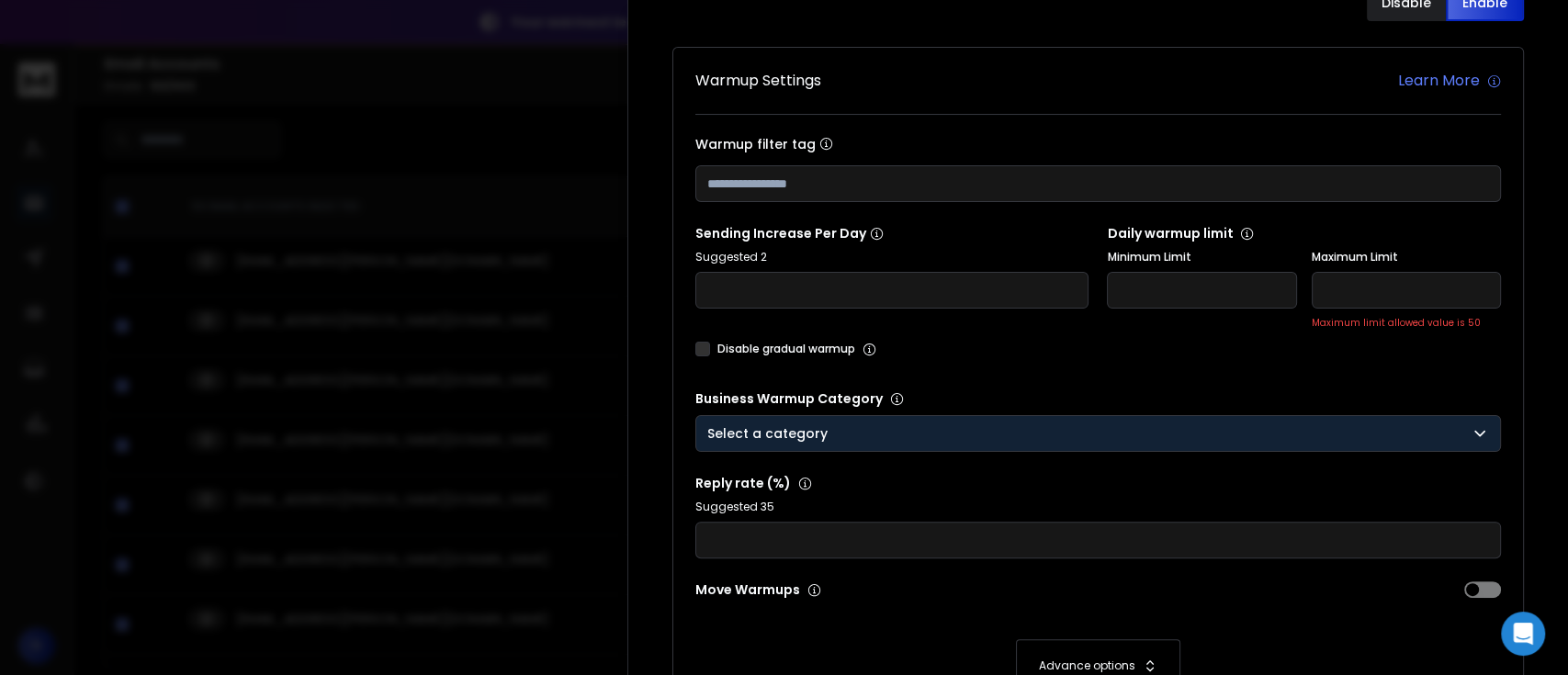
type input "**"
click at [829, 440] on div "Select a category" at bounding box center [1098, 433] width 782 height 18
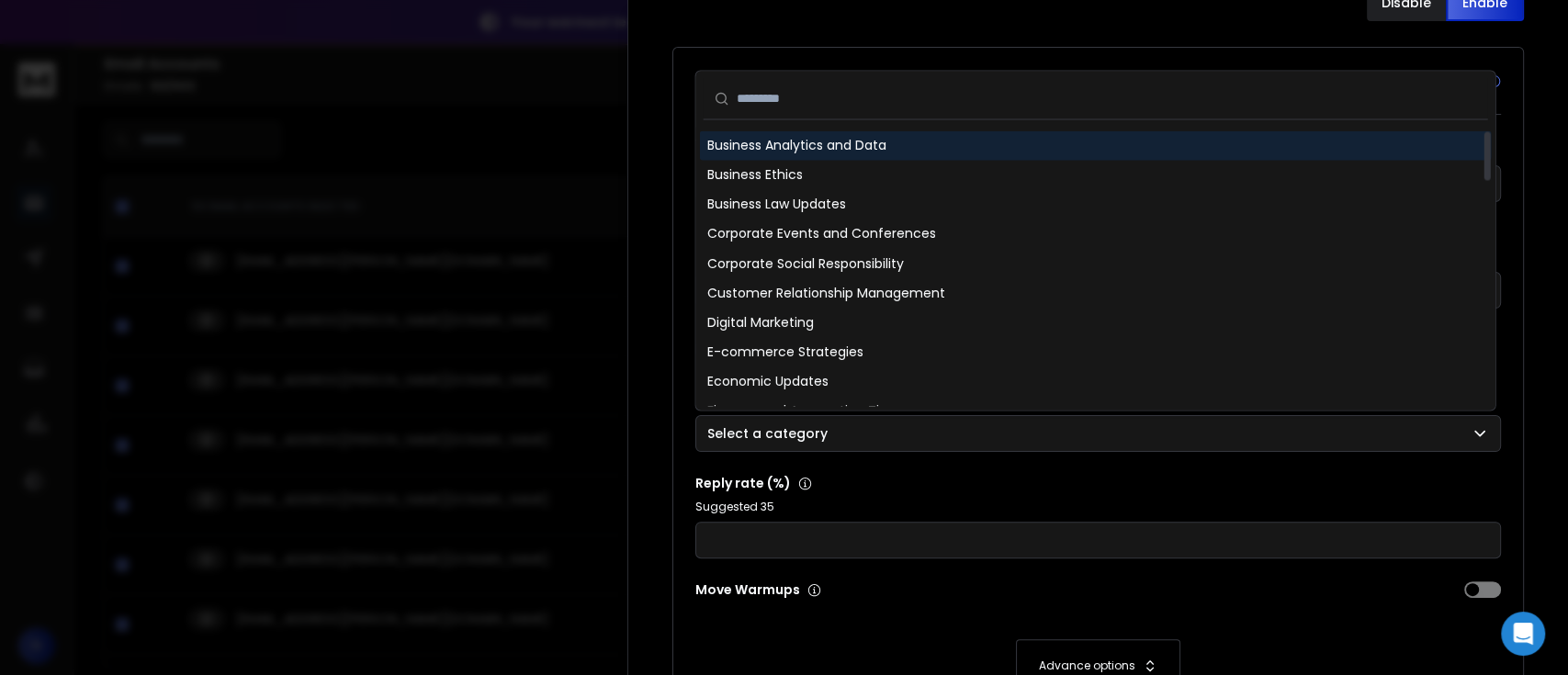
click at [923, 151] on div "Business Analytics and Data" at bounding box center [1094, 145] width 791 height 29
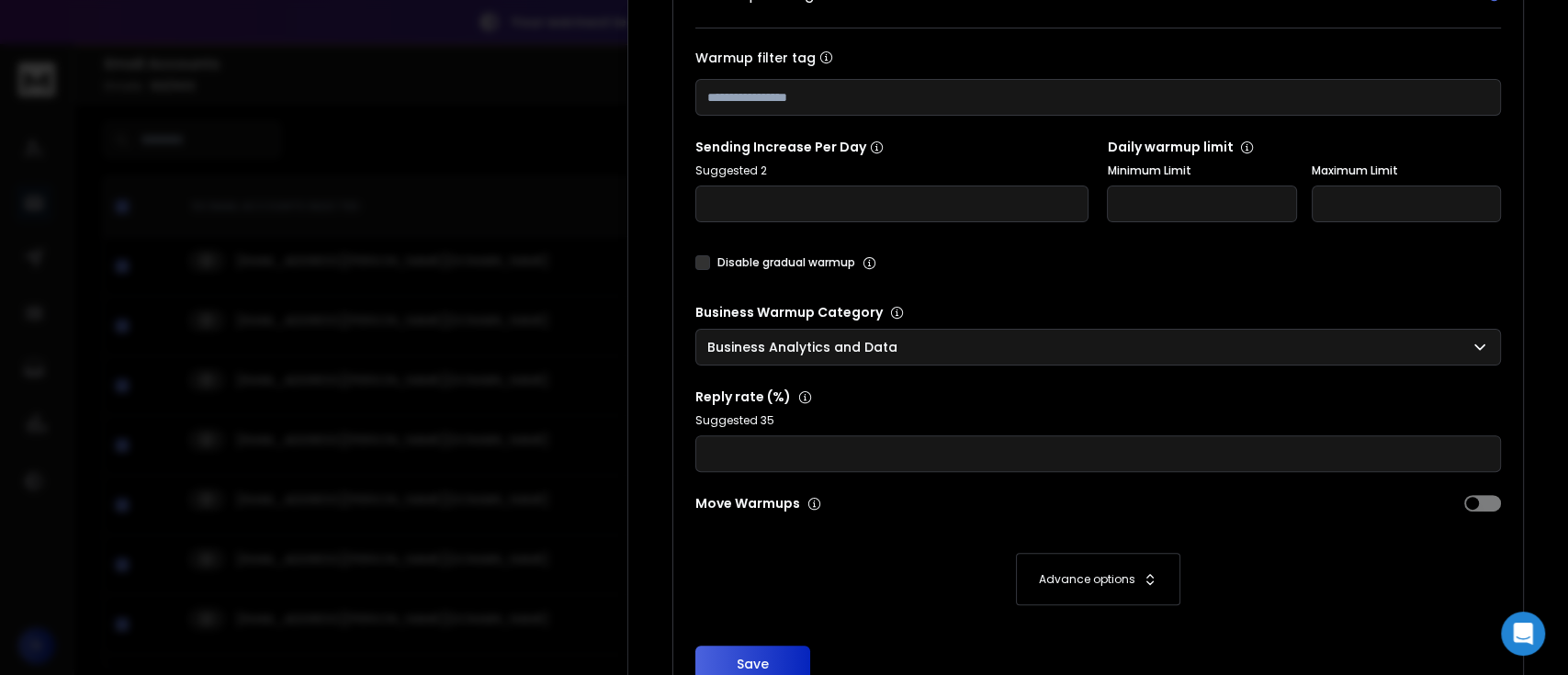
scroll to position [244, 0]
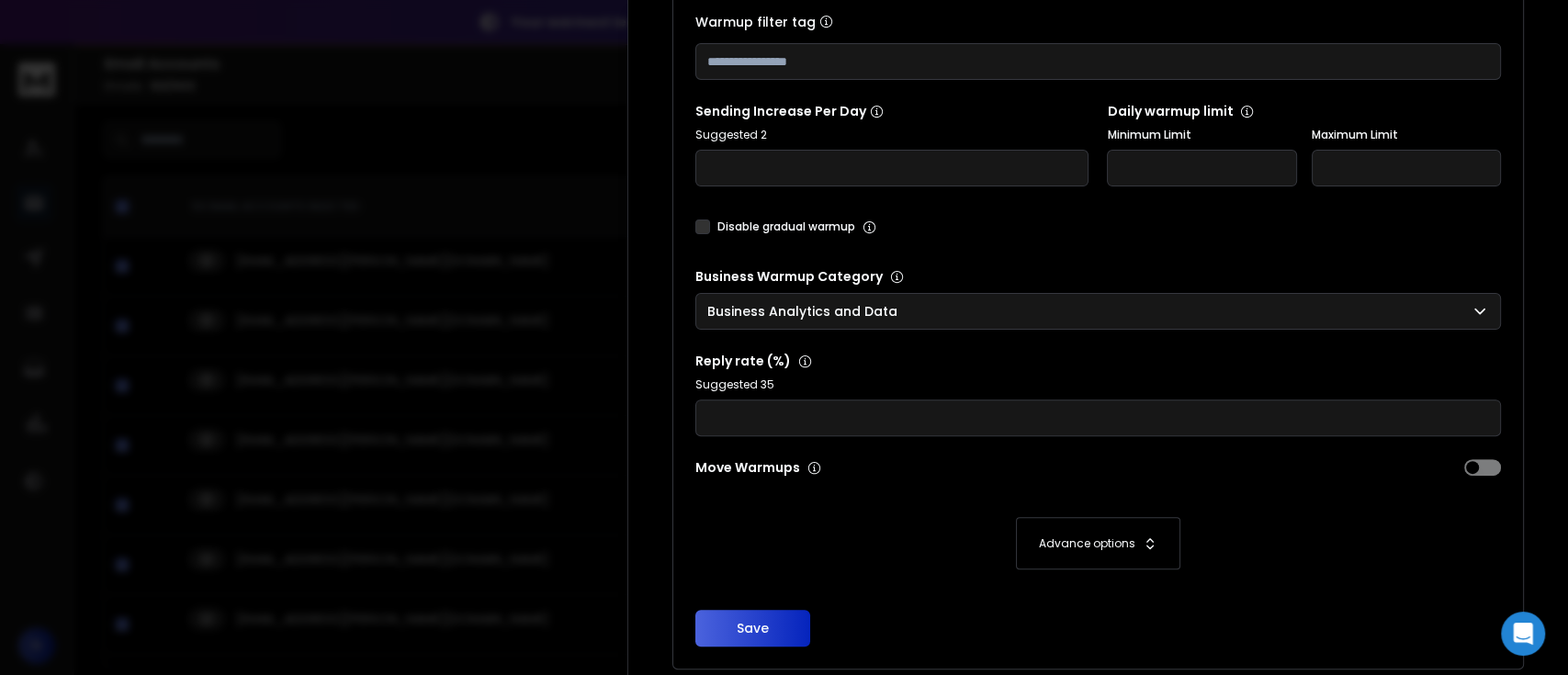
click at [841, 407] on input "number" at bounding box center [1098, 418] width 806 height 37
type input "**"
click at [1090, 543] on p "Advance options" at bounding box center [1086, 543] width 96 height 15
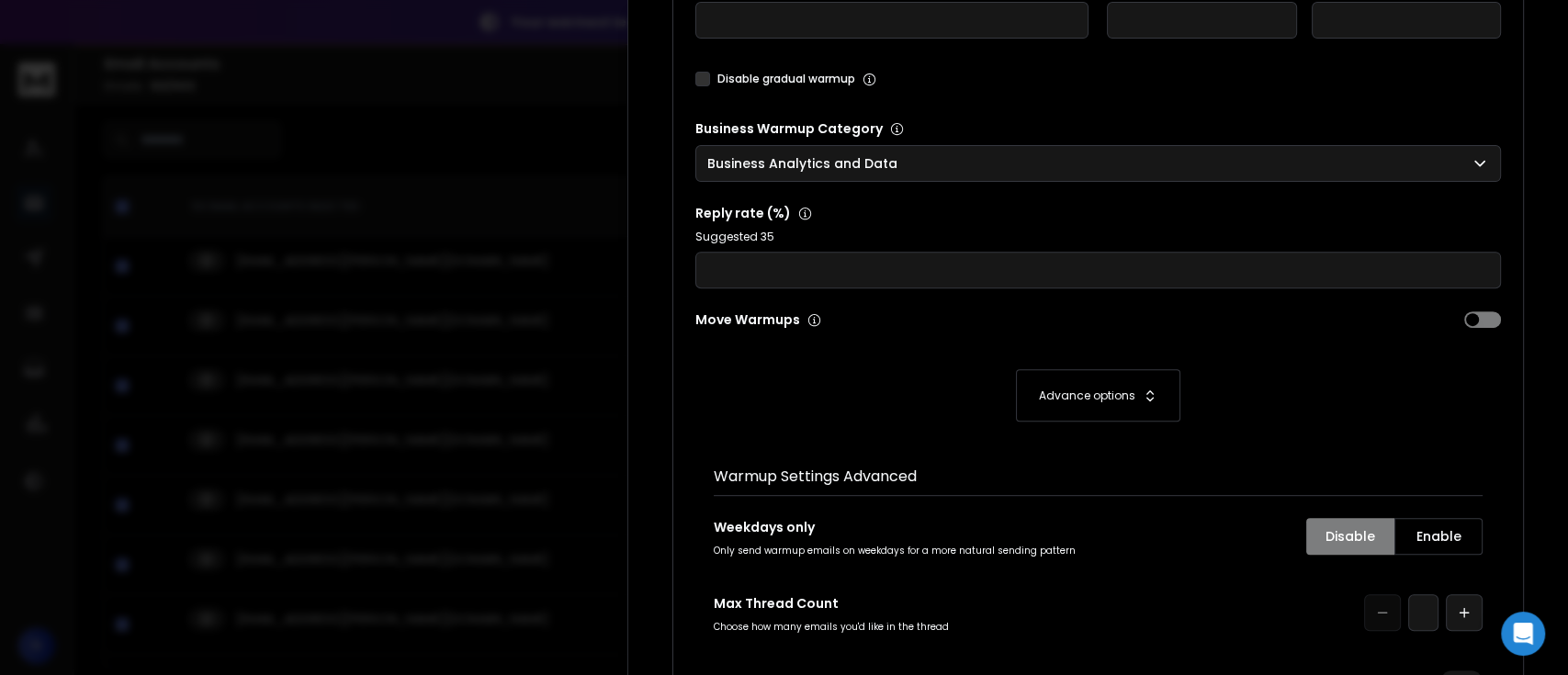
scroll to position [489, 0]
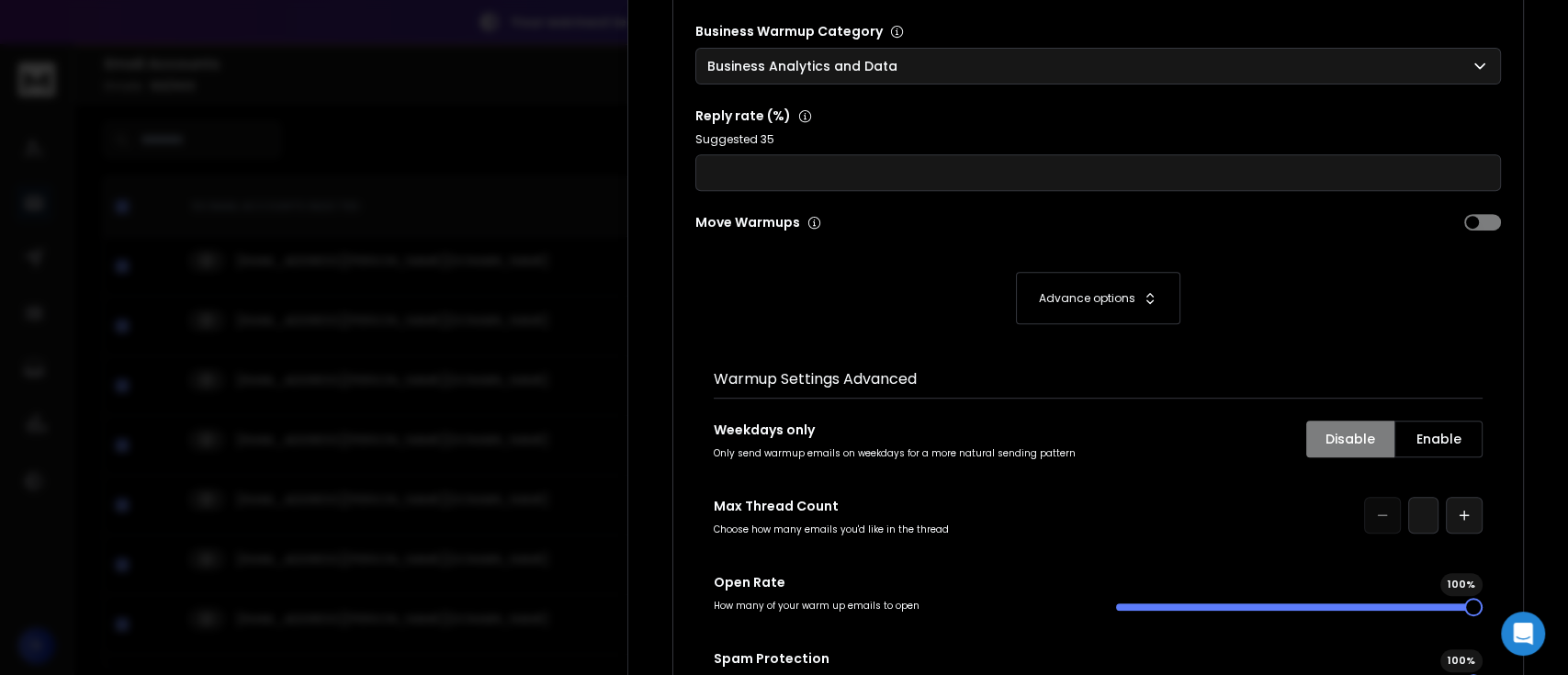
click at [1487, 217] on button "button" at bounding box center [1482, 222] width 37 height 17
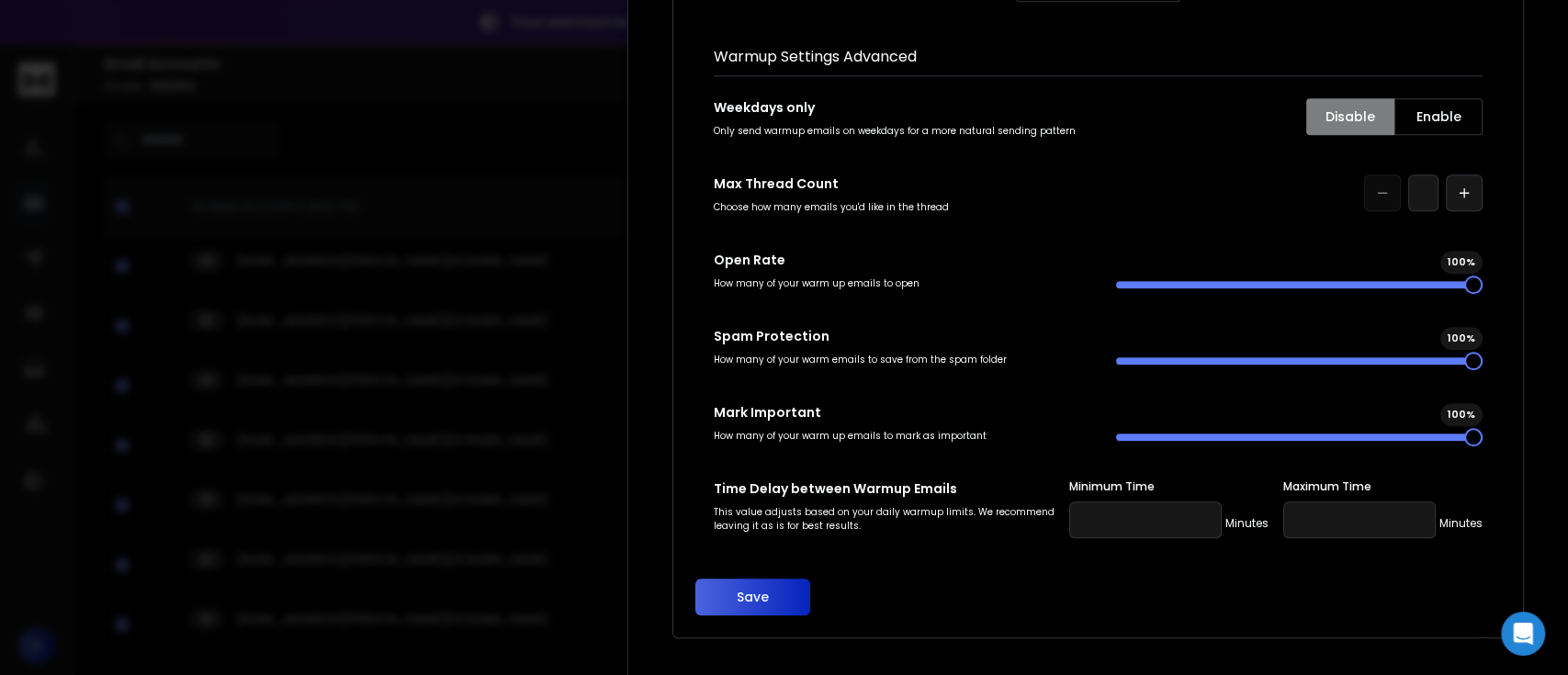
scroll to position [962, 0]
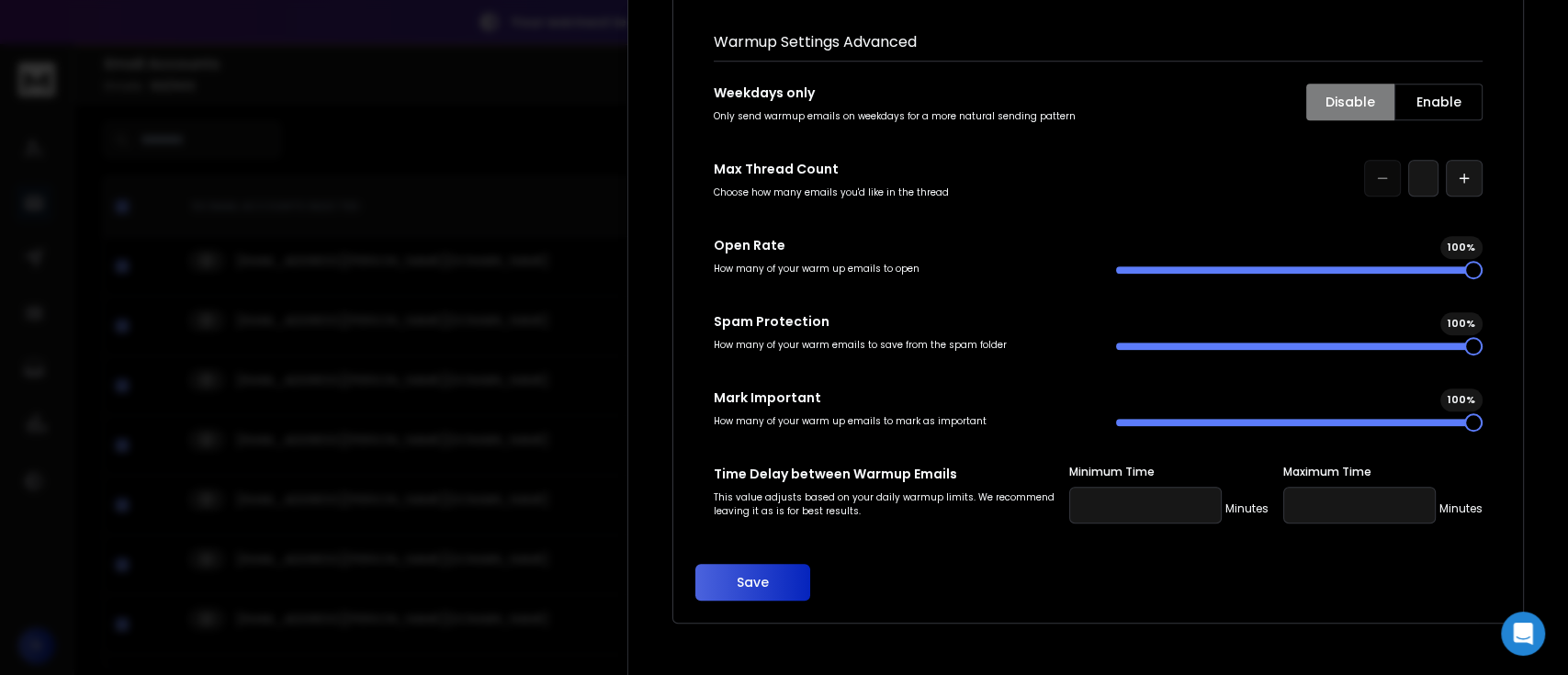
click at [753, 574] on button "Save" at bounding box center [752, 582] width 115 height 37
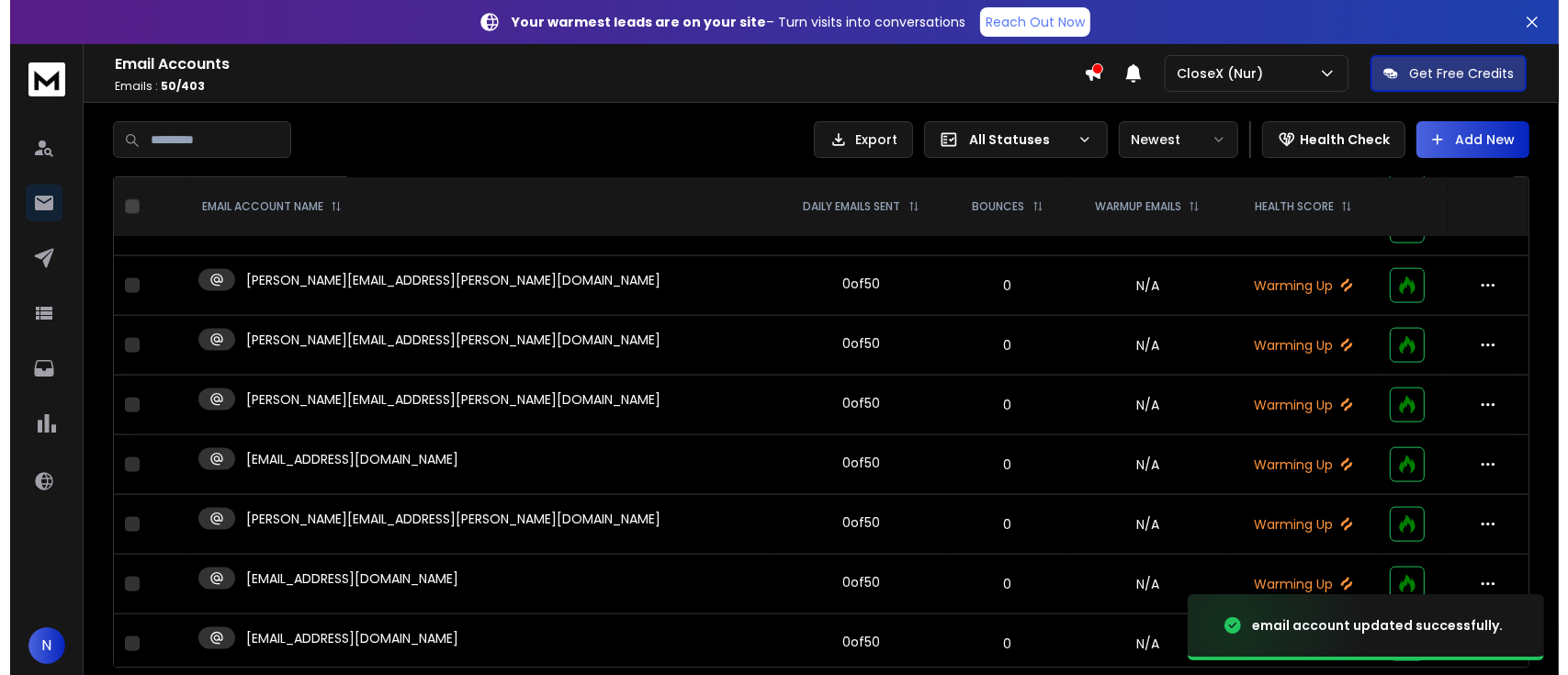
scroll to position [2591, 0]
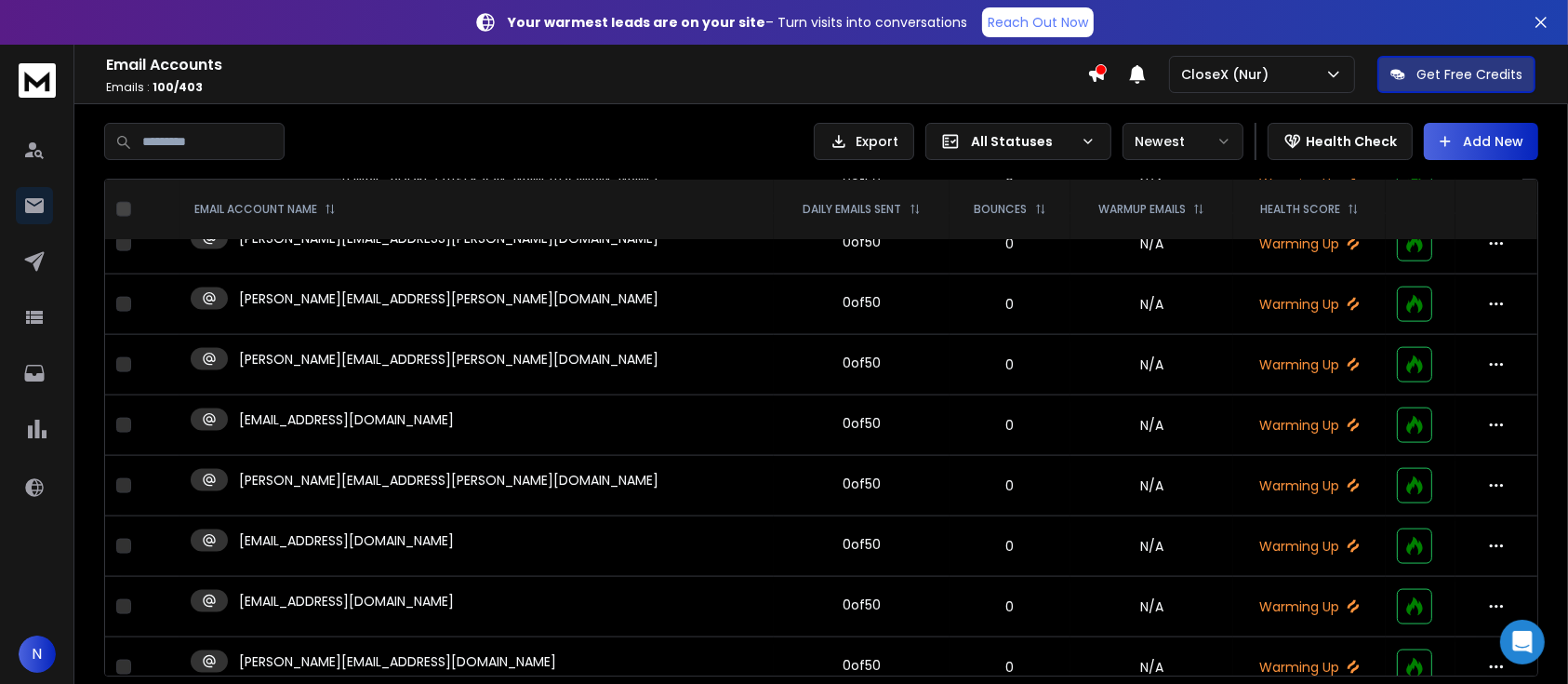
click at [360, 593] on p "blake.hall@dailyeshopi.com" at bounding box center [347, 600] width 215 height 19
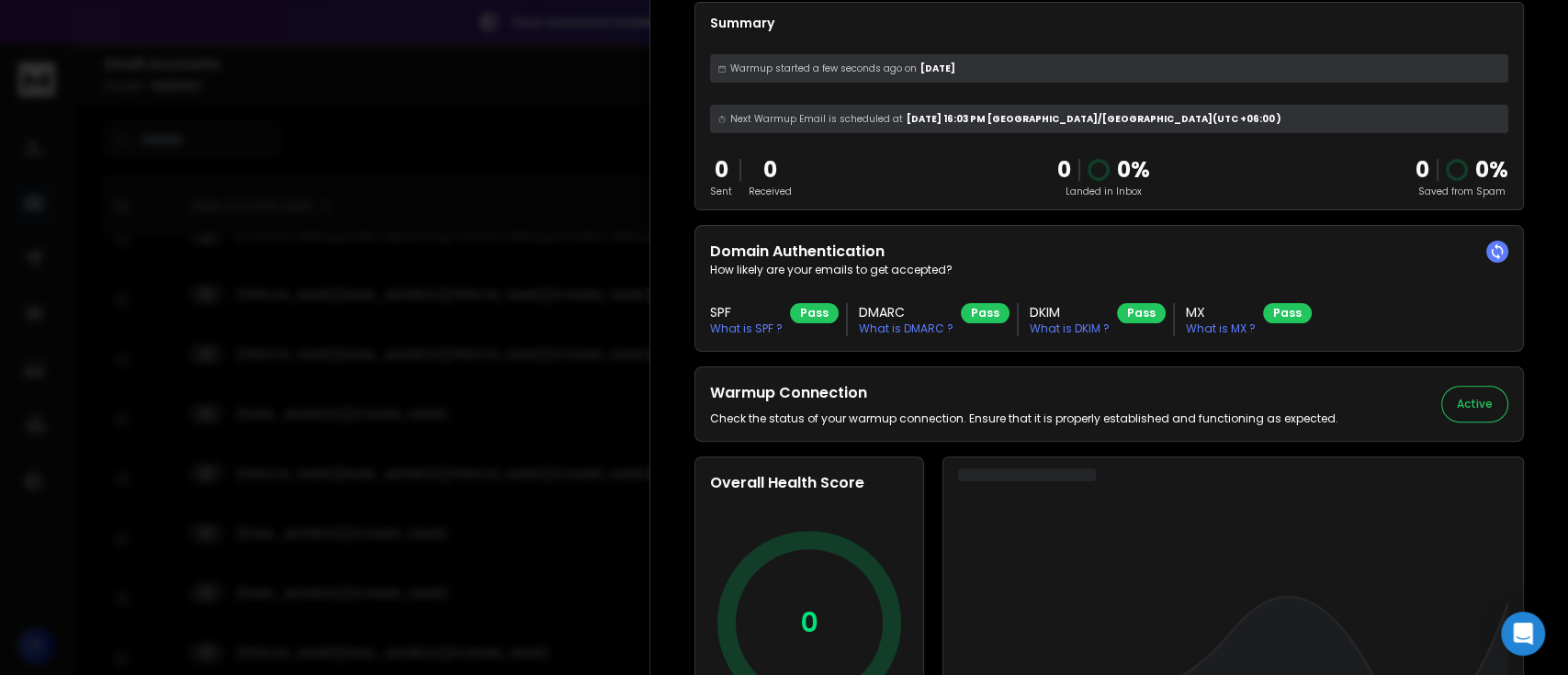
scroll to position [0, 0]
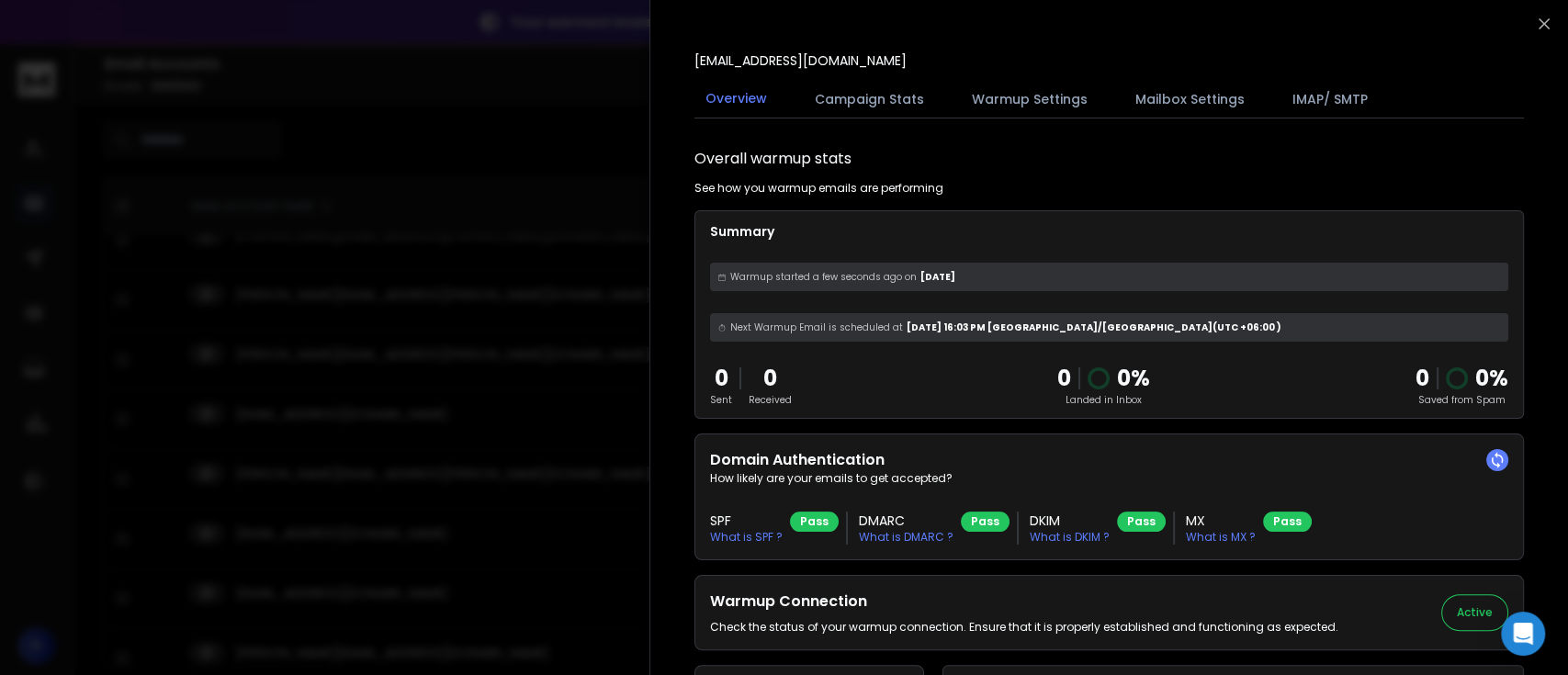
click at [1194, 93] on button "Mailbox Settings" at bounding box center [1189, 99] width 131 height 41
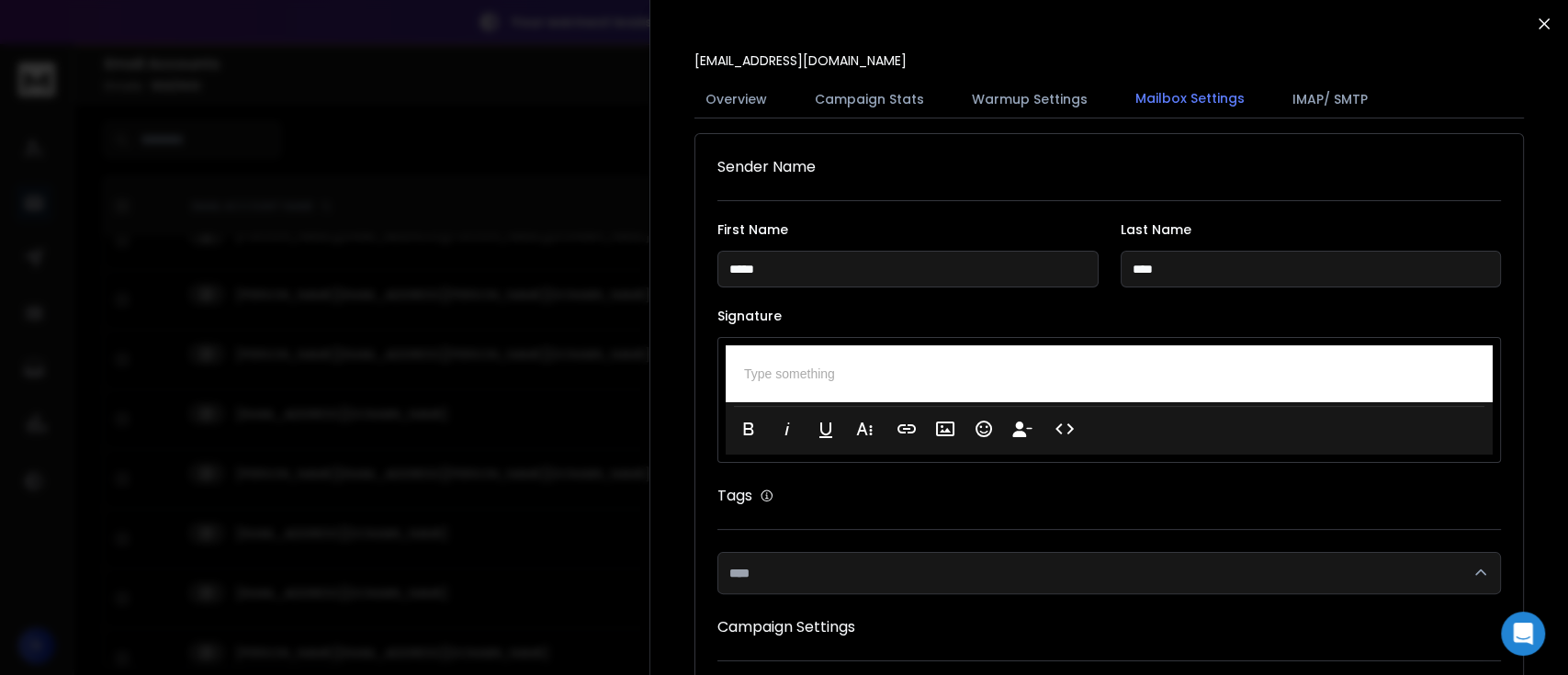
click at [1535, 26] on icon "button" at bounding box center [1544, 23] width 18 height 18
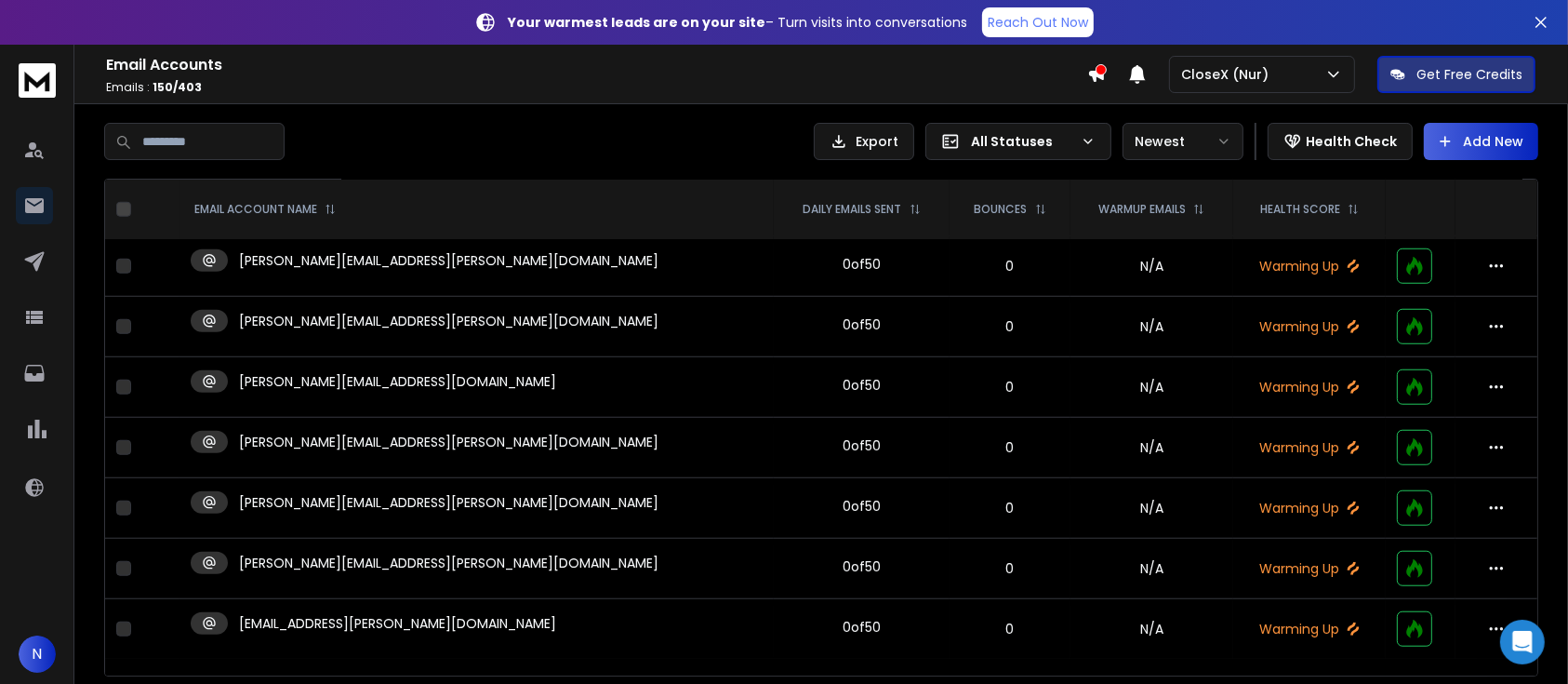
scroll to position [8661, 0]
